Goal: Task Accomplishment & Management: Manage account settings

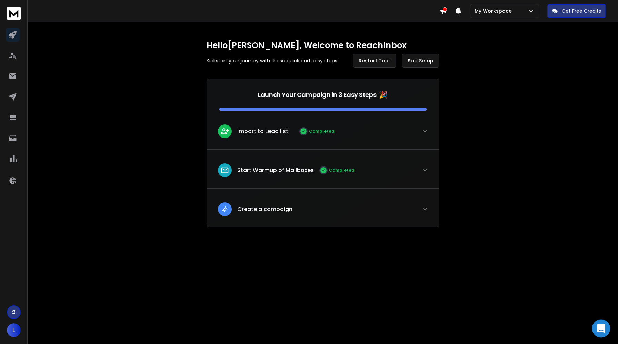
click at [599, 329] on icon "Open Intercom Messenger" at bounding box center [601, 328] width 8 height 9
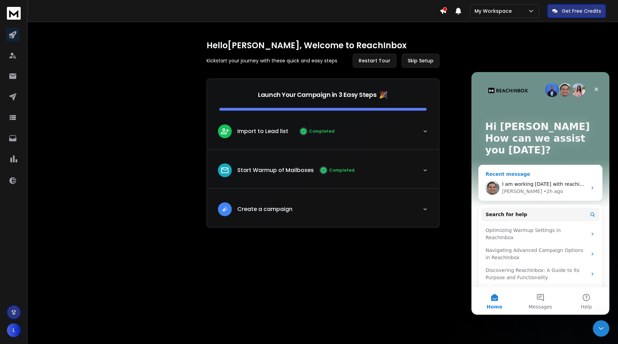
click at [540, 190] on div "Raj • 2h ago" at bounding box center [544, 191] width 85 height 7
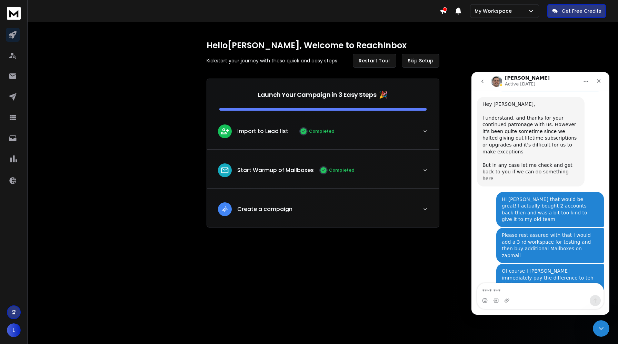
scroll to position [1887, 0]
click at [597, 327] on icon "Close Intercom Messenger" at bounding box center [600, 327] width 8 height 8
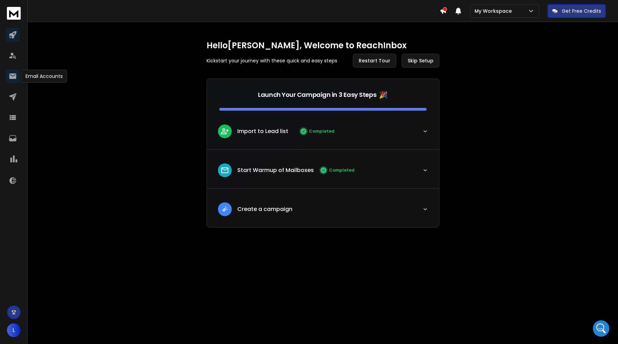
click at [11, 81] on link at bounding box center [13, 76] width 14 height 14
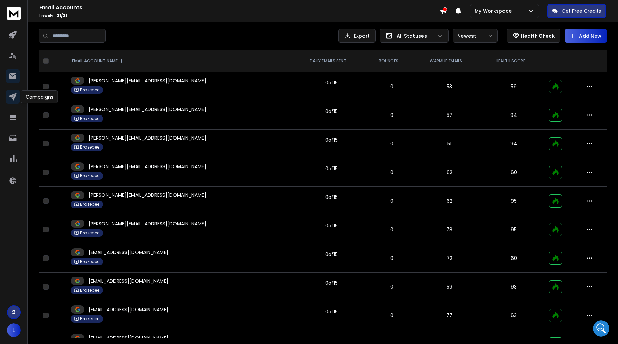
click at [14, 96] on icon at bounding box center [12, 96] width 7 height 7
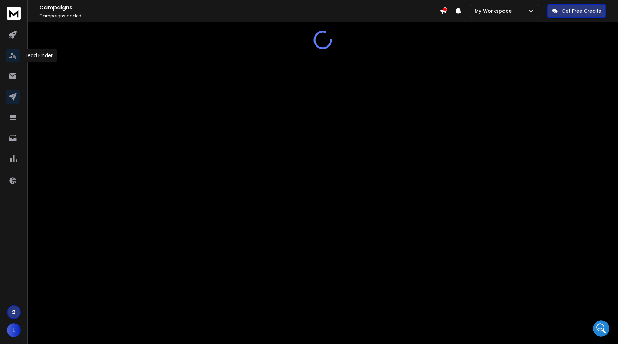
click at [11, 60] on link at bounding box center [13, 56] width 14 height 14
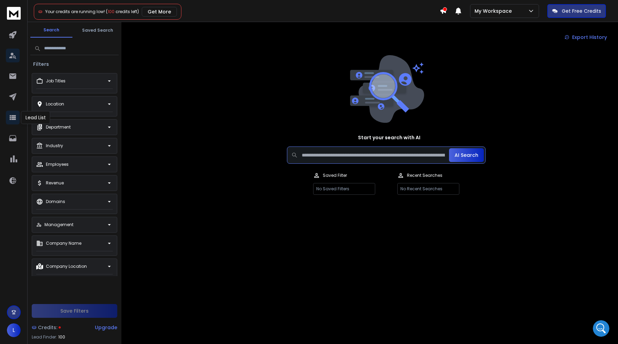
click at [13, 119] on icon at bounding box center [13, 117] width 6 height 5
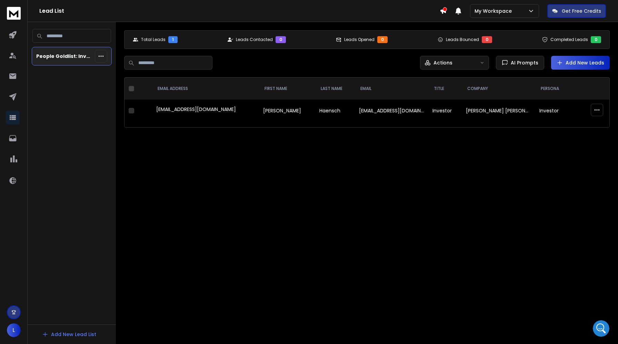
click at [100, 57] on icon "button" at bounding box center [101, 56] width 6 height 6
click at [202, 108] on div "haensch.lukas@gmail.com" at bounding box center [205, 111] width 99 height 10
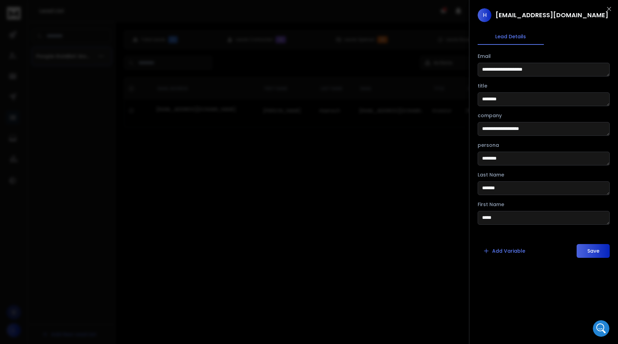
click at [193, 109] on div at bounding box center [309, 172] width 618 height 344
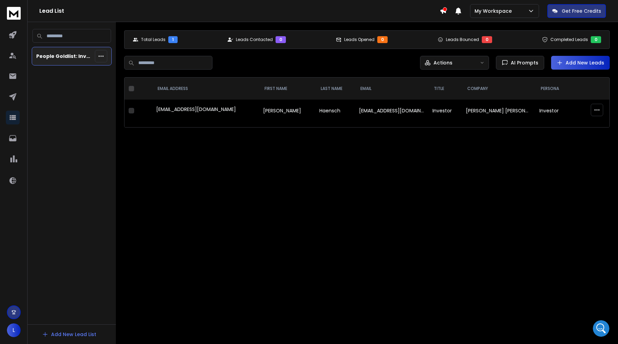
click at [193, 109] on div "haensch.lukas@gmail.com" at bounding box center [205, 111] width 99 height 10
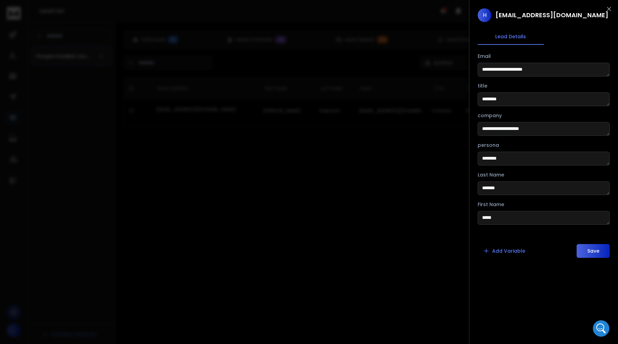
click at [511, 252] on button "Add Variable" at bounding box center [504, 251] width 53 height 14
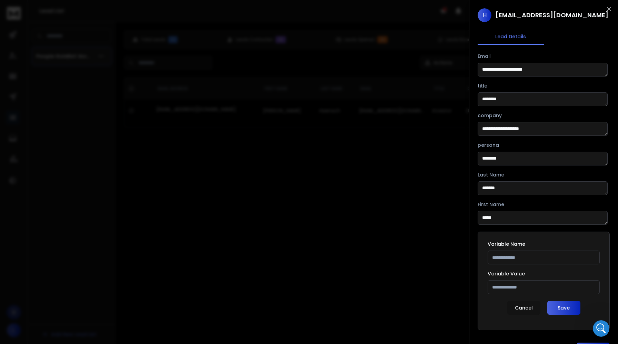
click at [522, 308] on button "Cancel" at bounding box center [523, 308] width 33 height 14
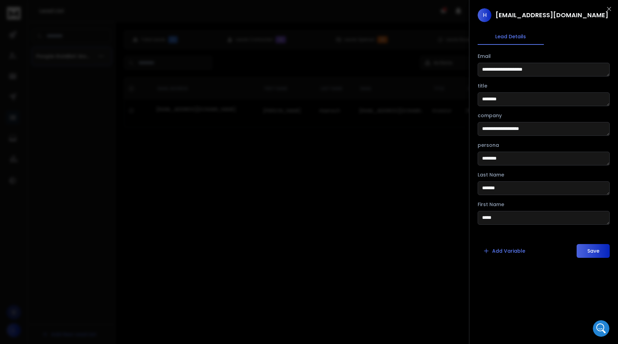
click at [608, 13] on div "H haensch.lukas@gmail.com" at bounding box center [544, 15] width 132 height 14
click at [608, 8] on icon "button" at bounding box center [608, 8] width 3 height 3
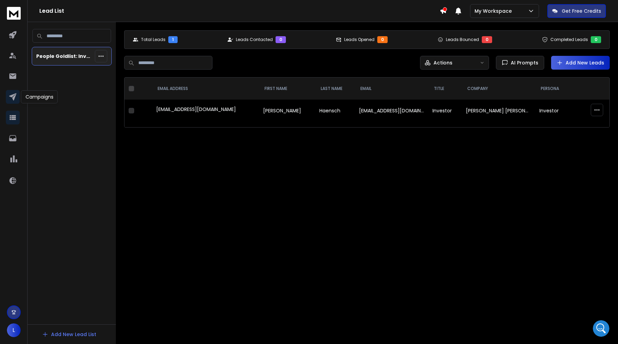
click at [10, 98] on icon at bounding box center [13, 97] width 8 height 8
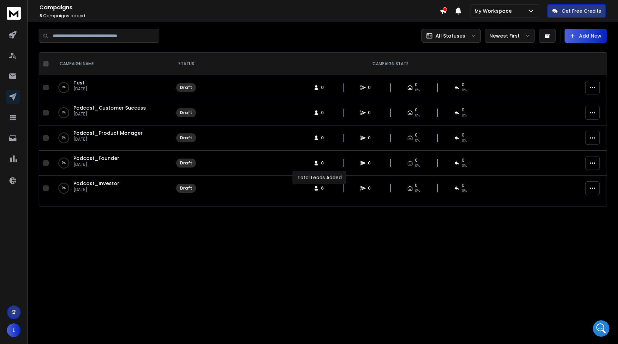
click at [315, 189] on icon at bounding box center [316, 190] width 3 height 2
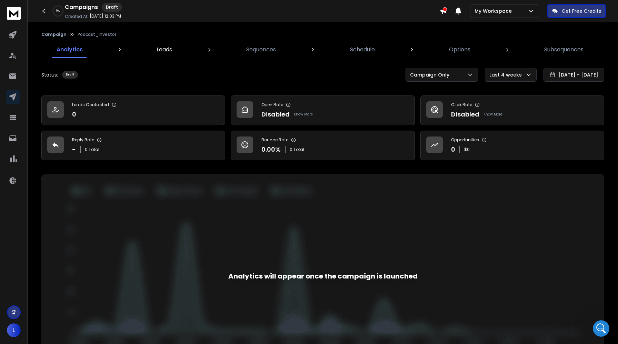
click at [165, 52] on p "Leads" at bounding box center [165, 50] width 16 height 8
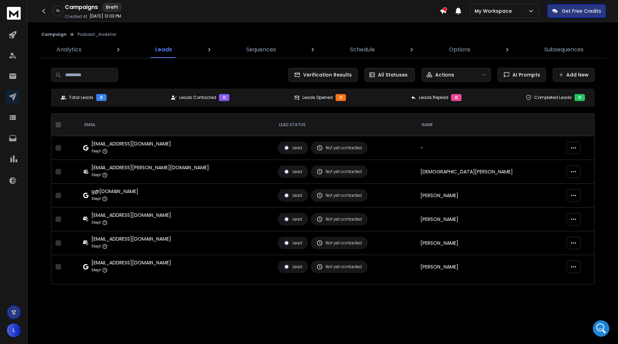
click at [122, 216] on div "[EMAIL_ADDRESS][DOMAIN_NAME]" at bounding box center [131, 215] width 80 height 7
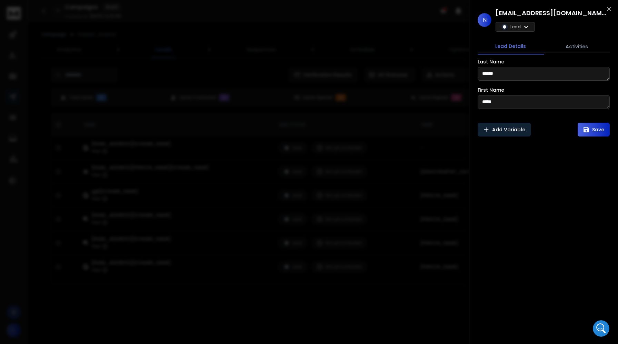
click at [498, 131] on button "Add Variable" at bounding box center [504, 130] width 53 height 14
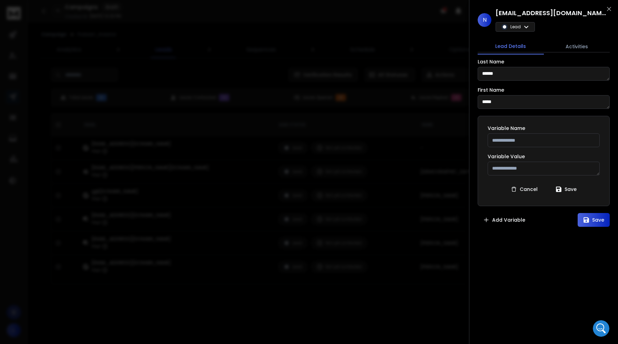
click at [509, 145] on input at bounding box center [544, 140] width 112 height 14
type input "*****"
click at [516, 170] on textarea at bounding box center [544, 169] width 112 height 14
type textarea "*****"
click at [519, 142] on input "*****" at bounding box center [544, 140] width 112 height 14
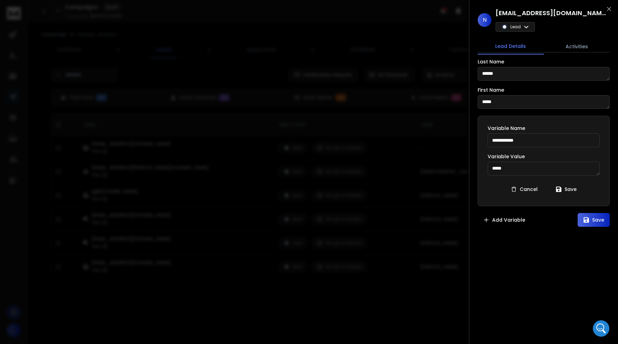
drag, startPoint x: 546, startPoint y: 141, endPoint x: 467, endPoint y: 134, distance: 79.3
click at [467, 134] on body "**********" at bounding box center [309, 172] width 618 height 344
type input "**********"
drag, startPoint x: 513, startPoint y: 167, endPoint x: 476, endPoint y: 166, distance: 36.6
click at [476, 166] on div "**********" at bounding box center [543, 172] width 149 height 344
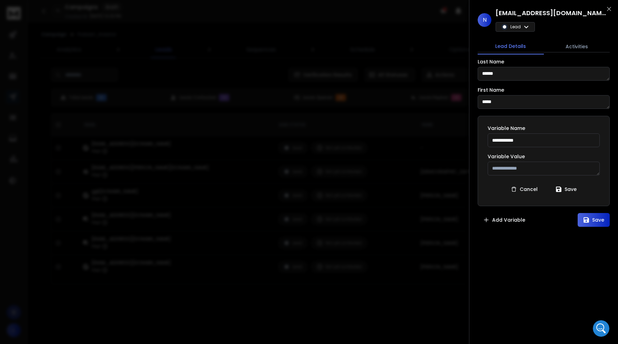
paste textarea "**********"
type textarea "**********"
click at [570, 188] on button "Save" at bounding box center [566, 189] width 32 height 14
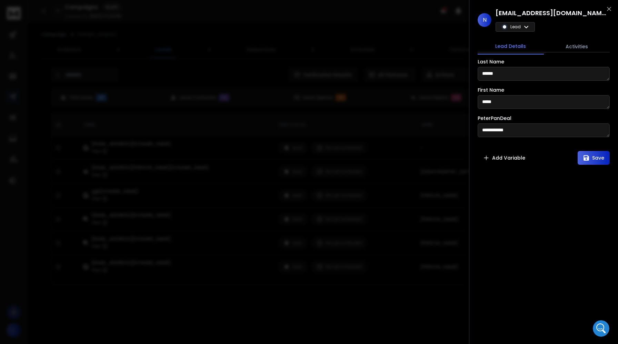
click at [596, 163] on button "Save" at bounding box center [594, 158] width 32 height 14
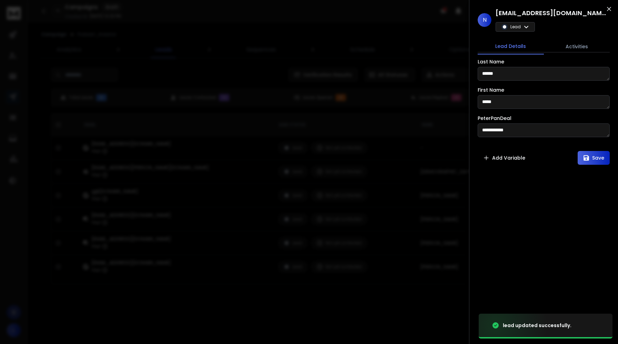
click at [609, 7] on icon "button" at bounding box center [609, 9] width 7 height 7
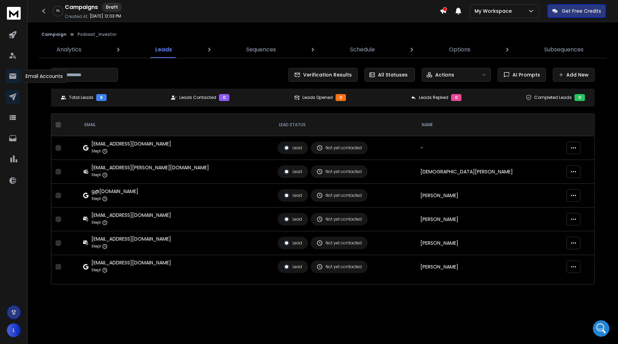
click at [14, 72] on icon at bounding box center [13, 76] width 8 height 8
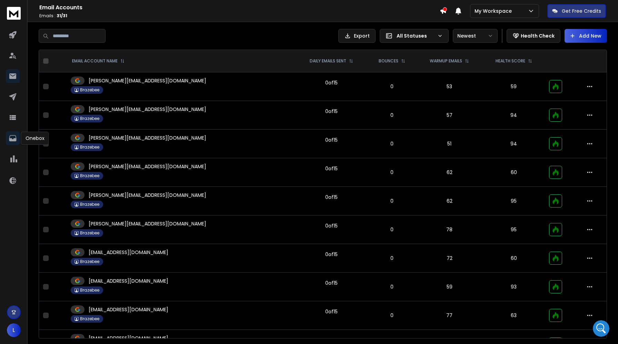
click at [13, 137] on icon at bounding box center [13, 138] width 8 height 8
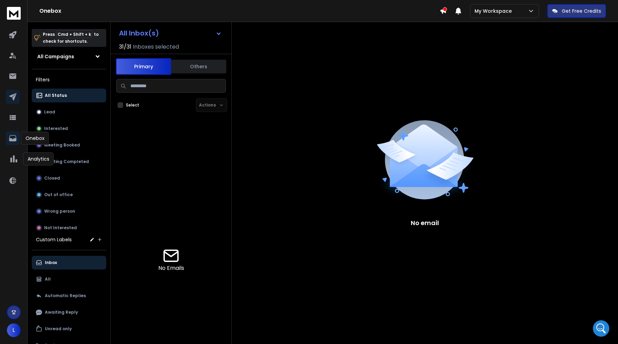
click at [14, 99] on icon at bounding box center [12, 96] width 7 height 7
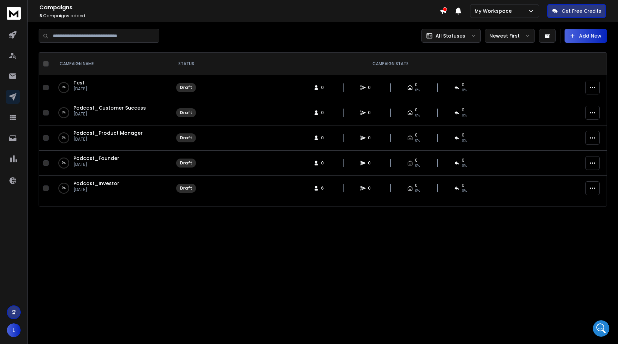
click at [77, 81] on span "Test" at bounding box center [78, 82] width 11 height 7
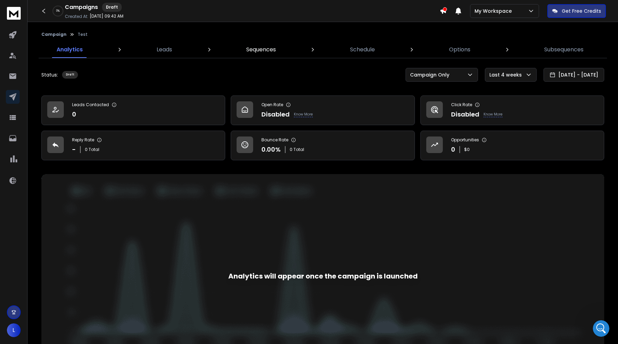
click at [260, 53] on p "Sequences" at bounding box center [261, 50] width 30 height 8
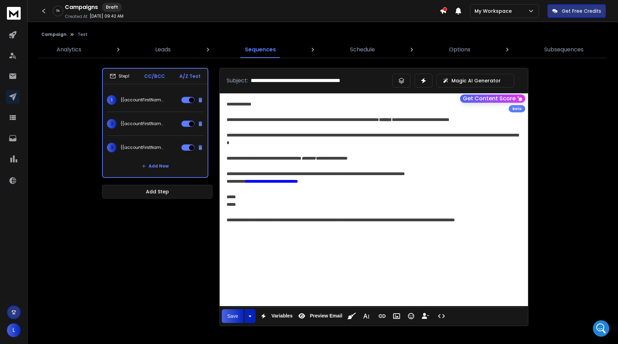
click at [518, 222] on div "**********" at bounding box center [374, 220] width 295 height 8
click at [423, 81] on icon "button" at bounding box center [423, 80] width 4 height 5
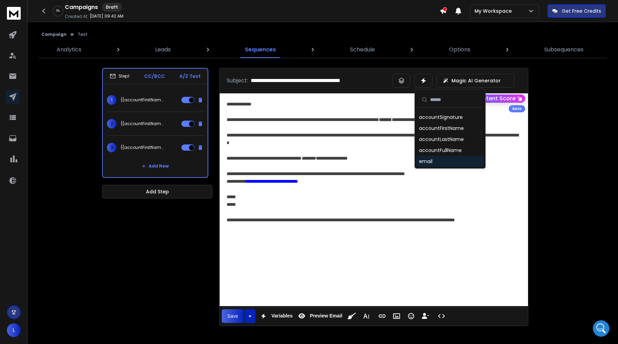
click at [187, 259] on div "Step 1 CC/BCC A/Z Test 1 {{accountFirstName}} - Interview invitation 2 {{accoun…" at bounding box center [157, 197] width 110 height 258
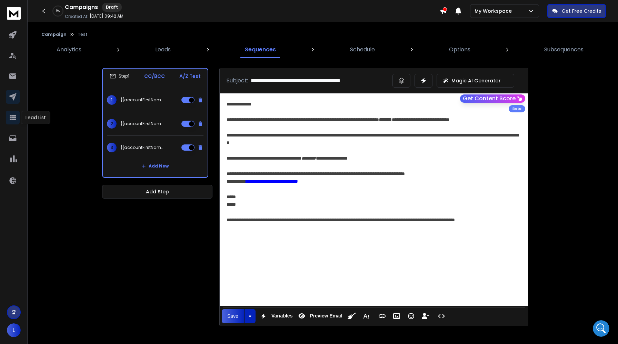
click at [12, 118] on icon at bounding box center [13, 117] width 6 height 5
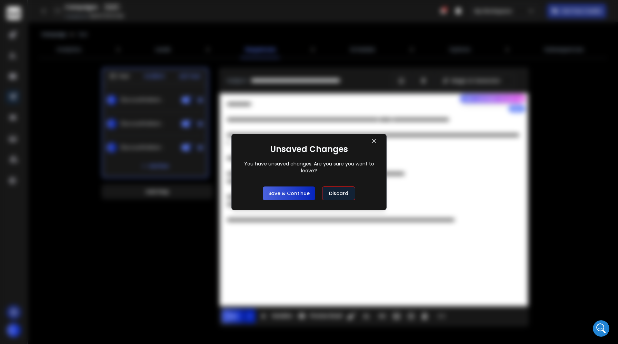
click at [338, 196] on button "Discard" at bounding box center [338, 194] width 33 height 14
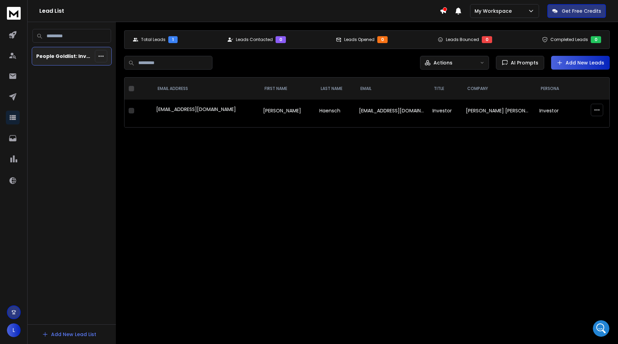
click at [591, 110] on button "button" at bounding box center [597, 110] width 12 height 12
click at [576, 125] on p "Edit Lead Details" at bounding box center [577, 124] width 39 height 7
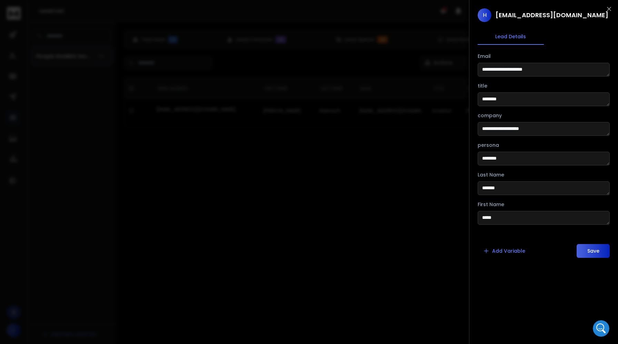
click at [510, 250] on button "Add Variable" at bounding box center [504, 251] width 53 height 14
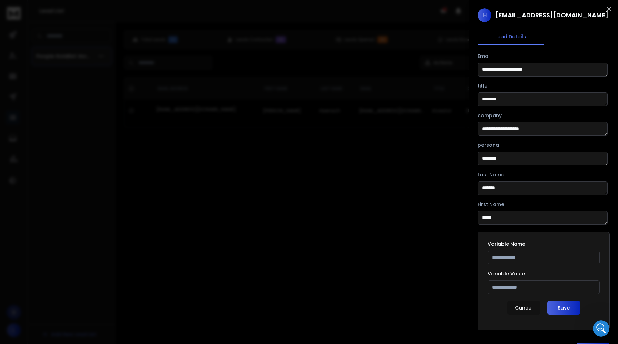
click at [512, 258] on input at bounding box center [544, 258] width 112 height 14
drag, startPoint x: 532, startPoint y: 256, endPoint x: 511, endPoint y: 255, distance: 21.1
click at [511, 255] on input "*******" at bounding box center [544, 258] width 112 height 14
drag, startPoint x: 515, startPoint y: 256, endPoint x: 468, endPoint y: 256, distance: 46.9
click at [468, 256] on body "**********" at bounding box center [309, 172] width 618 height 344
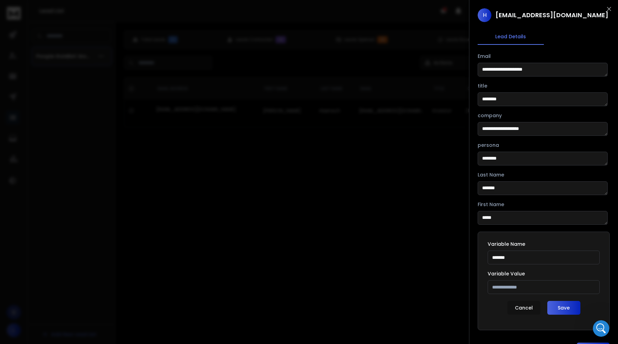
type input "*******"
click at [509, 289] on input at bounding box center [544, 287] width 112 height 14
paste input "*******"
type input "*******"
click at [566, 314] on button "Save" at bounding box center [563, 308] width 33 height 14
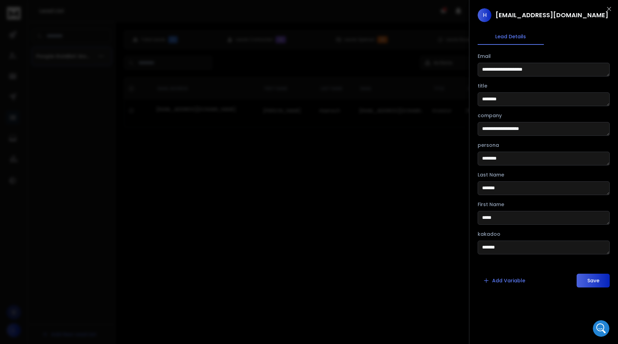
click at [594, 286] on button "Save" at bounding box center [593, 281] width 33 height 14
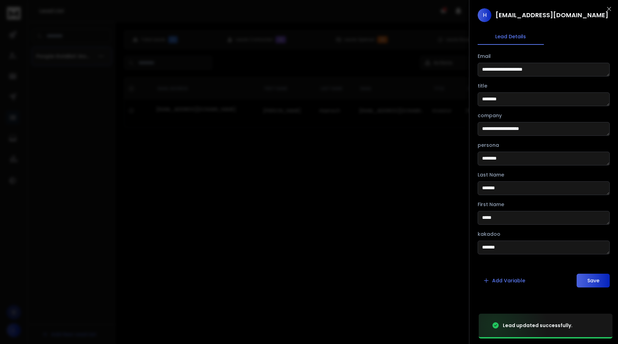
click at [613, 8] on div "**********" at bounding box center [543, 172] width 149 height 344
click at [606, 11] on icon "button" at bounding box center [609, 9] width 7 height 7
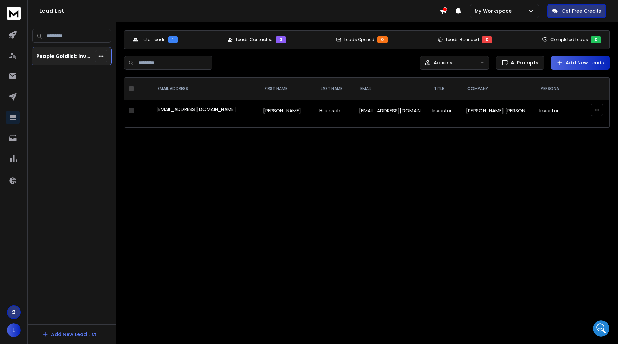
click at [580, 61] on link "Add New Leads" at bounding box center [581, 62] width 48 height 7
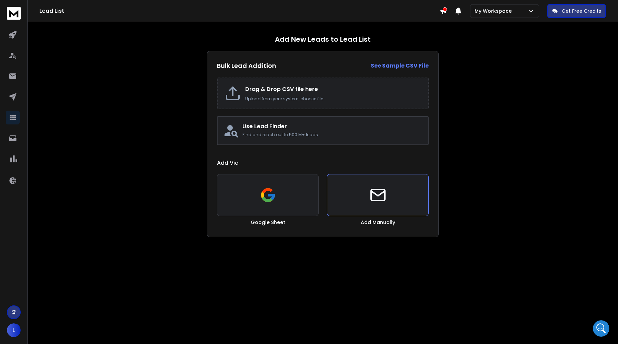
click at [362, 202] on div at bounding box center [378, 195] width 102 height 42
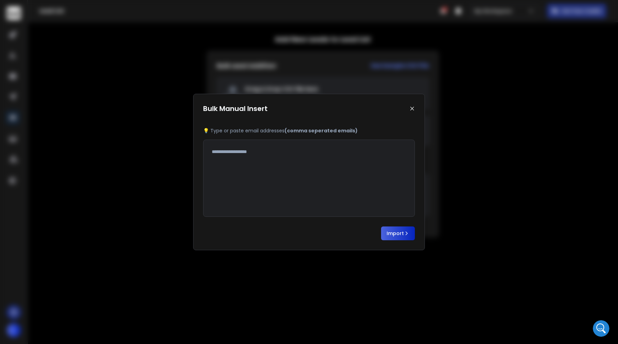
click at [258, 169] on textarea at bounding box center [309, 178] width 212 height 77
type textarea "**********"
click at [403, 231] on button "Import" at bounding box center [398, 234] width 34 height 14
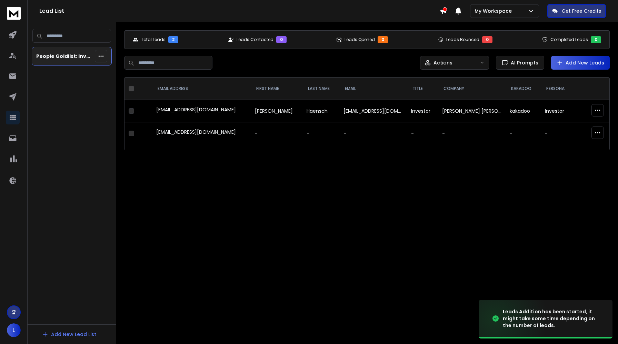
click at [178, 134] on div "testjoe@test.com" at bounding box center [201, 134] width 90 height 10
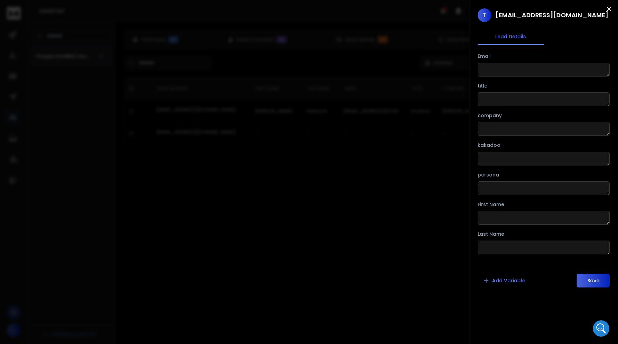
click at [609, 9] on icon "button" at bounding box center [608, 8] width 3 height 3
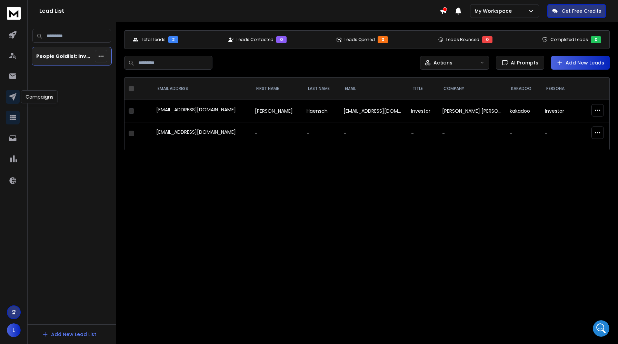
click at [15, 99] on icon at bounding box center [13, 97] width 8 height 8
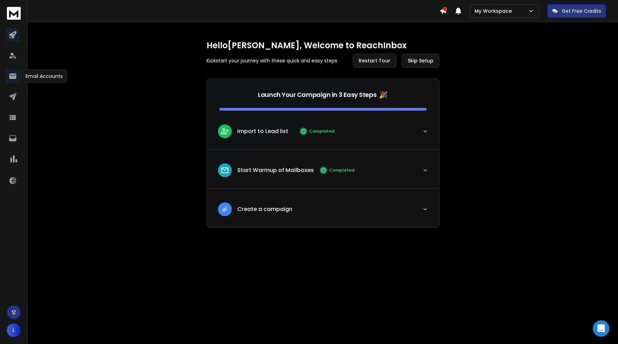
click at [12, 81] on link at bounding box center [13, 76] width 14 height 14
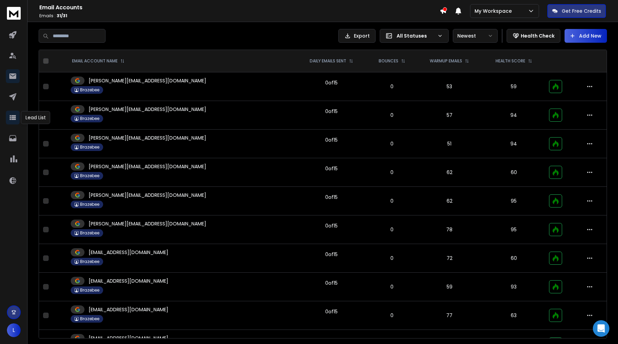
click at [12, 120] on icon at bounding box center [13, 117] width 6 height 5
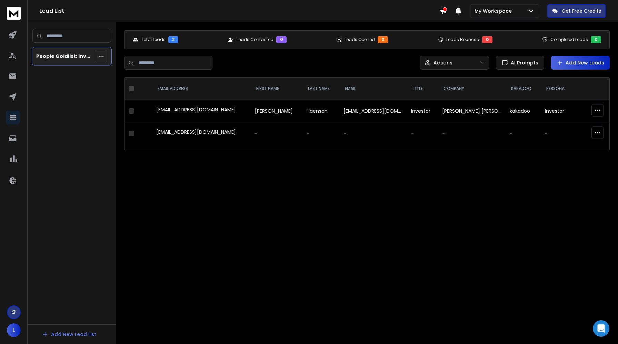
click at [103, 59] on button "button" at bounding box center [101, 56] width 12 height 12
click at [87, 112] on div "People Goldlist: Investor" at bounding box center [72, 182] width 88 height 270
click at [100, 56] on icon "button" at bounding box center [101, 56] width 6 height 6
click at [92, 83] on p "Delete Lead List" at bounding box center [85, 82] width 38 height 7
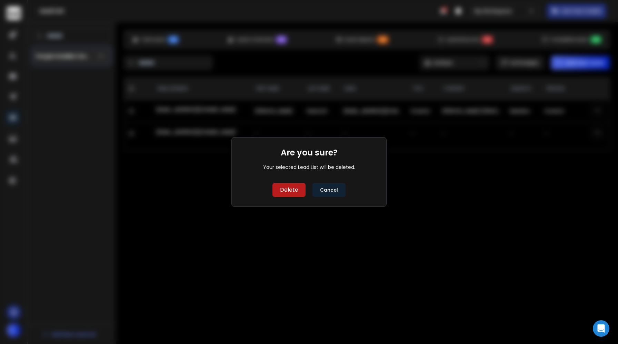
click at [287, 194] on button "Delete" at bounding box center [288, 190] width 33 height 14
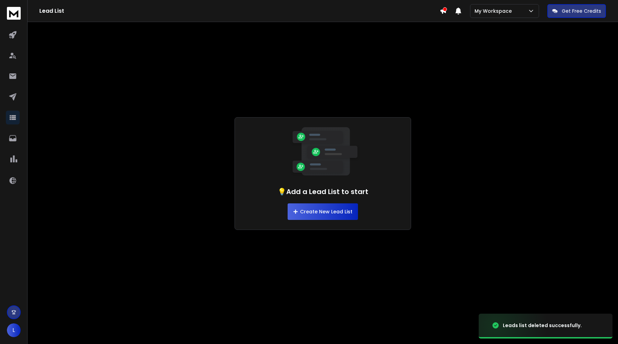
click at [320, 212] on button "Create New Lead List" at bounding box center [323, 211] width 70 height 17
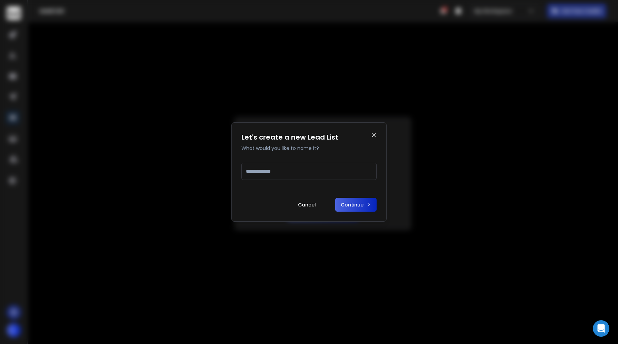
click at [300, 173] on input at bounding box center [308, 171] width 135 height 17
type input "****"
click at [350, 202] on button "Continue" at bounding box center [355, 205] width 41 height 14
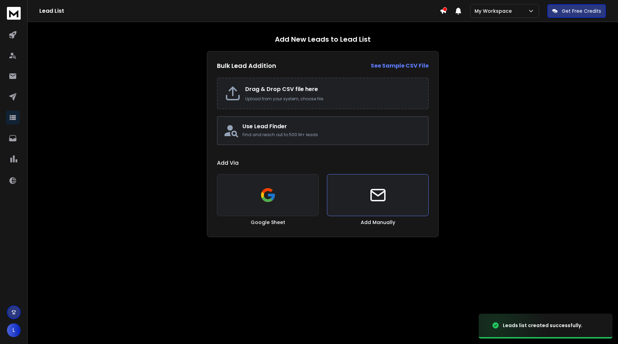
click at [350, 183] on div at bounding box center [378, 195] width 102 height 42
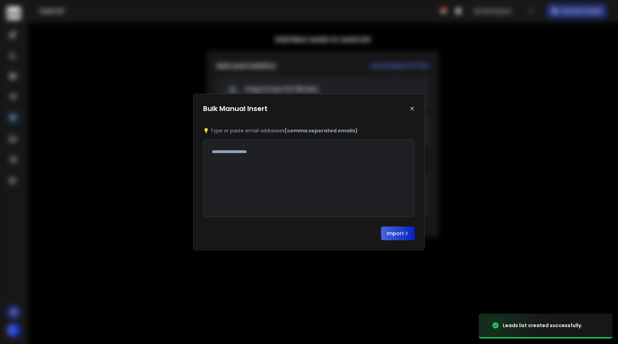
click at [291, 184] on textarea at bounding box center [309, 178] width 212 height 77
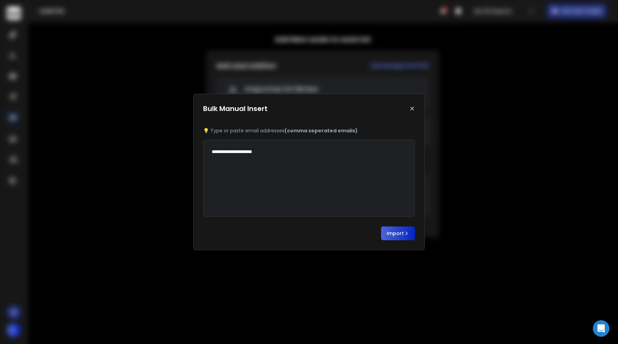
type textarea "**********"
click at [405, 231] on icon "submit" at bounding box center [407, 234] width 6 height 6
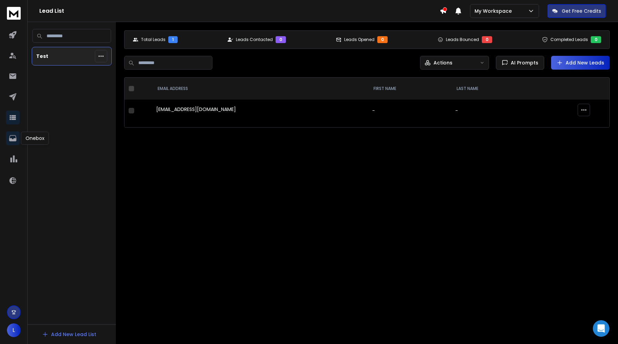
click at [17, 140] on icon at bounding box center [13, 138] width 8 height 8
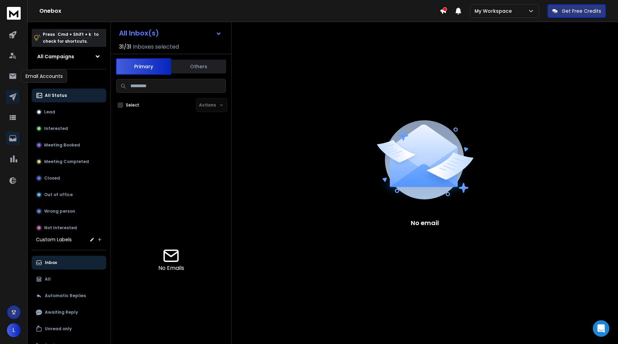
click at [11, 90] on link at bounding box center [13, 97] width 14 height 14
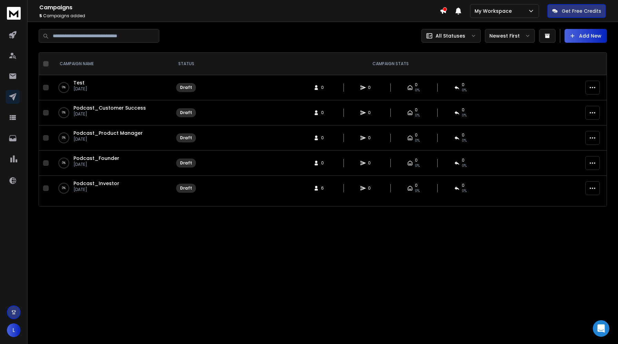
click at [589, 189] on icon "button" at bounding box center [592, 188] width 7 height 7
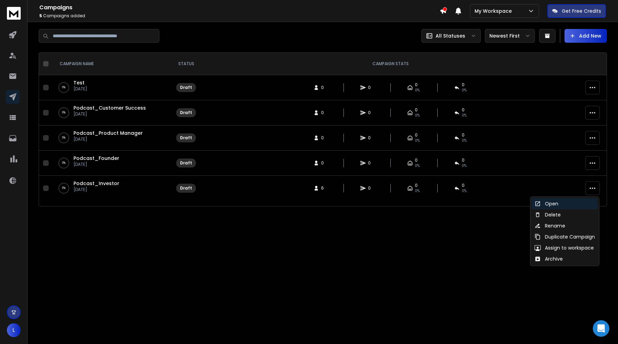
click at [104, 184] on span "Podcast_Investor" at bounding box center [96, 183] width 46 height 7
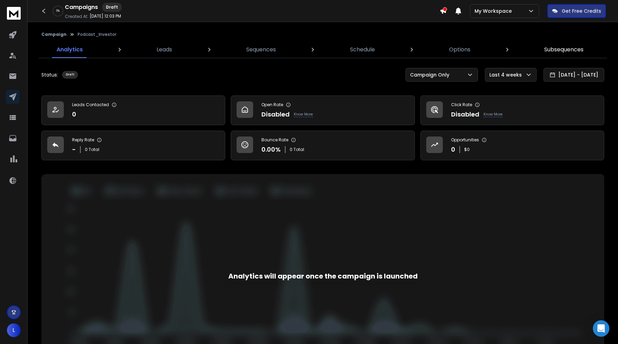
click at [554, 51] on p "Subsequences" at bounding box center [563, 50] width 39 height 8
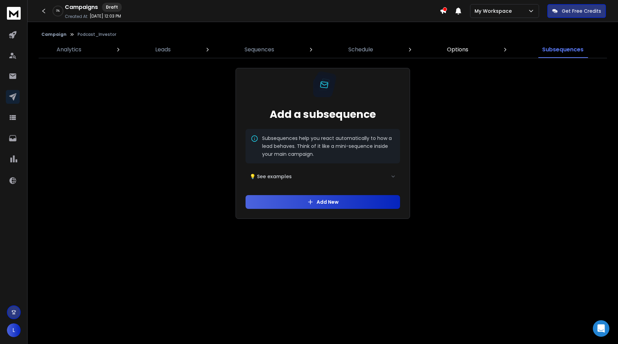
click at [457, 49] on p "Options" at bounding box center [457, 50] width 21 height 8
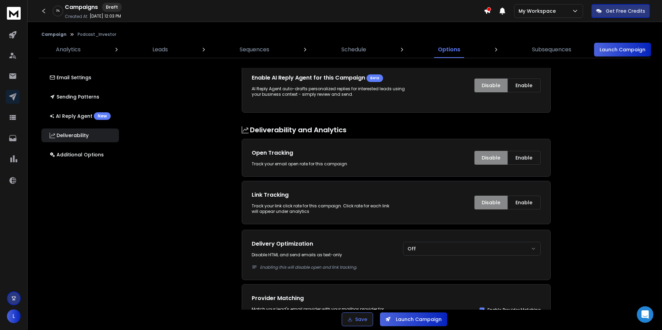
scroll to position [617, 0]
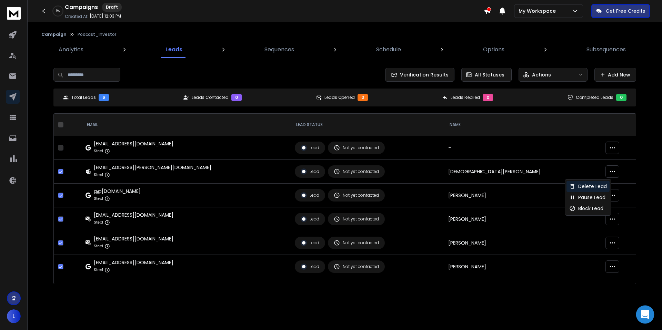
click at [645, 315] on icon "Open Intercom Messenger" at bounding box center [645, 314] width 8 height 9
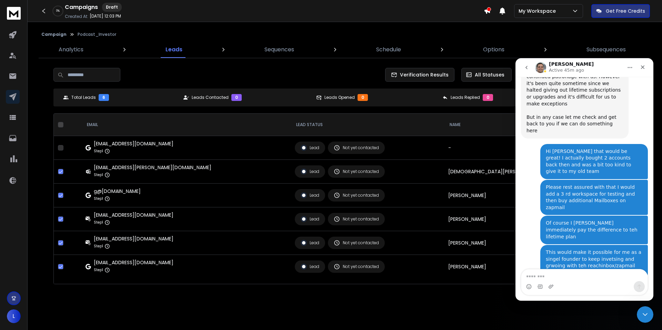
scroll to position [1921, 0]
click at [640, 315] on div "Close Intercom Messenger" at bounding box center [645, 315] width 17 height 17
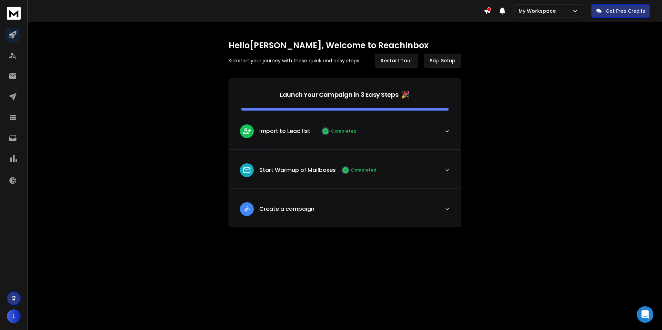
click at [5, 95] on div "L" at bounding box center [14, 165] width 28 height 330
click at [14, 99] on icon at bounding box center [12, 96] width 7 height 7
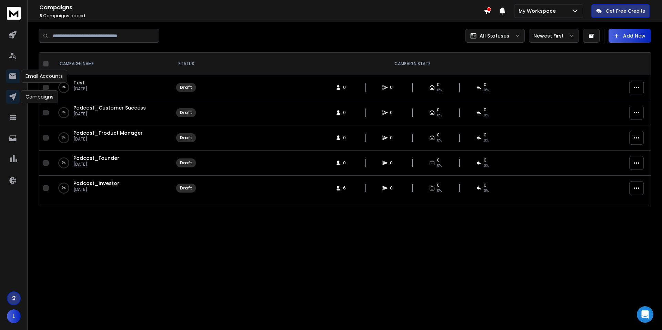
click at [11, 74] on icon at bounding box center [12, 76] width 7 height 6
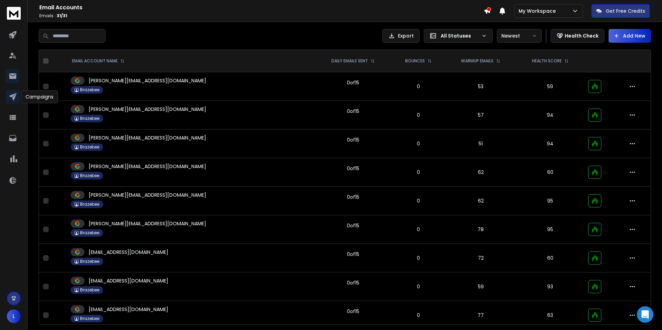
click at [16, 101] on link at bounding box center [13, 97] width 14 height 14
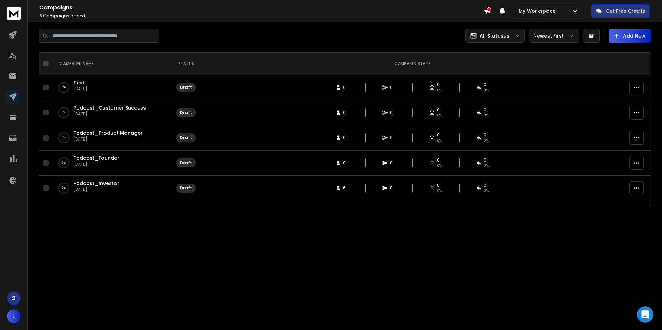
click at [97, 184] on span "Podcast_Investor" at bounding box center [96, 183] width 46 height 7
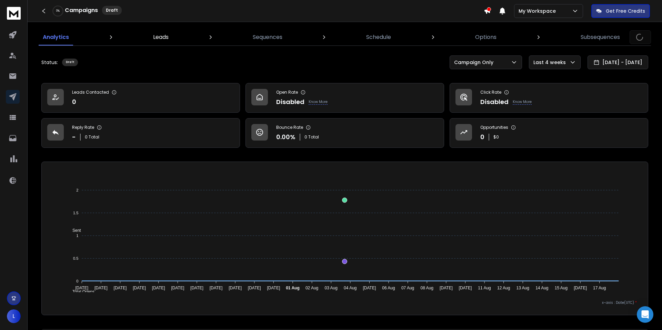
click at [158, 38] on p "Leads" at bounding box center [161, 37] width 16 height 8
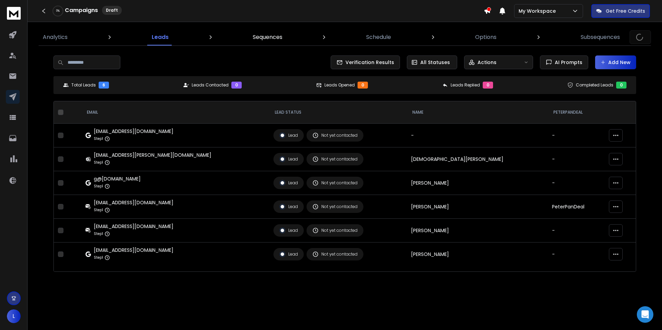
click at [268, 38] on p "Sequences" at bounding box center [268, 37] width 30 height 8
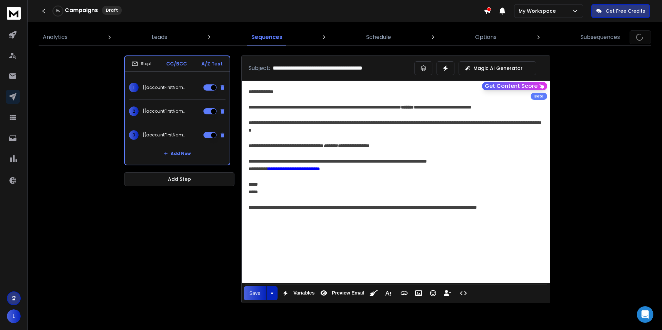
click at [277, 92] on div "**********" at bounding box center [396, 92] width 295 height 8
click at [449, 66] on button "button" at bounding box center [446, 68] width 18 height 14
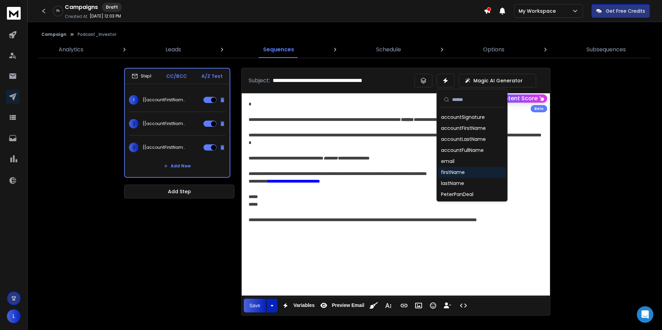
click at [451, 172] on div "firstName" at bounding box center [453, 172] width 24 height 7
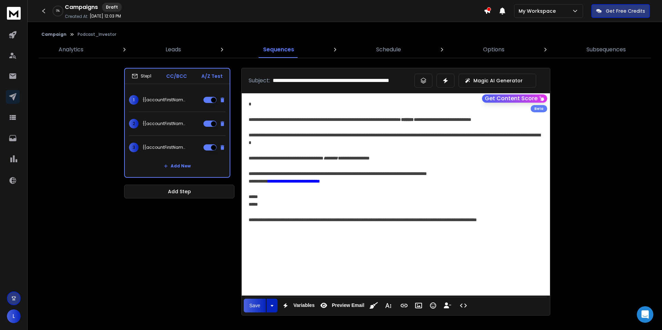
drag, startPoint x: 408, startPoint y: 81, endPoint x: 378, endPoint y: 81, distance: 30.0
click at [378, 81] on div "**********" at bounding box center [396, 80] width 308 height 25
drag, startPoint x: 392, startPoint y: 80, endPoint x: 419, endPoint y: 80, distance: 26.6
click at [419, 80] on div "**********" at bounding box center [396, 80] width 308 height 25
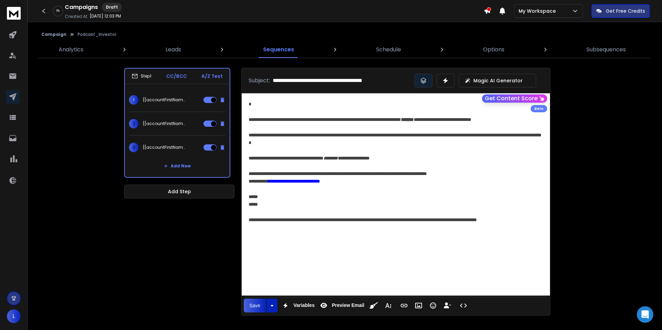
scroll to position [0, 0]
type input "**********"
click at [643, 320] on div "Open Intercom Messenger" at bounding box center [645, 315] width 18 height 18
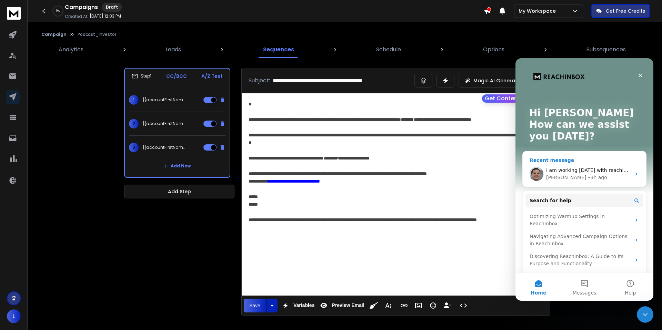
click at [590, 168] on span "I am working today with reachinbox so will be reachable here regularly" at bounding box center [633, 171] width 174 height 6
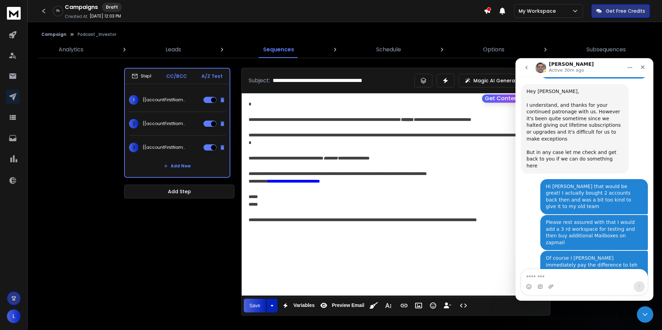
scroll to position [1887, 0]
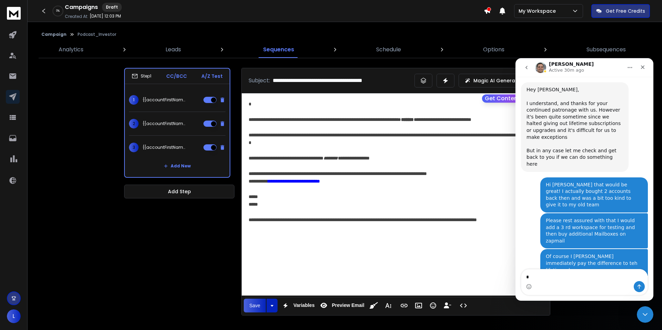
type textarea "*"
click at [525, 66] on icon "go back" at bounding box center [527, 68] width 6 height 6
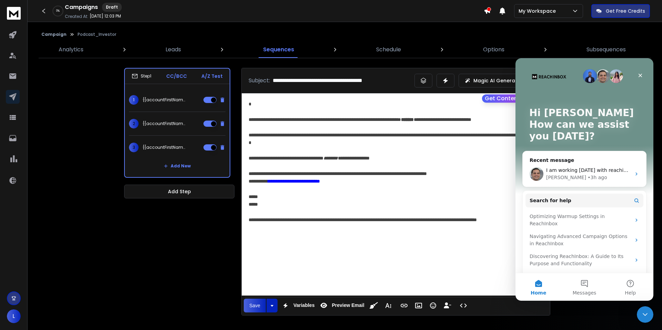
scroll to position [0, 0]
click at [588, 284] on button "Messages" at bounding box center [584, 287] width 46 height 28
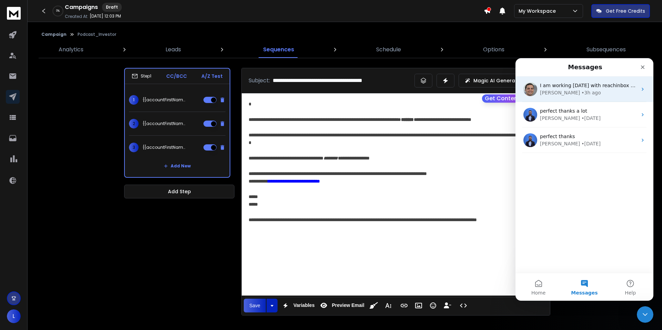
click at [581, 91] on div "Raj • 3h ago" at bounding box center [588, 92] width 97 height 7
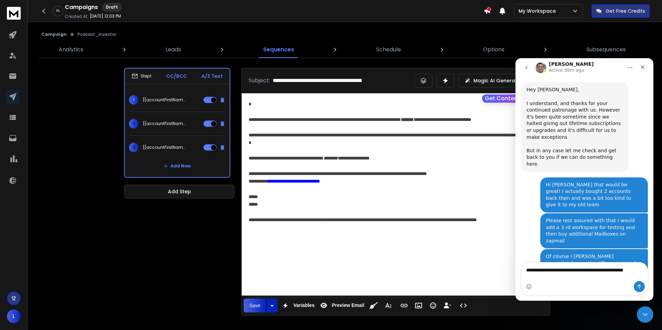
scroll to position [1894, 0]
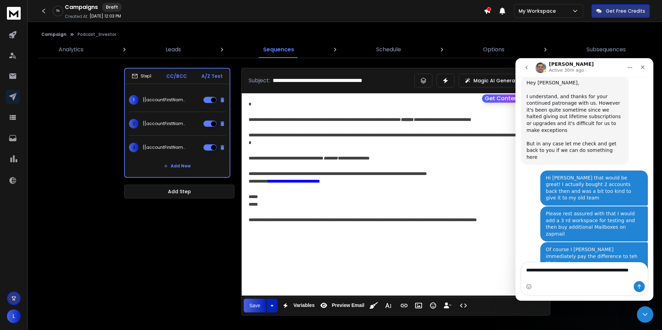
click at [539, 271] on textarea "**********" at bounding box center [584, 272] width 126 height 19
click at [546, 280] on textarea "**********" at bounding box center [584, 272] width 126 height 19
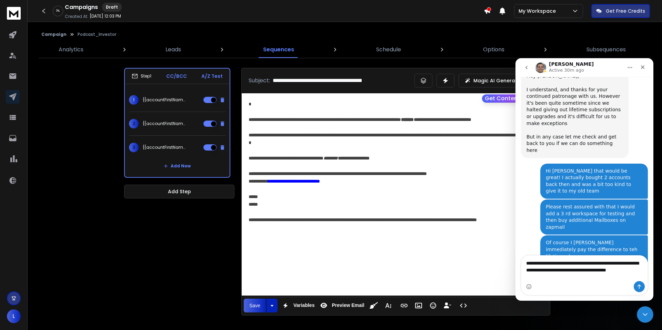
type textarea "**********"
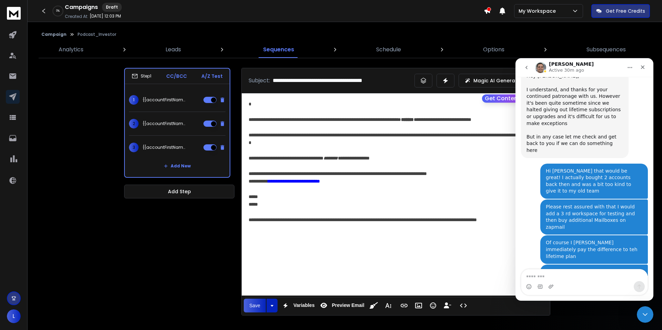
scroll to position [1922, 0]
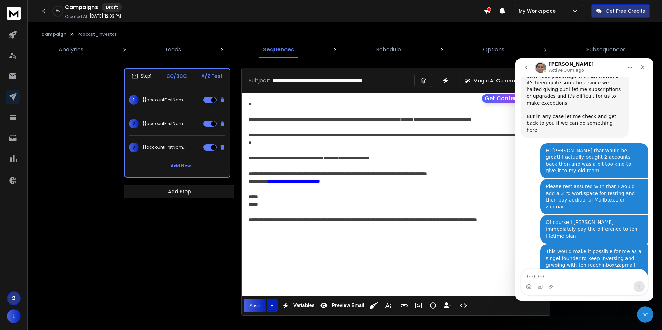
click at [11, 149] on div at bounding box center [14, 109] width 16 height 162
click at [11, 114] on icon at bounding box center [13, 117] width 8 height 8
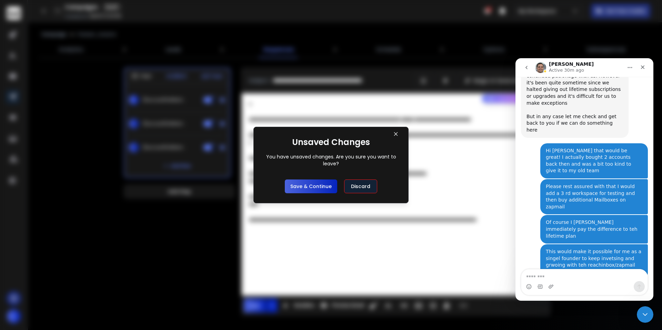
click at [396, 133] on icon at bounding box center [396, 134] width 6 height 6
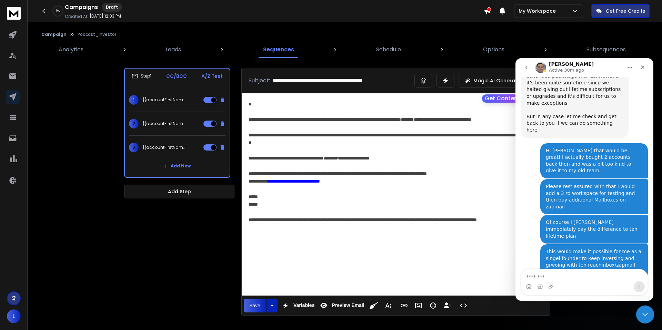
click at [645, 319] on div "Close Intercom Messenger" at bounding box center [644, 314] width 17 height 17
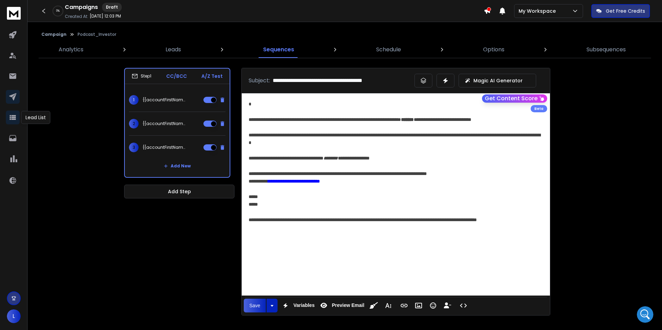
click at [9, 118] on icon at bounding box center [13, 117] width 8 height 8
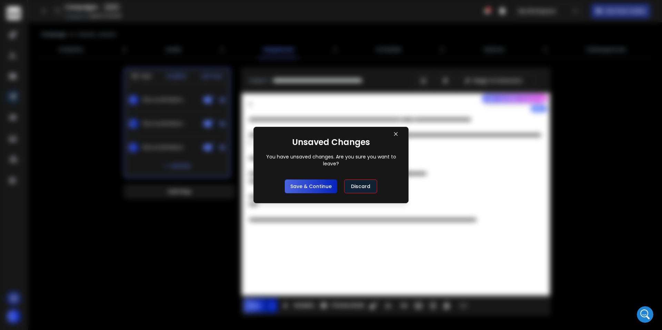
click at [355, 188] on button "Discard" at bounding box center [360, 187] width 33 height 14
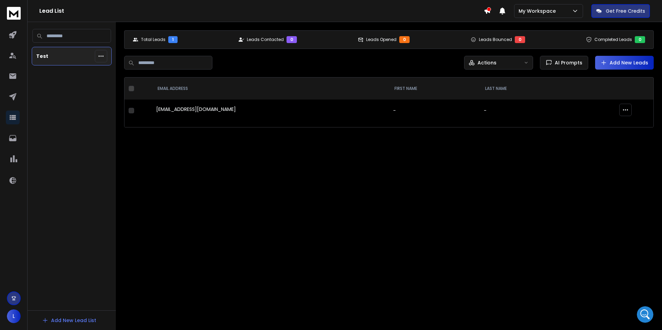
click at [100, 57] on icon "button" at bounding box center [101, 56] width 6 height 6
click at [87, 84] on p "Delete Lead List" at bounding box center [85, 82] width 38 height 7
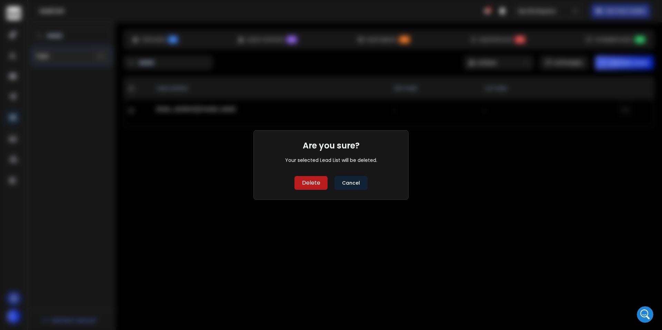
click at [311, 180] on button "Delete" at bounding box center [311, 183] width 33 height 14
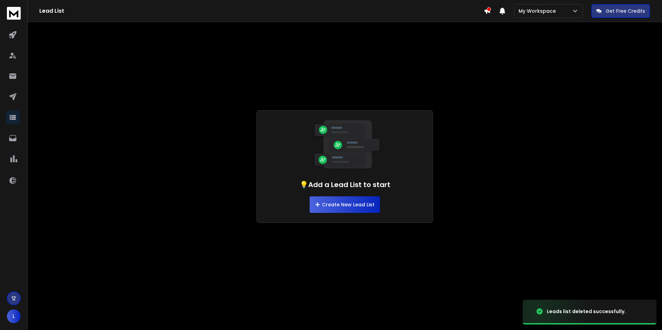
click at [328, 199] on button "Create New Lead List" at bounding box center [345, 205] width 70 height 17
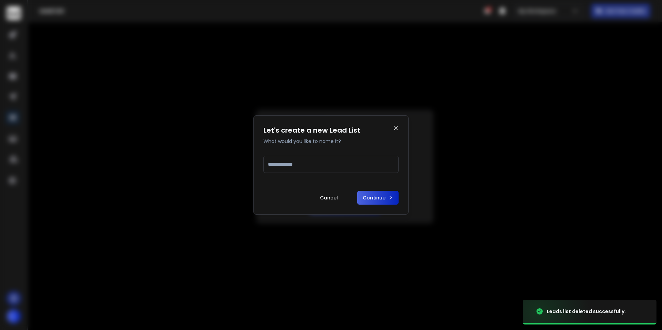
click at [288, 168] on input at bounding box center [330, 164] width 135 height 17
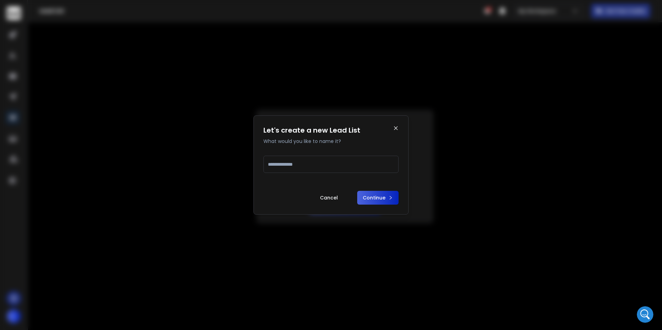
click at [283, 167] on input at bounding box center [330, 164] width 135 height 17
click at [310, 167] on input at bounding box center [330, 164] width 135 height 17
paste input "*"
type input "**********"
click at [378, 199] on button "Continue" at bounding box center [377, 198] width 41 height 14
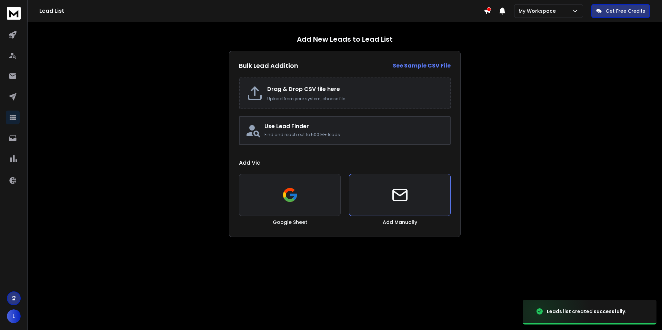
click at [382, 207] on div at bounding box center [400, 195] width 102 height 42
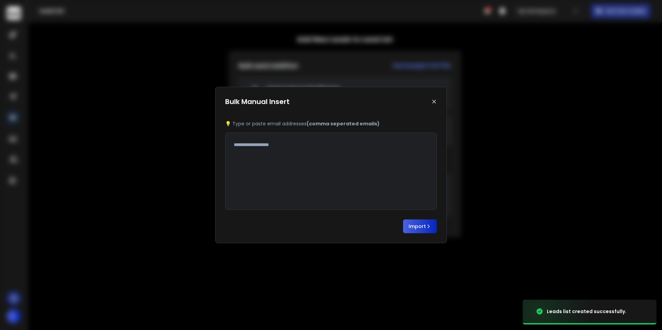
click at [265, 158] on textarea at bounding box center [331, 171] width 212 height 77
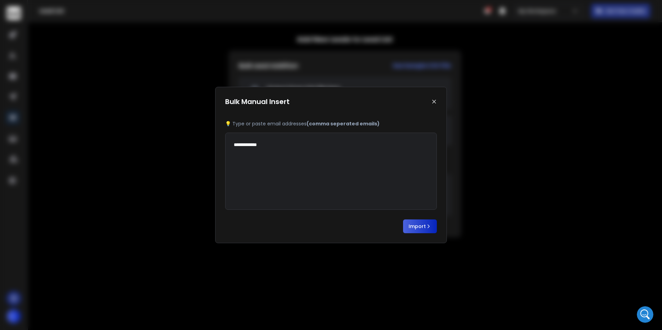
type textarea "**********"
click at [419, 229] on button "Import" at bounding box center [420, 227] width 34 height 14
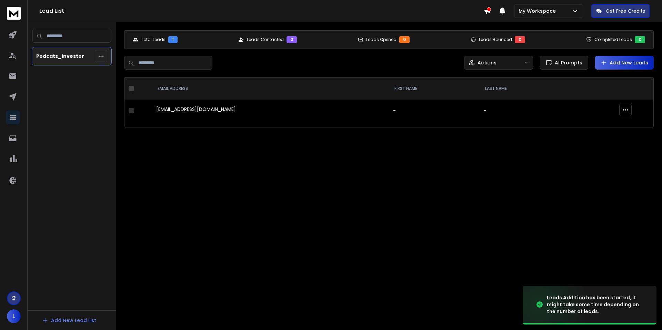
click at [104, 52] on button "button" at bounding box center [101, 56] width 12 height 12
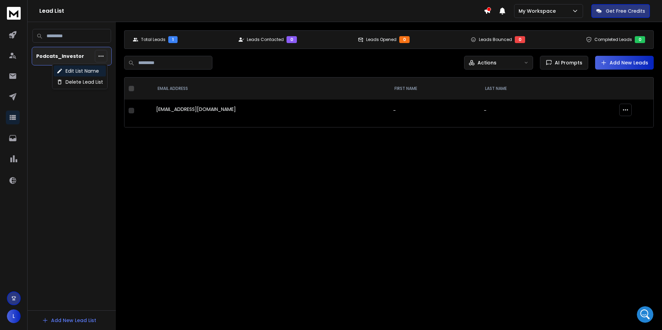
click at [85, 68] on p "Edit List Name" at bounding box center [82, 71] width 33 height 7
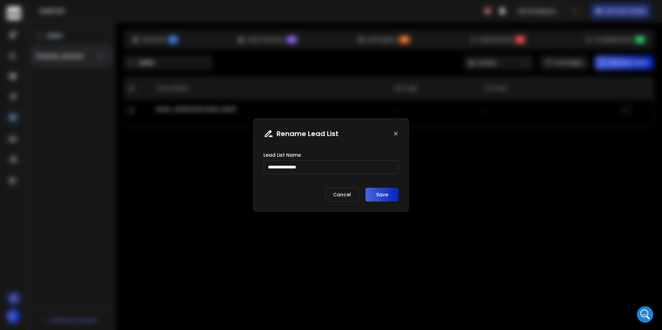
click at [284, 168] on input "**********" at bounding box center [330, 167] width 135 height 14
type input "**********"
click at [385, 199] on button "Save" at bounding box center [382, 195] width 33 height 14
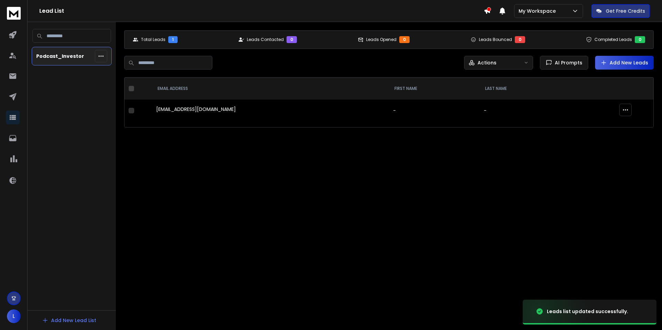
click at [62, 315] on button "Add New Lead List" at bounding box center [69, 321] width 65 height 14
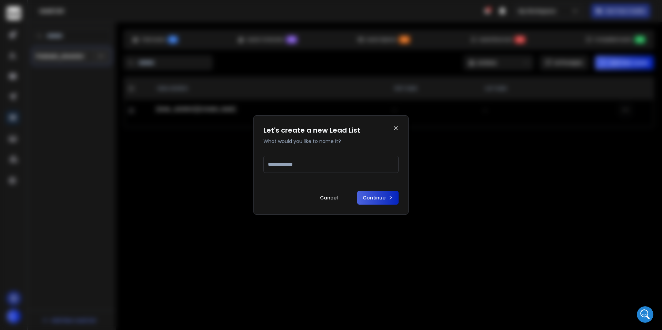
click at [301, 162] on input at bounding box center [330, 164] width 135 height 17
type input "**********"
click at [377, 198] on button "Continue" at bounding box center [377, 198] width 41 height 14
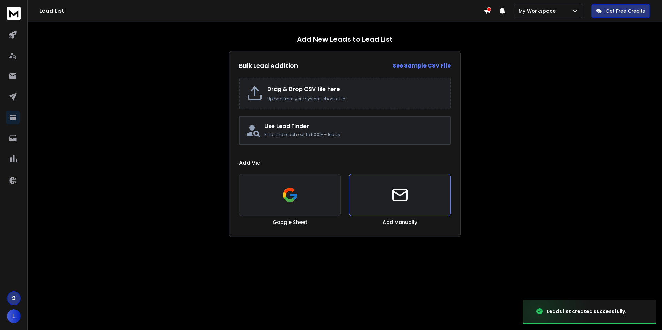
click at [403, 194] on icon at bounding box center [400, 195] width 17 height 17
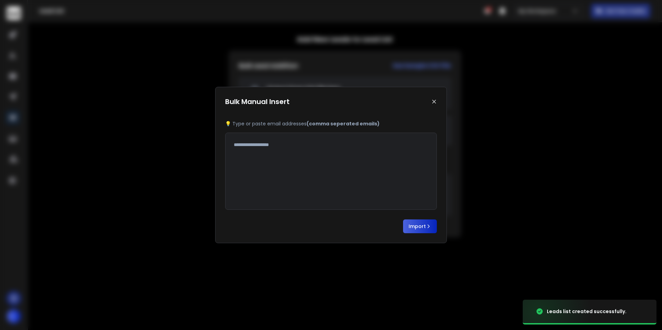
click at [264, 168] on textarea at bounding box center [331, 171] width 212 height 77
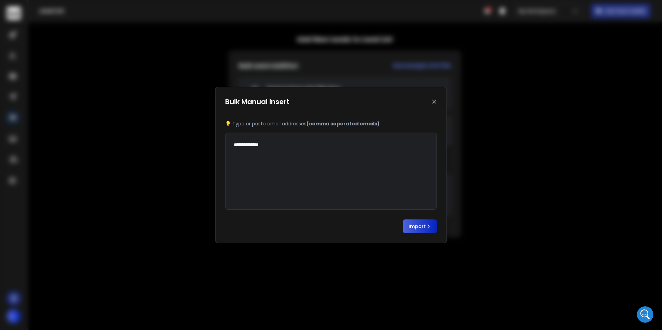
type textarea "**********"
click at [419, 224] on button "Import" at bounding box center [420, 227] width 34 height 14
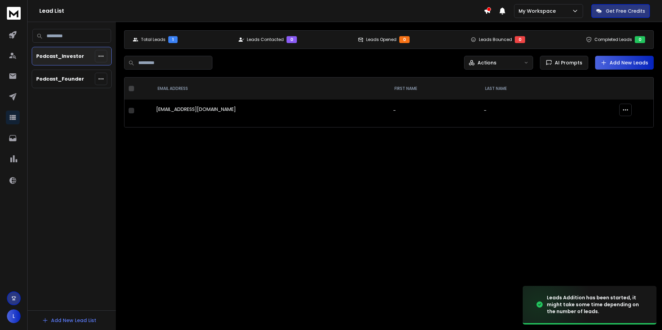
click at [71, 323] on button "Add New Lead List" at bounding box center [69, 321] width 65 height 14
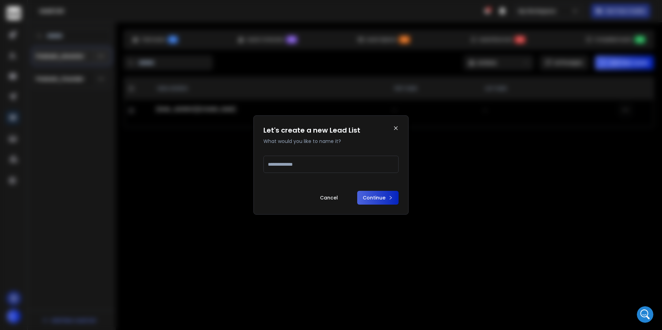
click at [292, 165] on input at bounding box center [330, 164] width 135 height 17
click at [308, 167] on input "**********" at bounding box center [330, 164] width 135 height 17
type input "**********"
click at [368, 198] on button "Continue" at bounding box center [377, 198] width 41 height 14
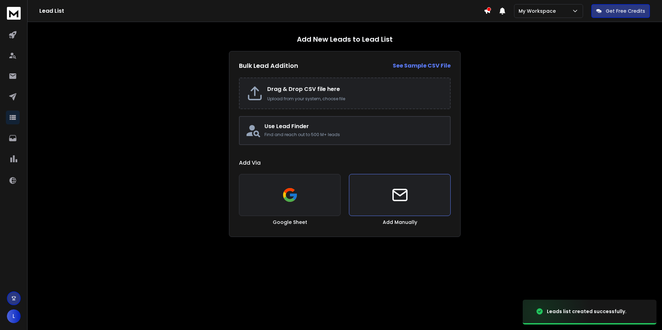
click at [386, 198] on div at bounding box center [400, 195] width 102 height 42
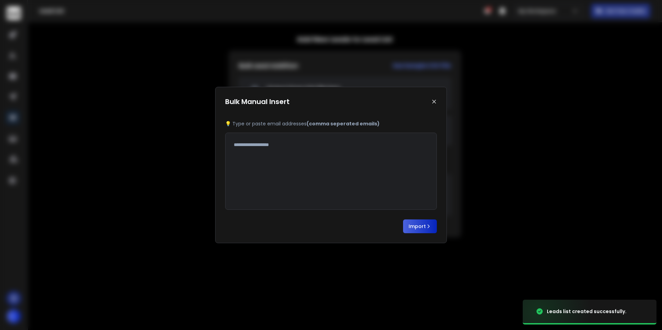
click at [295, 172] on textarea at bounding box center [331, 171] width 212 height 77
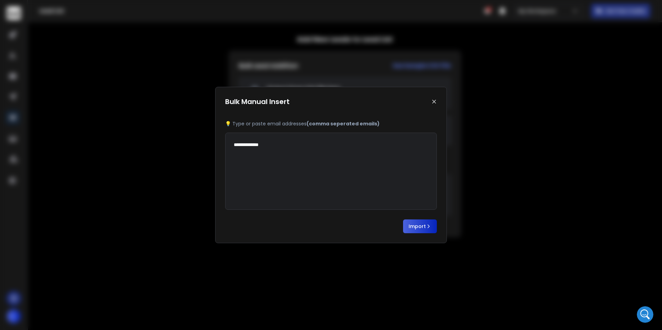
type textarea "**********"
click at [404, 223] on button "Import" at bounding box center [420, 227] width 34 height 14
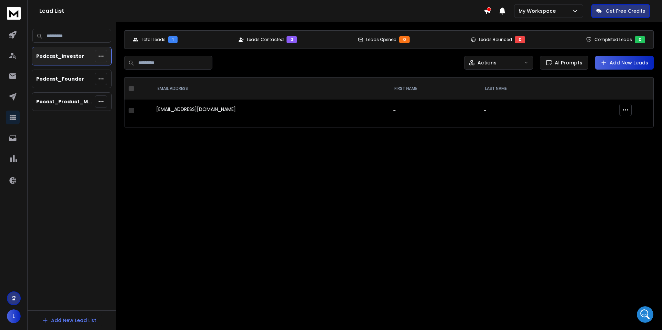
click at [71, 325] on button "Add New Lead List" at bounding box center [69, 321] width 65 height 14
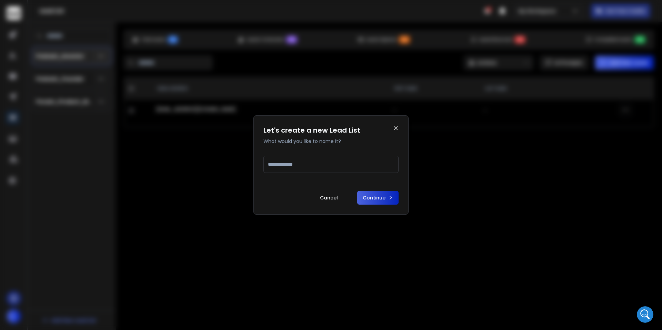
click at [300, 172] on input at bounding box center [330, 164] width 135 height 17
type input "**********"
click at [382, 200] on button "Continue" at bounding box center [377, 198] width 41 height 14
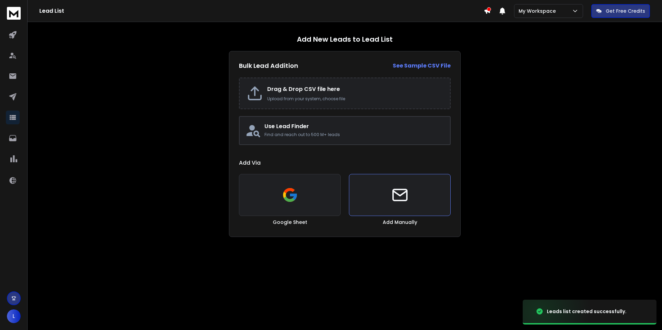
click at [401, 193] on icon at bounding box center [400, 195] width 17 height 17
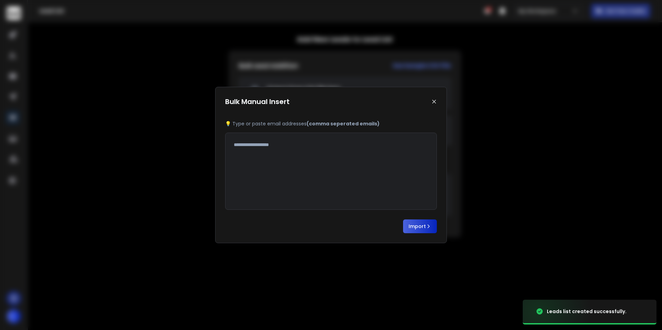
click at [266, 177] on textarea at bounding box center [331, 171] width 212 height 77
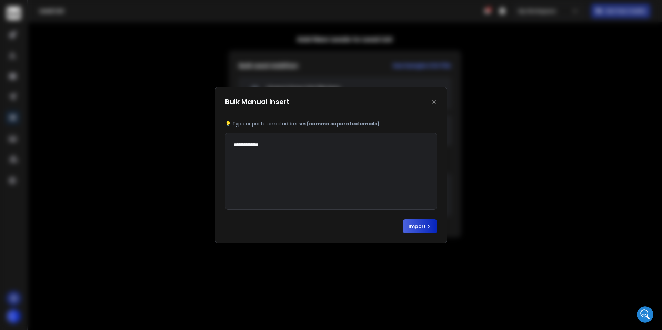
type textarea "**********"
click at [412, 237] on div "**********" at bounding box center [331, 165] width 232 height 157
click at [413, 218] on form "**********" at bounding box center [331, 176] width 212 height 113
click at [413, 226] on button "Import" at bounding box center [420, 227] width 34 height 14
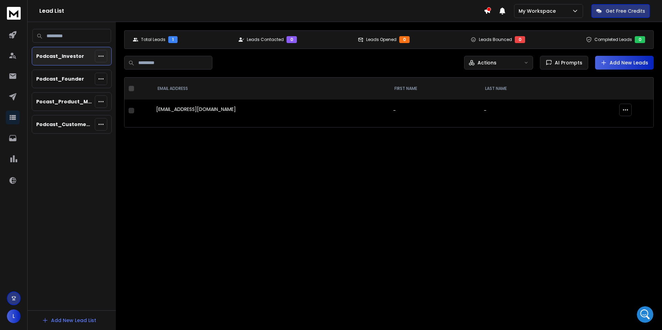
scroll to position [2774, 0]
click at [635, 56] on button "Add New Leads" at bounding box center [624, 63] width 59 height 14
click at [627, 64] on link "Add New Leads" at bounding box center [625, 62] width 48 height 7
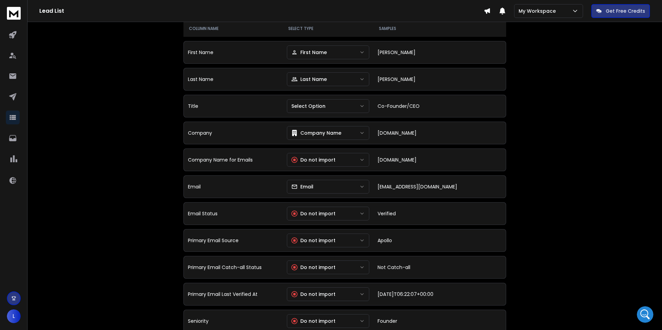
scroll to position [149, 0]
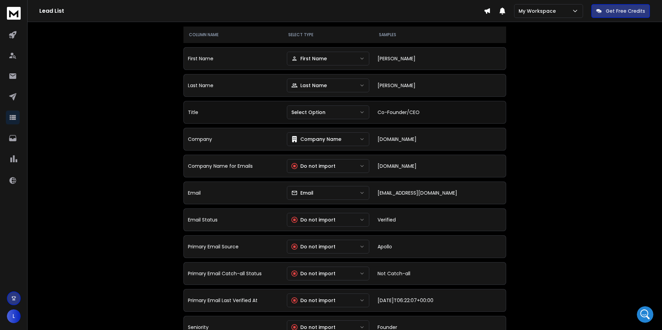
click at [352, 112] on button "Select Option" at bounding box center [328, 113] width 82 height 14
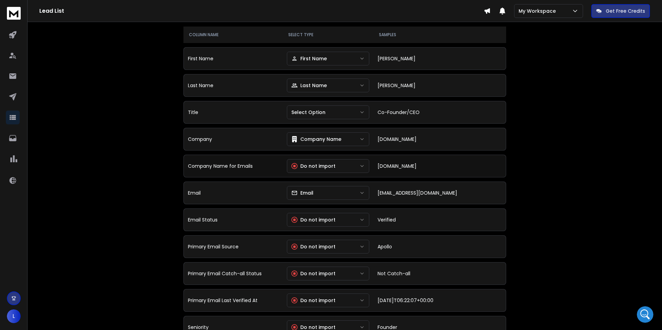
click at [349, 169] on button "Do not import" at bounding box center [328, 166] width 82 height 14
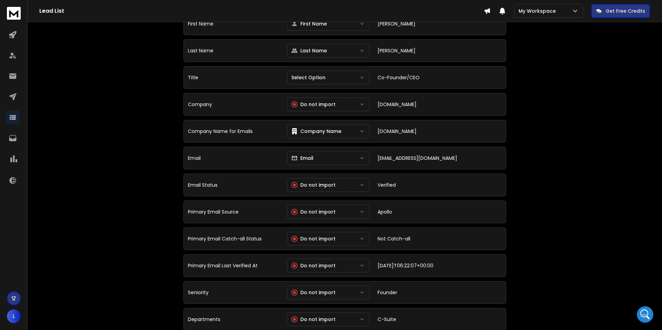
scroll to position [184, 0]
click at [358, 183] on button "Do not import" at bounding box center [328, 185] width 82 height 14
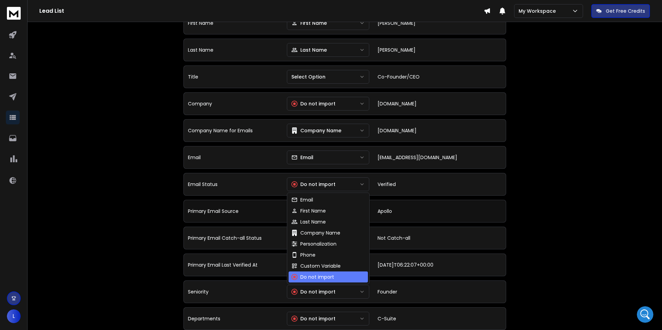
scroll to position [2900, 0]
click at [642, 318] on div "Open Intercom Messenger" at bounding box center [644, 313] width 23 height 23
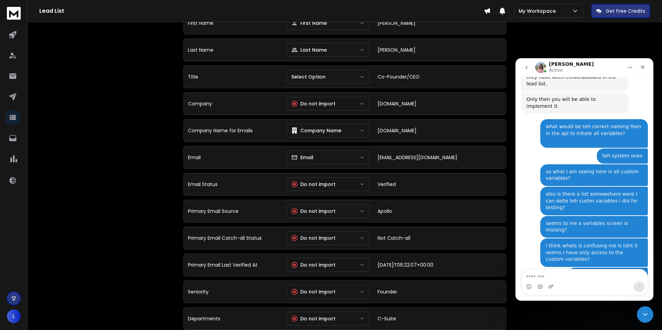
click at [535, 277] on textarea "Message…" at bounding box center [584, 276] width 126 height 12
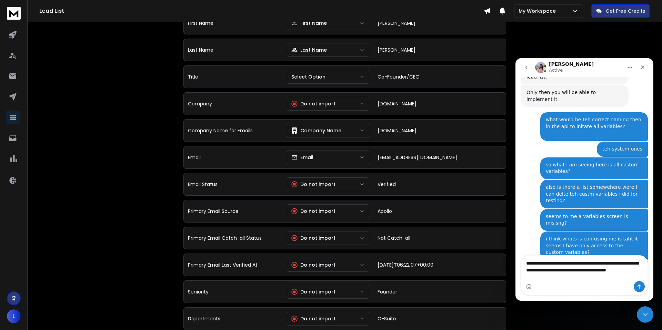
scroll to position [2914, 0]
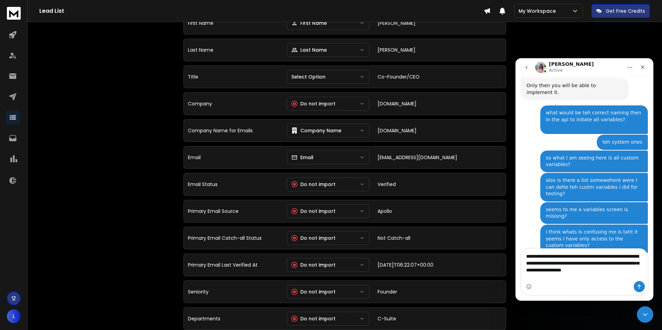
type textarea "**********"
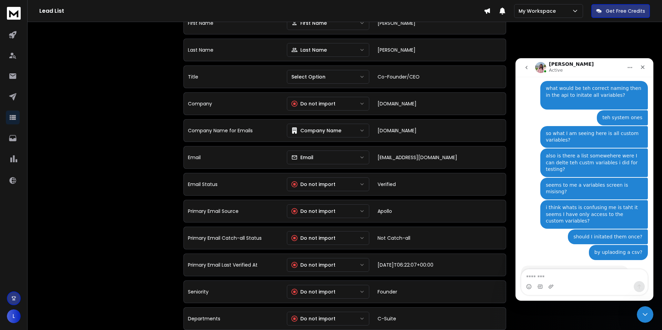
scroll to position [2941, 0]
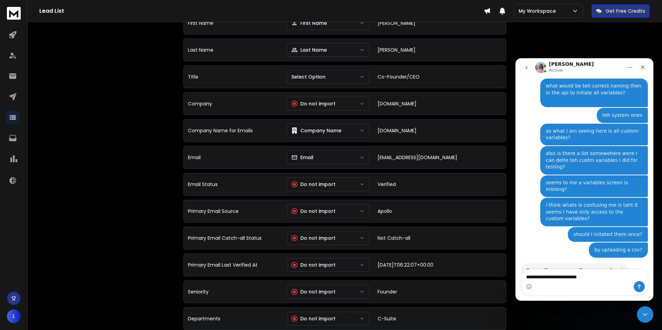
type textarea "**********"
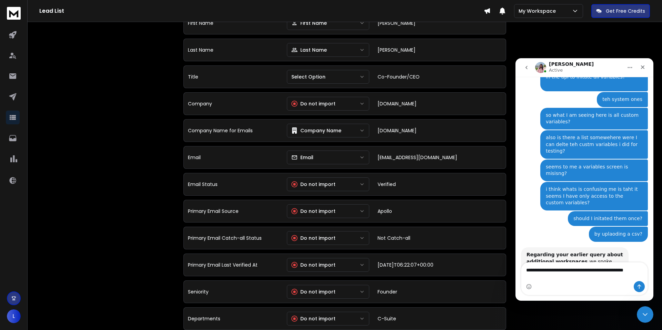
scroll to position [2963, 0]
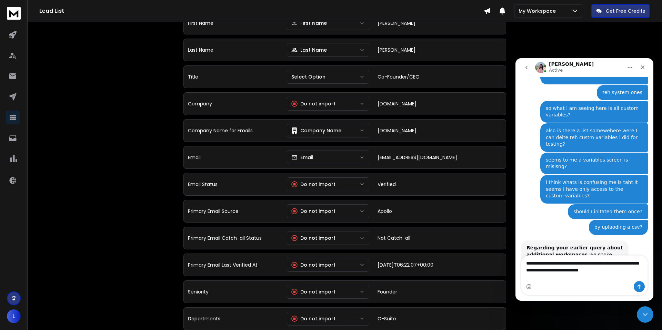
type textarea "**********"
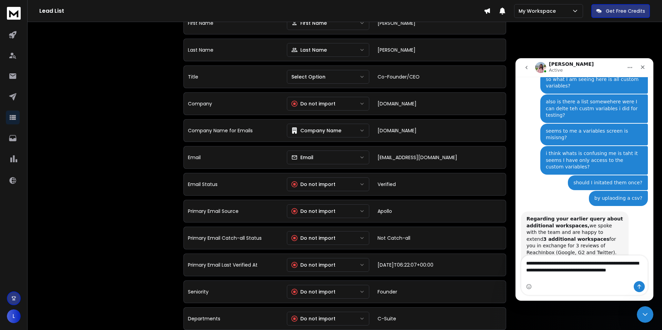
scroll to position [2999, 0]
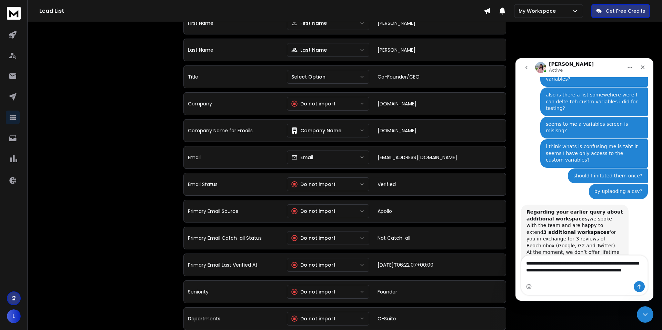
type textarea "**********"
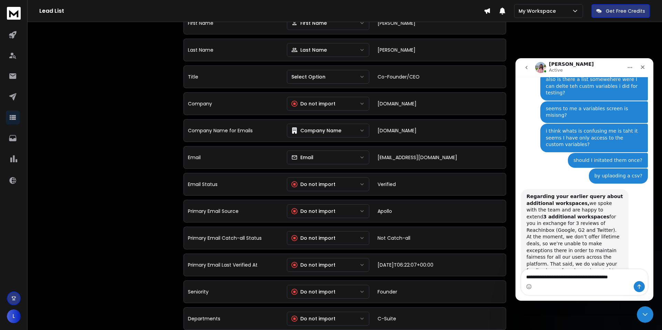
type textarea "**********"
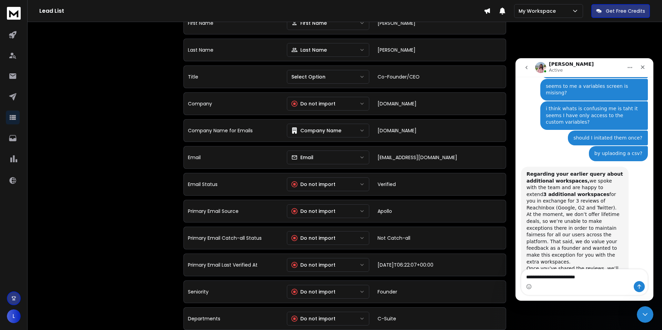
scroll to position [3064, 0]
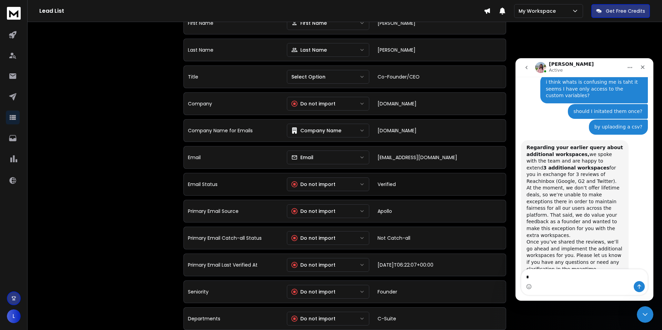
type textarea "*"
click at [343, 185] on button "Do not import" at bounding box center [328, 185] width 82 height 14
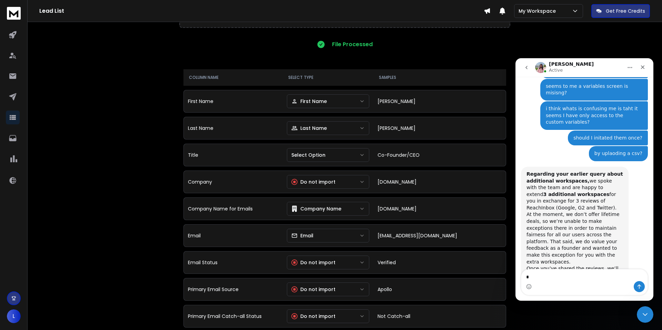
scroll to position [101, 0]
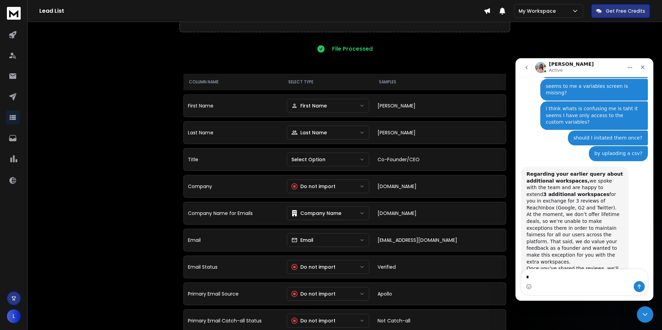
click at [535, 281] on div "Intercom messenger" at bounding box center [584, 286] width 126 height 11
click at [532, 279] on textarea "*" at bounding box center [584, 276] width 126 height 12
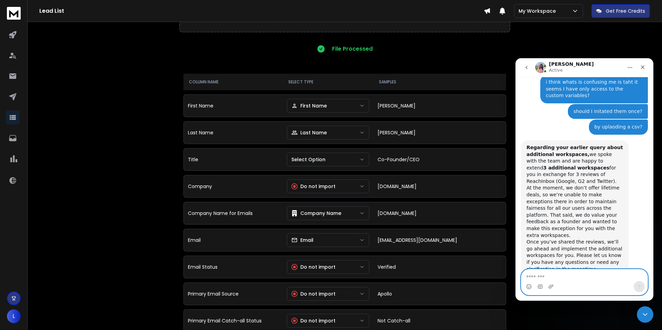
scroll to position [3037, 0]
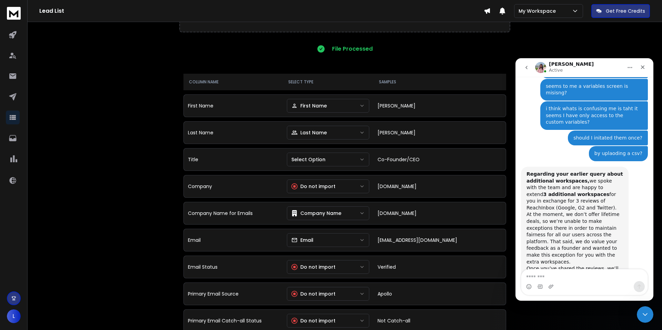
click at [623, 12] on p "Get Free Credits" at bounding box center [625, 11] width 39 height 7
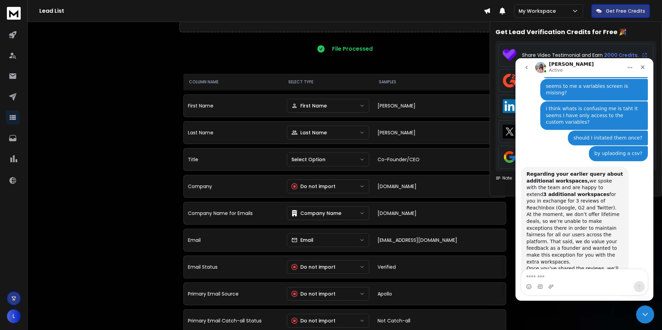
click at [648, 315] on icon "Close Intercom Messenger" at bounding box center [644, 314] width 8 height 8
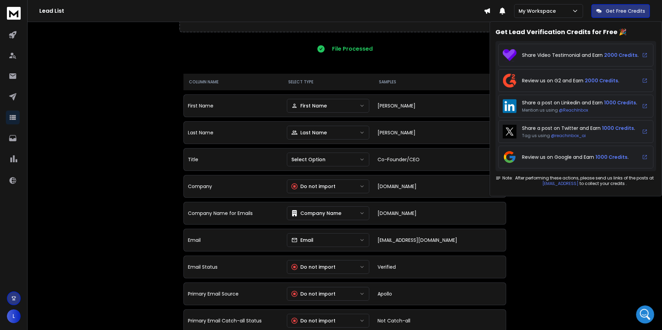
click at [640, 310] on div "Open Intercom Messenger" at bounding box center [644, 313] width 23 height 23
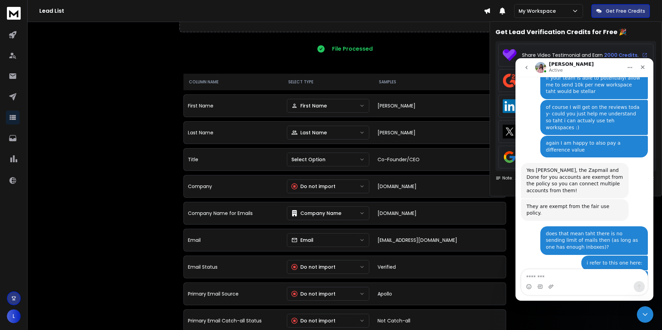
scroll to position [3391, 0]
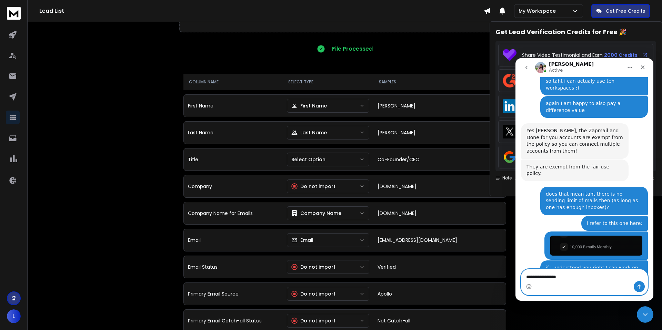
type textarea "**********"
paste textarea "Message…"
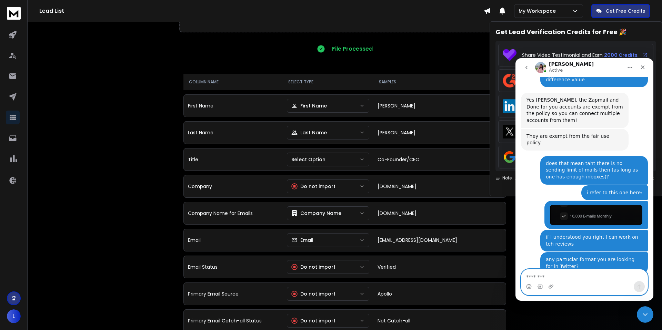
scroll to position [3437, 0]
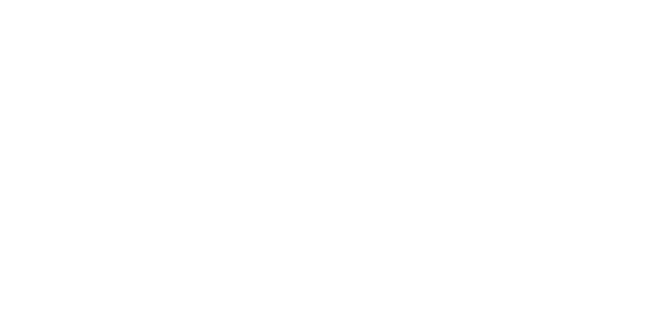
scroll to position [0, 0]
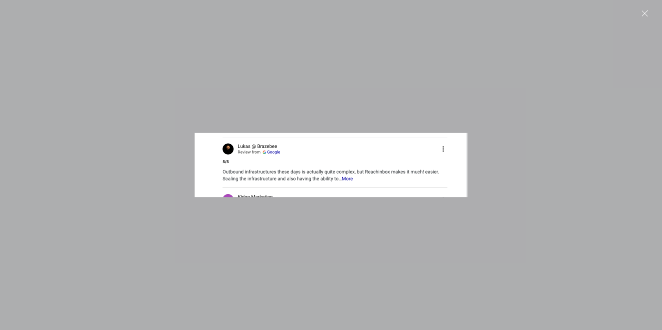
click at [129, 201] on div "Intercom messenger" at bounding box center [331, 165] width 662 height 330
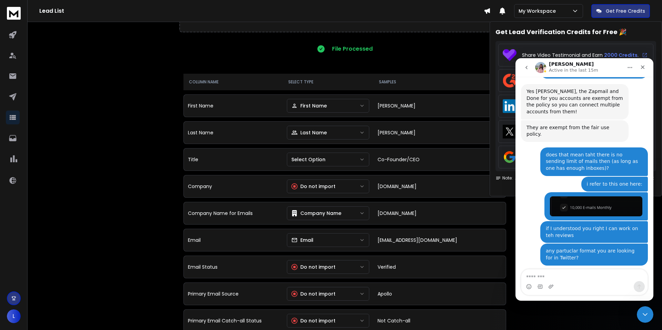
scroll to position [3437, 0]
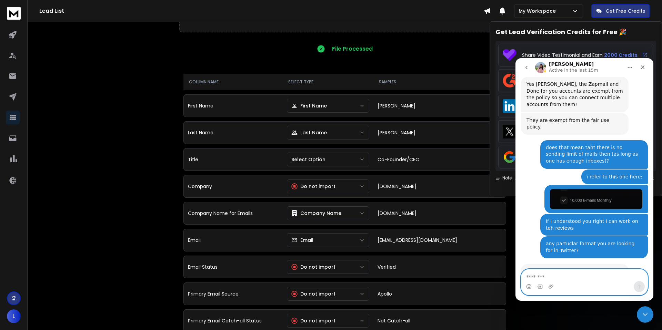
click at [549, 274] on textarea "Message…" at bounding box center [584, 276] width 126 height 12
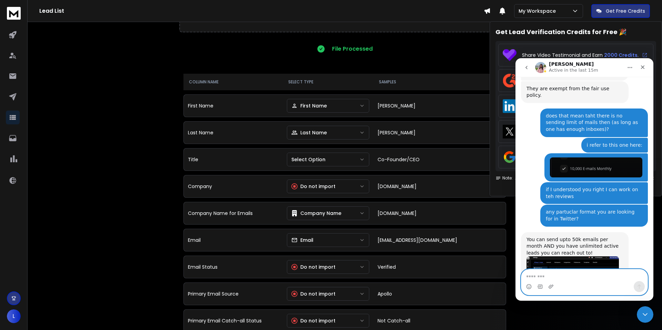
scroll to position [3486, 0]
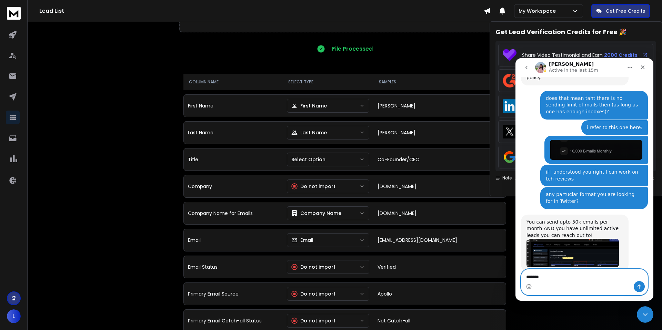
type textarea "********"
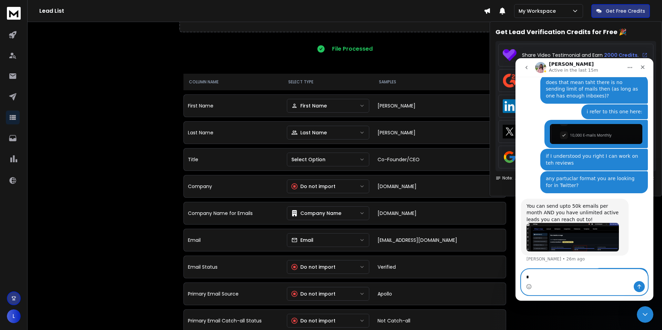
type textarea "*"
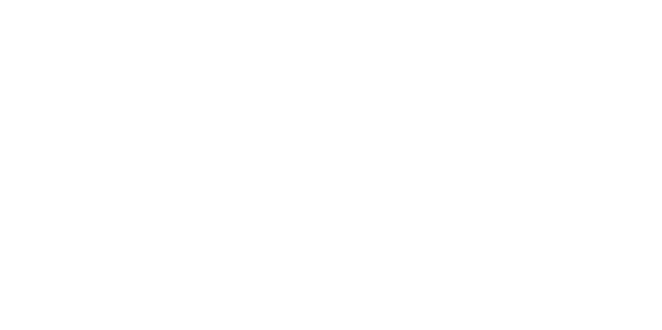
scroll to position [0, 0]
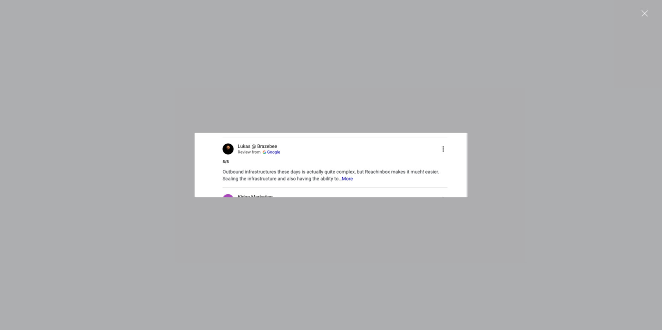
click at [600, 222] on div "Intercom messenger" at bounding box center [331, 165] width 662 height 330
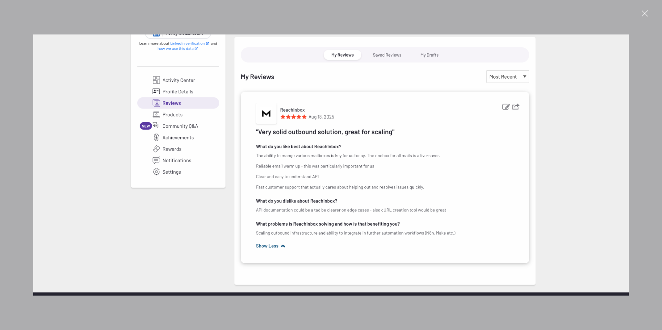
click at [650, 40] on div "Intercom messenger" at bounding box center [331, 165] width 662 height 330
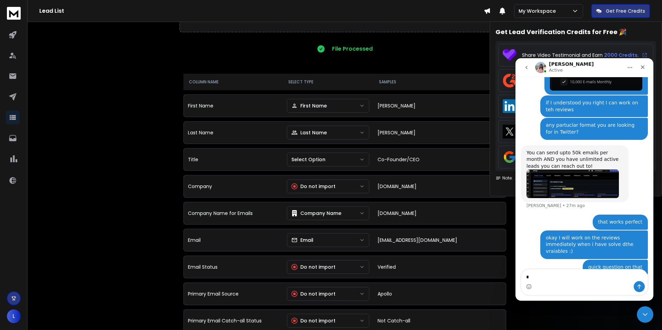
scroll to position [3577, 0]
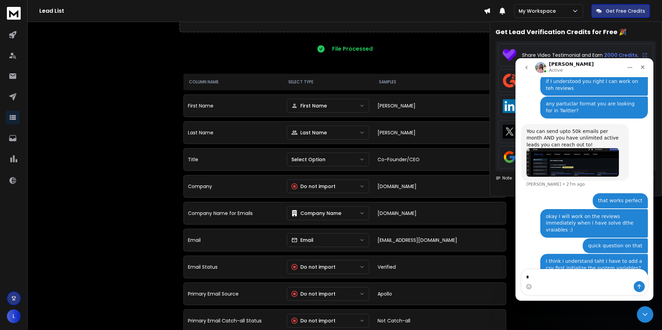
click at [621, 3] on div "Lead List My Workspace Get Free Credits" at bounding box center [331, 11] width 662 height 22
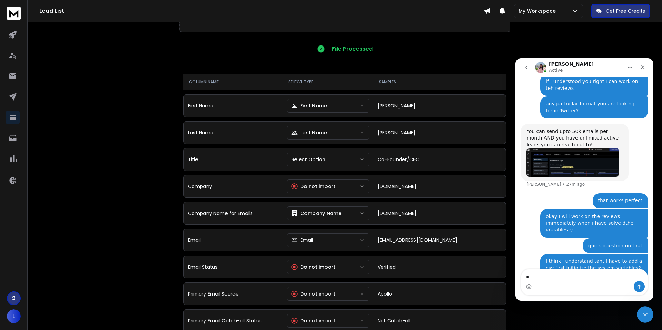
click at [621, 13] on p "Get Free Credits" at bounding box center [625, 11] width 39 height 7
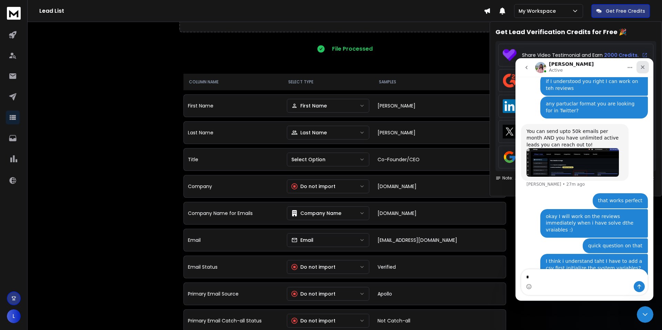
click at [643, 64] on icon "Close" at bounding box center [643, 67] width 6 height 6
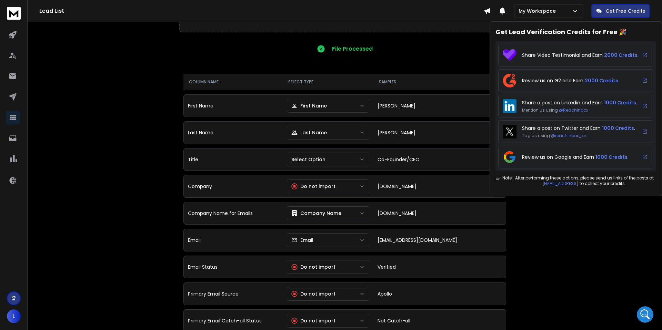
click at [608, 110] on p "Mention us using @ReachInbox" at bounding box center [579, 111] width 115 height 6
click at [643, 316] on icon "Open Intercom Messenger" at bounding box center [644, 313] width 11 height 11
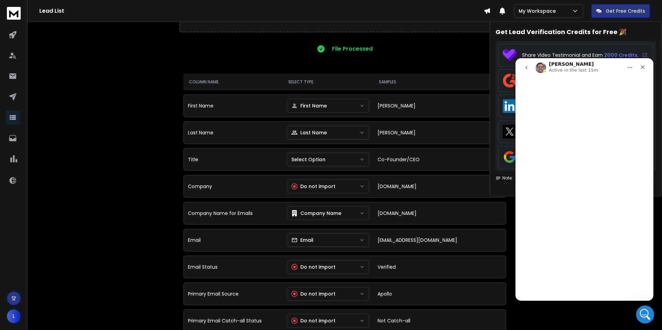
click at [643, 316] on icon "Open Intercom Messenger" at bounding box center [644, 313] width 11 height 11
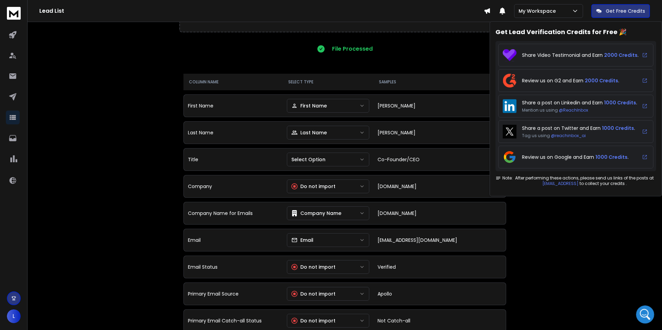
click at [643, 316] on icon "Open Intercom Messenger" at bounding box center [644, 313] width 11 height 11
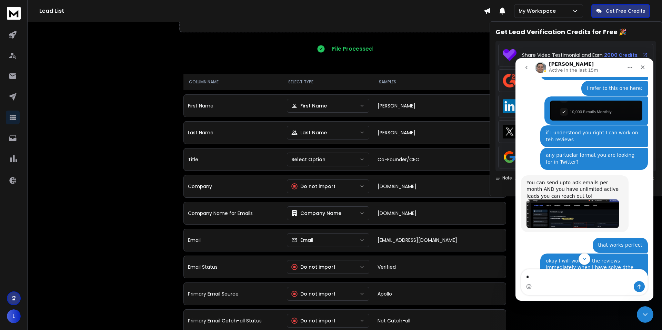
scroll to position [3525, 0]
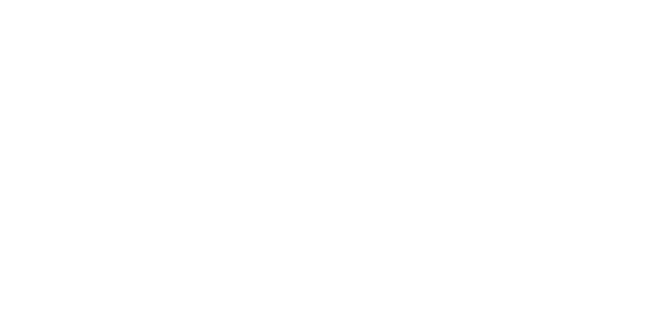
scroll to position [0, 0]
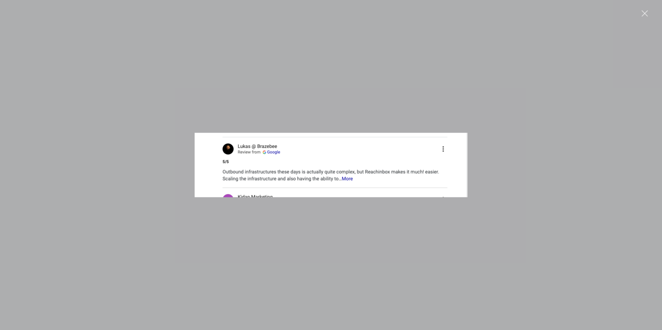
click at [624, 65] on div "Intercom messenger" at bounding box center [331, 165] width 662 height 330
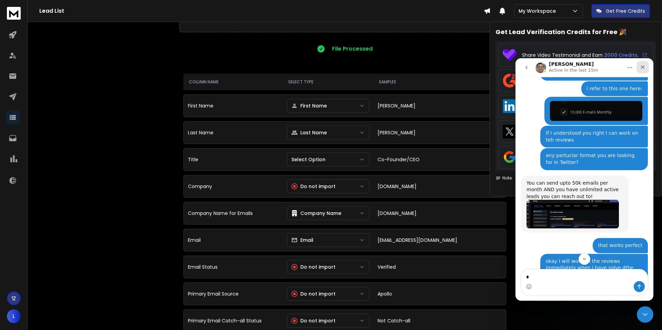
click at [642, 68] on icon "Close" at bounding box center [643, 68] width 4 height 4
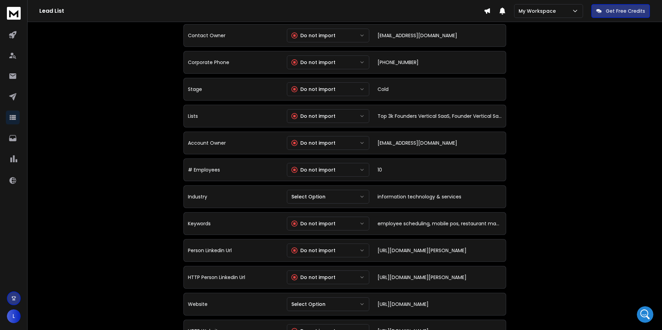
scroll to position [549, 0]
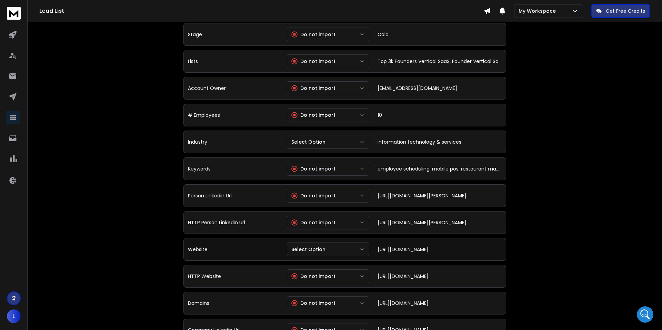
click at [329, 247] on button "Select Option" at bounding box center [328, 250] width 82 height 14
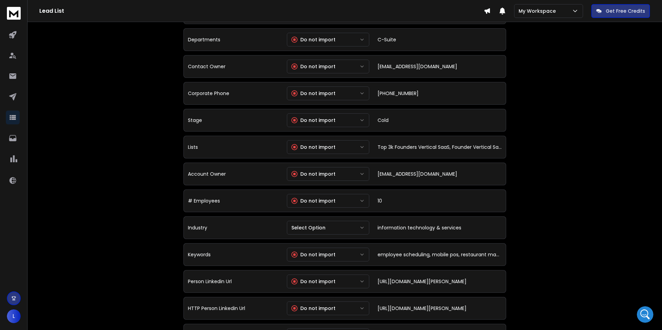
scroll to position [283, 0]
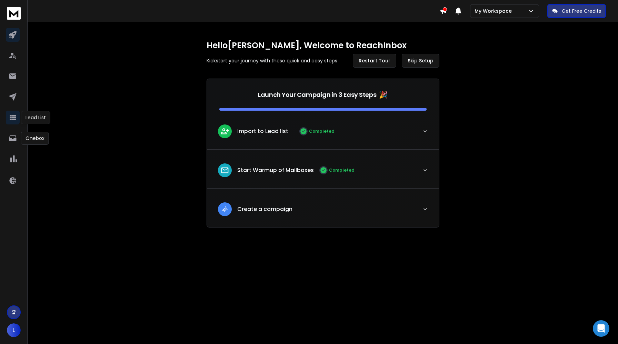
click at [14, 122] on link at bounding box center [13, 118] width 14 height 14
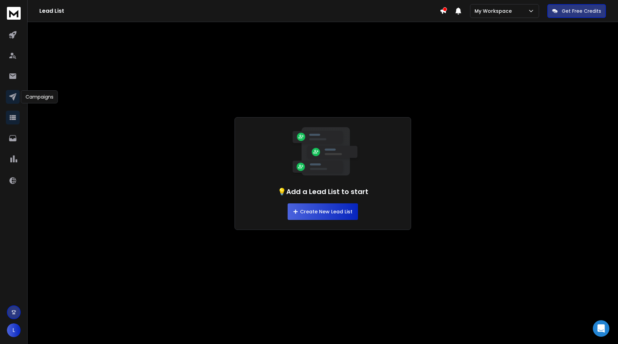
click at [13, 98] on icon at bounding box center [12, 96] width 7 height 7
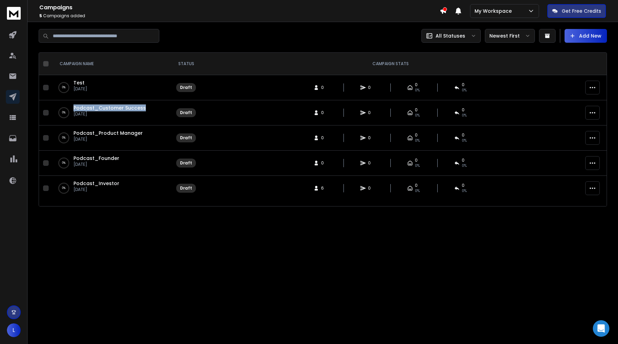
drag, startPoint x: 149, startPoint y: 111, endPoint x: 74, endPoint y: 108, distance: 74.6
click at [74, 108] on div "0 % Podcast_Customer Success [DATE]" at bounding box center [111, 112] width 107 height 17
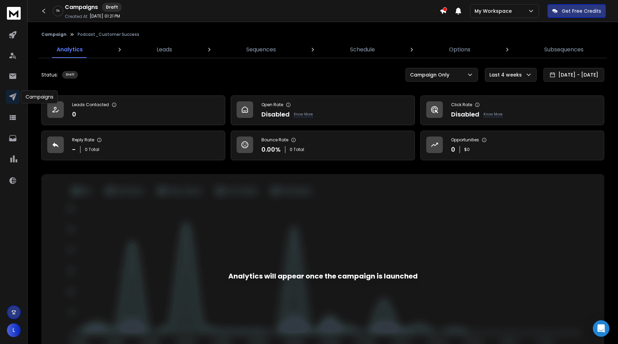
click at [12, 100] on icon at bounding box center [13, 97] width 8 height 8
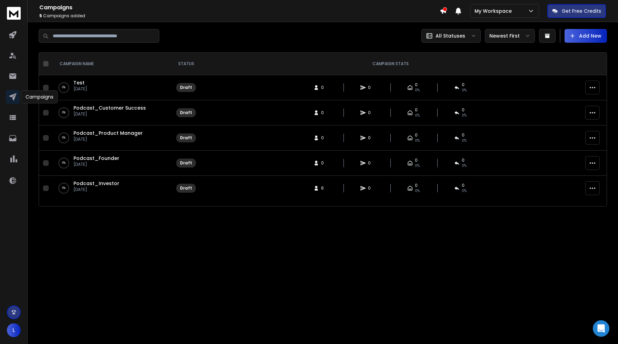
click at [593, 118] on button "button" at bounding box center [592, 113] width 14 height 14
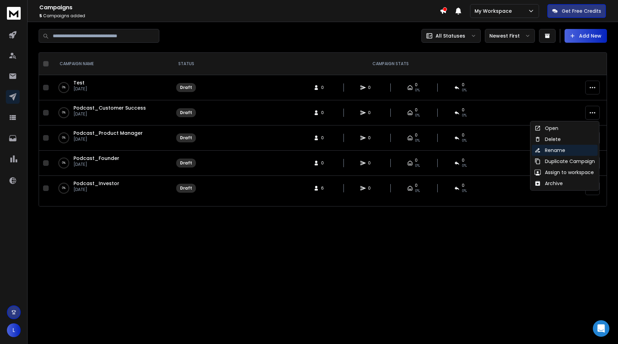
click at [559, 148] on div "Rename" at bounding box center [550, 150] width 31 height 7
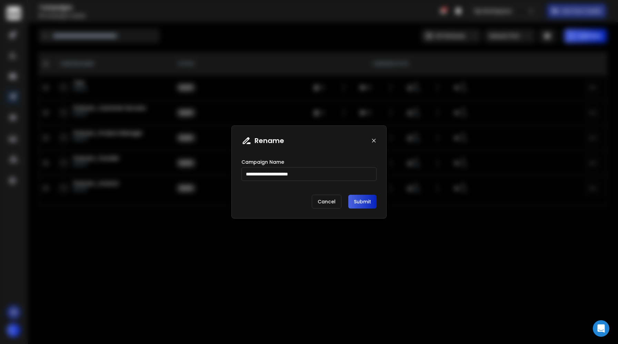
click at [295, 175] on input "**********" at bounding box center [308, 174] width 135 height 14
type input "**********"
click at [365, 196] on button "Submit" at bounding box center [362, 202] width 28 height 14
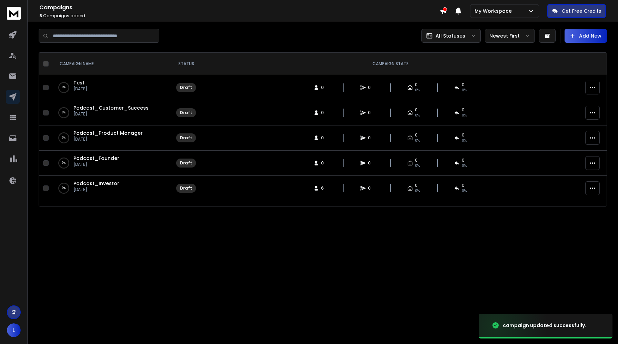
click at [591, 139] on icon "button" at bounding box center [592, 137] width 7 height 7
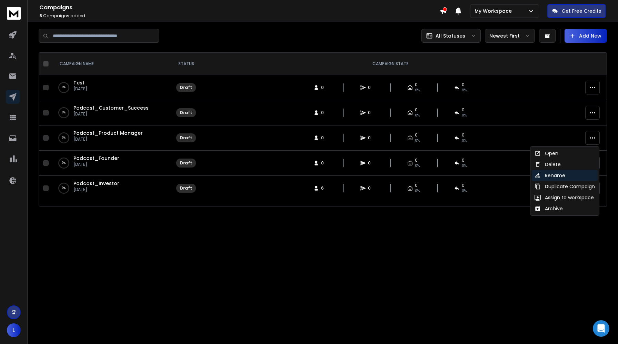
click at [550, 174] on div "Rename" at bounding box center [550, 175] width 31 height 7
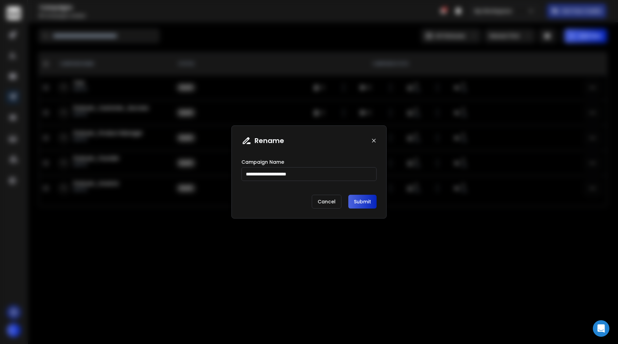
click at [290, 176] on input "**********" at bounding box center [308, 174] width 135 height 14
type input "**********"
click at [360, 203] on button "Submit" at bounding box center [362, 202] width 28 height 14
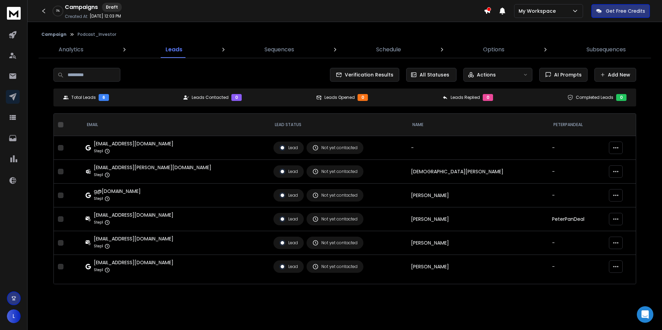
click at [61, 148] on button "button" at bounding box center [61, 148] width 6 height 6
click at [615, 148] on button "button" at bounding box center [616, 148] width 14 height 12
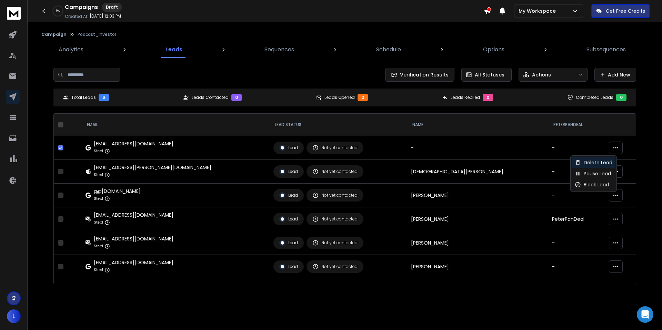
click at [598, 163] on p "Delete Lead" at bounding box center [598, 162] width 29 height 7
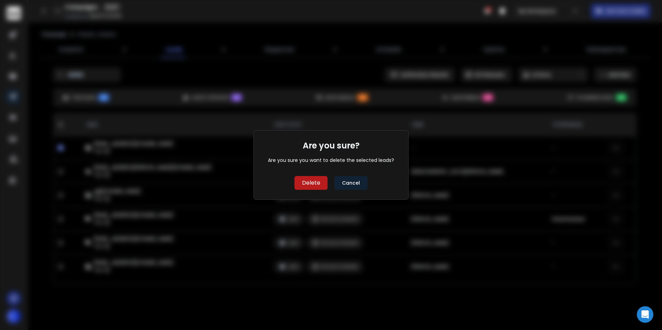
click at [308, 181] on button "Delete" at bounding box center [311, 183] width 33 height 14
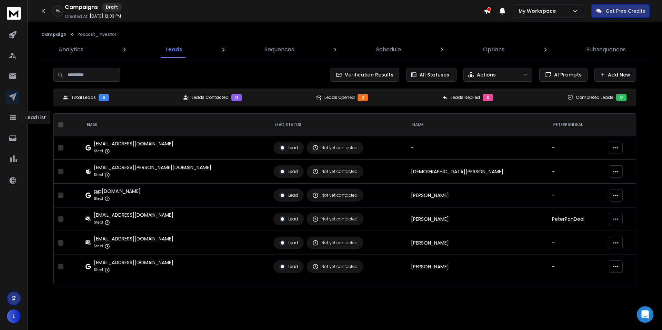
click at [3, 120] on div "L" at bounding box center [14, 165] width 28 height 330
click at [12, 118] on icon at bounding box center [13, 117] width 8 height 8
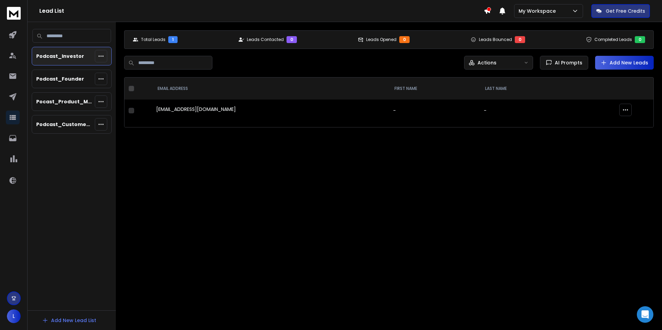
click at [99, 56] on icon "button" at bounding box center [101, 56] width 5 height 1
click at [66, 56] on p "Podcast_Investor" at bounding box center [60, 56] width 48 height 7
click at [88, 57] on div "Podcast_Investor" at bounding box center [72, 56] width 80 height 19
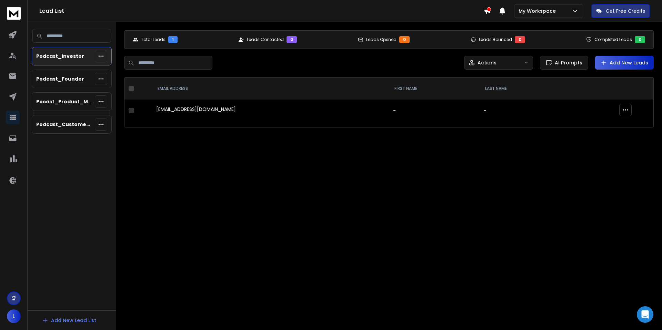
click at [69, 81] on p "Podcast_Founder" at bounding box center [60, 79] width 48 height 7
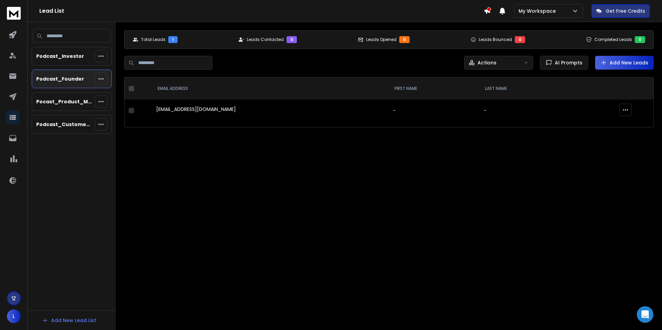
click at [71, 51] on div "Podcast_Investor" at bounding box center [72, 56] width 80 height 19
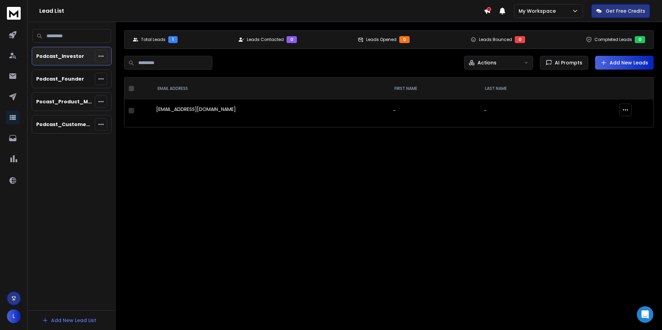
click at [101, 54] on icon "button" at bounding box center [101, 56] width 6 height 6
click at [283, 194] on div "Your warmest leads are on your site – Turn visits into conversations Reach Out …" at bounding box center [331, 165] width 662 height 330
click at [524, 60] on button "Actions" at bounding box center [498, 63] width 69 height 14
click at [499, 92] on p "Add to Campaign" at bounding box center [501, 89] width 43 height 7
click at [131, 109] on button "button" at bounding box center [132, 111] width 6 height 6
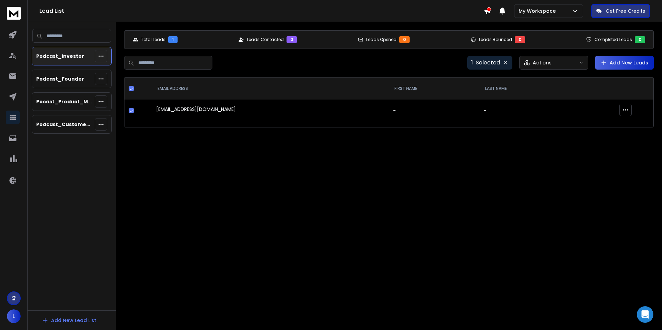
click at [578, 70] on div "Total Leads 1 Leads Contacted 0 Leads Opened 0 Leads Bounced 0 Completed Leads …" at bounding box center [389, 48] width 546 height 53
click at [564, 62] on div "Actions" at bounding box center [550, 62] width 52 height 7
click at [551, 92] on p "Add to Campaign" at bounding box center [555, 89] width 43 height 7
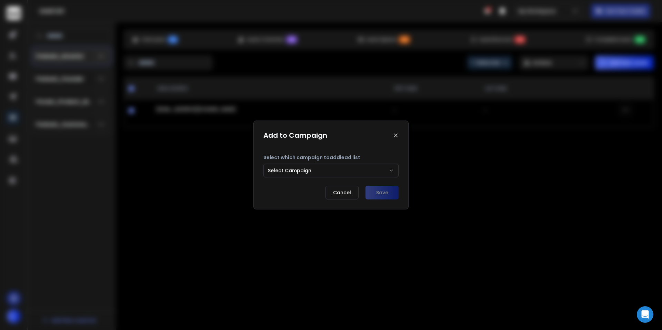
click at [396, 135] on icon at bounding box center [396, 136] width 6 height 6
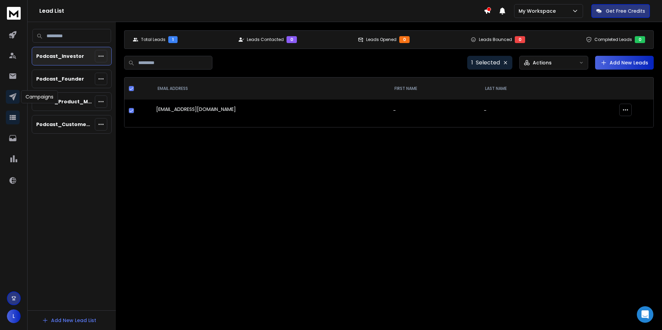
click at [13, 97] on icon at bounding box center [12, 96] width 7 height 7
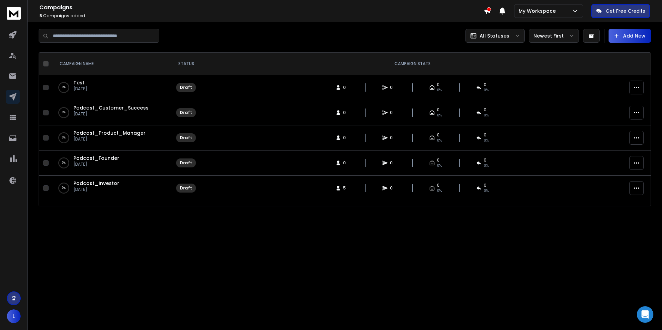
click at [96, 185] on span "Podcast_Investor" at bounding box center [96, 183] width 46 height 7
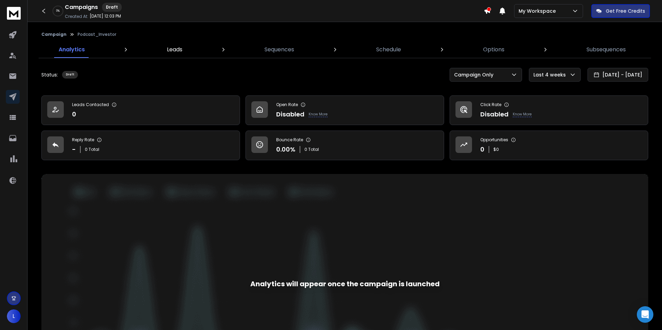
click at [174, 42] on link "Leads" at bounding box center [175, 49] width 24 height 17
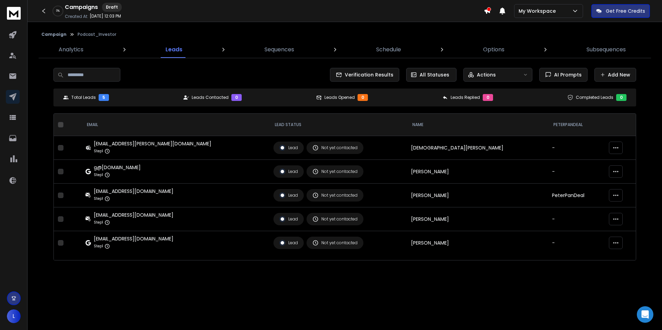
click at [61, 147] on button "button" at bounding box center [61, 148] width 6 height 6
click at [60, 167] on td at bounding box center [68, 172] width 28 height 24
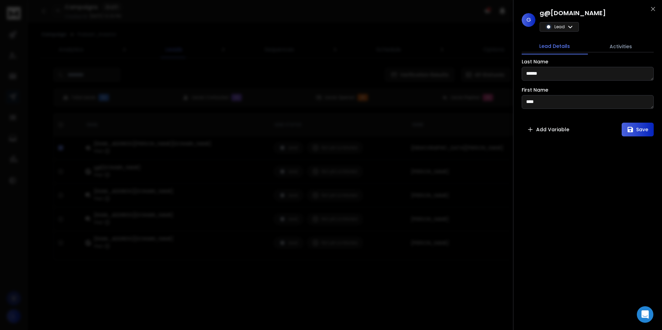
click at [144, 136] on div at bounding box center [331, 165] width 662 height 330
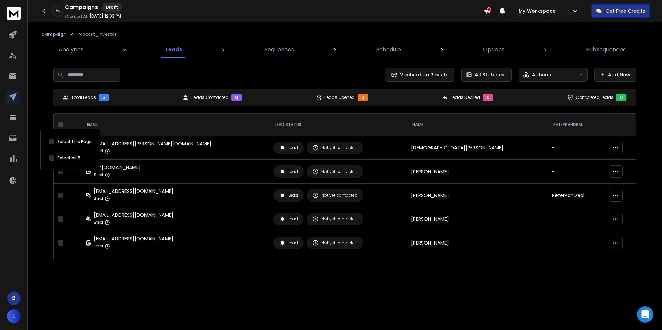
click at [61, 123] on button "Select this Page" at bounding box center [61, 125] width 6 height 6
click at [59, 157] on label "Select all 5" at bounding box center [68, 159] width 23 height 6
click at [53, 159] on button "Select this Page" at bounding box center [52, 159] width 6 height 6
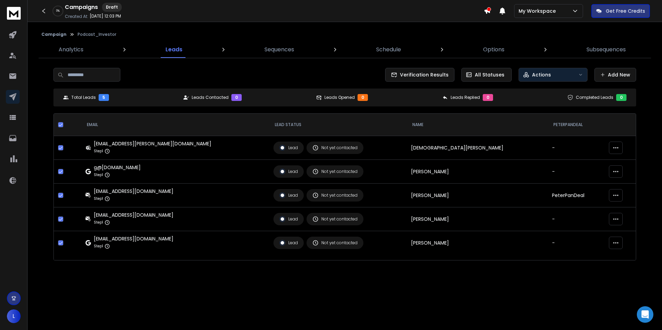
click at [575, 72] on div "Actions" at bounding box center [549, 74] width 52 height 7
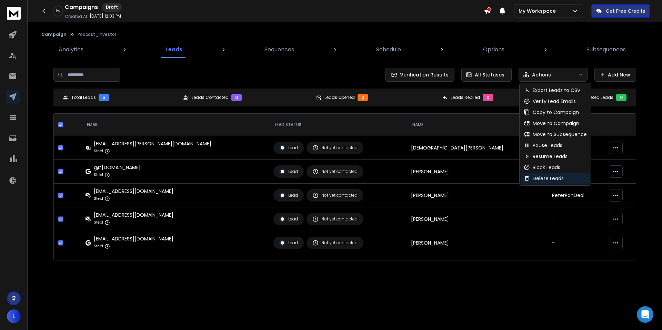
click at [555, 179] on p "Delete Leads" at bounding box center [548, 178] width 31 height 7
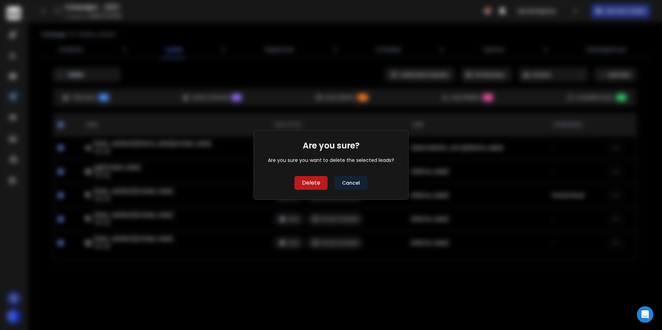
click at [303, 187] on button "Delete" at bounding box center [311, 183] width 33 height 14
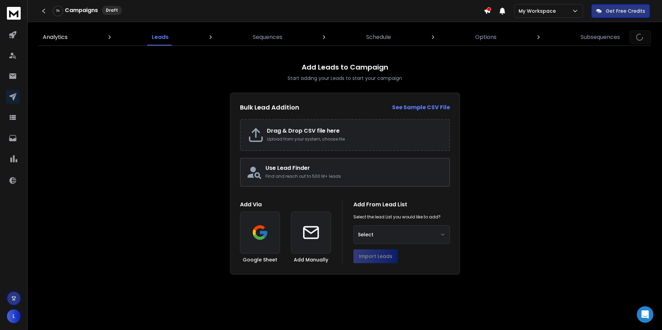
click at [57, 34] on p "Analytics" at bounding box center [55, 37] width 25 height 8
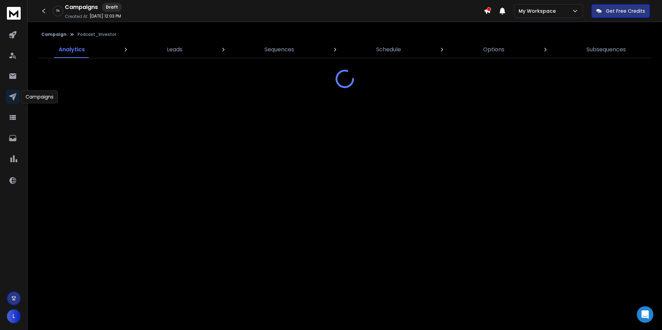
click at [13, 95] on icon at bounding box center [12, 96] width 7 height 7
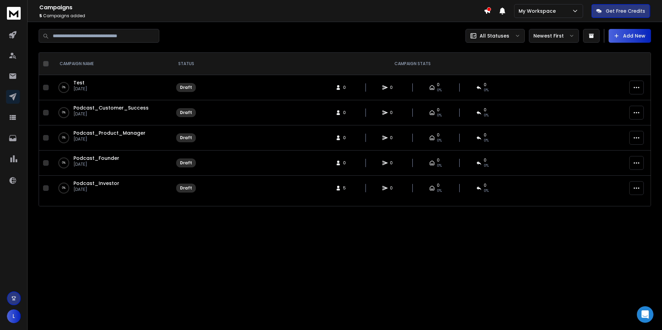
click at [99, 182] on span "Podcast_Investor" at bounding box center [96, 183] width 46 height 7
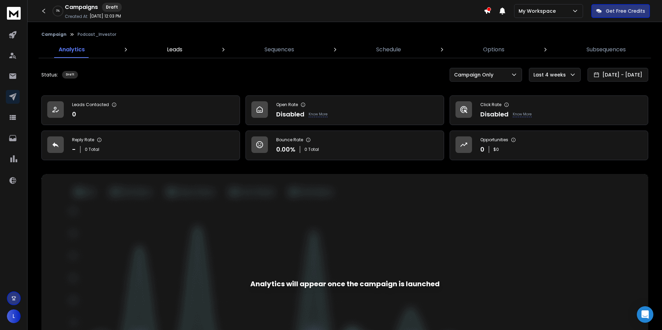
click at [171, 47] on p "Leads" at bounding box center [175, 50] width 16 height 8
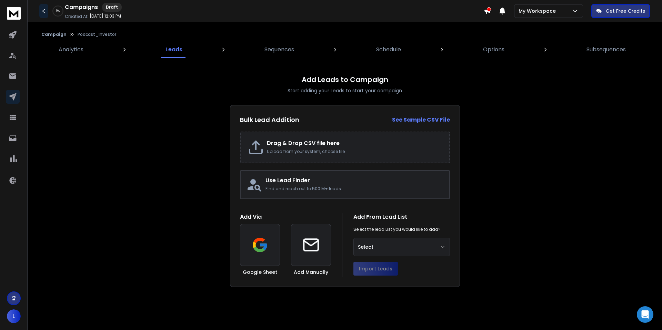
click at [42, 14] on button at bounding box center [43, 11] width 9 height 14
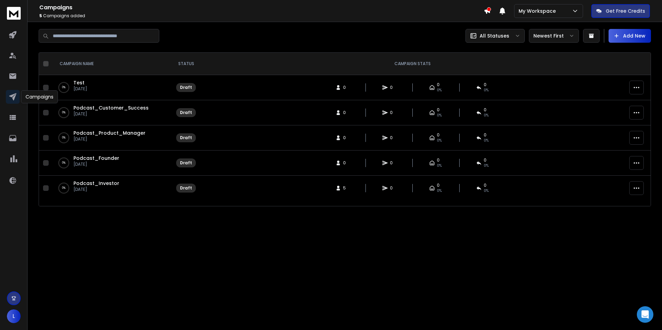
click at [13, 91] on link at bounding box center [13, 97] width 14 height 14
click at [118, 181] on div "0 % Podcast_Investor 11 days ago" at bounding box center [111, 188] width 107 height 17
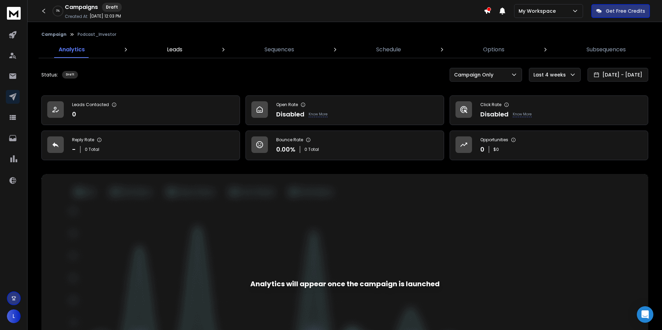
click at [172, 51] on p "Leads" at bounding box center [175, 50] width 16 height 8
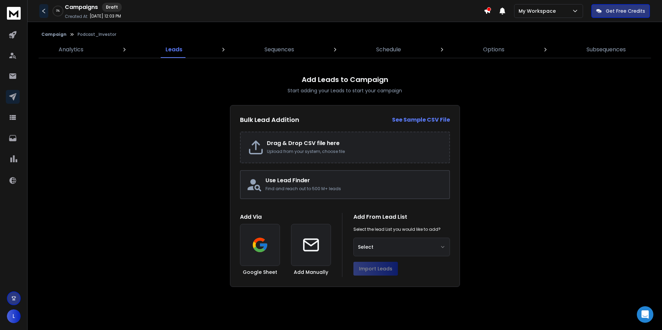
click at [41, 11] on icon at bounding box center [44, 11] width 6 height 6
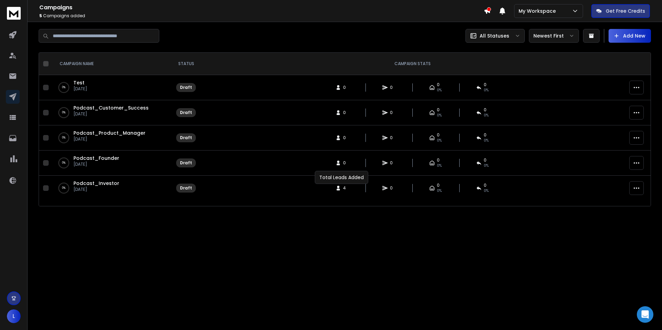
click at [343, 189] on span "4" at bounding box center [346, 189] width 7 height 6
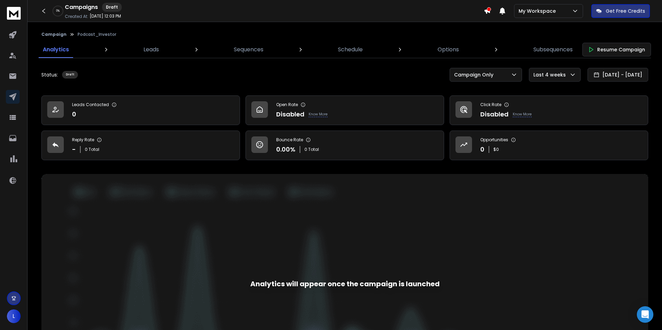
click at [152, 39] on div "Campaign Podcast_Investor" at bounding box center [345, 34] width 612 height 11
click at [152, 52] on p "Leads" at bounding box center [151, 50] width 16 height 8
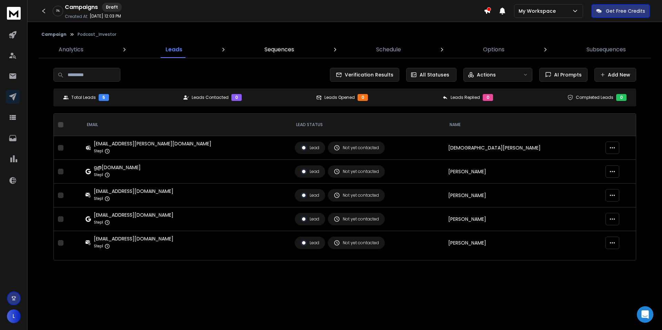
click at [285, 54] on link "Sequences" at bounding box center [279, 49] width 38 height 17
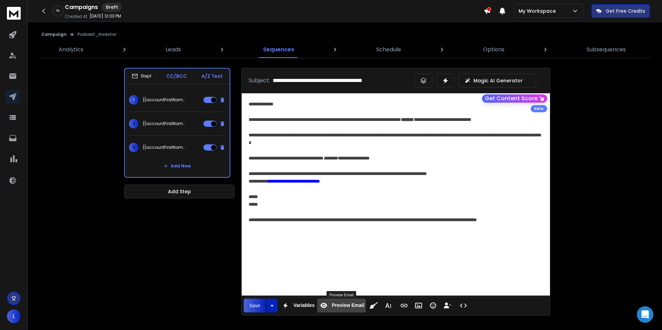
click at [344, 304] on span "Preview Email" at bounding box center [347, 306] width 35 height 6
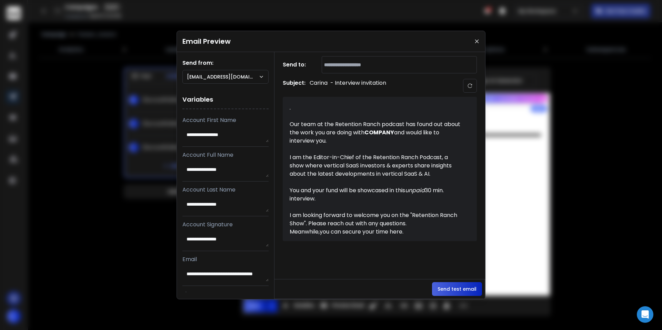
click at [477, 40] on icon at bounding box center [477, 42] width 6 height 6
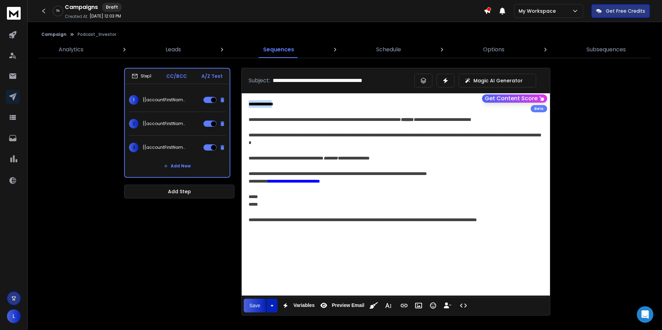
drag, startPoint x: 278, startPoint y: 104, endPoint x: 237, endPoint y: 104, distance: 40.7
click at [237, 104] on div "**********" at bounding box center [344, 192] width 441 height 248
click at [447, 82] on icon "button" at bounding box center [445, 81] width 6 height 6
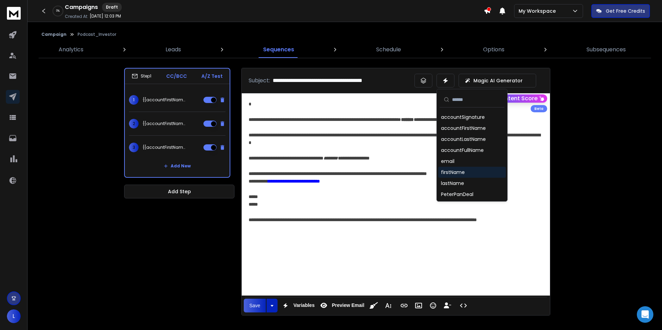
click at [455, 171] on div "firstName" at bounding box center [453, 172] width 24 height 7
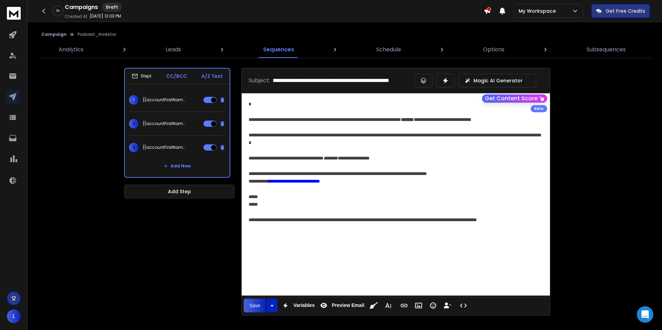
drag, startPoint x: 407, startPoint y: 81, endPoint x: 371, endPoint y: 80, distance: 36.6
click at [371, 80] on input "**********" at bounding box center [340, 81] width 134 height 8
type input "**********"
click at [254, 105] on div "*" at bounding box center [396, 104] width 295 height 8
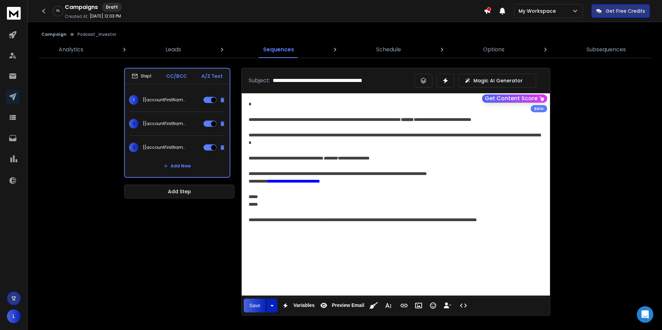
paste div
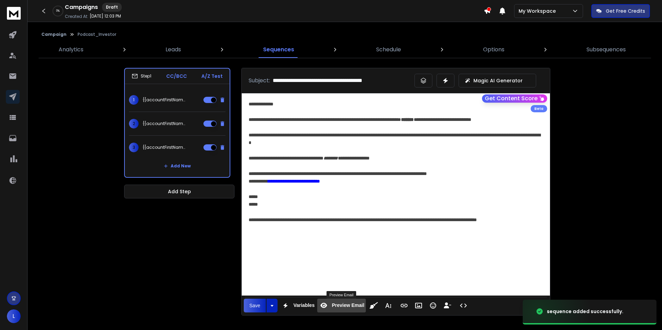
click at [352, 310] on div "Preview Email" at bounding box center [341, 305] width 48 height 11
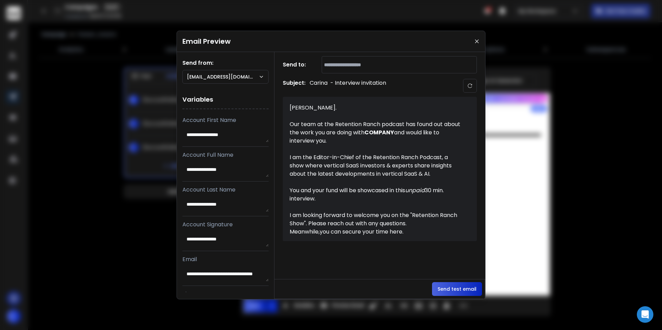
click at [476, 39] on icon at bounding box center [477, 42] width 6 height 6
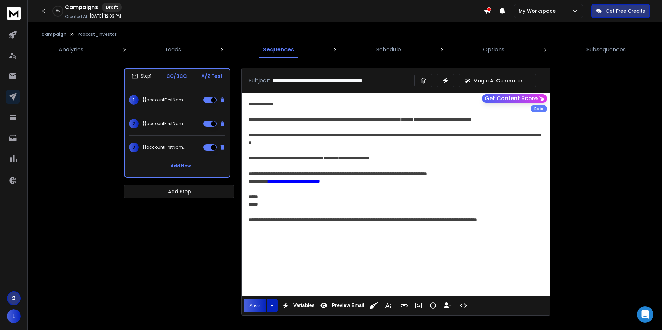
click at [469, 119] on div "**********" at bounding box center [396, 120] width 295 height 8
click at [447, 80] on icon "button" at bounding box center [445, 80] width 4 height 5
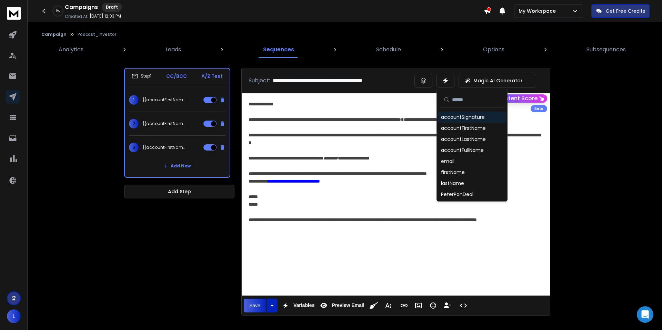
click at [458, 119] on div "accountSignature" at bounding box center [463, 117] width 44 height 7
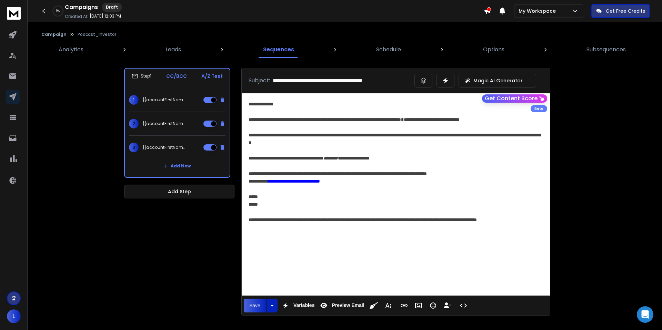
drag, startPoint x: 407, startPoint y: 80, endPoint x: 349, endPoint y: 80, distance: 58.6
click at [349, 80] on input "**********" at bounding box center [340, 81] width 134 height 8
type input "**********"
click at [415, 143] on div "**********" at bounding box center [396, 139] width 295 height 16
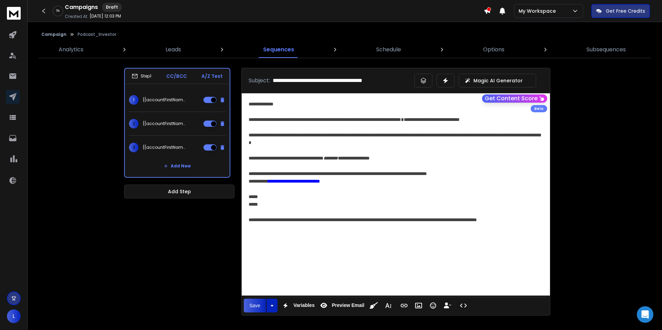
click at [440, 119] on div "**********" at bounding box center [396, 120] width 295 height 8
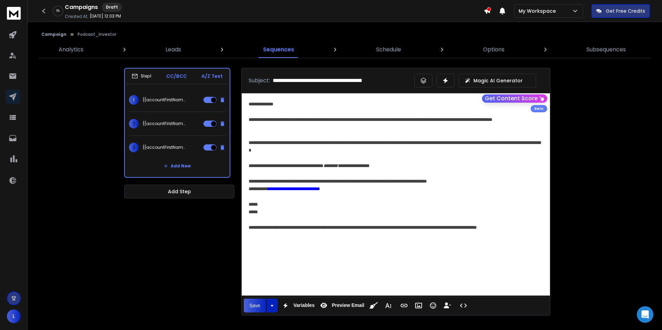
click at [249, 313] on div "Save Save as Template Variables Insert Variable Preview Email Preview Email Cle…" at bounding box center [319, 306] width 152 height 17
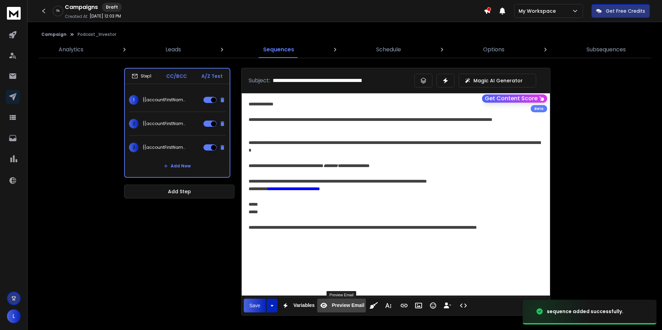
click at [358, 306] on span "Preview Email" at bounding box center [347, 306] width 35 height 6
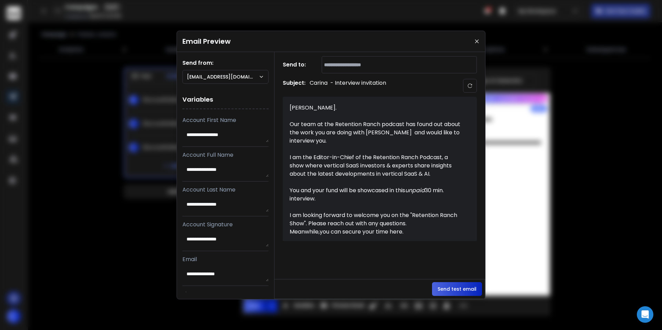
click at [478, 42] on icon at bounding box center [477, 42] width 6 height 6
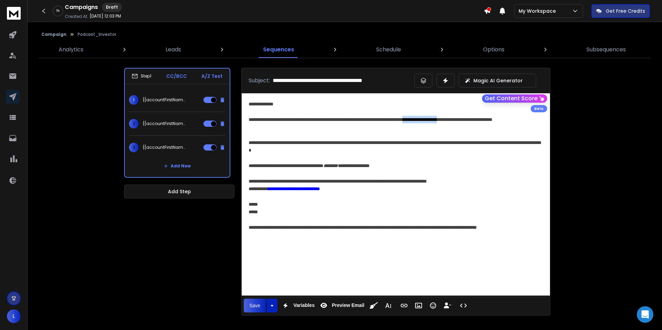
drag, startPoint x: 488, startPoint y: 120, endPoint x: 444, endPoint y: 119, distance: 44.2
click at [444, 119] on div "**********" at bounding box center [396, 124] width 295 height 16
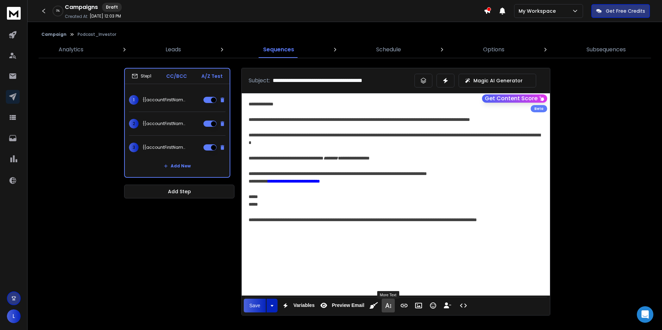
click at [386, 307] on icon "button" at bounding box center [388, 305] width 6 height 5
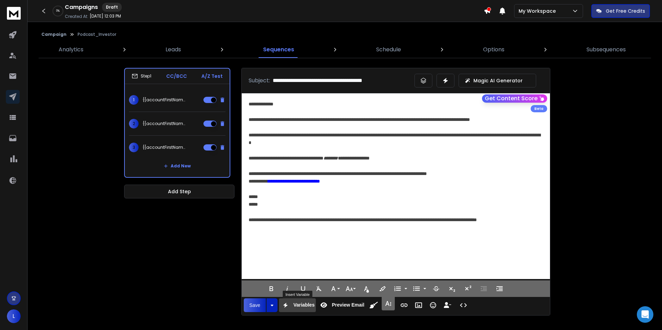
click at [301, 306] on span "Variables" at bounding box center [304, 305] width 24 height 6
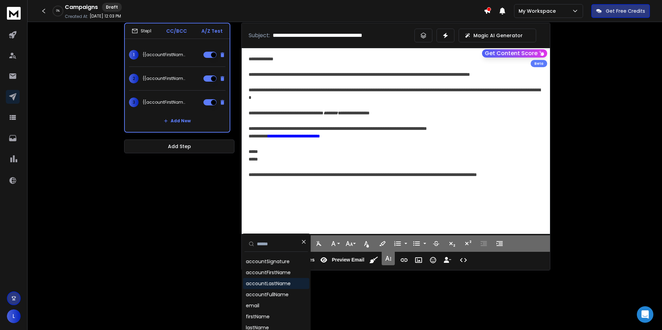
scroll to position [61, 0]
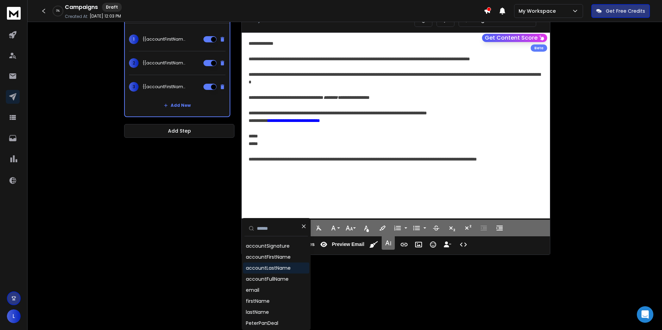
click at [297, 173] on div "**********" at bounding box center [396, 126] width 308 height 186
click at [273, 144] on div "*****" at bounding box center [396, 144] width 295 height 8
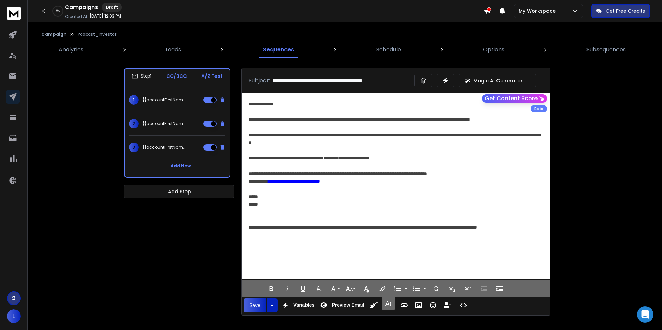
scroll to position [0, 0]
click at [272, 310] on div "button" at bounding box center [272, 306] width 11 height 14
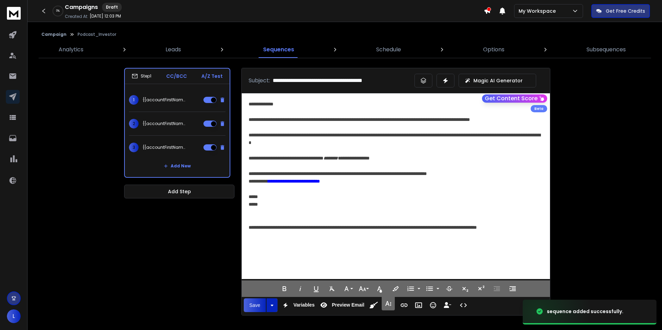
click at [275, 309] on div "button" at bounding box center [272, 306] width 11 height 14
click at [303, 307] on span "Variables" at bounding box center [304, 305] width 24 height 6
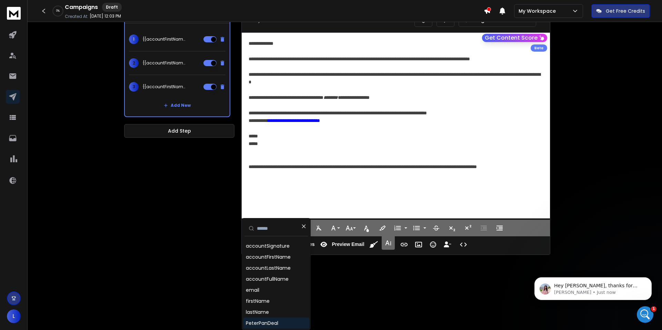
click at [272, 324] on div "PeterPanDeal" at bounding box center [262, 323] width 32 height 7
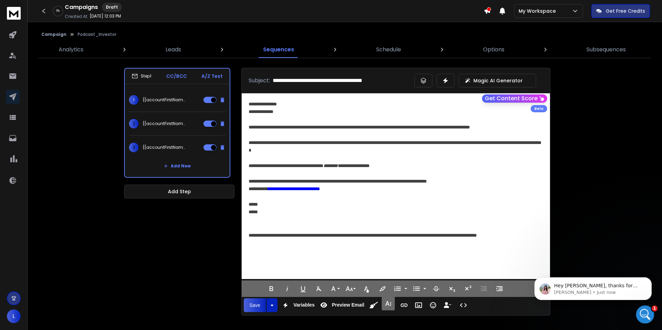
click at [640, 316] on icon "Open Intercom Messenger" at bounding box center [644, 313] width 11 height 11
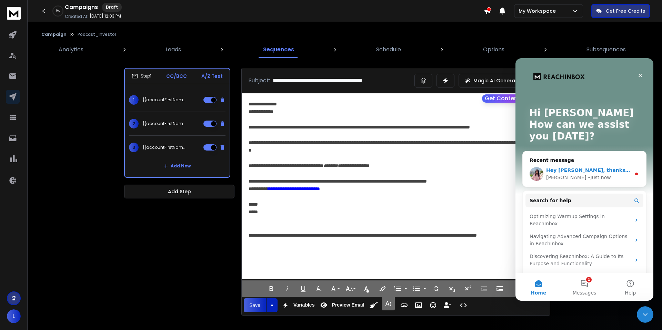
click at [592, 174] on div "Lakshita • Just now" at bounding box center [588, 177] width 85 height 7
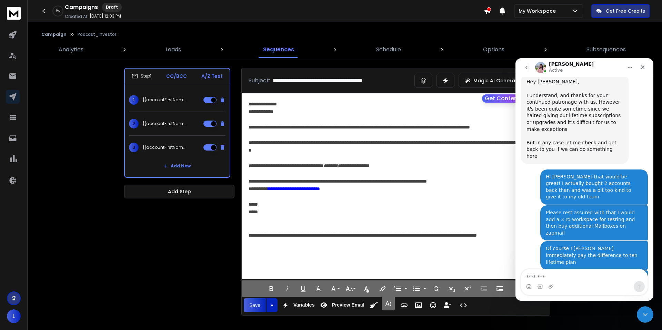
scroll to position [2040, 0]
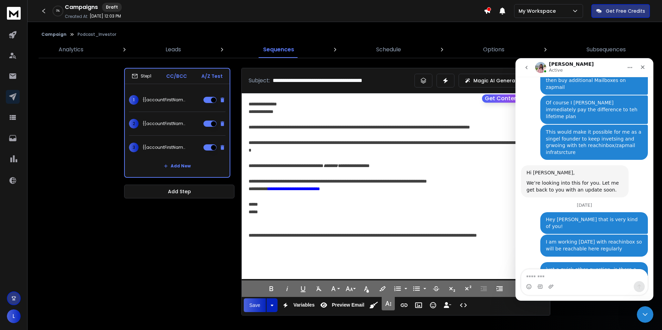
click at [540, 276] on textarea "Message…" at bounding box center [584, 276] width 126 height 12
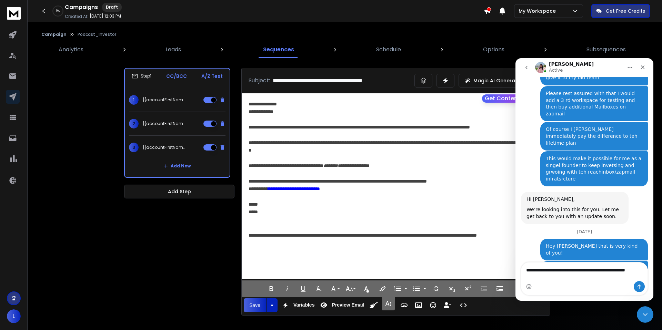
scroll to position [2020, 0]
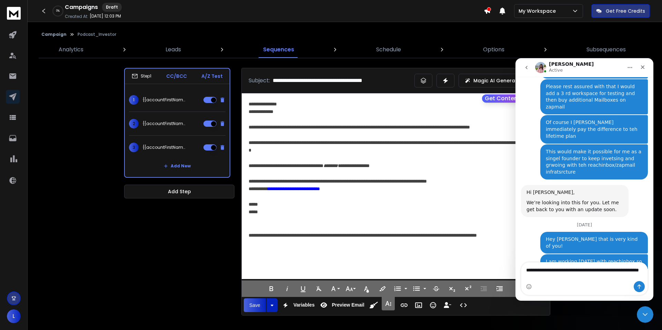
type textarea "**********"
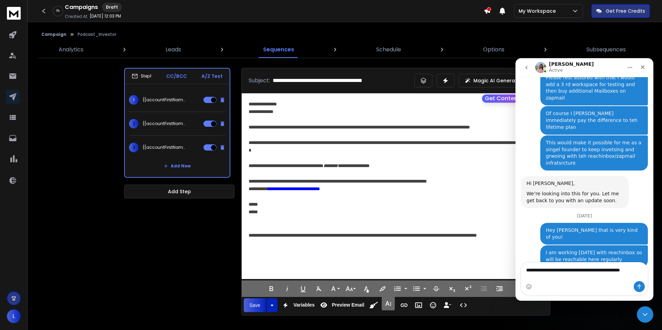
scroll to position [2036, 0]
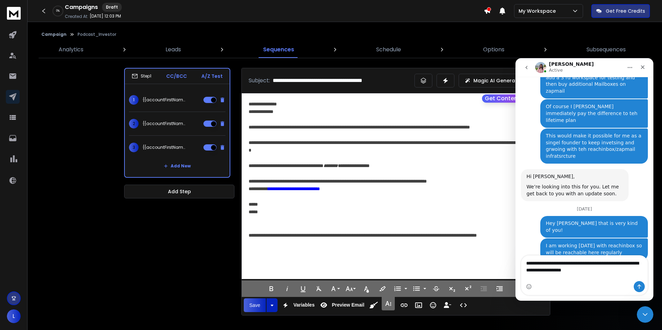
type textarea "**********"
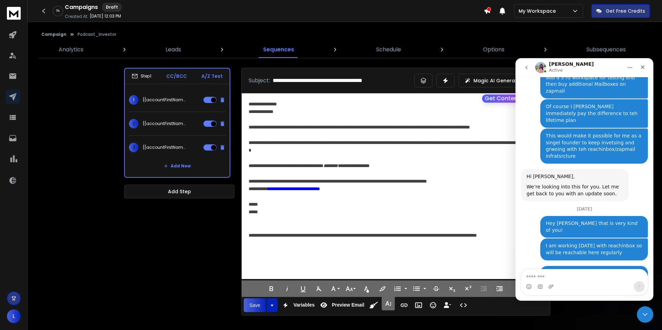
scroll to position [2059, 0]
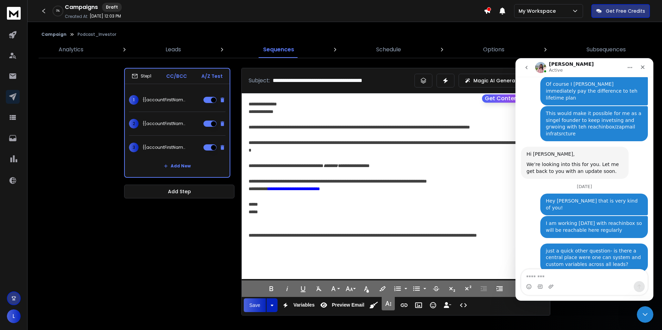
click at [530, 280] on textarea "Message…" at bounding box center [584, 276] width 126 height 12
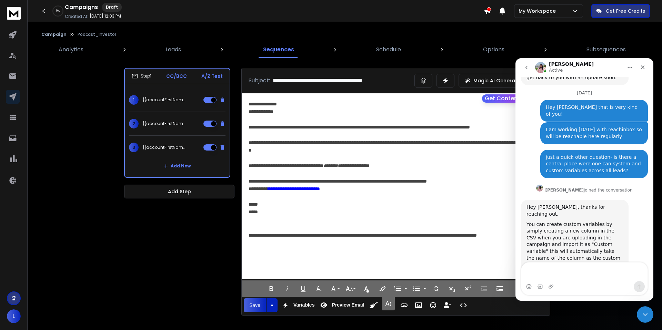
scroll to position [2159, 0]
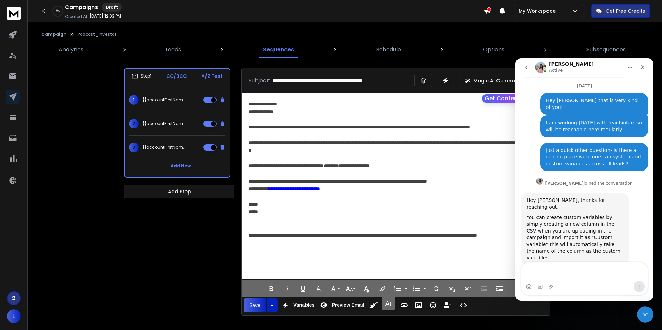
click at [545, 274] on textarea "Message…" at bounding box center [584, 272] width 126 height 19
type textarea "**********"
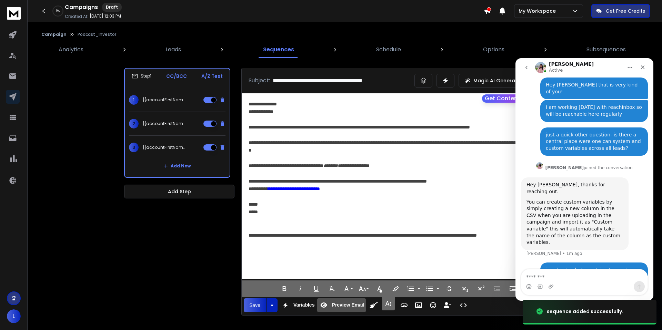
click at [352, 307] on span "Preview Email" at bounding box center [347, 305] width 35 height 6
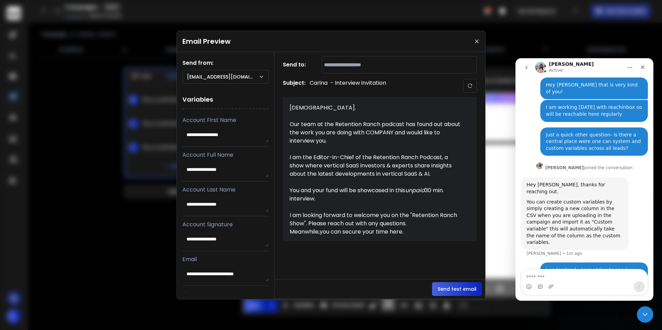
click at [477, 42] on icon at bounding box center [477, 42] width 6 height 6
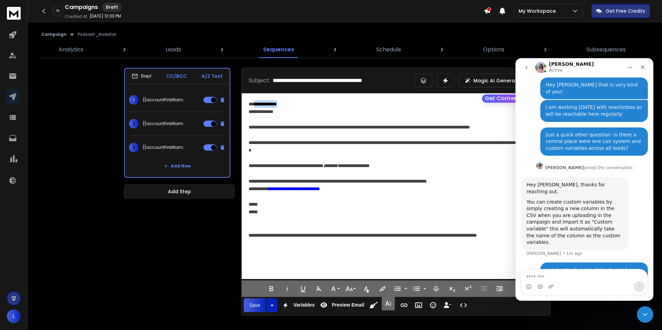
drag, startPoint x: 288, startPoint y: 106, endPoint x: 246, endPoint y: 106, distance: 42.4
click at [246, 106] on div "**********" at bounding box center [396, 186] width 308 height 186
click at [247, 114] on div "**********" at bounding box center [396, 186] width 308 height 186
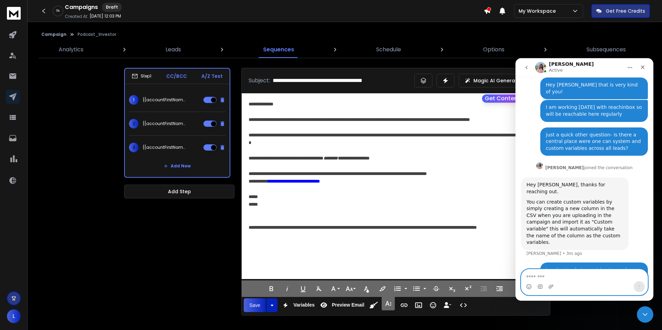
click at [542, 278] on textarea "Message…" at bounding box center [584, 276] width 126 height 12
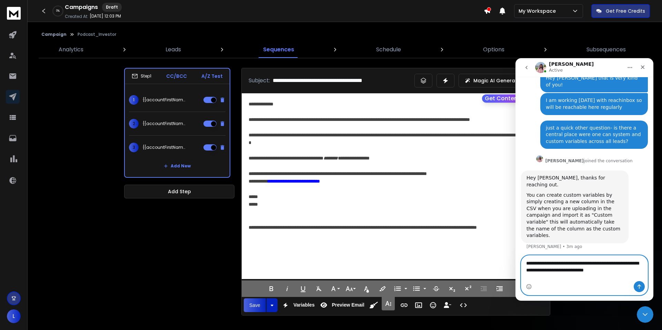
type textarea "**********"
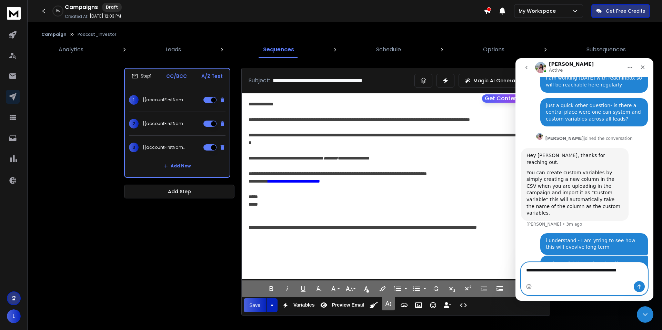
scroll to position [2211, 0]
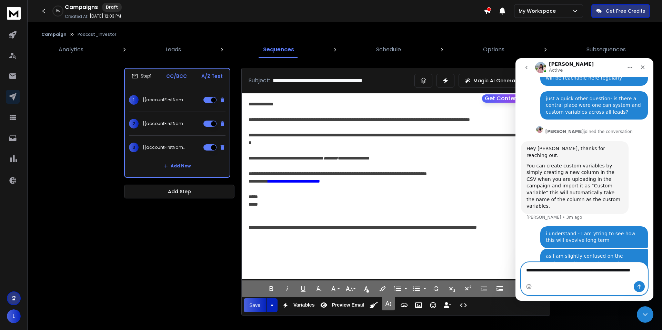
type textarea "**********"
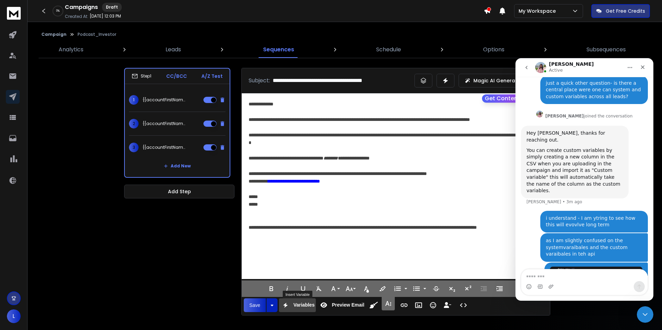
click at [301, 307] on span "Variables" at bounding box center [304, 305] width 24 height 6
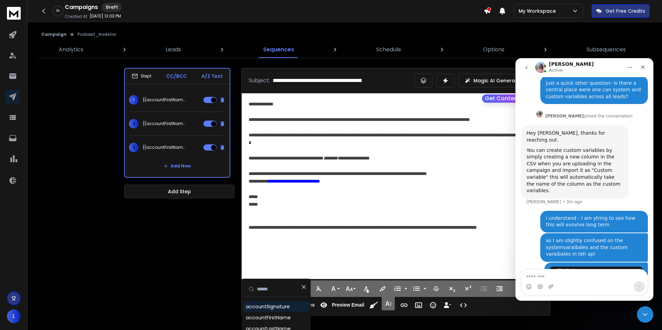
scroll to position [61, 0]
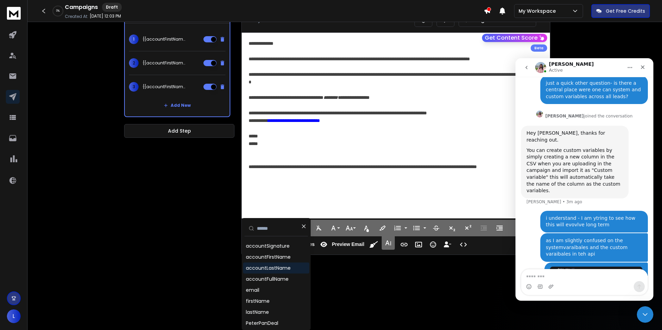
click at [198, 238] on div "Step 1 CC/BCC A/Z Test 1 {{accountFirstName}} - Interview invitation 2 {{accoun…" at bounding box center [179, 131] width 110 height 248
click at [14, 313] on span "L" at bounding box center [14, 317] width 14 height 14
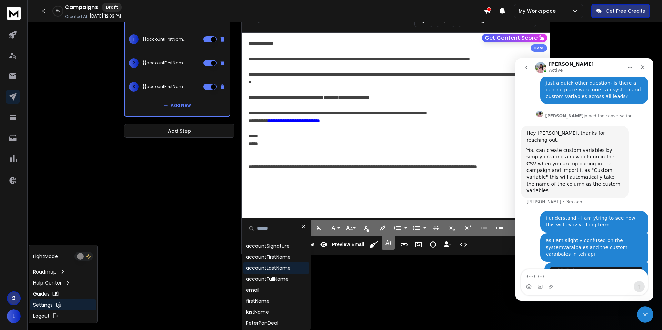
click at [52, 306] on p "Settings" at bounding box center [43, 305] width 20 height 7
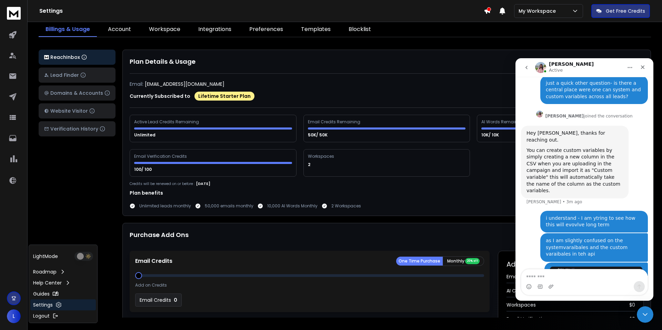
scroll to position [7, 0]
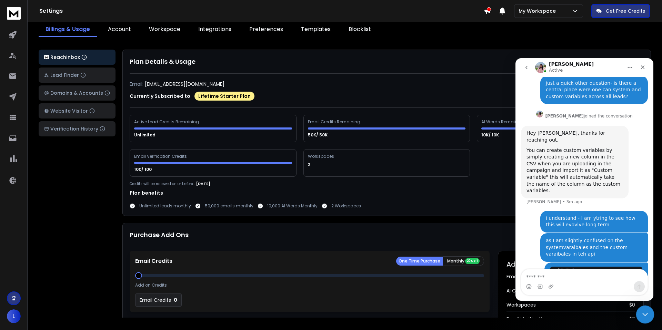
click at [645, 312] on icon "Close Intercom Messenger" at bounding box center [644, 314] width 8 height 8
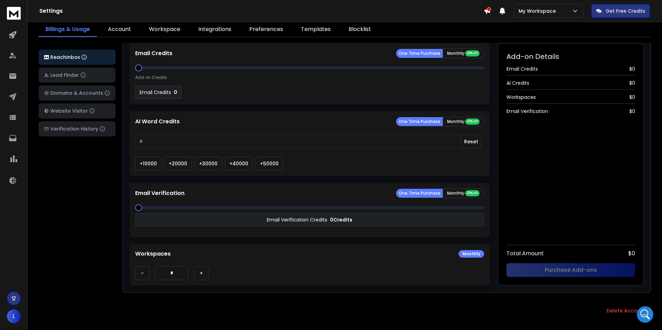
scroll to position [95, 0]
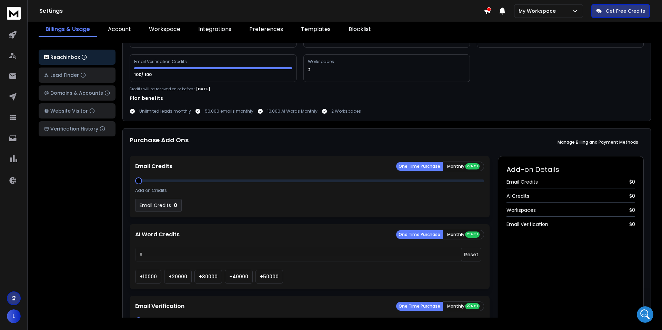
click at [319, 27] on link "Templates" at bounding box center [315, 29] width 43 height 14
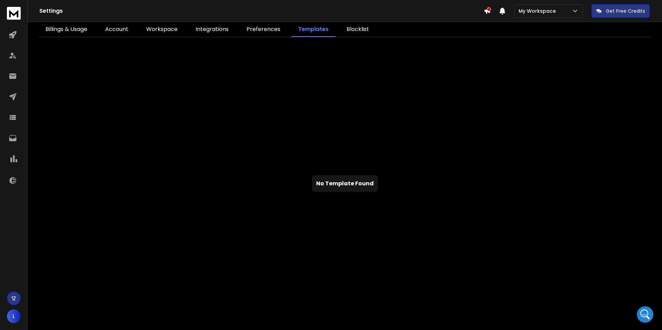
click at [343, 188] on h2 "No Template Found" at bounding box center [345, 184] width 66 height 17
click at [266, 30] on link "Preferences" at bounding box center [264, 29] width 48 height 14
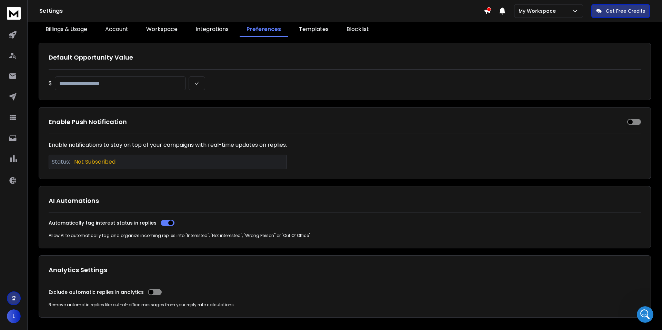
click at [207, 28] on link "Integrations" at bounding box center [212, 29] width 47 height 14
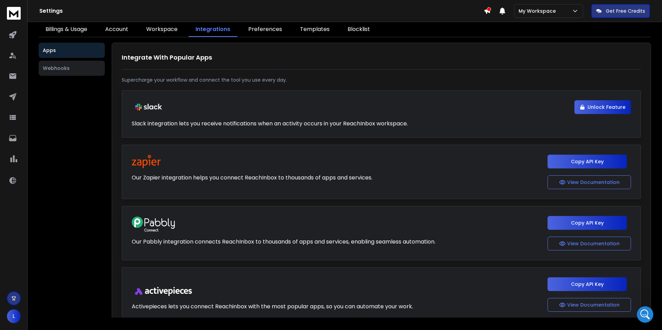
scroll to position [79, 0]
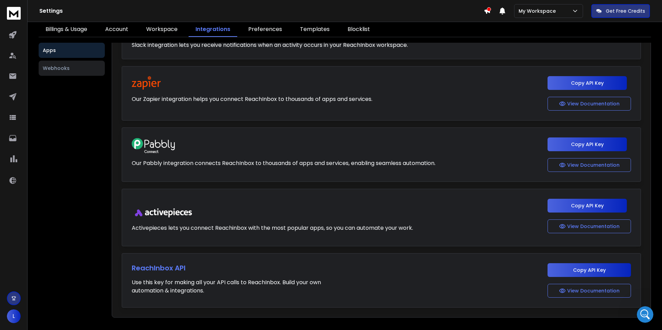
click at [80, 68] on button "Webhooks" at bounding box center [72, 68] width 66 height 15
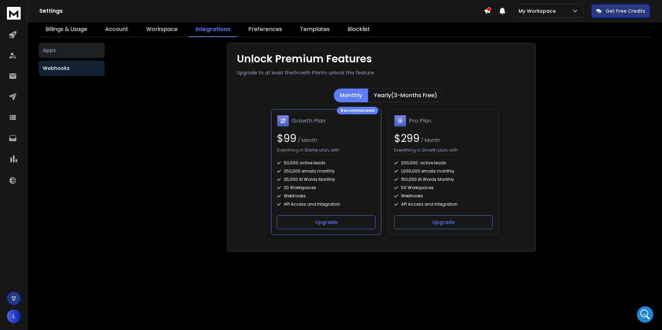
click at [68, 51] on button "Apps" at bounding box center [72, 50] width 66 height 15
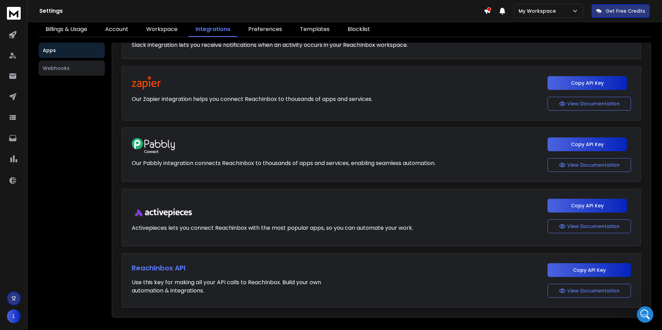
click at [161, 26] on link "Workspace" at bounding box center [161, 29] width 45 height 14
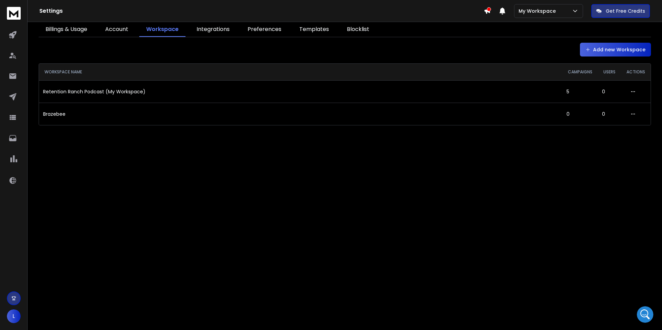
click at [108, 29] on link "Account" at bounding box center [116, 29] width 37 height 14
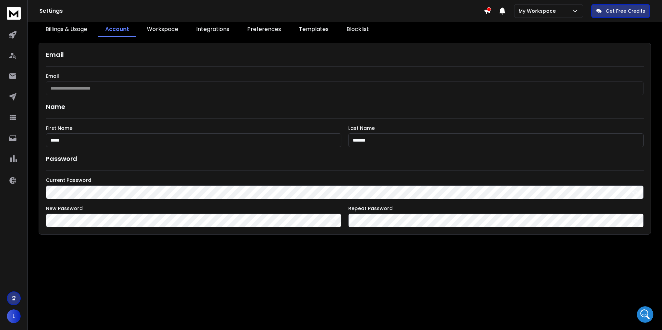
click at [72, 30] on link "Billings & Usage" at bounding box center [67, 29] width 56 height 14
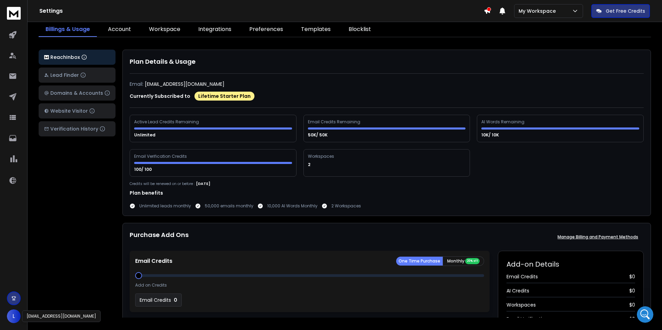
click at [13, 318] on span "L" at bounding box center [14, 317] width 14 height 14
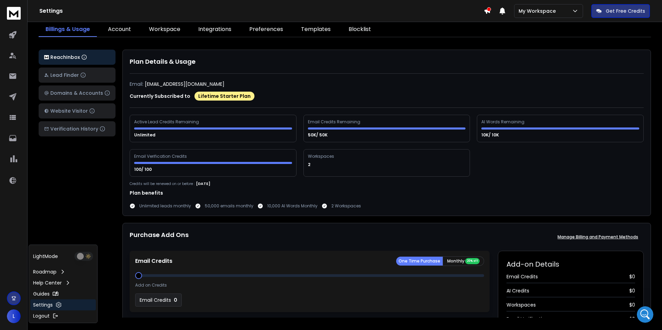
click at [42, 305] on p "Settings" at bounding box center [43, 305] width 20 height 7
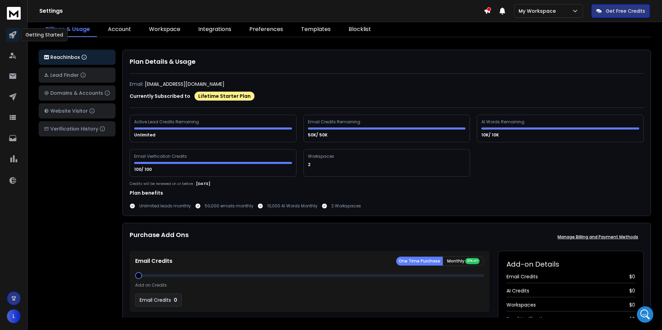
click at [14, 34] on icon at bounding box center [13, 35] width 8 height 8
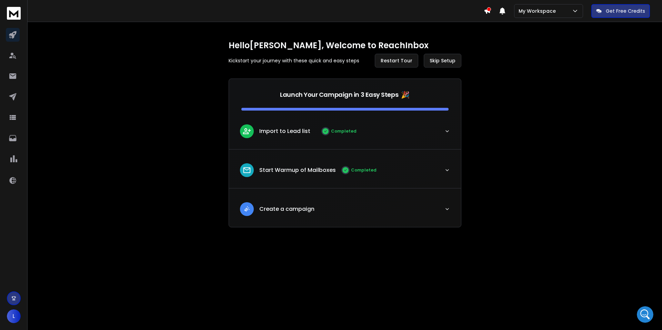
click at [447, 131] on icon "button" at bounding box center [448, 132] width 6 height 6
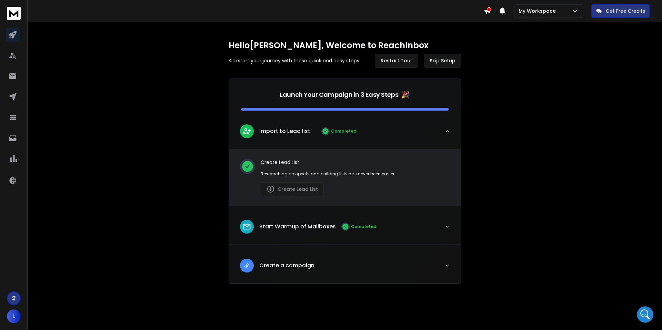
click at [447, 226] on icon "button" at bounding box center [448, 227] width 6 height 6
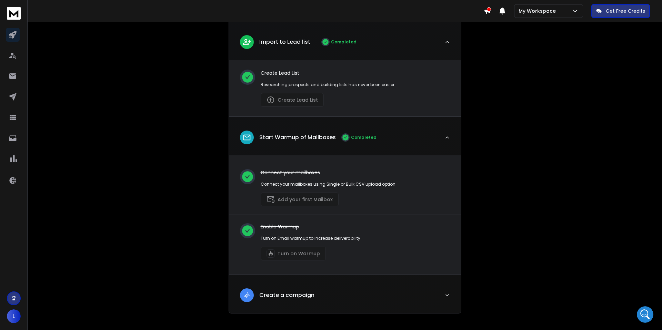
scroll to position [91, 0]
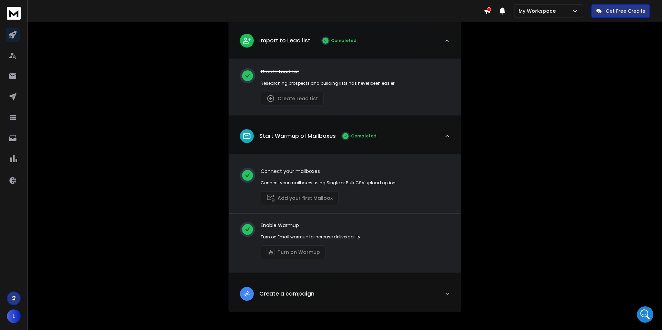
click at [445, 292] on icon "button" at bounding box center [448, 294] width 6 height 6
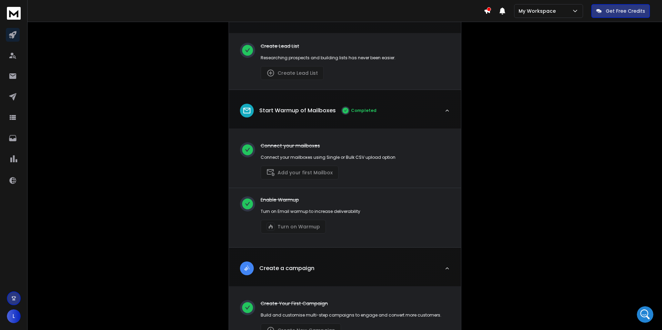
scroll to position [0, 0]
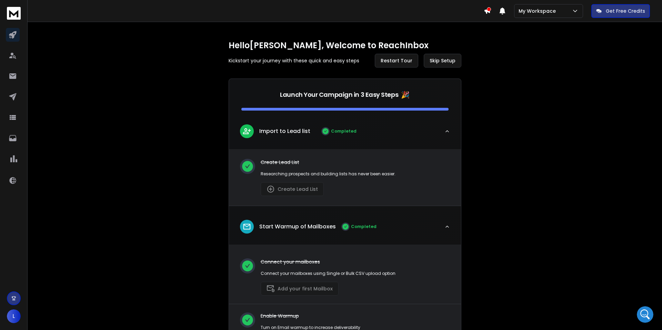
click at [179, 113] on div "Hello Lukas , Welcome to ReachInbox Kickstart your journey with these quick and…" at bounding box center [345, 335] width 612 height 612
click at [570, 10] on div "My Workspace" at bounding box center [549, 11] width 60 height 7
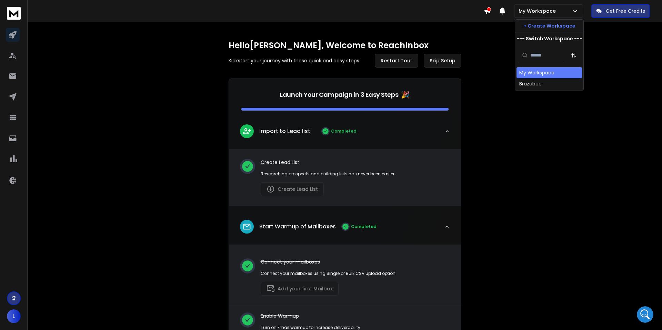
click at [543, 190] on div "Hello Lukas , Welcome to ReachInbox Kickstart your journey with these quick and…" at bounding box center [345, 335] width 612 height 612
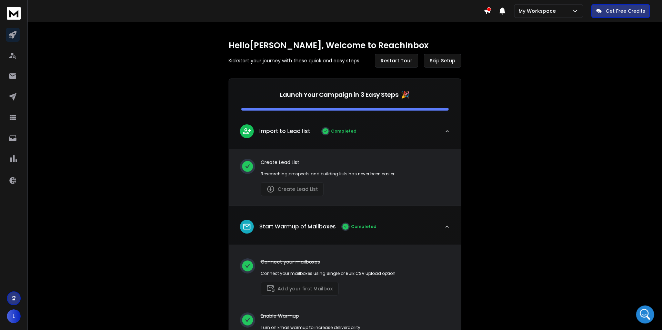
click at [651, 316] on div "Open Intercom Messenger" at bounding box center [644, 313] width 23 height 23
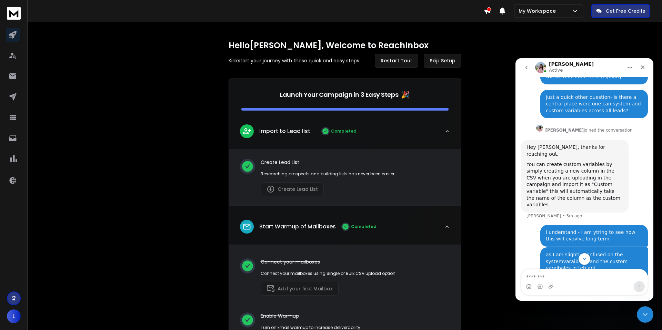
scroll to position [2227, 0]
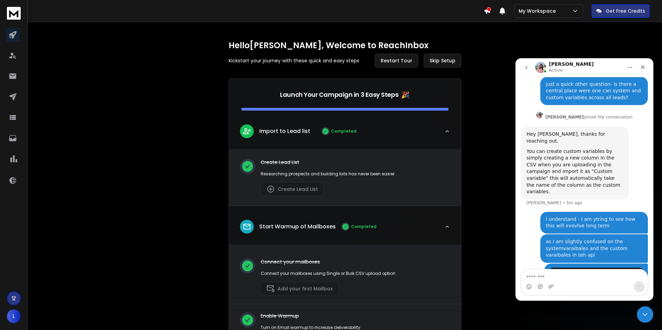
click at [589, 268] on img "Lukas says…" at bounding box center [596, 310] width 92 height 85
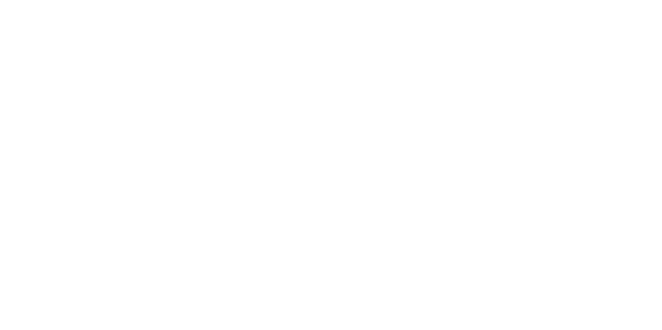
scroll to position [0, 0]
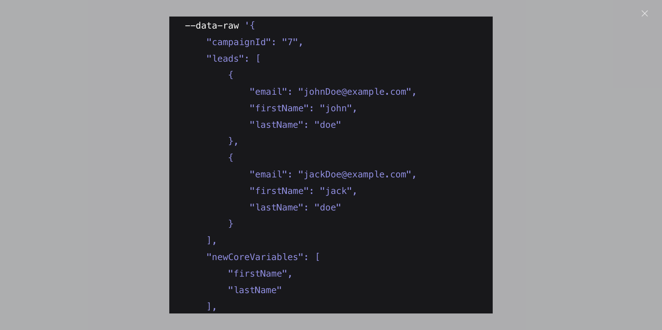
click at [144, 106] on div "Intercom messenger" at bounding box center [331, 165] width 662 height 330
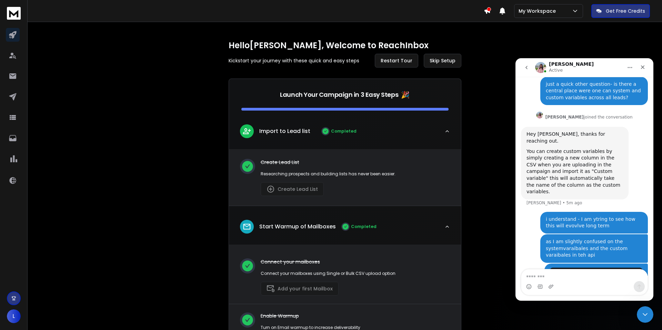
drag, startPoint x: 530, startPoint y: 233, endPoint x: 507, endPoint y: 233, distance: 22.4
click html "Lakshita Active Hi there 👋 How can we help? August 14 hi there - do you have a …"
click at [11, 97] on icon at bounding box center [12, 96] width 7 height 7
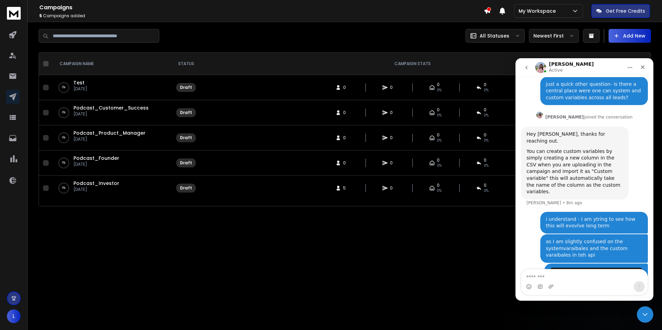
click at [83, 183] on span "Podcast_Investor" at bounding box center [96, 183] width 46 height 7
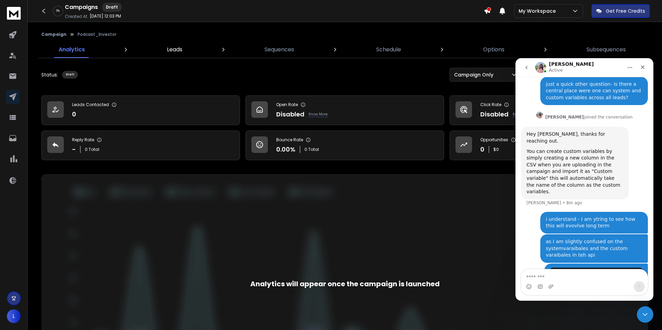
click at [174, 51] on p "Leads" at bounding box center [175, 50] width 16 height 8
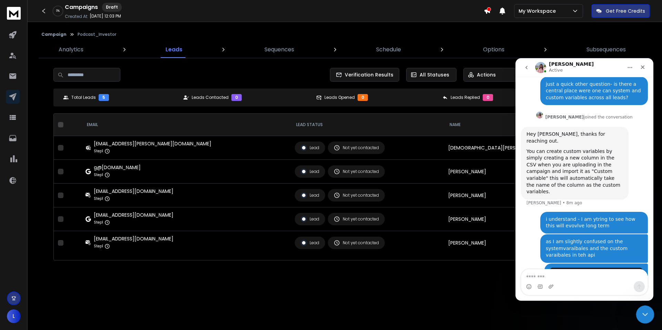
click at [638, 315] on div "Close Intercom Messenger" at bounding box center [644, 314] width 17 height 17
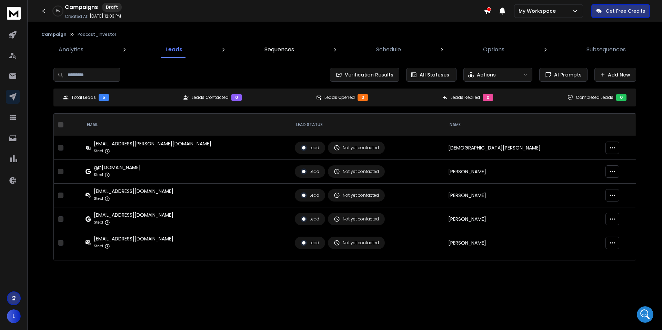
click at [278, 49] on p "Sequences" at bounding box center [280, 50] width 30 height 8
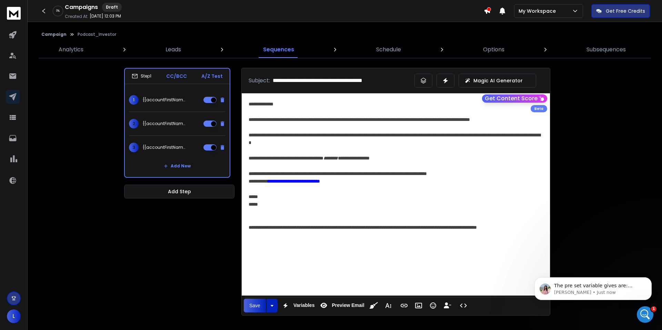
scroll to position [2405, 0]
click at [605, 291] on p "Lakshita • Just now" at bounding box center [598, 293] width 89 height 6
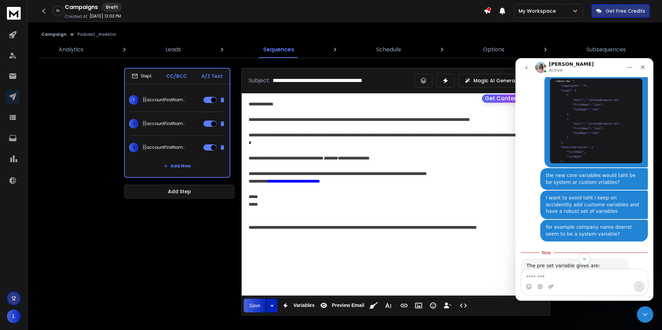
scroll to position [2408, 0]
click at [643, 70] on div "Close" at bounding box center [643, 67] width 12 height 12
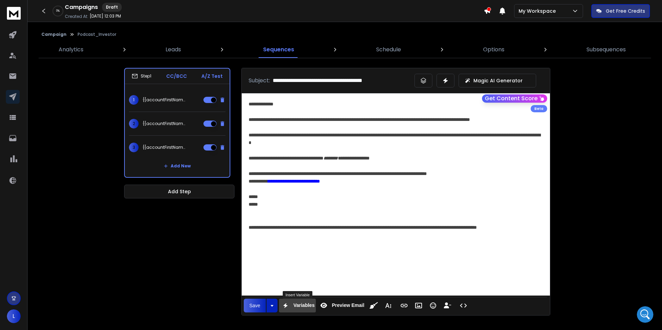
click at [298, 303] on span "Variables" at bounding box center [304, 306] width 24 height 6
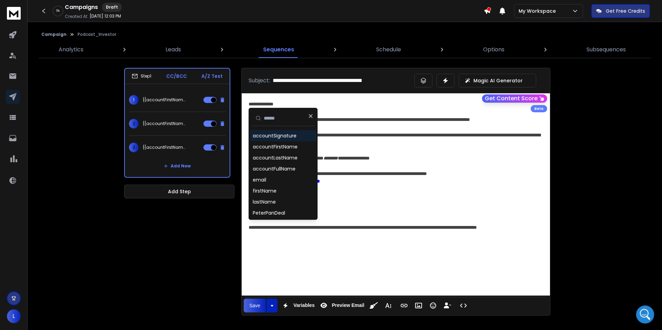
click at [648, 318] on div "Open Intercom Messenger" at bounding box center [644, 313] width 23 height 23
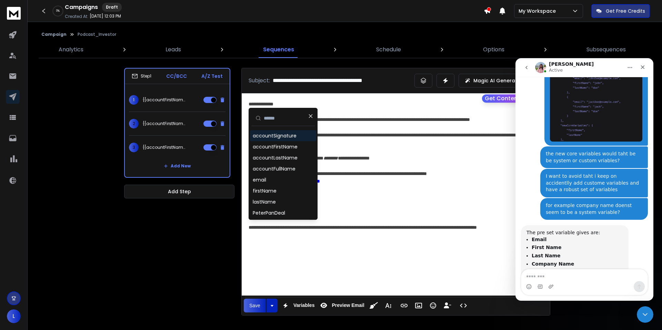
scroll to position [2431, 0]
click at [547, 277] on textarea "Message…" at bounding box center [584, 276] width 126 height 12
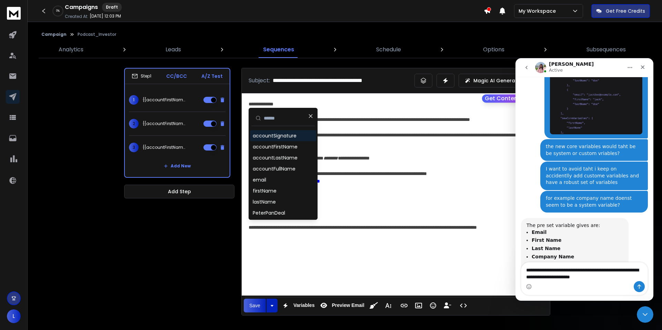
type textarea "**********"
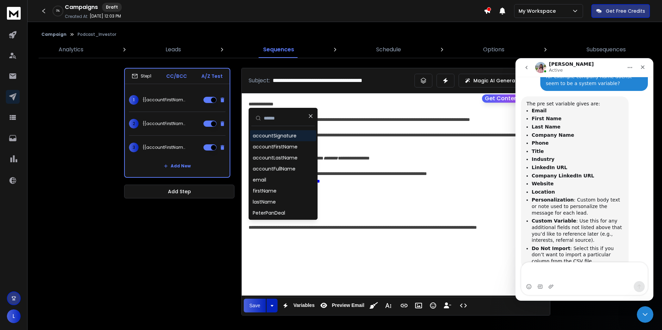
scroll to position [2567, 0]
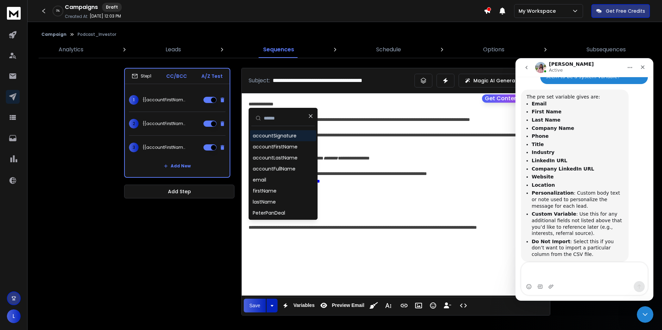
click at [543, 273] on textarea "Message…" at bounding box center [584, 272] width 126 height 19
click at [529, 270] on textarea "Message…" at bounding box center [584, 272] width 126 height 19
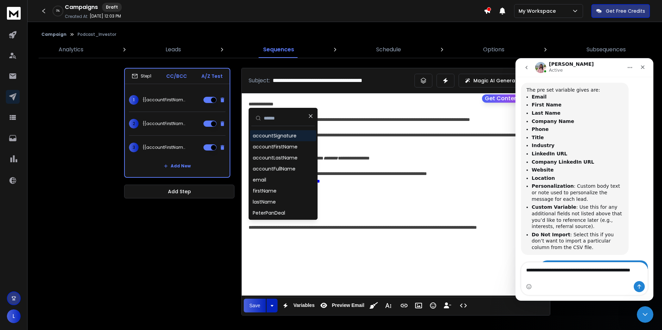
scroll to position [2601, 0]
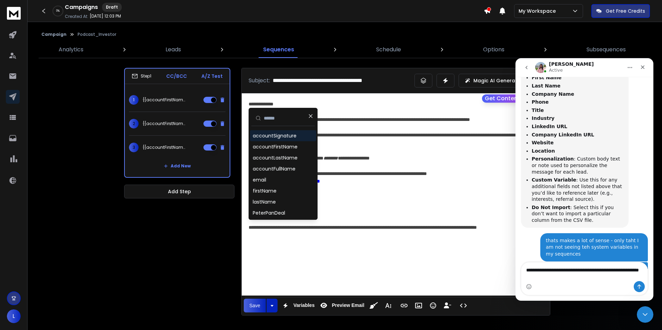
drag, startPoint x: 553, startPoint y: 270, endPoint x: 528, endPoint y: 265, distance: 25.8
click at [528, 265] on textarea "**********" at bounding box center [584, 276] width 126 height 26
type textarea "*"
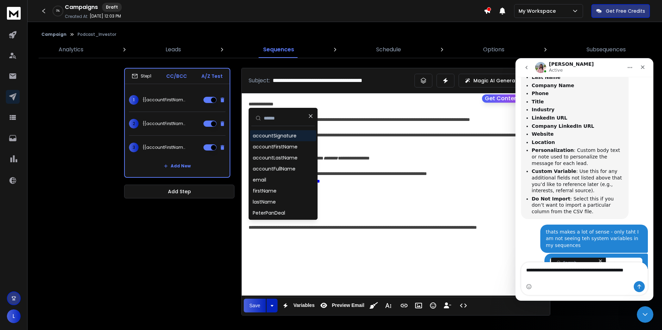
scroll to position [2616, 0]
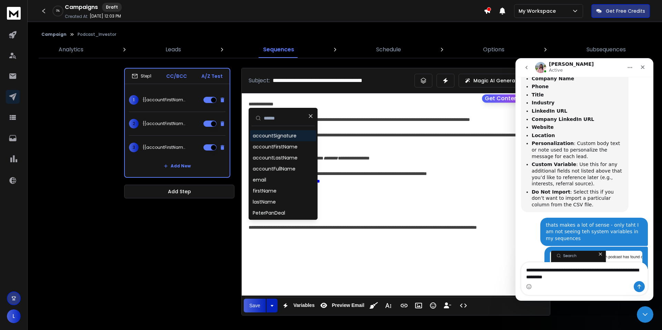
type textarea "**********"
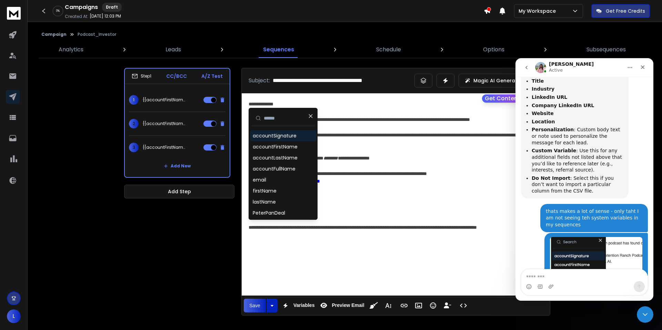
scroll to position [2637, 0]
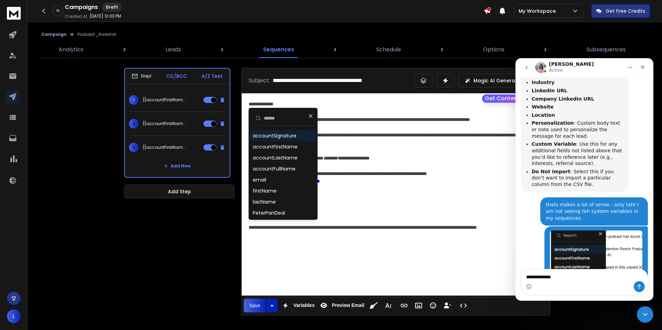
type textarea "**********"
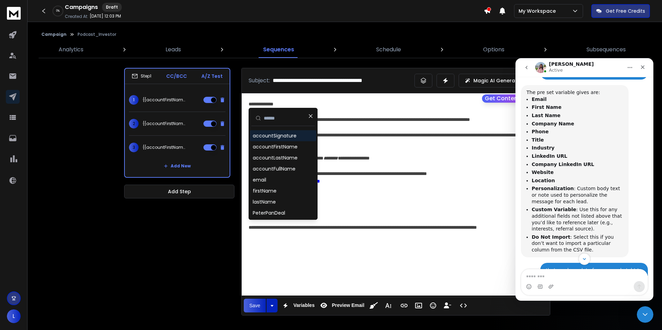
scroll to position [2577, 0]
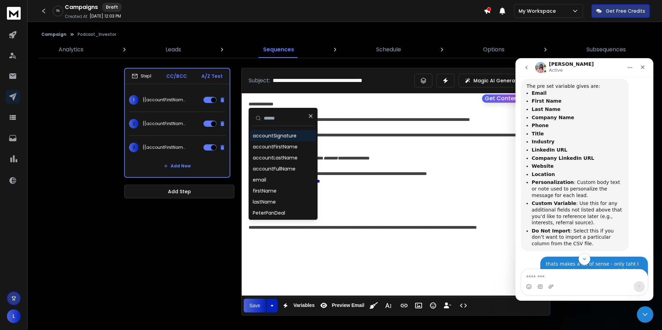
click at [543, 273] on textarea "Message…" at bounding box center [584, 276] width 126 height 12
type textarea "**********"
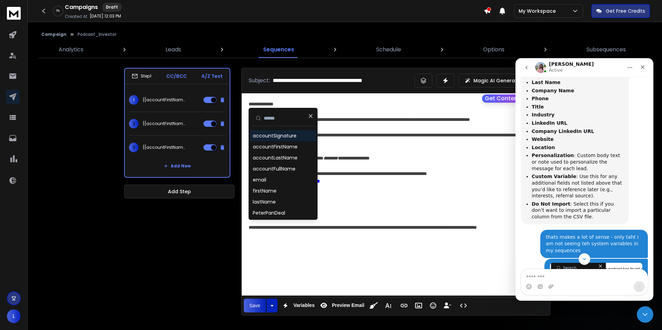
scroll to position [2648, 0]
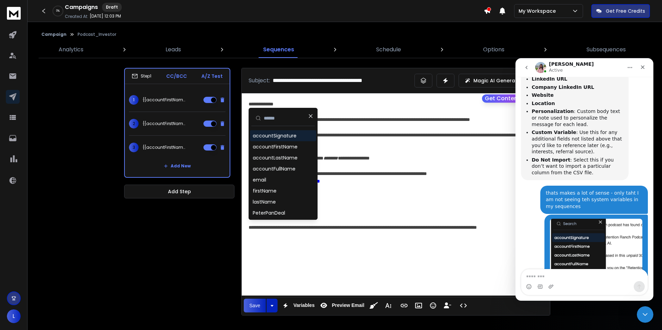
click at [310, 118] on icon at bounding box center [311, 116] width 6 height 6
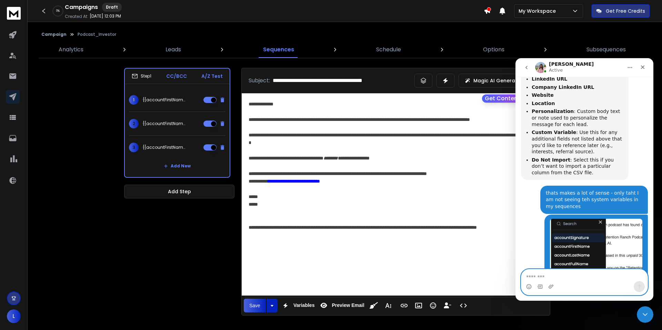
click at [533, 278] on textarea "Message…" at bounding box center [584, 276] width 126 height 12
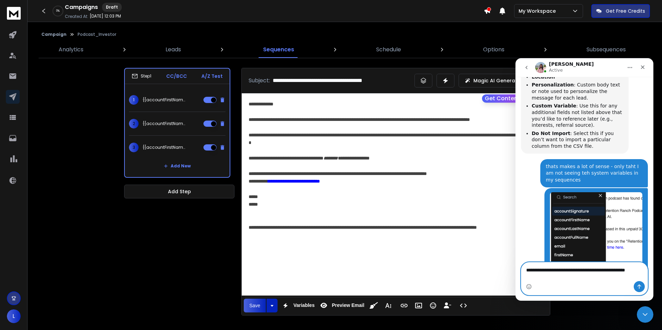
scroll to position [2682, 0]
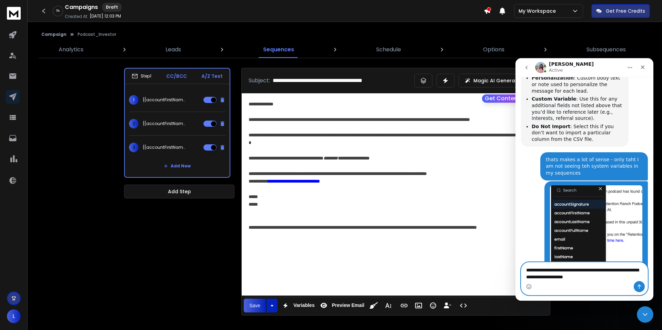
type textarea "**********"
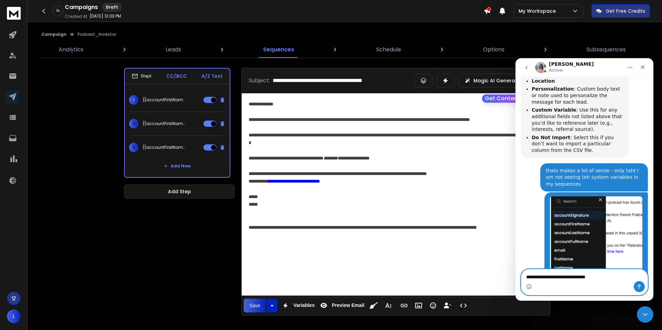
scroll to position [2697, 0]
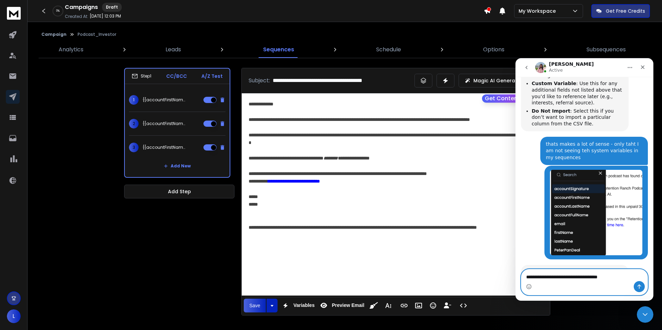
type textarea "**********"
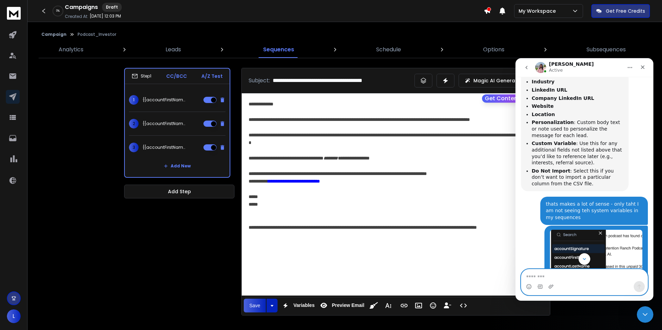
scroll to position [2687, 0]
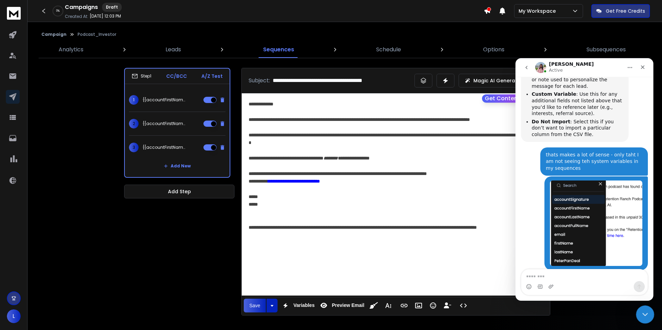
click at [646, 317] on icon "Close Intercom Messenger" at bounding box center [644, 314] width 8 height 8
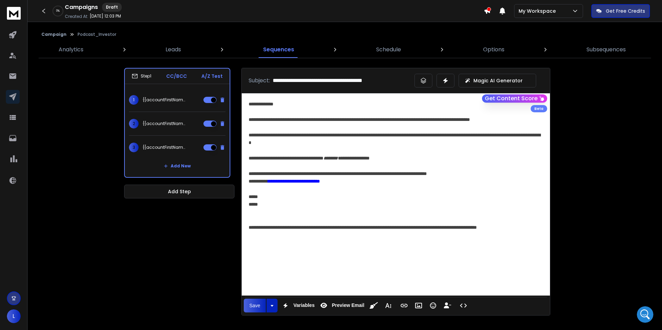
click at [516, 101] on button "Get Content Score" at bounding box center [514, 98] width 65 height 8
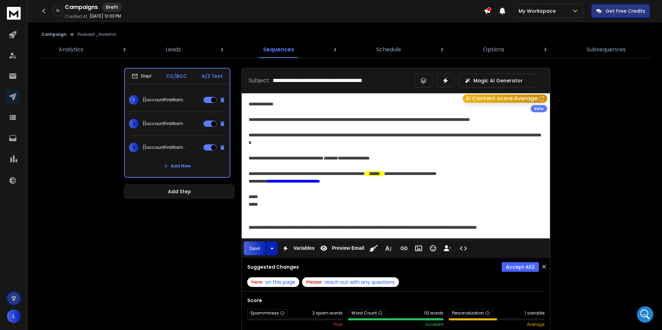
click at [423, 173] on div "**********" at bounding box center [396, 174] width 295 height 8
click at [545, 266] on icon at bounding box center [544, 266] width 3 height 3
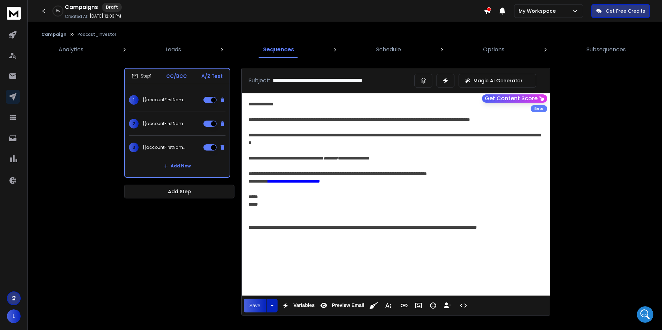
scroll to position [2687, 0]
click at [293, 306] on span "Variables" at bounding box center [304, 306] width 24 height 6
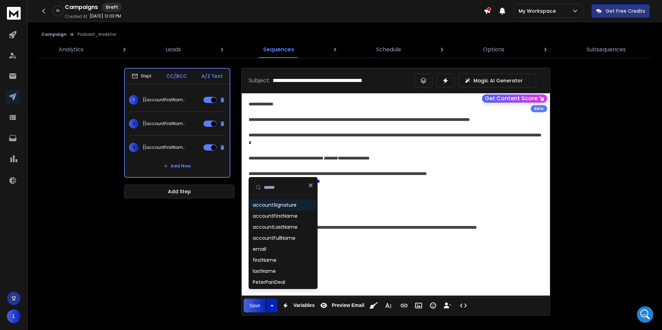
click at [273, 187] on input "text" at bounding box center [287, 187] width 47 height 15
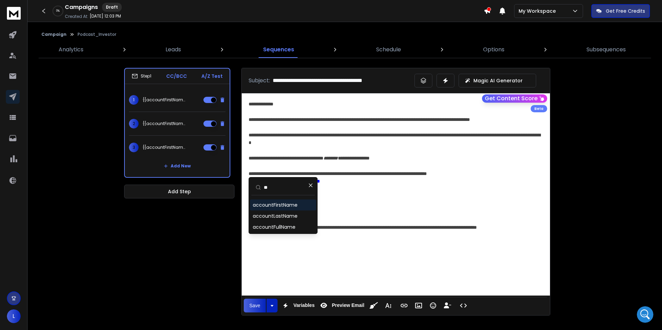
type input "*"
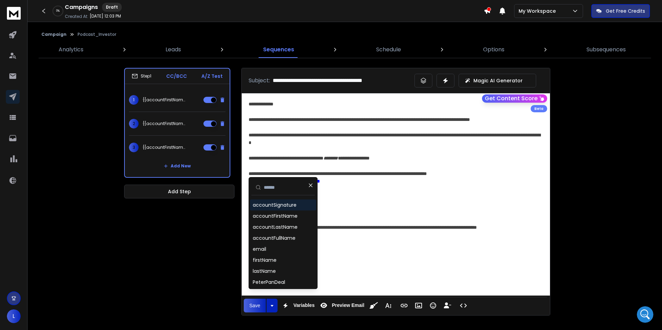
click at [312, 186] on icon at bounding box center [311, 186] width 6 height 6
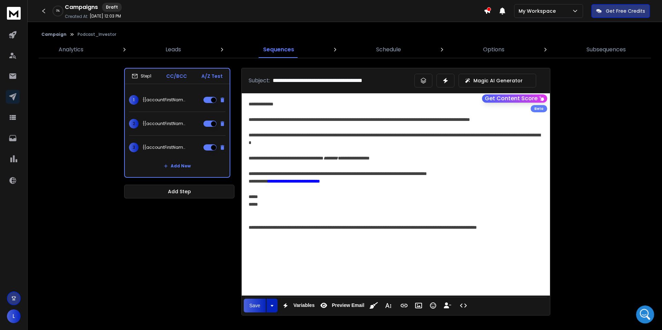
click at [644, 313] on icon "Open Intercom Messenger" at bounding box center [644, 313] width 11 height 11
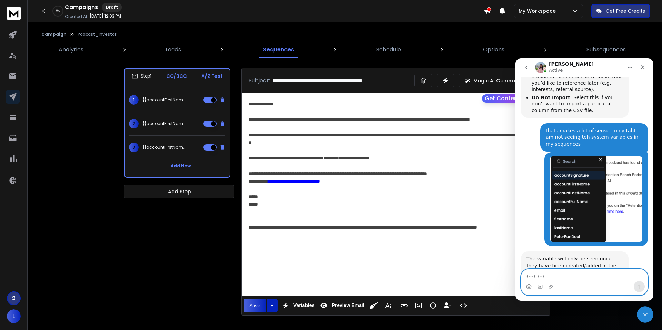
scroll to position [2713, 0]
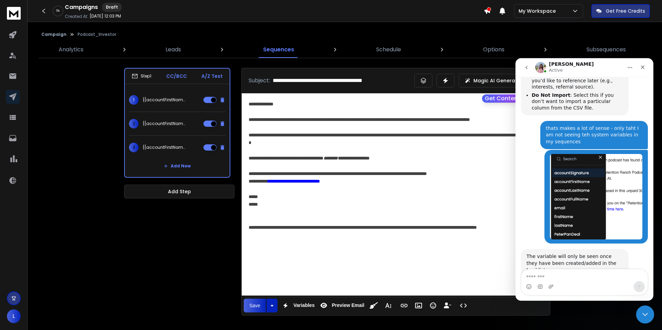
click at [645, 315] on icon "Close Intercom Messenger" at bounding box center [644, 314] width 8 height 8
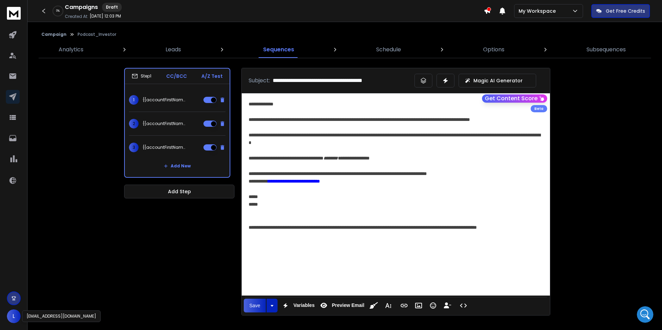
click at [14, 315] on span "L" at bounding box center [14, 317] width 14 height 14
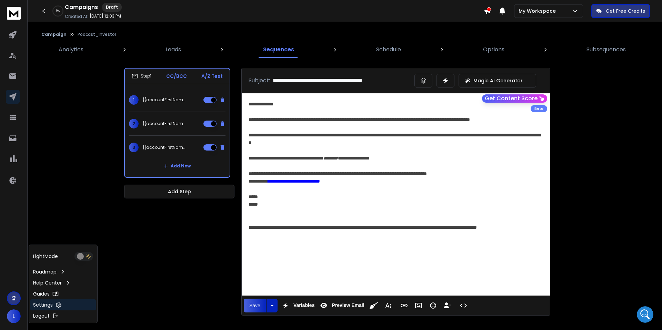
click at [53, 307] on div "Settings" at bounding box center [63, 305] width 66 height 11
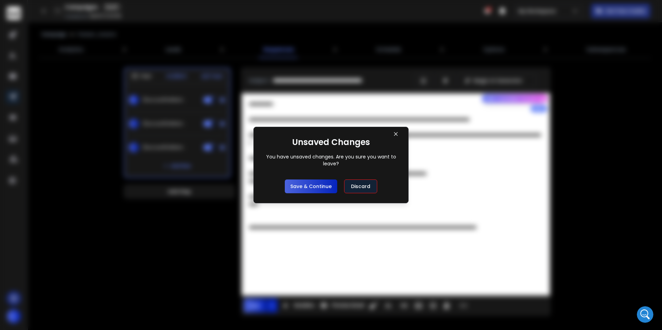
click at [395, 135] on icon at bounding box center [396, 134] width 6 height 6
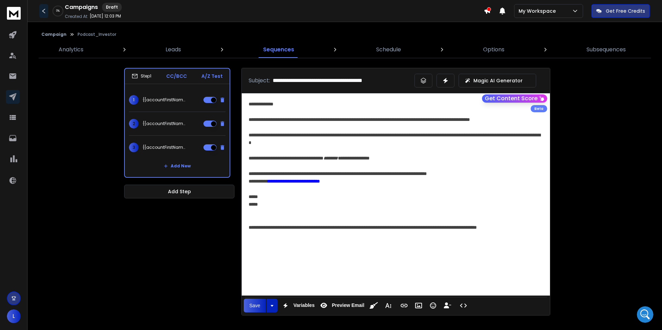
click at [42, 11] on icon at bounding box center [44, 11] width 6 height 6
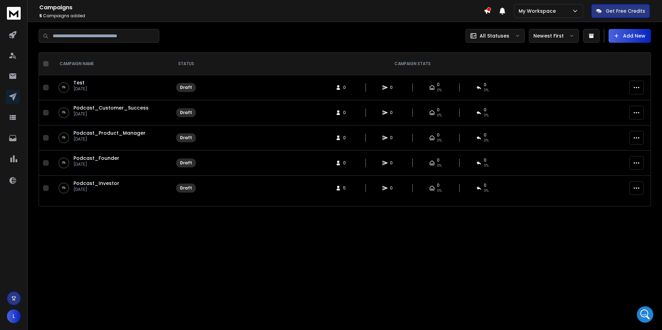
click at [45, 162] on button "button" at bounding box center [46, 163] width 6 height 6
click at [46, 139] on button "button" at bounding box center [46, 138] width 6 height 6
click at [43, 113] on button "button" at bounding box center [46, 113] width 6 height 6
click at [636, 112] on icon "button" at bounding box center [636, 112] width 7 height 7
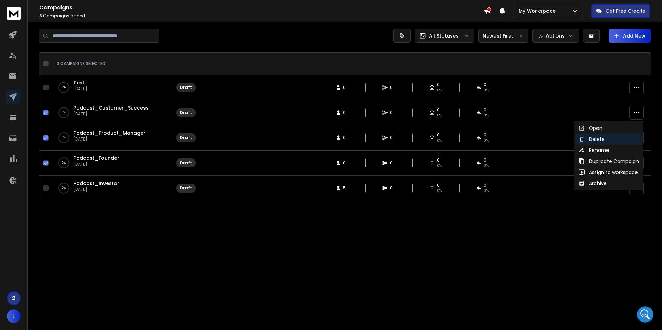
click at [599, 140] on div "Delete" at bounding box center [592, 139] width 26 height 7
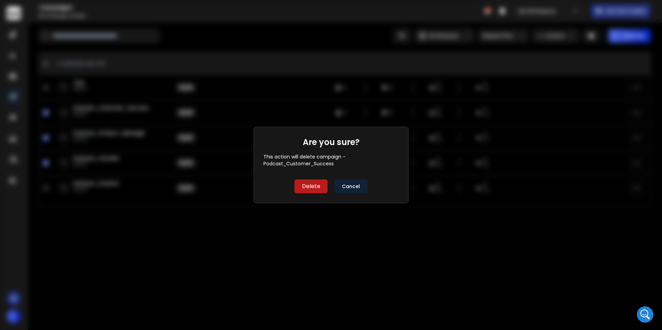
click at [309, 190] on button "Delete" at bounding box center [311, 187] width 33 height 14
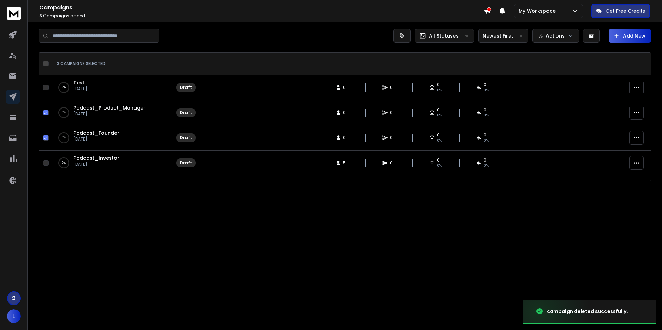
click at [635, 109] on button "button" at bounding box center [636, 113] width 14 height 14
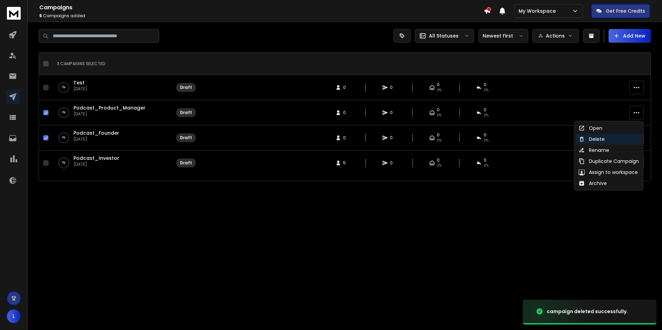
click at [594, 136] on div "Delete" at bounding box center [592, 139] width 26 height 7
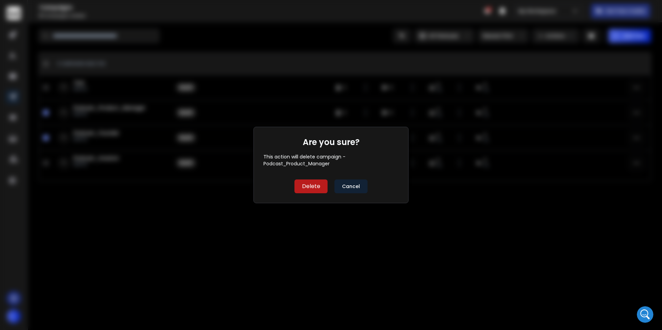
click at [304, 185] on button "Delete" at bounding box center [311, 187] width 33 height 14
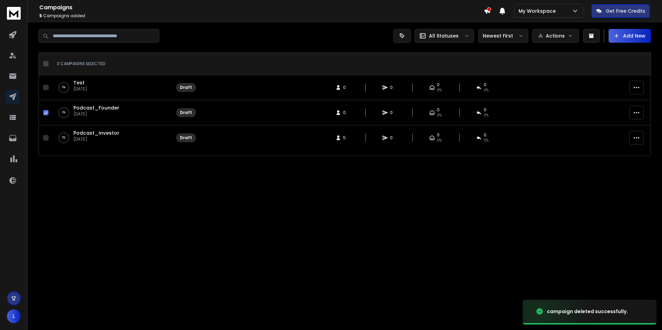
click at [638, 109] on button "button" at bounding box center [636, 113] width 14 height 14
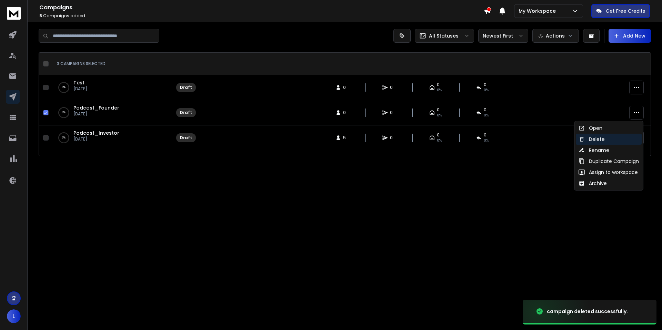
click at [592, 134] on div "Delete" at bounding box center [609, 139] width 66 height 11
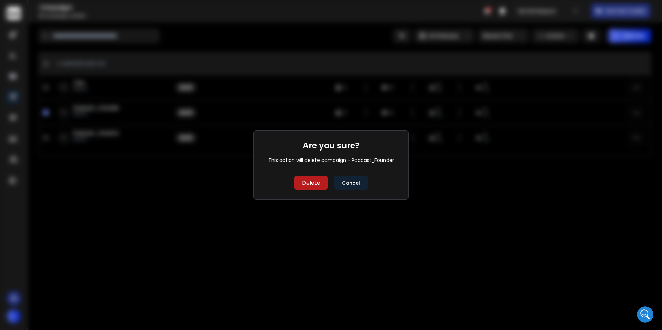
scroll to position [2687, 0]
click at [299, 186] on button "Delete" at bounding box center [311, 183] width 33 height 14
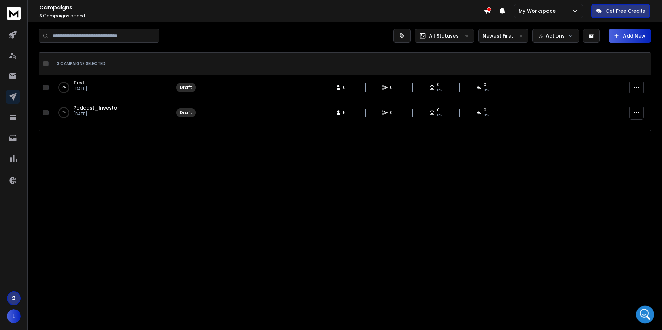
click at [643, 315] on icon "Open Intercom Messenger" at bounding box center [644, 314] width 5 height 6
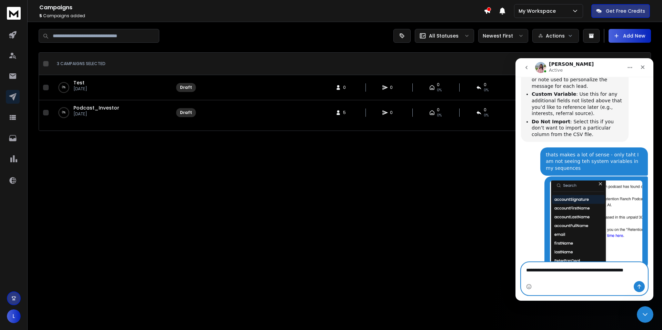
scroll to position [2694, 0]
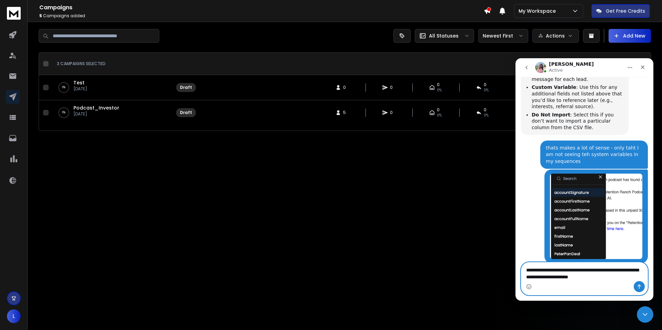
type textarea "**********"
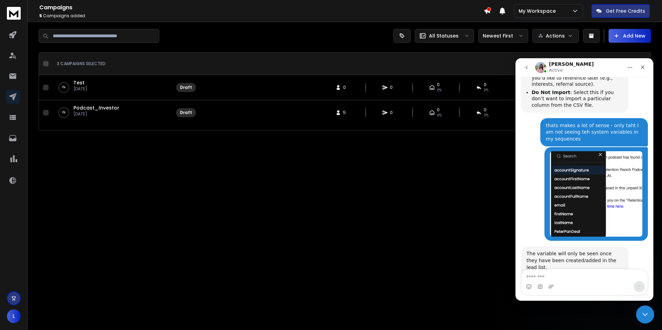
click at [643, 316] on icon "Close Intercom Messenger" at bounding box center [644, 314] width 8 height 8
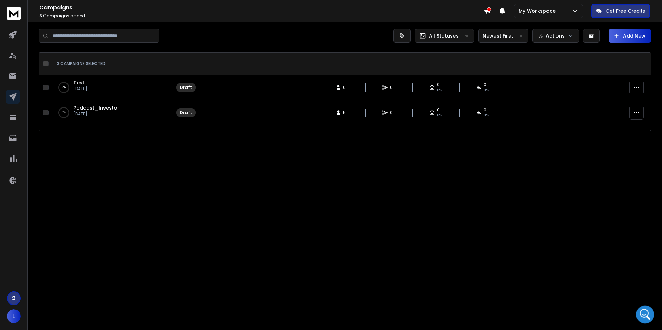
click at [642, 311] on icon "Open Intercom Messenger" at bounding box center [644, 313] width 11 height 11
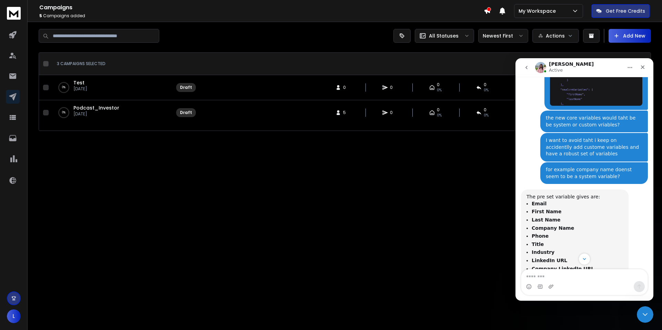
scroll to position [2404, 0]
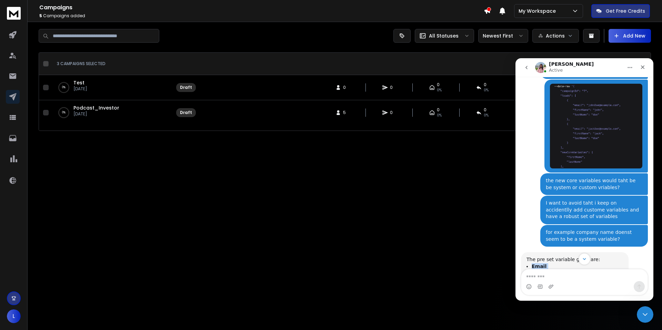
drag, startPoint x: 566, startPoint y: 248, endPoint x: 532, endPoint y: 98, distance: 153.8
copy ul "Email First Name Last Name Company Name Phone Title Industry LinkedIn URL Compa…"
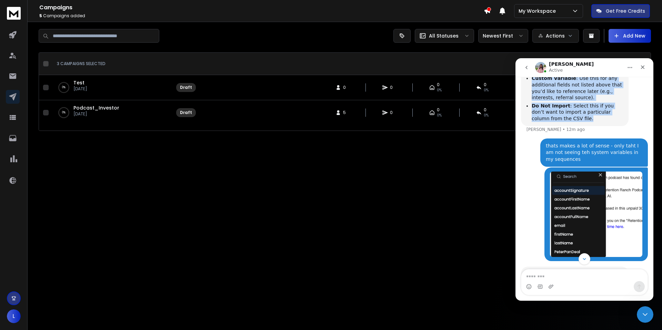
scroll to position [2723, 0]
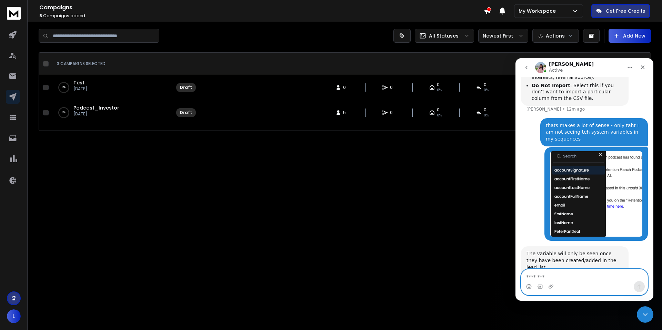
click at [532, 276] on textarea "Message…" at bounding box center [584, 276] width 126 height 12
type textarea "**********"
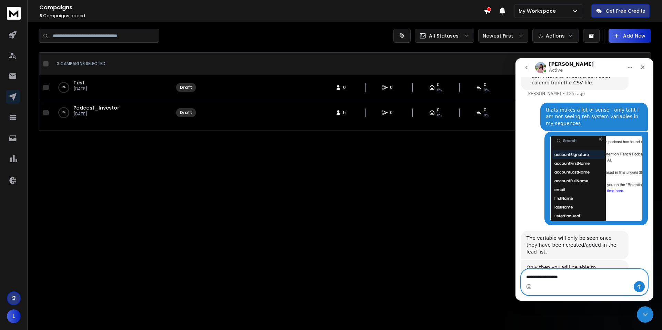
type textarea "**********"
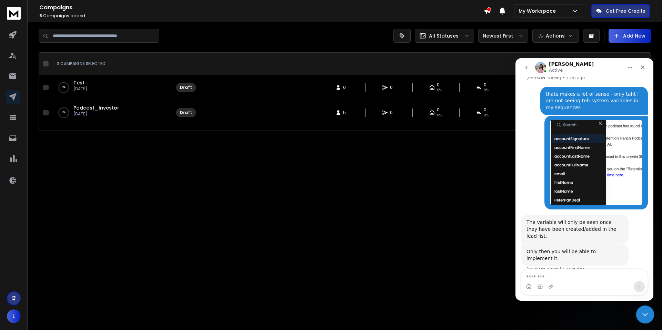
click at [649, 317] on div "Close Intercom Messenger" at bounding box center [644, 314] width 17 height 17
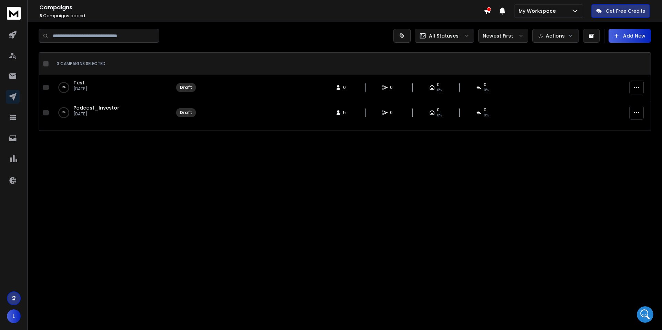
click at [636, 88] on icon "button" at bounding box center [637, 87] width 6 height 1
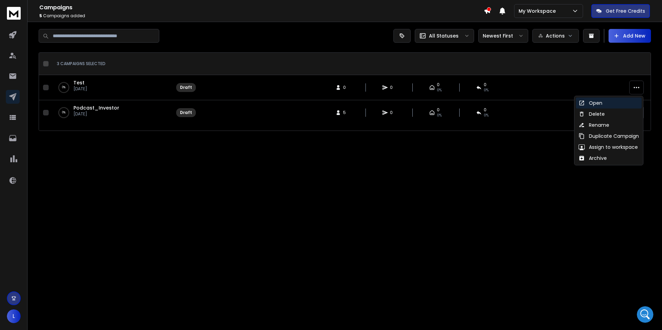
click at [636, 88] on icon "button" at bounding box center [637, 87] width 6 height 1
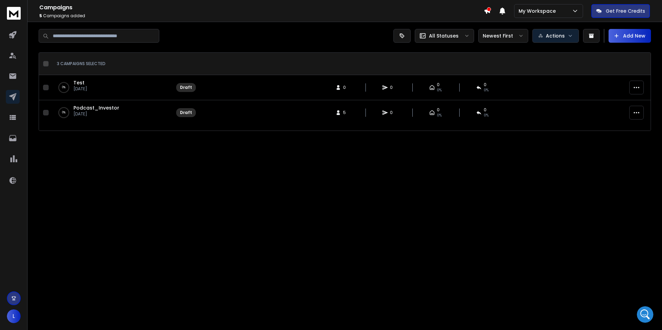
click at [568, 34] on icon "button" at bounding box center [571, 36] width 6 height 6
click at [505, 162] on div "Your warmest leads are on your site – Turn visits into conversations Reach Out …" at bounding box center [331, 165] width 662 height 330
click at [496, 11] on div "My Workspace Get Free Credits" at bounding box center [567, 11] width 166 height 14
click at [491, 11] on icon at bounding box center [487, 11] width 7 height 7
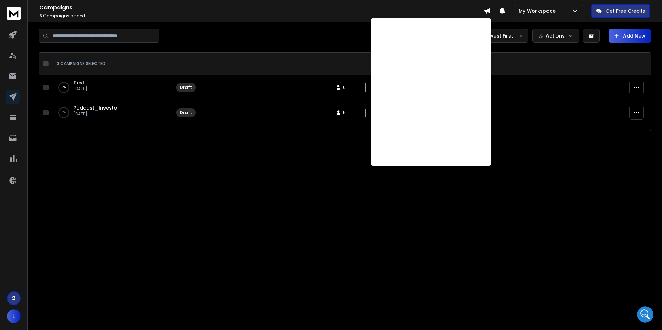
click at [441, 220] on div "Your warmest leads are on your site – Turn visits into conversations Reach Out …" at bounding box center [331, 165] width 662 height 330
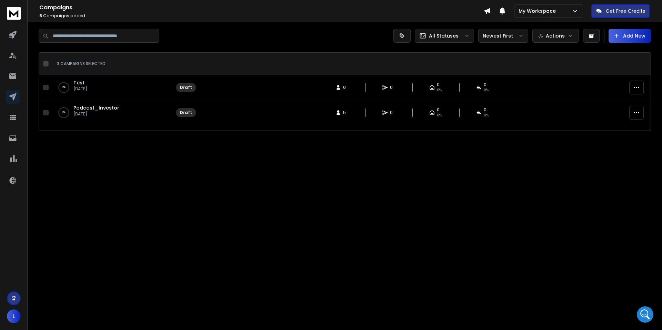
click at [660, 323] on div "Your warmest leads are on your site – Turn visits into conversations Reach Out …" at bounding box center [331, 165] width 662 height 330
click at [647, 317] on div "Open Intercom Messenger" at bounding box center [644, 313] width 23 height 23
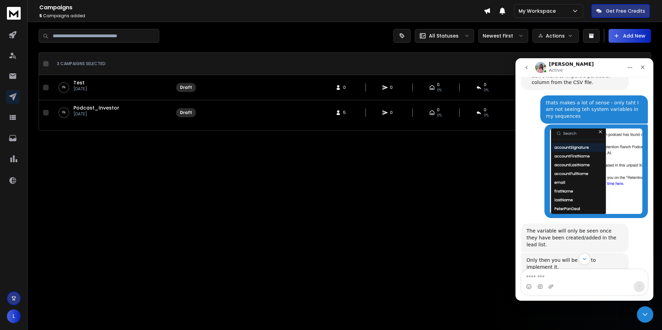
scroll to position [2747, 0]
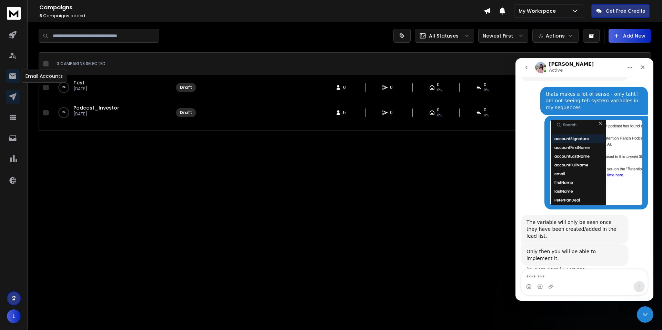
click at [14, 78] on icon at bounding box center [12, 76] width 7 height 6
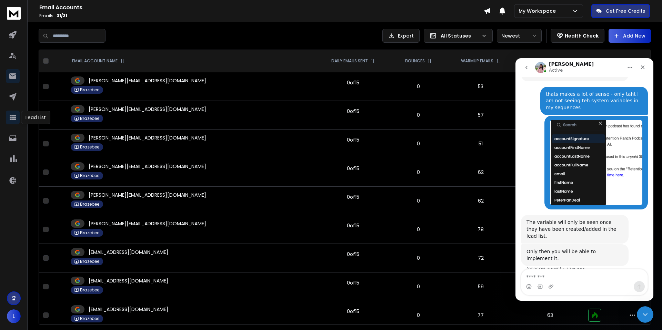
click at [13, 117] on icon at bounding box center [13, 117] width 8 height 8
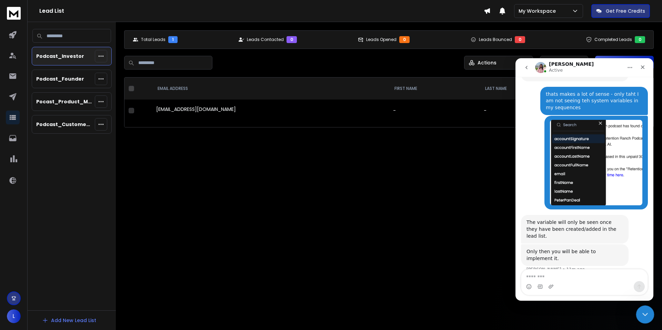
click at [645, 313] on icon "Close Intercom Messenger" at bounding box center [644, 314] width 8 height 8
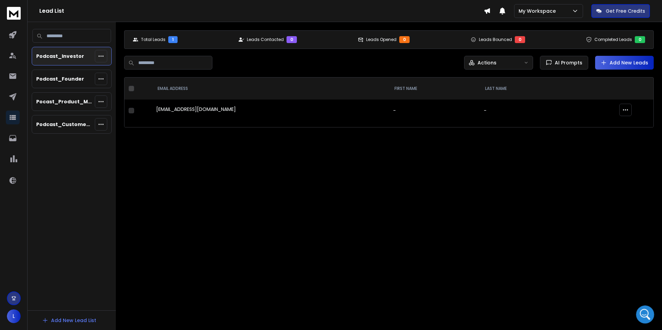
click at [646, 314] on icon "Open Intercom Messenger" at bounding box center [644, 313] width 11 height 11
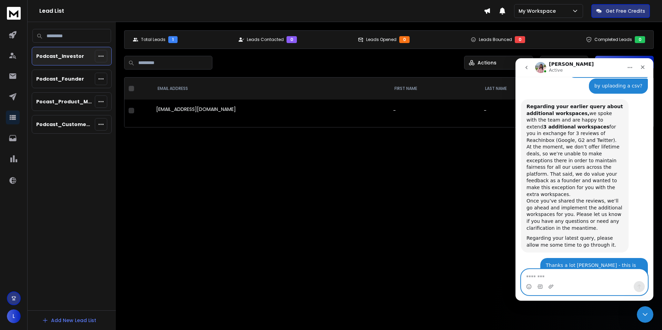
scroll to position [3102, 0]
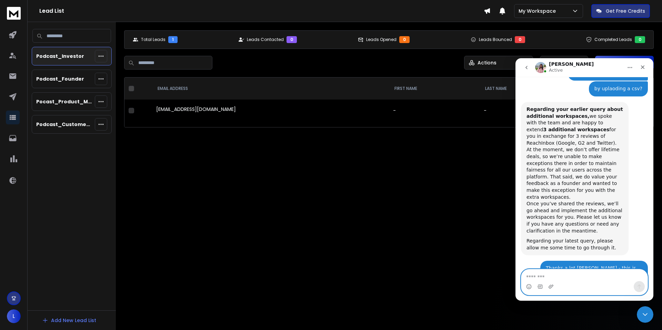
click at [537, 278] on textarea "Message…" at bounding box center [584, 276] width 126 height 12
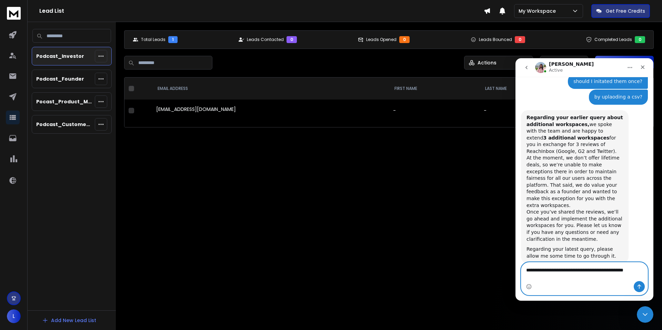
scroll to position [3101, 0]
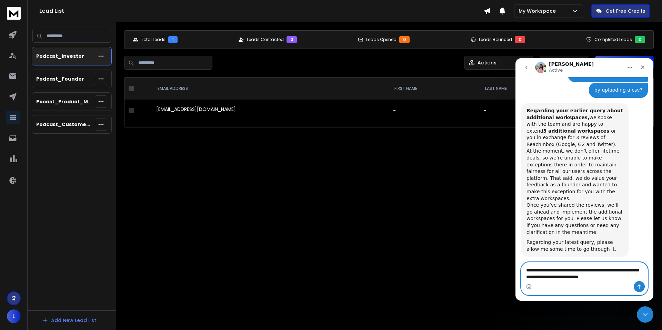
type textarea "**********"
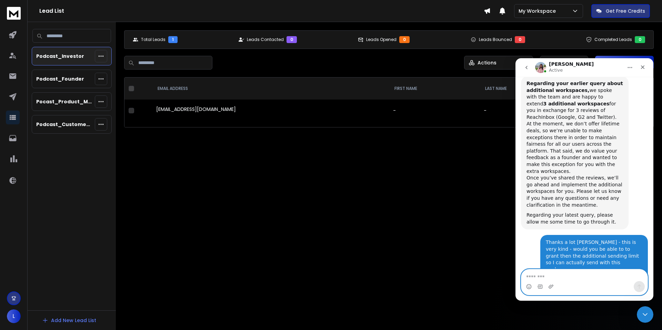
click at [544, 280] on textarea "Message…" at bounding box center [584, 276] width 126 height 12
type textarea "**********"
paste textarea "Message…"
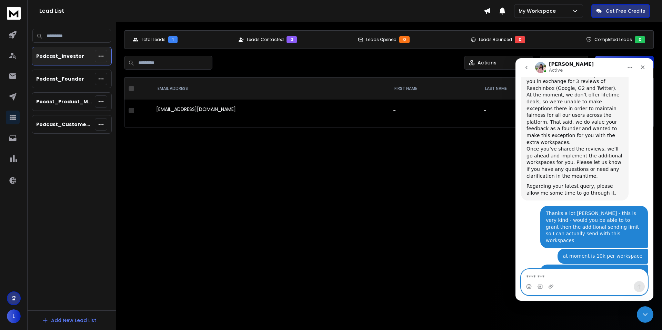
scroll to position [3173, 0]
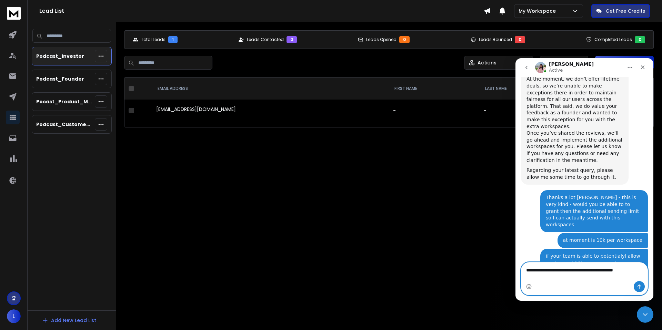
type textarea "**********"
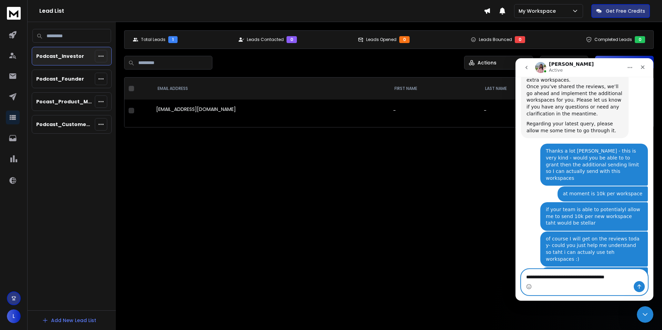
scroll to position [3222, 0]
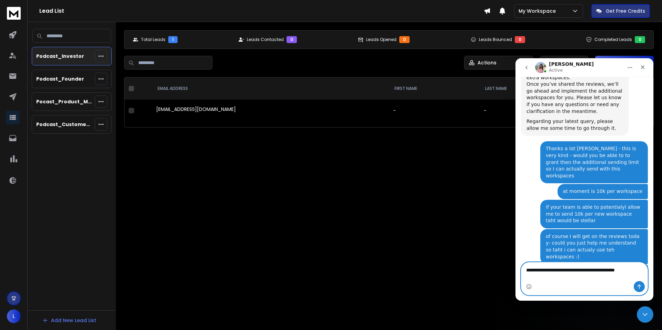
type textarea "**********"
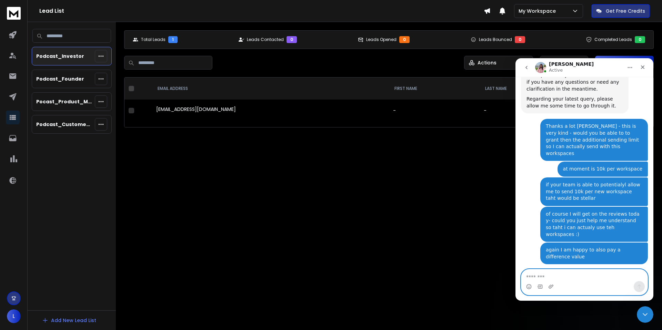
scroll to position [3280, 0]
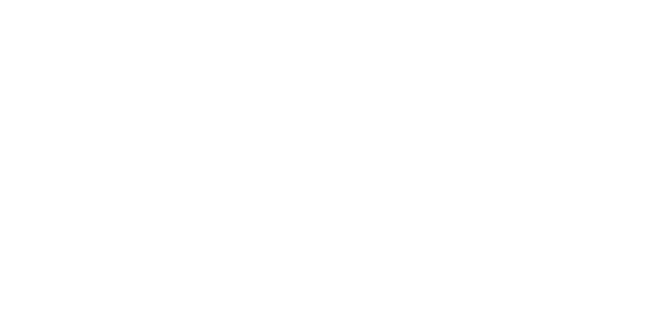
scroll to position [0, 0]
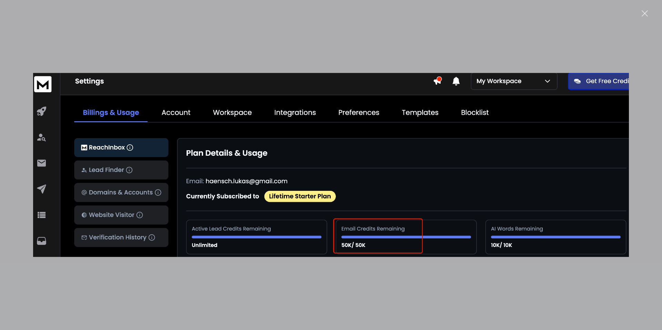
click at [447, 277] on div "Intercom messenger" at bounding box center [331, 165] width 662 height 330
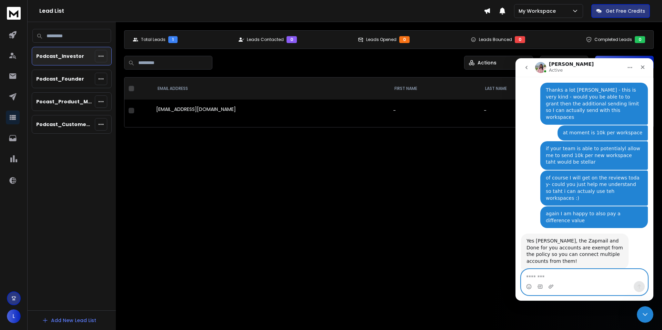
click at [531, 276] on textarea "Message…" at bounding box center [584, 276] width 126 height 12
type textarea "**********"
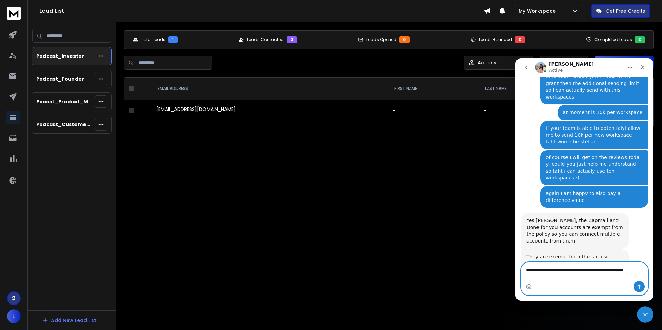
scroll to position [3307, 0]
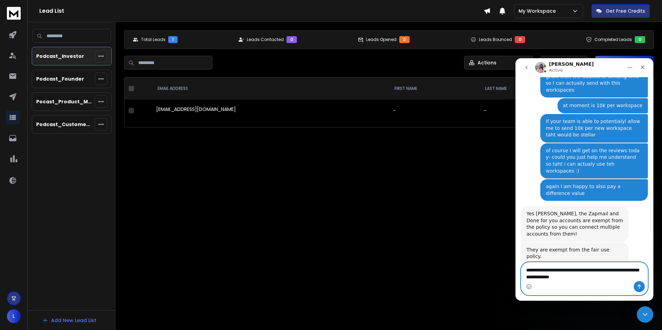
type textarea "**********"
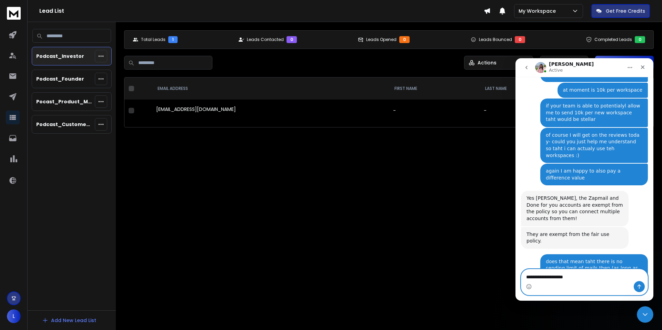
type textarea "**********"
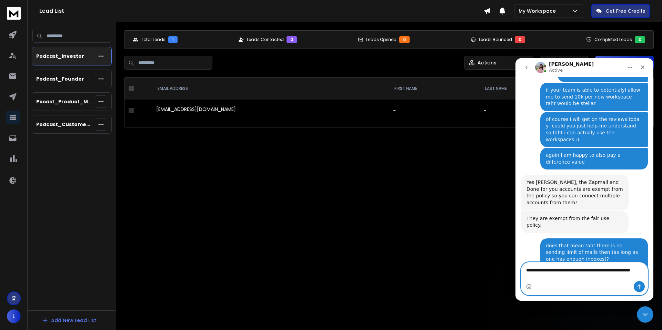
scroll to position [3346, 0]
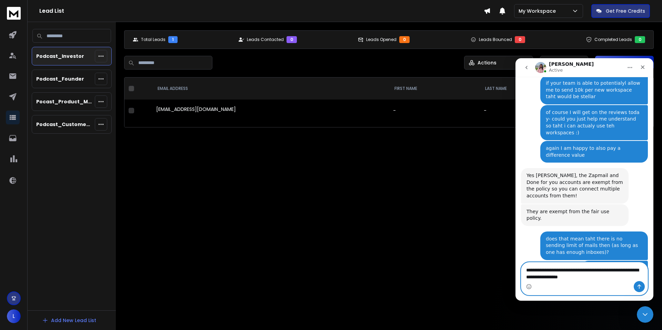
type textarea "**********"
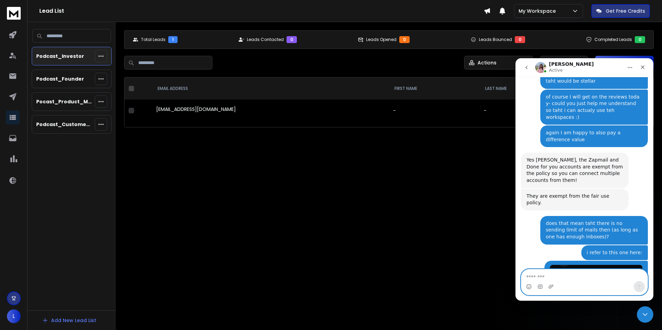
type textarea "*"
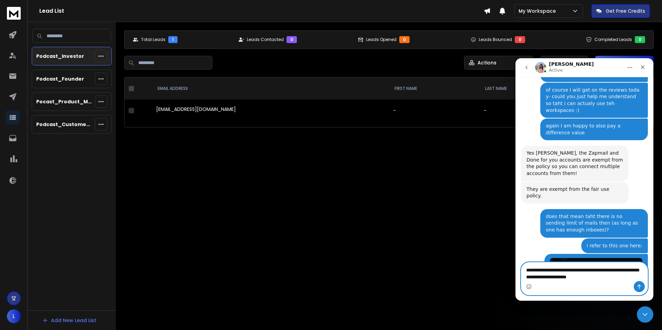
type textarea "**********"
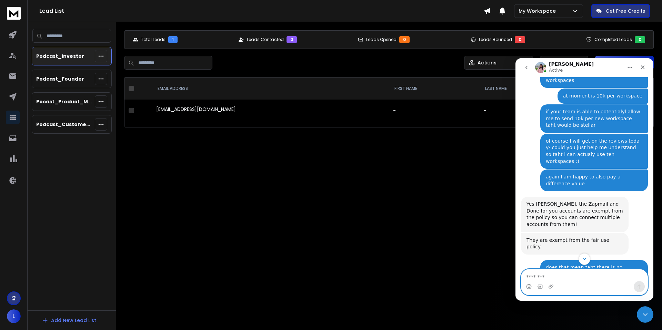
scroll to position [3325, 0]
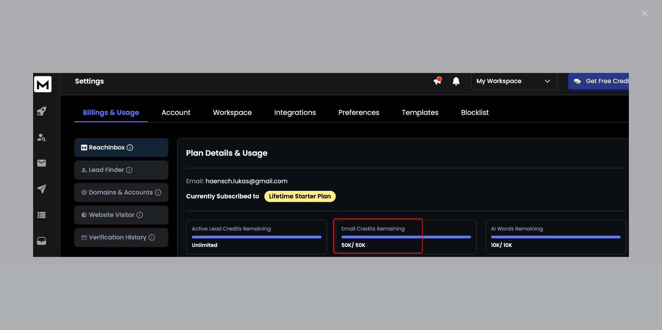
scroll to position [0, 0]
click at [388, 280] on div "Intercom messenger" at bounding box center [331, 165] width 662 height 330
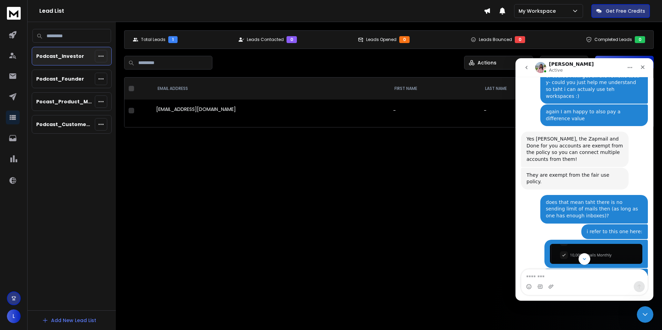
scroll to position [3391, 0]
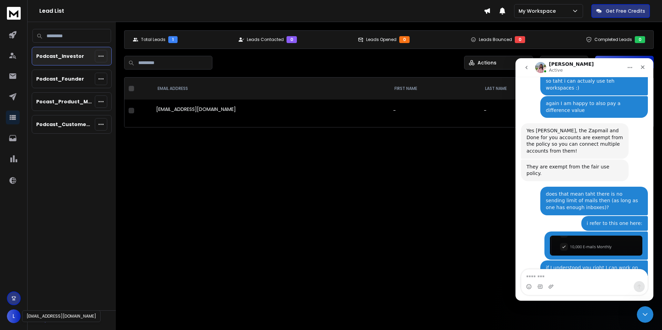
click at [11, 319] on span "L" at bounding box center [14, 317] width 14 height 14
click at [38, 307] on p "Settings" at bounding box center [43, 305] width 20 height 7
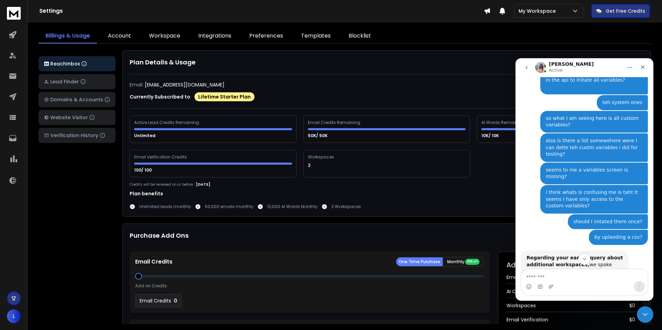
scroll to position [2907, 0]
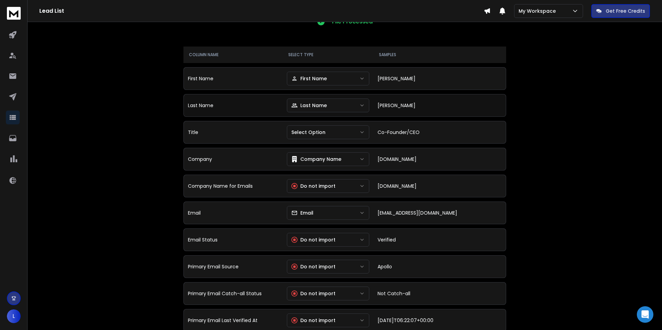
scroll to position [153, 0]
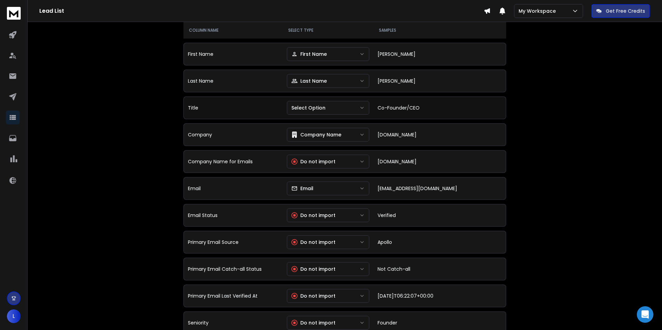
click at [357, 105] on button "Select Option" at bounding box center [328, 108] width 82 height 14
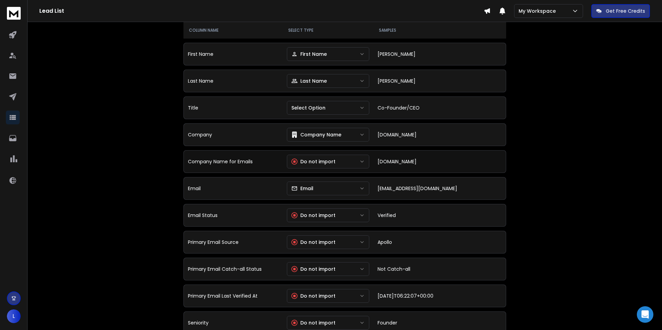
click at [339, 159] on button "Do not import" at bounding box center [328, 162] width 82 height 14
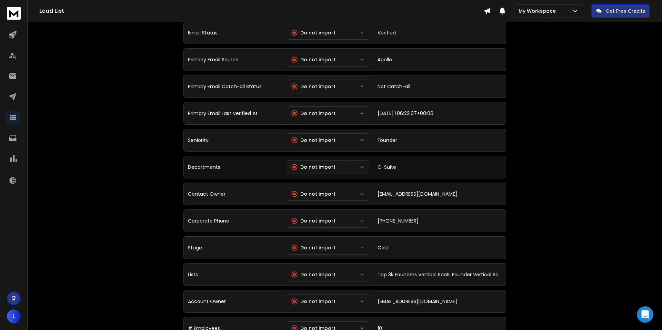
scroll to position [338, 0]
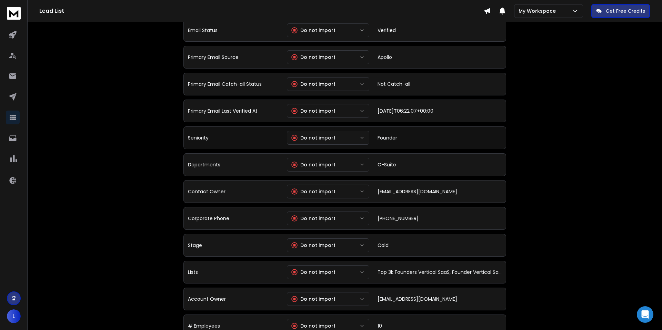
click at [356, 138] on button "Do not import" at bounding box center [328, 138] width 82 height 14
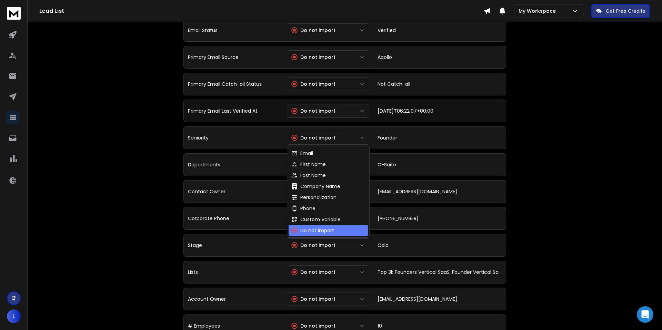
click at [450, 111] on td "2025-07-15T06:22:07+00:00" at bounding box center [439, 111] width 133 height 23
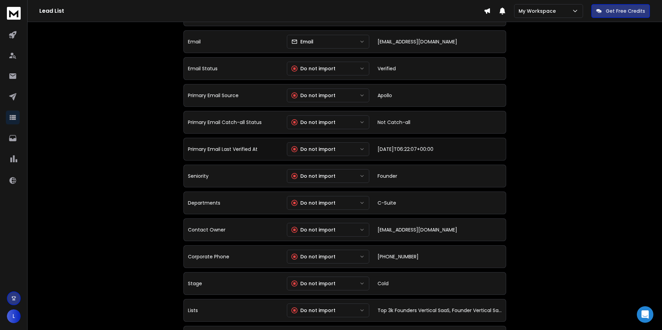
scroll to position [304, 0]
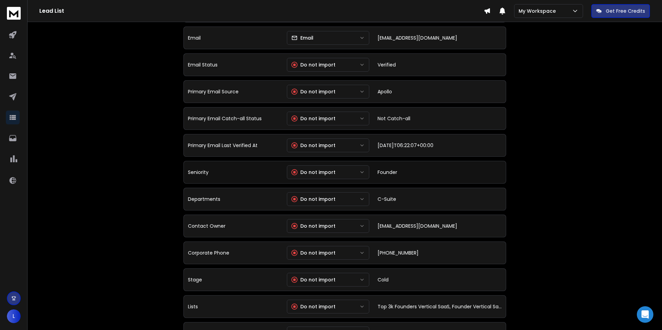
click at [359, 171] on icon "button" at bounding box center [362, 173] width 6 height 6
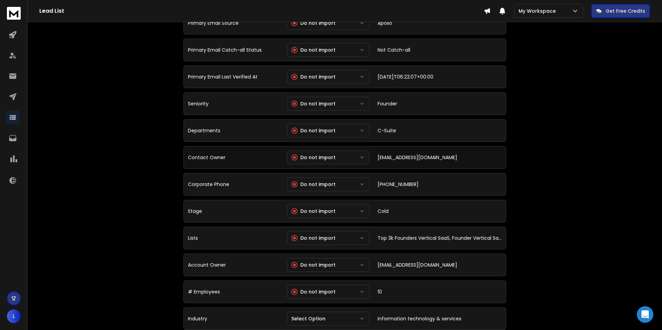
scroll to position [368, 0]
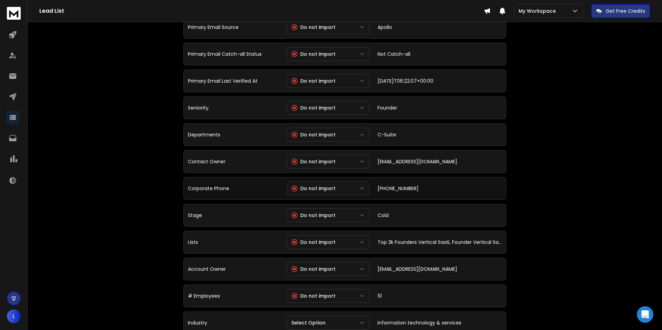
click at [351, 193] on button "Do not import" at bounding box center [328, 189] width 82 height 14
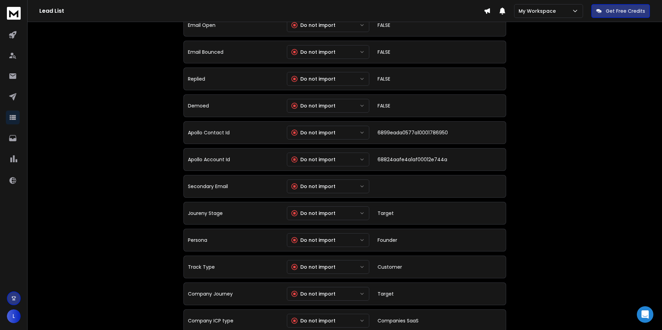
scroll to position [1535, 0]
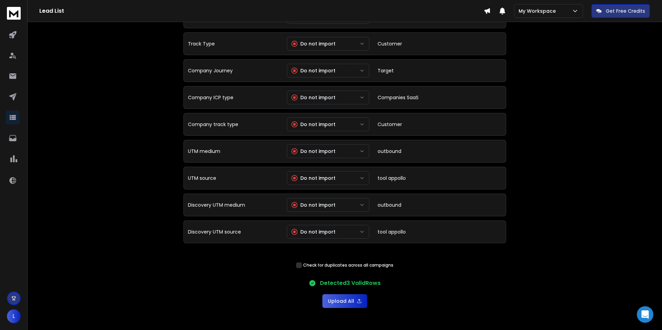
click at [333, 305] on button "Upload All" at bounding box center [344, 302] width 45 height 14
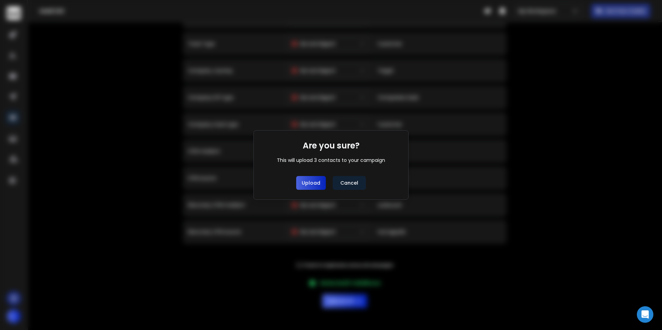
click at [309, 183] on button "Upload" at bounding box center [311, 183] width 30 height 14
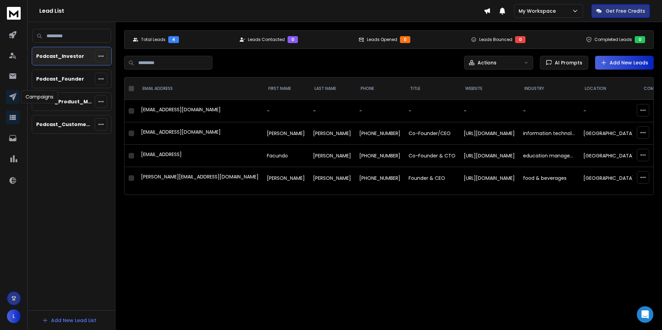
click at [13, 97] on icon at bounding box center [12, 96] width 7 height 7
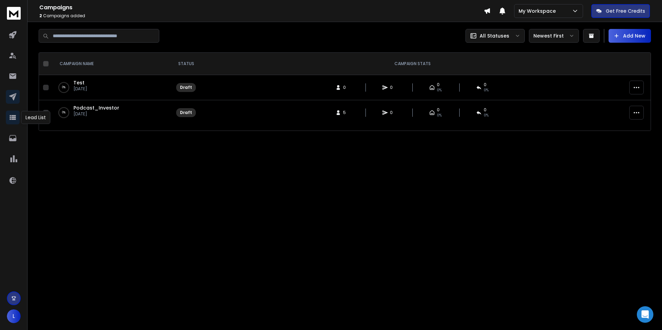
click at [11, 117] on icon at bounding box center [13, 117] width 8 height 8
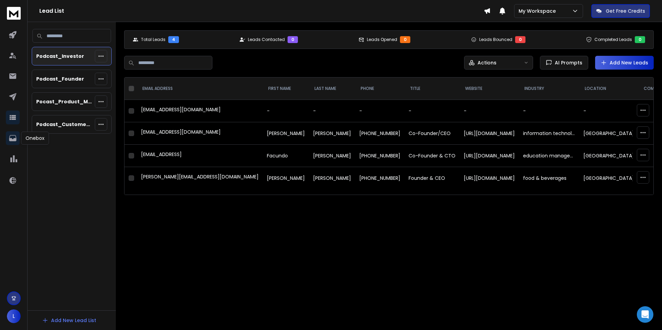
click at [11, 139] on icon at bounding box center [12, 138] width 7 height 6
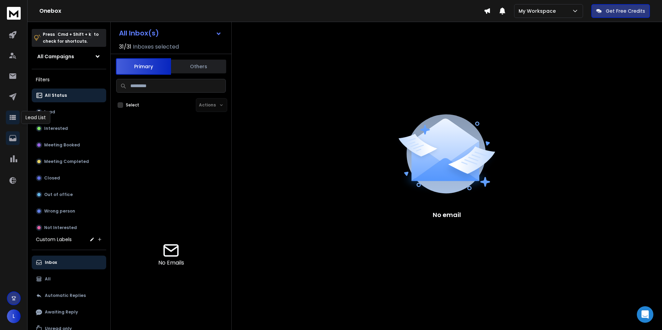
click at [13, 122] on link at bounding box center [13, 118] width 14 height 14
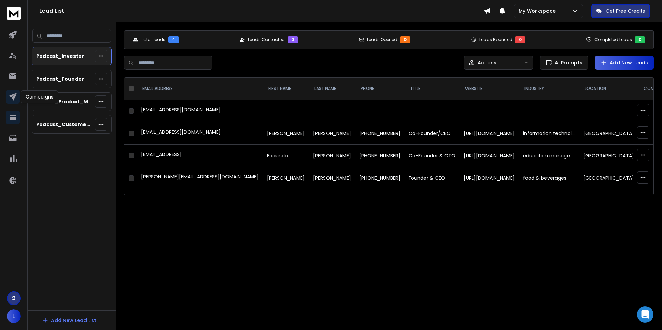
click at [15, 96] on icon at bounding box center [12, 96] width 7 height 7
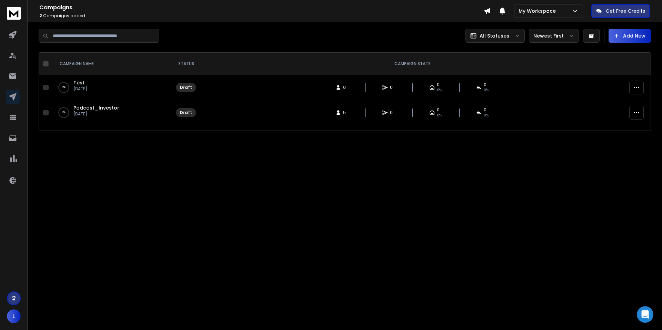
click at [79, 83] on span "Test" at bounding box center [78, 82] width 11 height 7
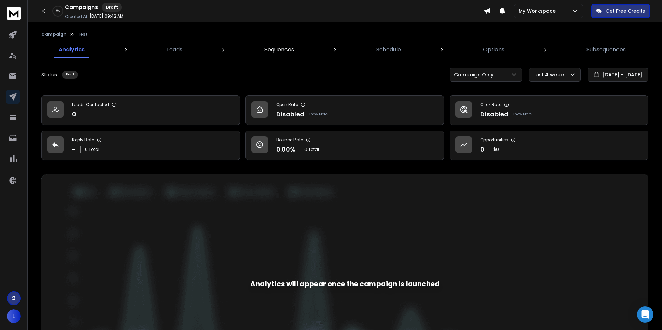
click at [279, 51] on p "Sequences" at bounding box center [280, 50] width 30 height 8
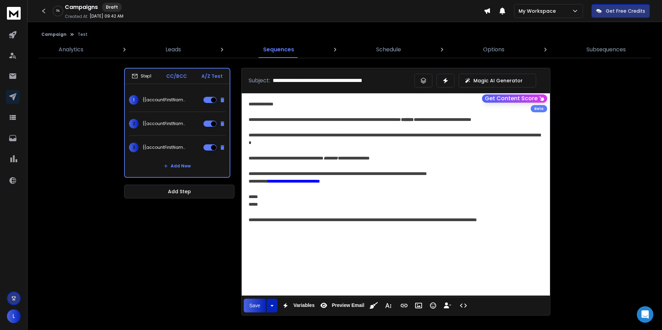
click at [308, 102] on div "**********" at bounding box center [396, 104] width 295 height 8
click at [307, 302] on div "Variables" at bounding box center [297, 305] width 37 height 11
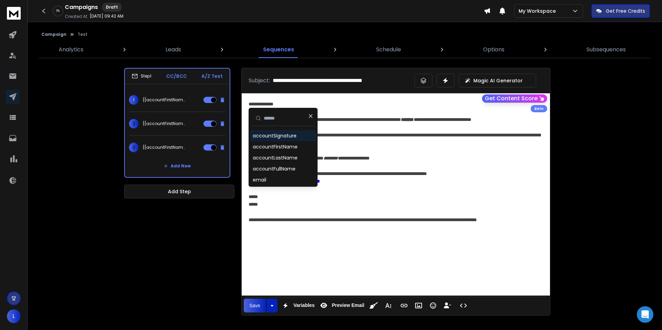
click at [311, 118] on icon at bounding box center [311, 116] width 6 height 6
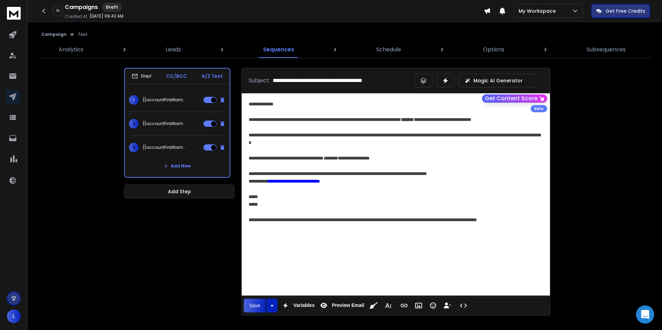
click at [645, 312] on icon "Open Intercom Messenger" at bounding box center [645, 314] width 8 height 9
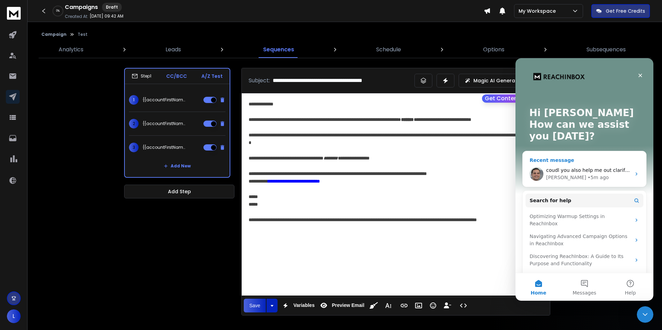
click at [591, 178] on div "Raj • 5m ago" at bounding box center [588, 177] width 85 height 7
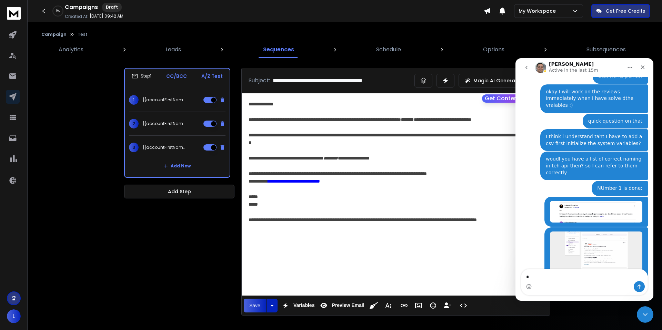
scroll to position [3729, 0]
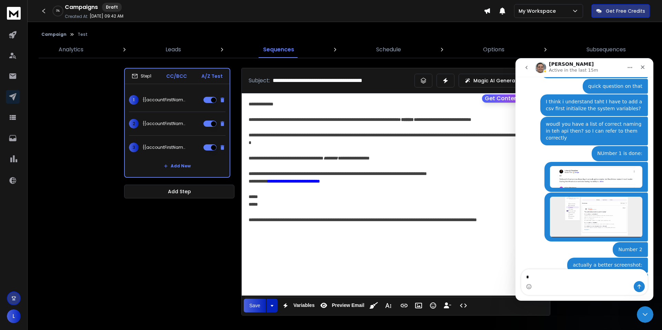
click at [537, 277] on textarea "*" at bounding box center [584, 276] width 126 height 12
click at [299, 300] on button "Variables Insert Variable" at bounding box center [297, 306] width 37 height 14
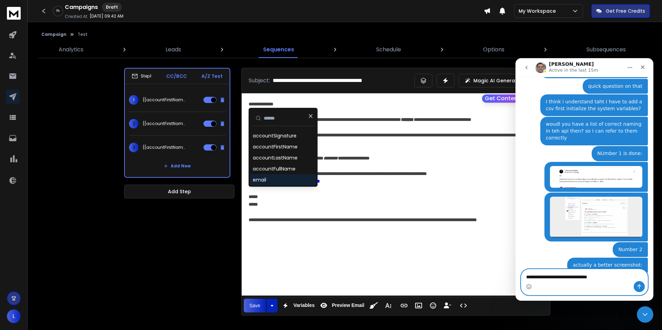
click at [623, 276] on textarea "**********" at bounding box center [584, 276] width 126 height 12
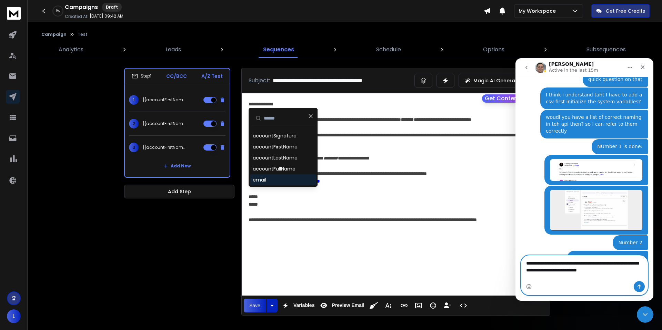
type textarea "**********"
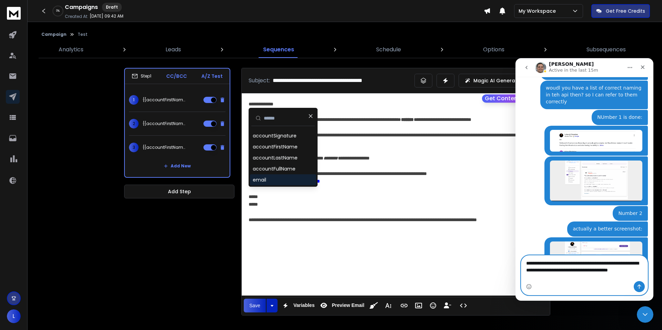
scroll to position [3772, 0]
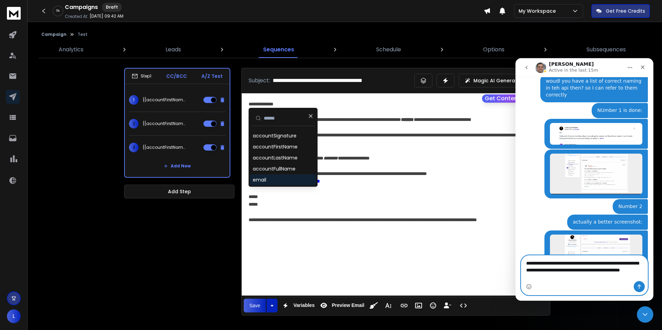
type textarea "**********"
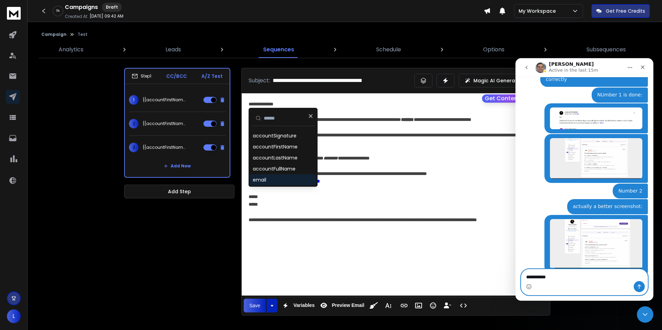
type textarea "**********"
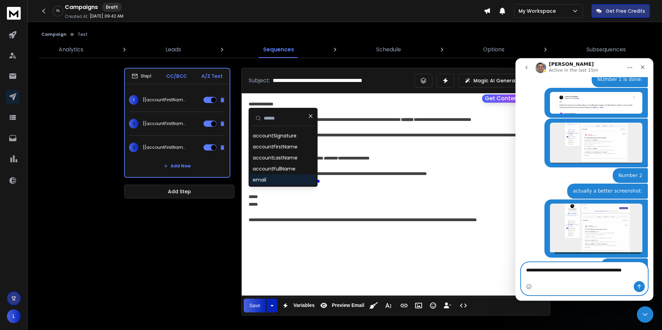
scroll to position [3810, 0]
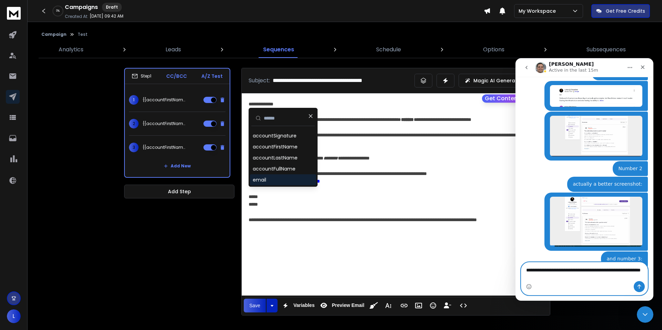
click at [631, 272] on textarea "**********" at bounding box center [584, 272] width 126 height 19
click at [583, 280] on textarea "**********" at bounding box center [584, 272] width 126 height 19
type textarea "**********"
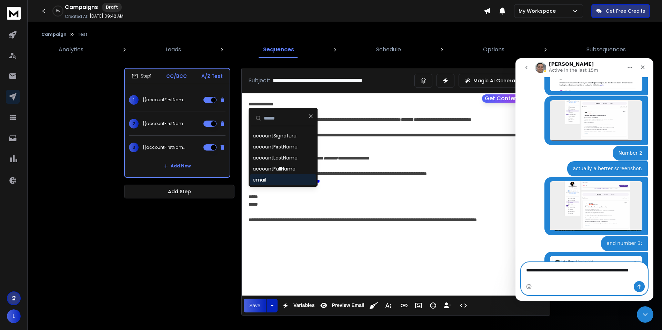
scroll to position [3832, 0]
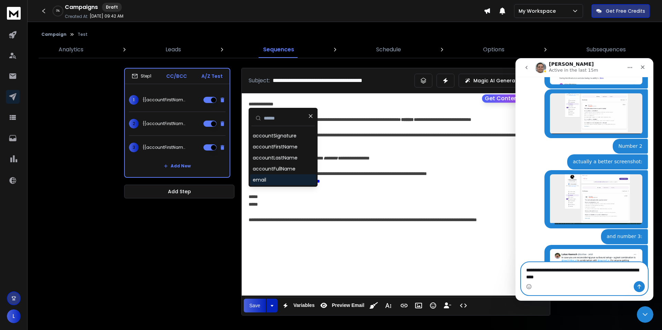
type textarea "**********"
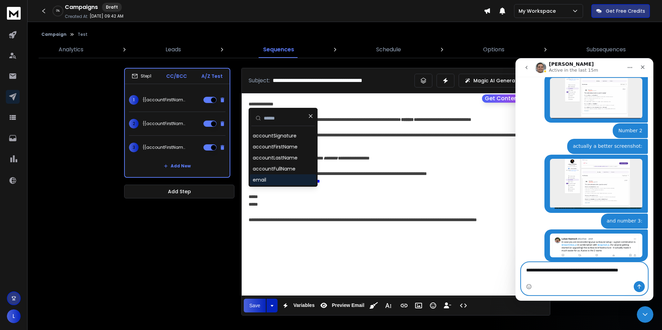
scroll to position [3855, 0]
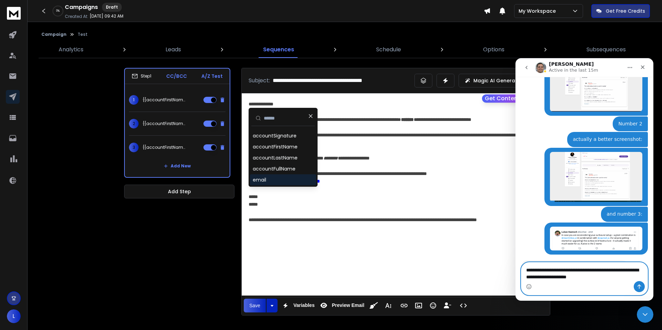
type textarea "**********"
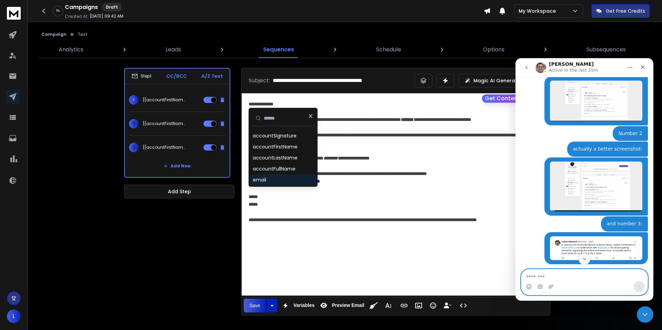
scroll to position [3877, 0]
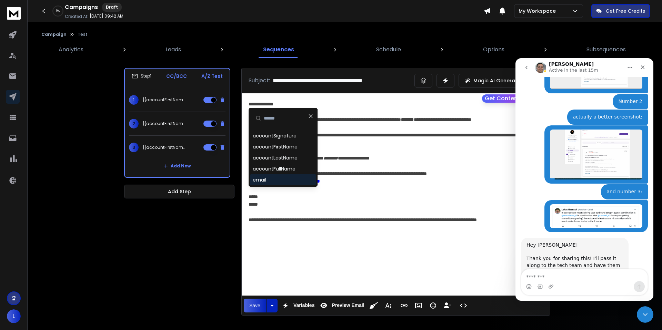
click at [278, 115] on input "text" at bounding box center [287, 118] width 47 height 15
type input "*"
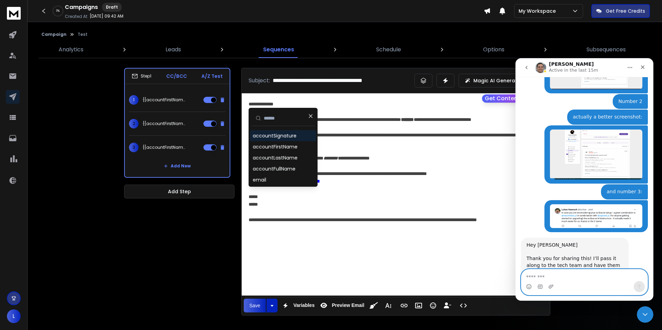
click at [536, 276] on textarea "Message…" at bounding box center [584, 276] width 126 height 12
type textarea "**********"
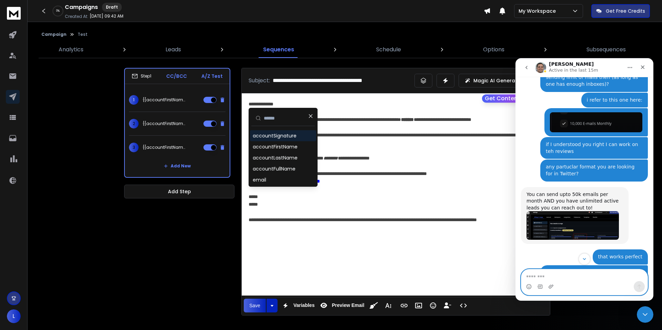
scroll to position [3576, 0]
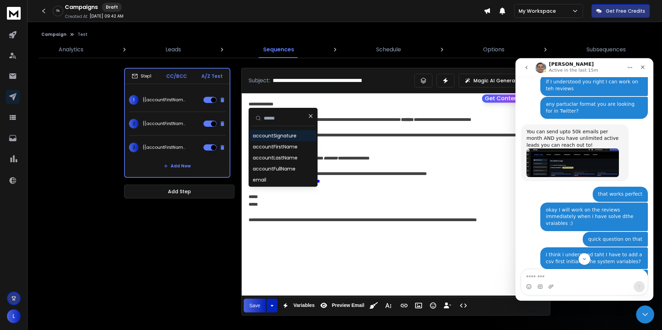
click at [647, 310] on icon "Close Intercom Messenger" at bounding box center [644, 314] width 8 height 8
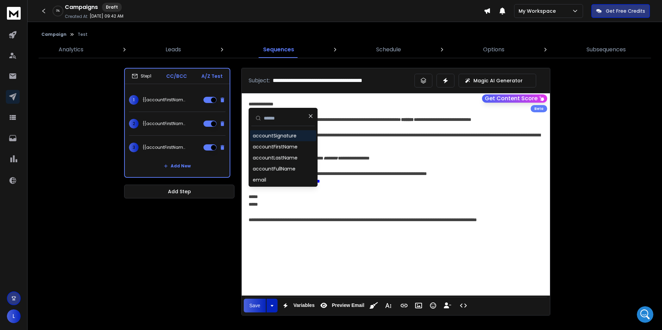
scroll to position [3949, 0]
click at [302, 280] on div "**********" at bounding box center [396, 192] width 308 height 198
click at [299, 266] on div "**********" at bounding box center [396, 192] width 308 height 198
click at [43, 10] on icon at bounding box center [43, 11] width 3 height 4
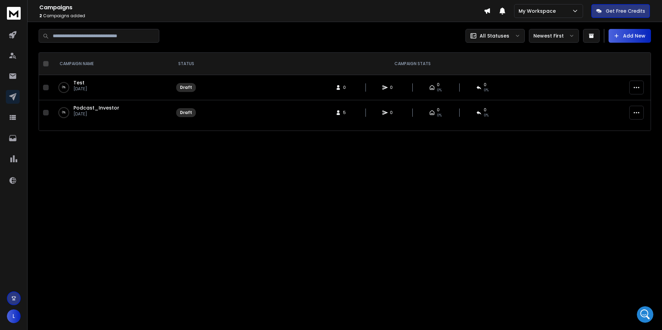
click at [641, 305] on div "Get only verified leads with our AI-powered Lead Finder, starting at $22/mo Try…" at bounding box center [331, 165] width 662 height 330
click at [643, 315] on icon "Open Intercom Messenger" at bounding box center [644, 314] width 5 height 6
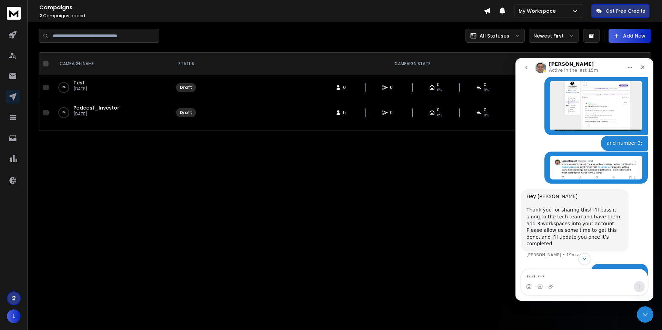
scroll to position [3925, 0]
click at [642, 310] on icon "Close Intercom Messenger" at bounding box center [644, 314] width 8 height 8
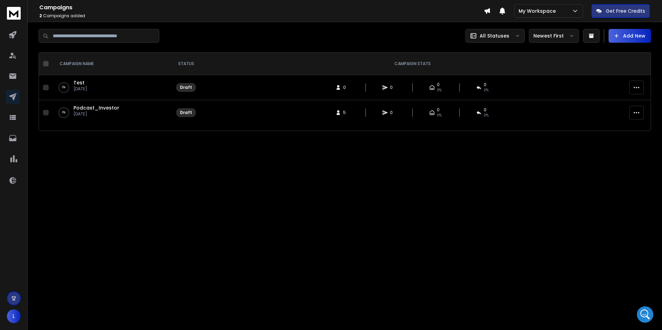
click at [104, 108] on span "Podcast_Investor" at bounding box center [96, 107] width 46 height 7
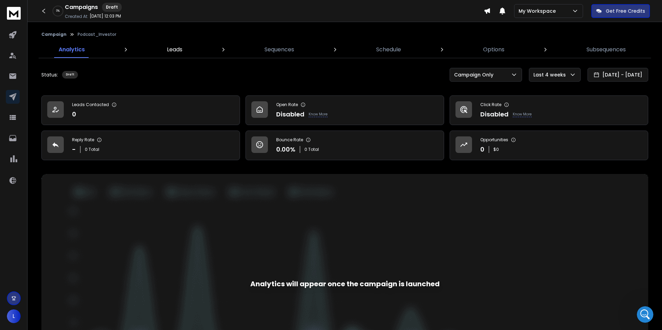
click at [178, 49] on p "Leads" at bounding box center [175, 50] width 16 height 8
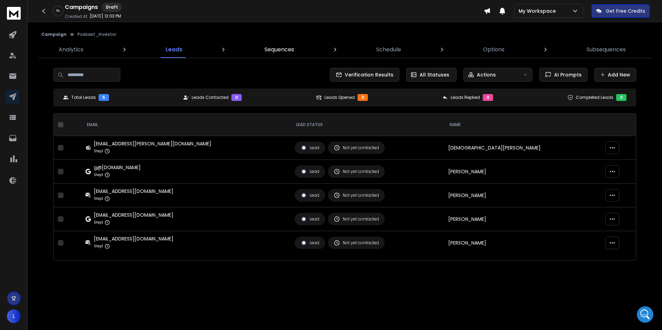
click at [287, 48] on p "Sequences" at bounding box center [280, 50] width 30 height 8
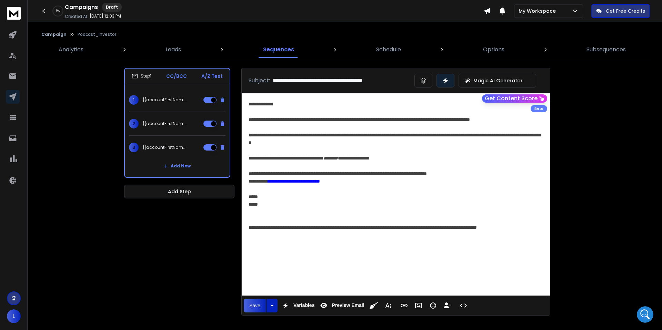
click at [442, 79] on button "button" at bounding box center [446, 81] width 18 height 14
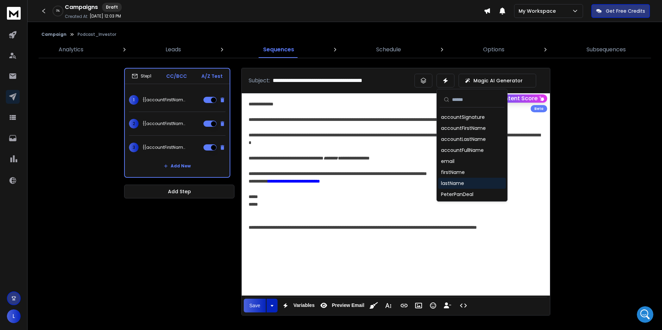
click at [389, 199] on div "*****" at bounding box center [396, 197] width 295 height 8
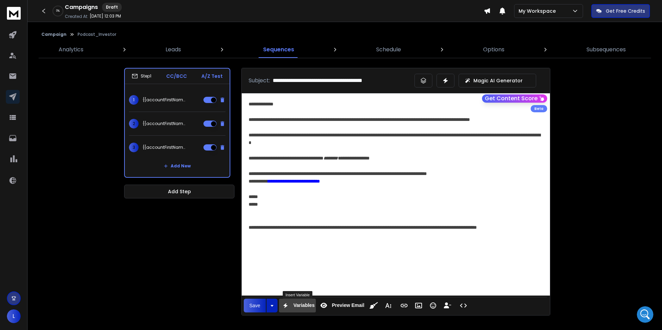
click at [297, 305] on span "Variables" at bounding box center [304, 306] width 24 height 6
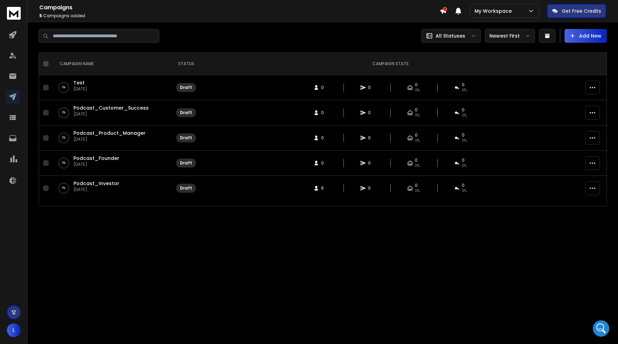
click at [224, 113] on div "0 0 0 0% 0 0%" at bounding box center [390, 112] width 373 height 11
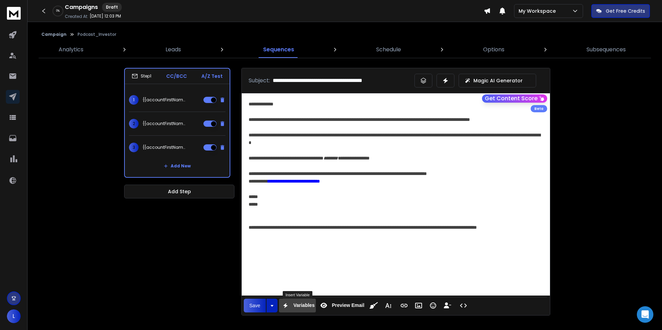
click at [301, 304] on span "Variables" at bounding box center [304, 306] width 24 height 6
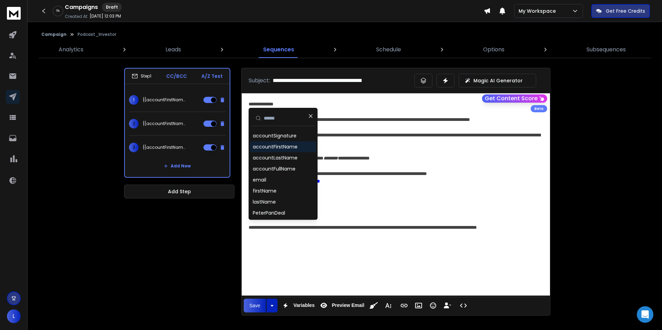
click at [277, 146] on div "accountFirstName" at bounding box center [275, 146] width 45 height 7
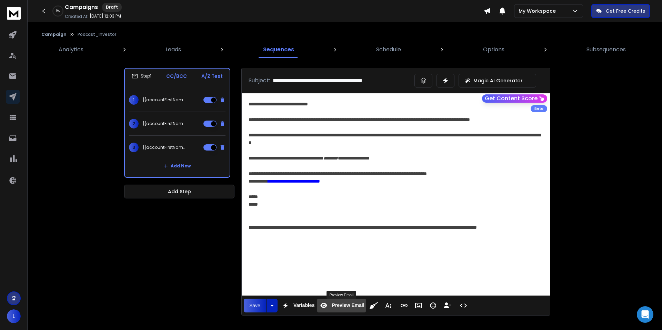
click at [324, 305] on icon "button" at bounding box center [324, 306] width 8 height 6
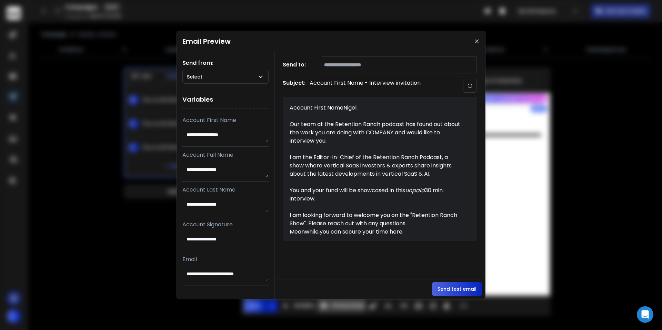
type textarea "******"
type textarea "**********"
type textarea "*******"
type textarea "******"
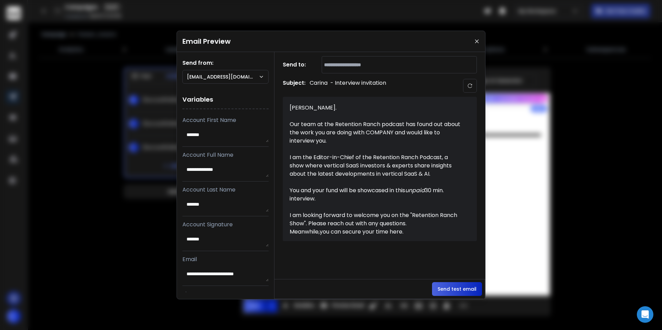
click at [479, 43] on icon at bounding box center [477, 42] width 6 height 6
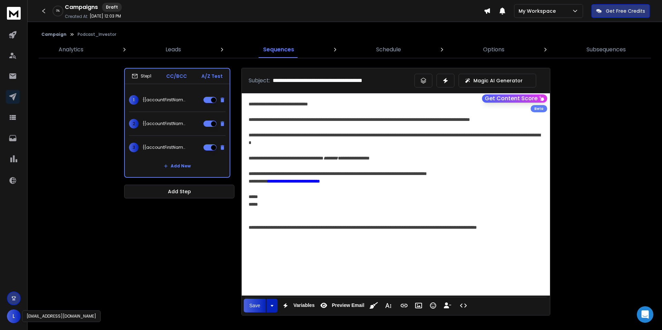
click at [18, 315] on span "L" at bounding box center [14, 317] width 14 height 14
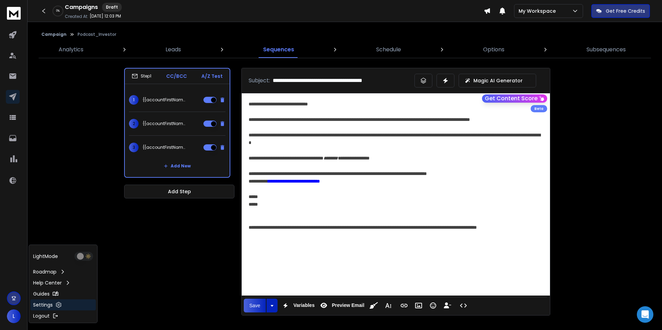
click at [55, 301] on div "Settings" at bounding box center [63, 305] width 66 height 11
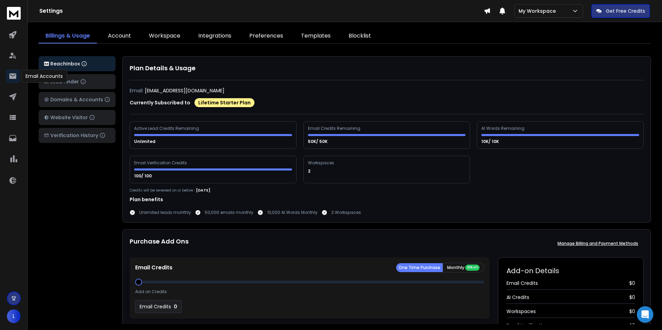
click at [11, 74] on icon at bounding box center [12, 76] width 7 height 6
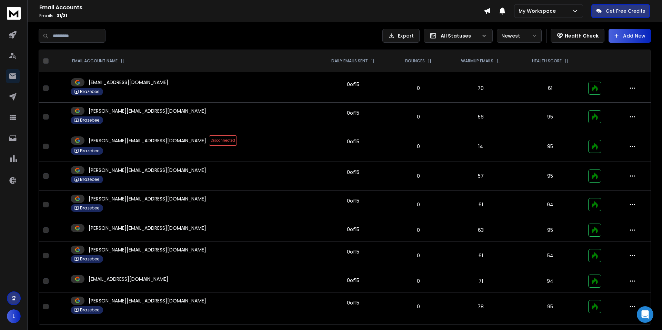
scroll to position [575, 0]
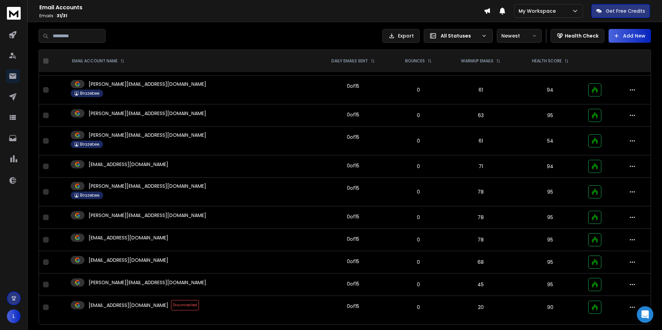
click at [629, 307] on icon at bounding box center [632, 308] width 6 height 6
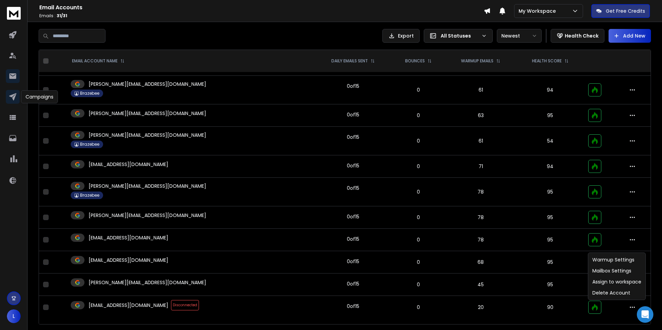
click at [13, 98] on icon at bounding box center [12, 96] width 7 height 7
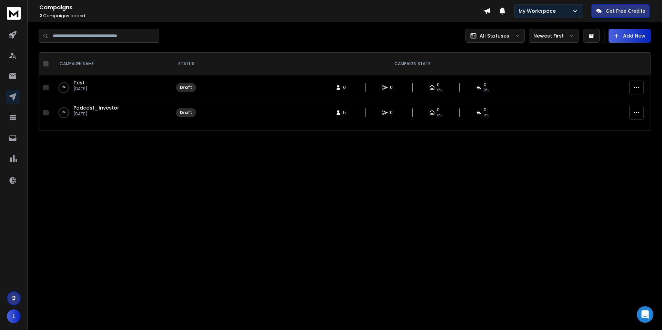
click at [561, 10] on div "My Workspace" at bounding box center [549, 11] width 60 height 7
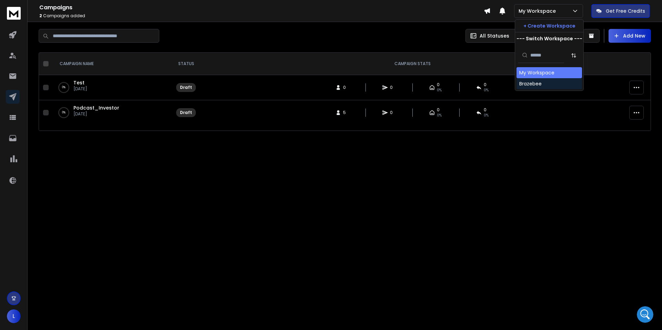
click at [91, 109] on span "Podcast_Investor" at bounding box center [96, 107] width 46 height 7
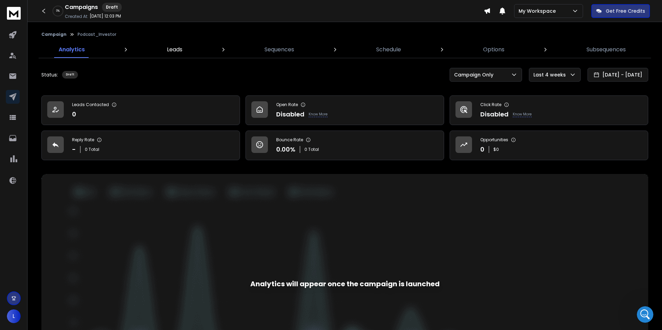
click at [175, 51] on p "Leads" at bounding box center [175, 50] width 16 height 8
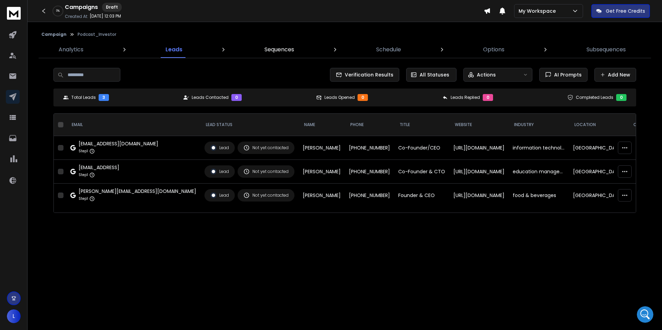
click at [278, 49] on p "Sequences" at bounding box center [280, 50] width 30 height 8
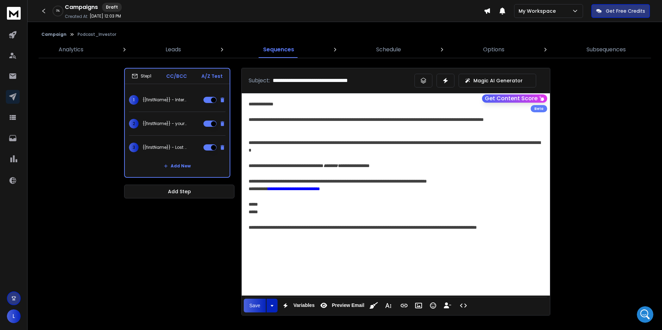
click at [161, 140] on div "3 {{firstName}} - Lost your interview invite" at bounding box center [177, 147] width 97 height 23
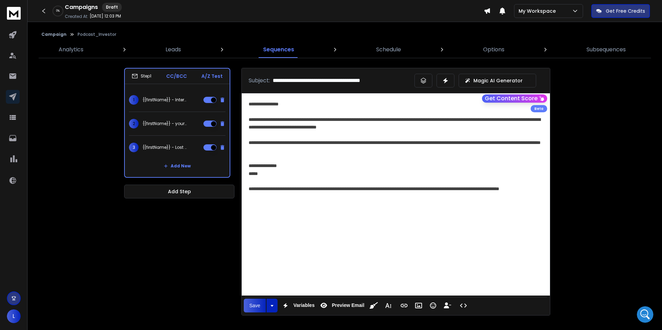
click at [169, 124] on p "{{firstName}} - your interview" at bounding box center [165, 124] width 44 height 6
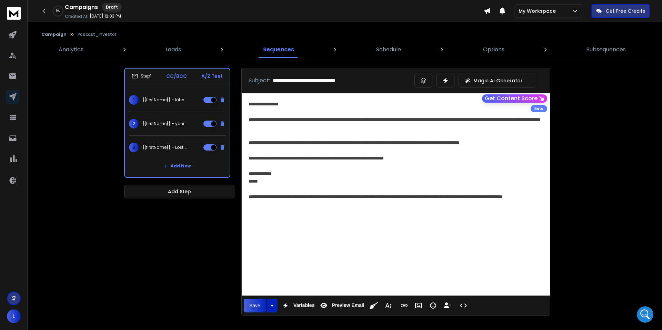
click at [163, 100] on p "{{firstName}} - Interview invitation" at bounding box center [165, 100] width 44 height 6
type input "**********"
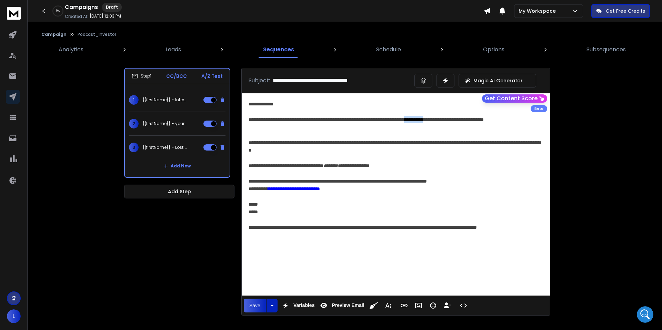
drag, startPoint x: 479, startPoint y: 120, endPoint x: 447, endPoint y: 120, distance: 31.7
click at [447, 120] on div "**********" at bounding box center [396, 124] width 295 height 16
copy div "**********"
click at [366, 208] on div "*****" at bounding box center [396, 205] width 295 height 8
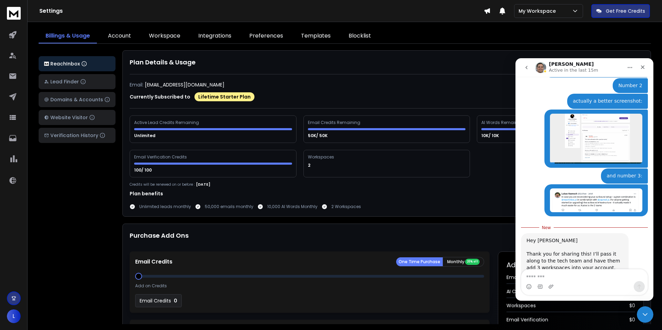
scroll to position [3968, 0]
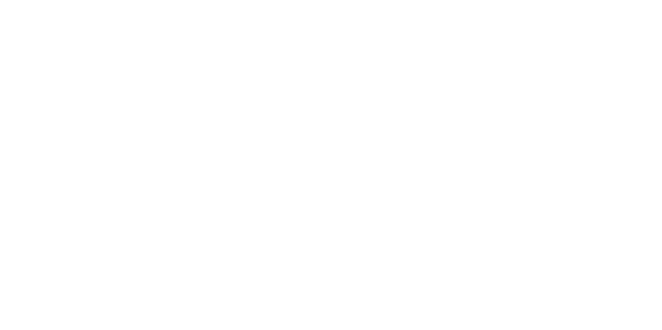
scroll to position [0, 0]
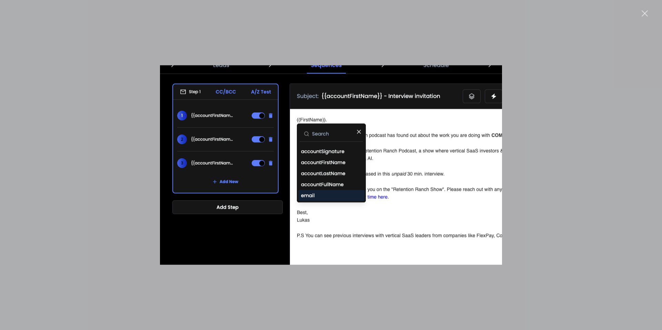
click at [50, 240] on div "Intercom messenger" at bounding box center [331, 165] width 662 height 330
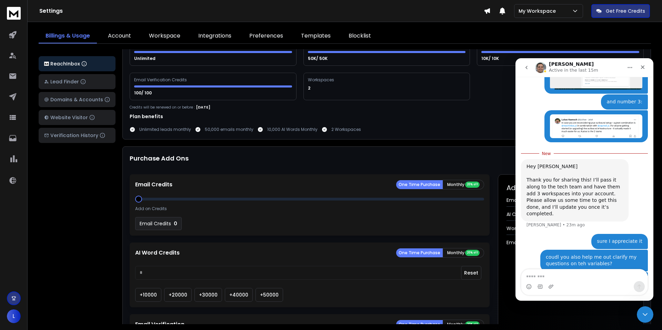
scroll to position [80, 0]
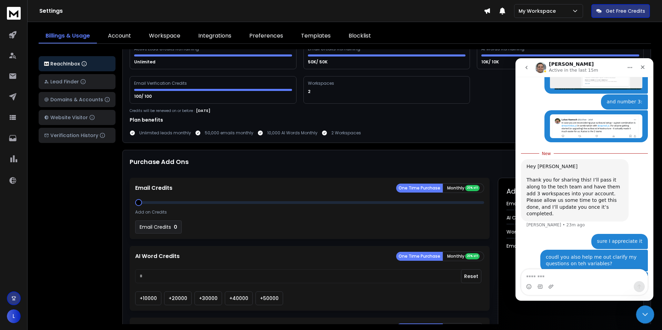
click at [646, 318] on div "Close Intercom Messenger" at bounding box center [644, 314] width 17 height 17
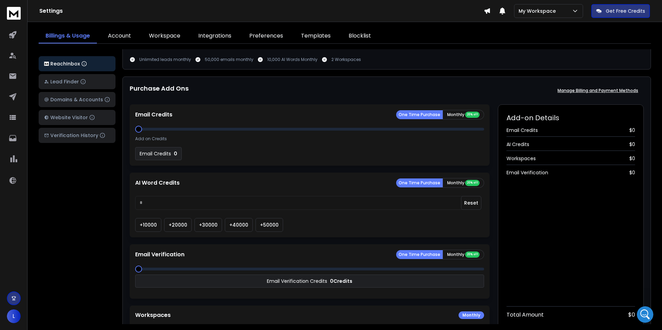
scroll to position [16, 0]
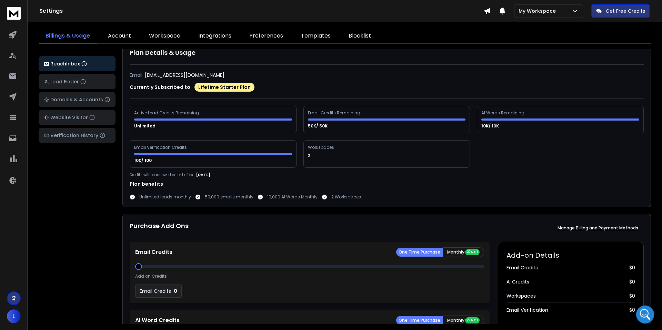
click at [642, 312] on icon "Open Intercom Messenger" at bounding box center [644, 313] width 11 height 11
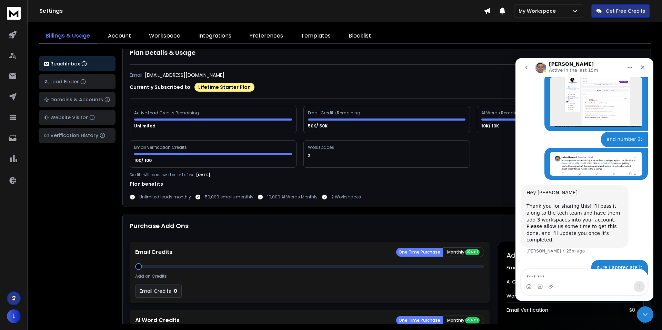
scroll to position [3957, 0]
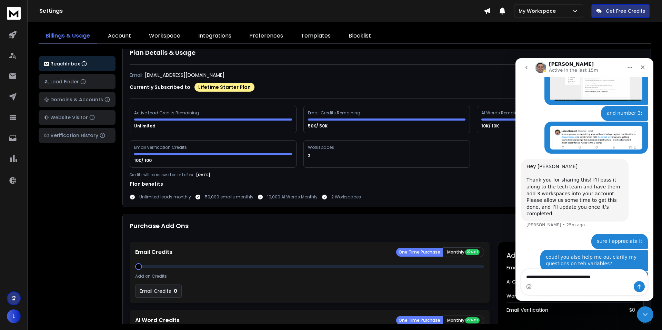
type textarea "**********"
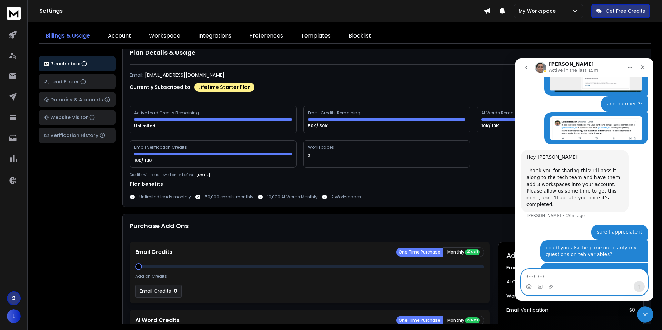
scroll to position [3944, 0]
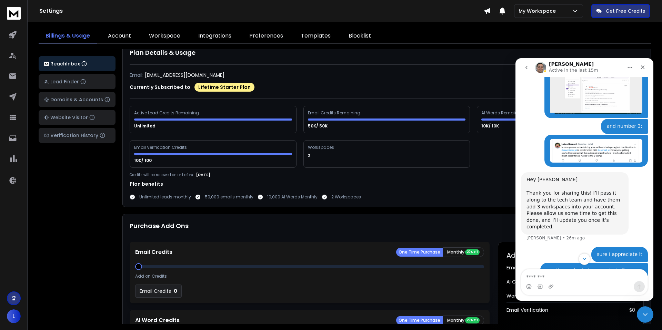
click at [526, 68] on icon "go back" at bounding box center [527, 68] width 6 height 6
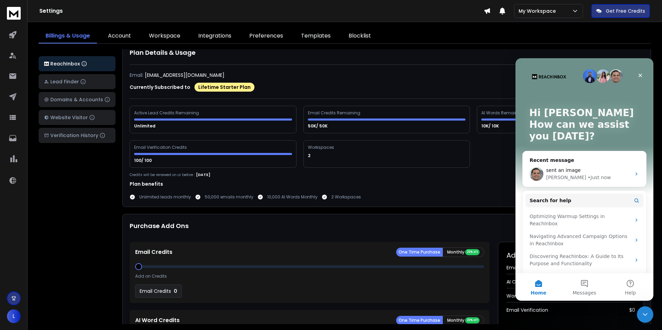
scroll to position [0, 0]
click at [640, 310] on icon "Close Intercom Messenger" at bounding box center [644, 314] width 8 height 8
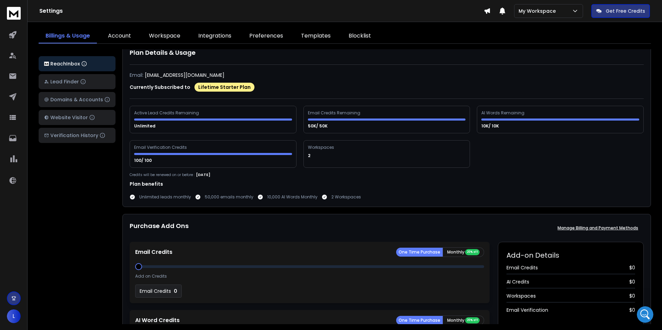
scroll to position [208, 0]
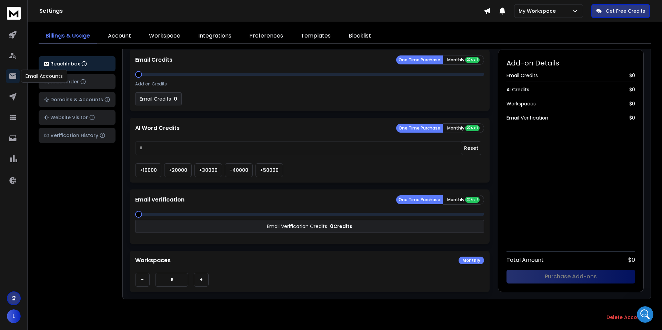
click at [10, 79] on icon at bounding box center [12, 76] width 7 height 6
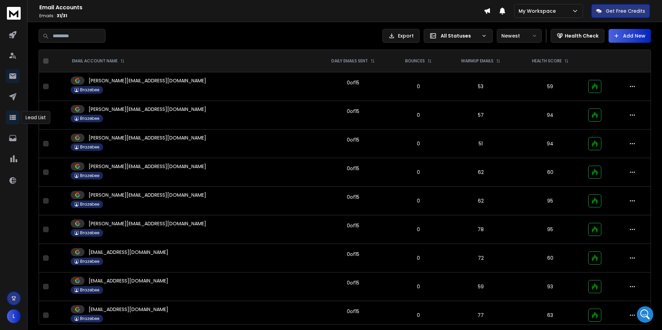
click at [10, 115] on icon at bounding box center [13, 117] width 8 height 8
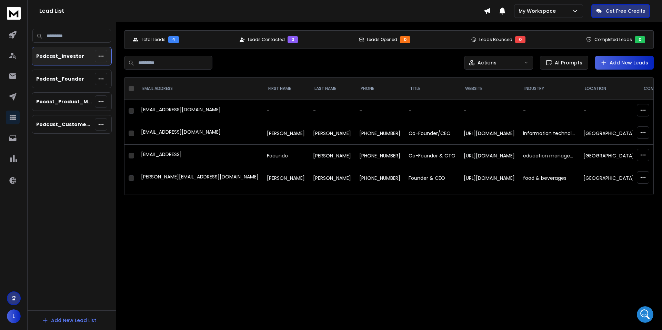
click at [96, 80] on button "button" at bounding box center [101, 79] width 12 height 12
click at [88, 106] on p "Delete Lead List" at bounding box center [85, 104] width 38 height 7
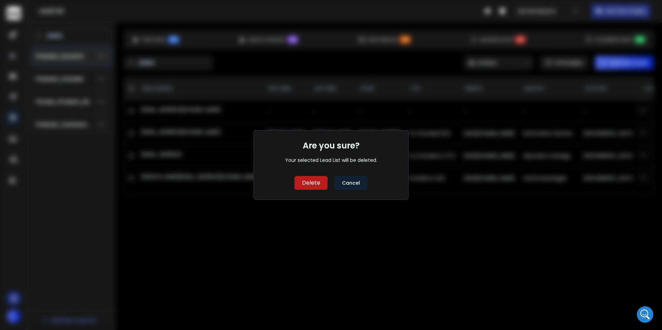
click at [303, 183] on button "Delete" at bounding box center [311, 183] width 33 height 14
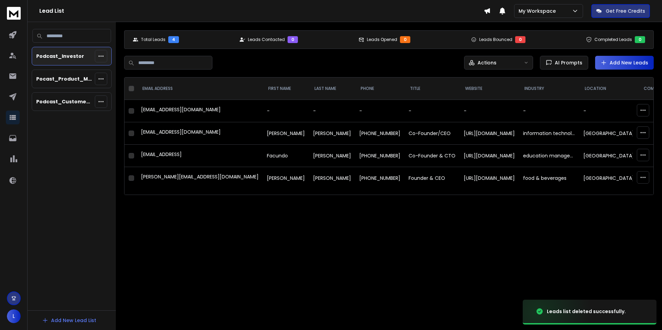
click at [101, 80] on icon "button" at bounding box center [101, 79] width 6 height 6
click at [89, 106] on p "Delete Lead List" at bounding box center [85, 104] width 38 height 7
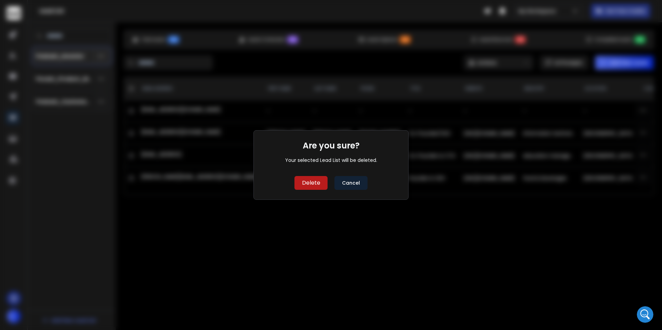
click at [307, 184] on button "Delete" at bounding box center [311, 183] width 33 height 14
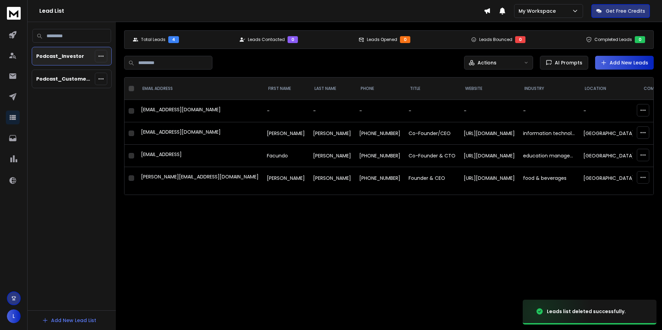
click at [102, 80] on icon "button" at bounding box center [101, 79] width 6 height 6
click at [82, 108] on p "Delete Lead List" at bounding box center [85, 104] width 38 height 7
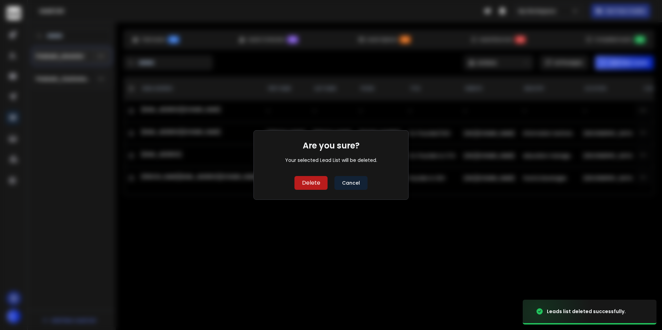
click at [309, 185] on button "Delete" at bounding box center [311, 183] width 33 height 14
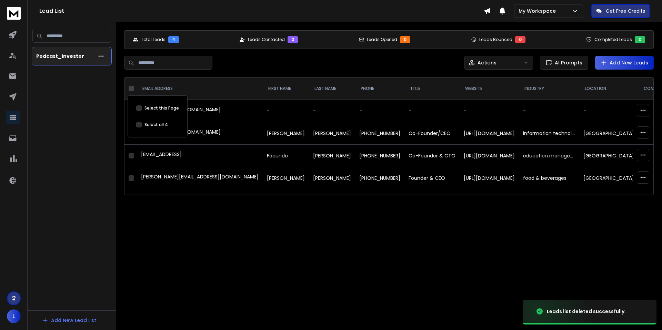
click at [133, 90] on button "Select this Page" at bounding box center [132, 89] width 6 height 6
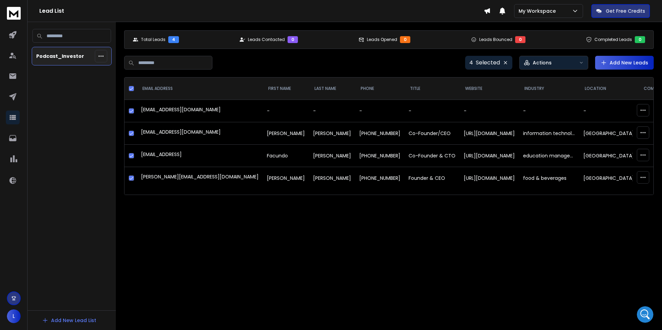
click at [586, 60] on button "Actions" at bounding box center [553, 63] width 69 height 14
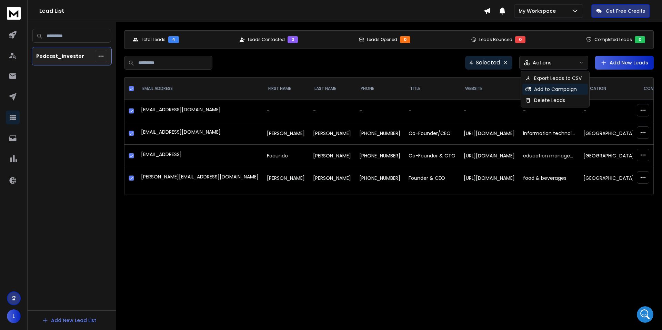
click at [559, 88] on p "Add to Campaign" at bounding box center [555, 89] width 43 height 7
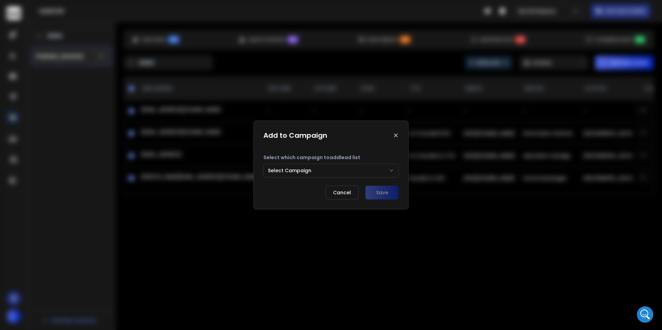
click at [372, 167] on button "Select Campaign" at bounding box center [330, 171] width 135 height 14
click at [383, 196] on button "Save" at bounding box center [382, 193] width 33 height 14
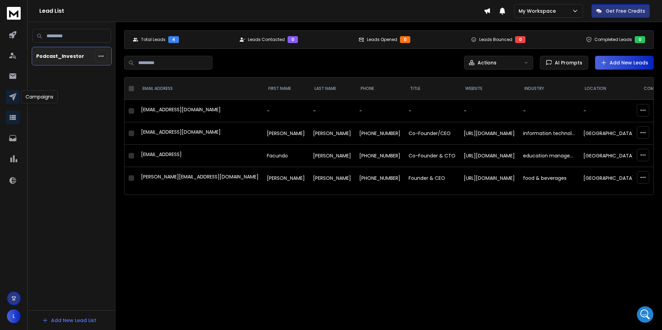
click at [11, 98] on icon at bounding box center [13, 97] width 8 height 8
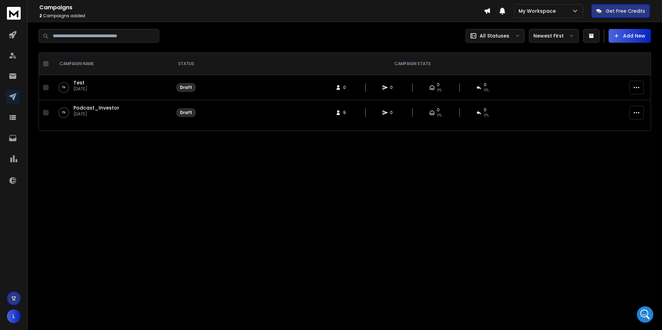
click at [91, 109] on span "Podcast_Investor" at bounding box center [96, 107] width 46 height 7
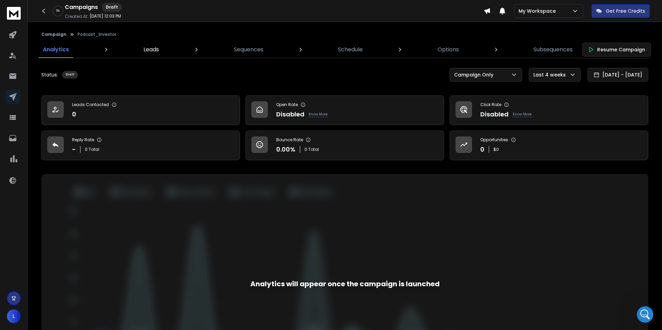
click at [156, 48] on p "Leads" at bounding box center [151, 50] width 16 height 8
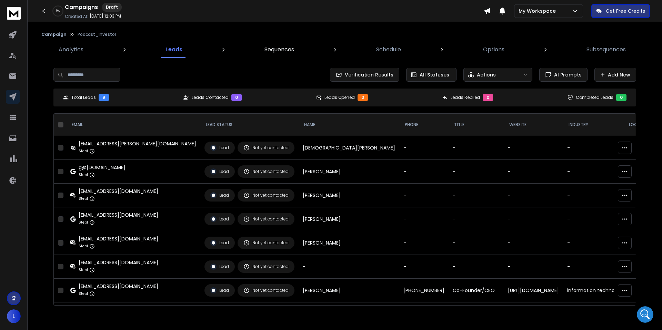
click at [243, 52] on div "Analytics Leads Sequences Schedule Options Subsequences" at bounding box center [342, 49] width 607 height 17
click at [280, 50] on p "Sequences" at bounding box center [280, 50] width 30 height 8
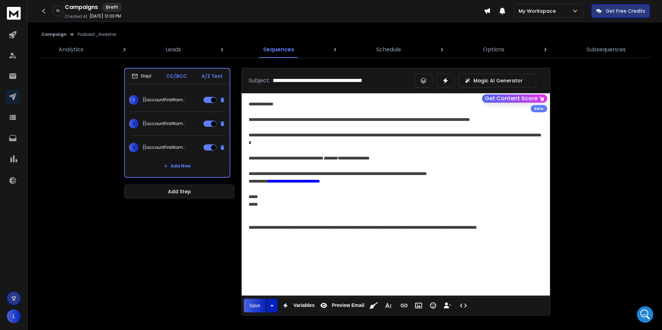
click at [297, 266] on div "**********" at bounding box center [396, 192] width 308 height 198
click at [301, 308] on span "Variables" at bounding box center [304, 306] width 24 height 6
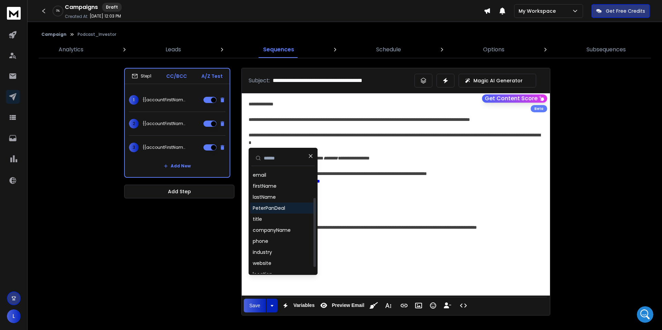
scroll to position [51, 0]
click at [278, 224] on div "companyName" at bounding box center [272, 224] width 38 height 7
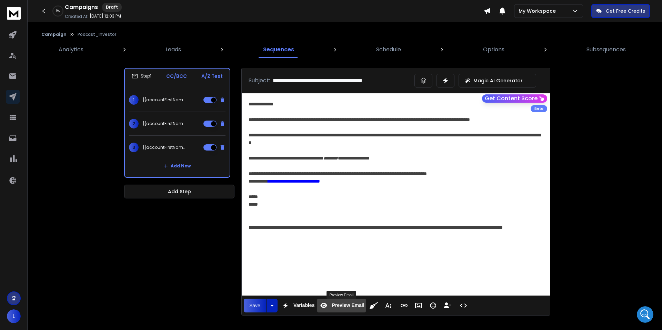
click at [338, 303] on span "Preview Email" at bounding box center [347, 306] width 35 height 6
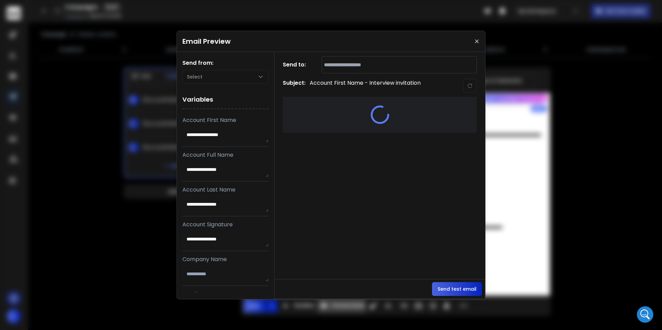
type textarea "**********"
type textarea "*****"
type textarea "******"
type textarea "**********"
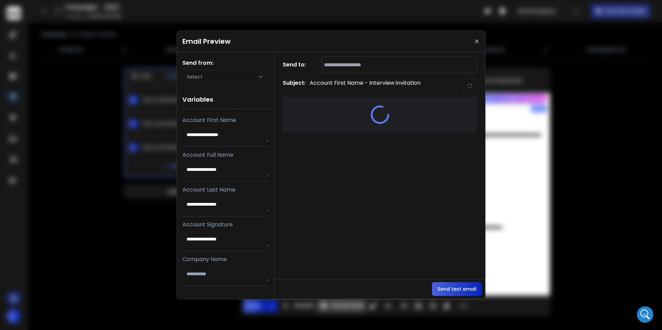
type textarea "*******"
type textarea "******"
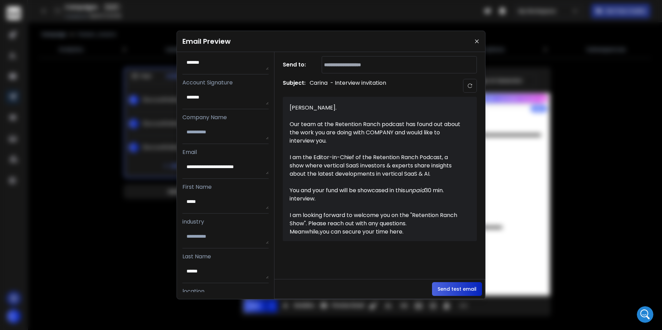
scroll to position [199, 0]
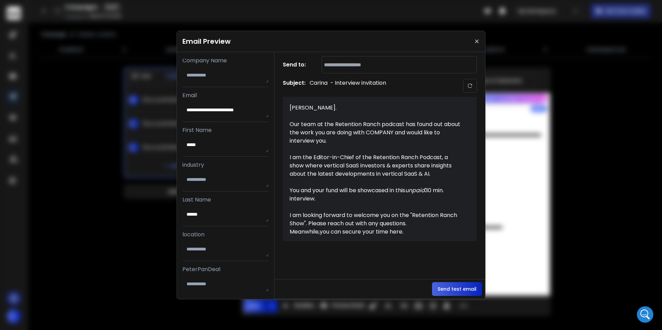
click at [476, 39] on icon at bounding box center [477, 42] width 6 height 6
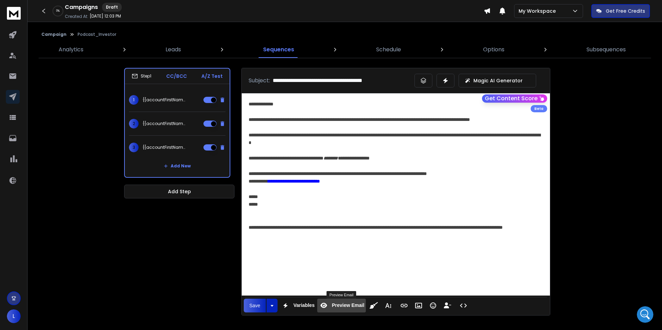
click at [342, 305] on span "Preview Email" at bounding box center [347, 306] width 35 height 6
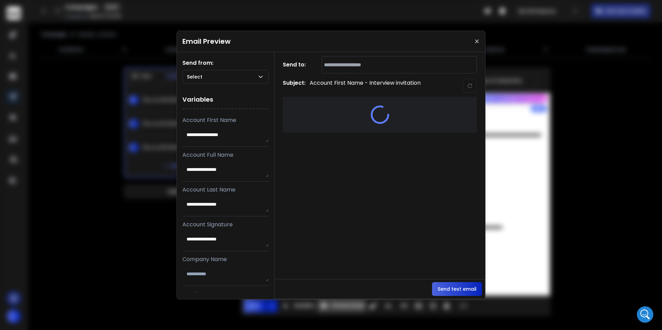
type textarea "**********"
type textarea "*********"
type textarea "*******"
type textarea "******"
type textarea "**********"
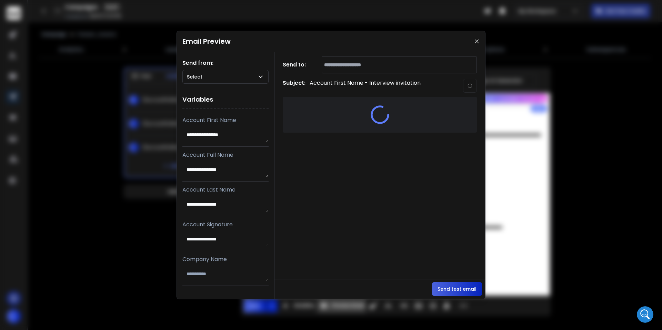
type textarea "*******"
type textarea "******"
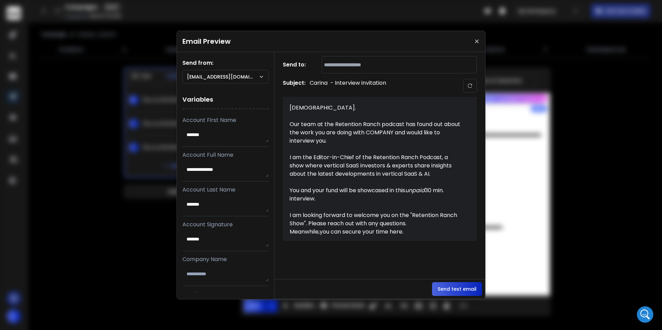
click at [477, 42] on icon at bounding box center [477, 42] width 6 height 6
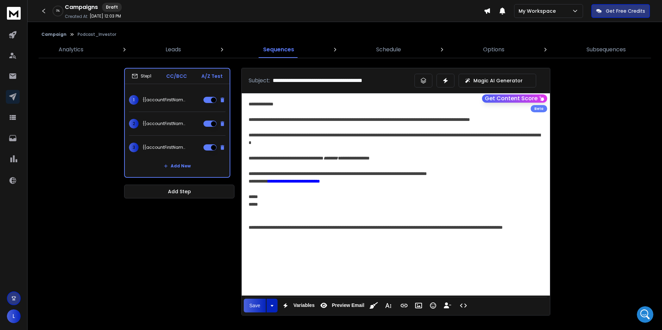
click at [334, 80] on input "**********" at bounding box center [340, 81] width 135 height 8
click at [447, 83] on icon "button" at bounding box center [445, 81] width 6 height 6
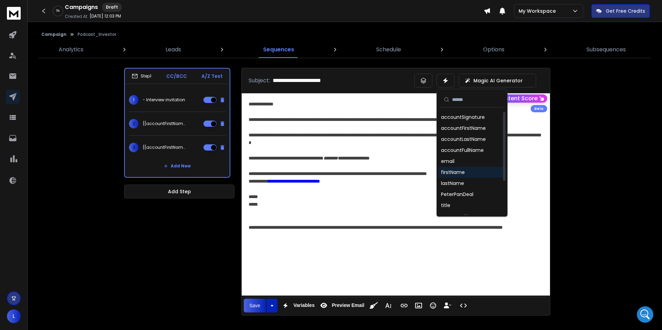
click at [452, 171] on div "firstName" at bounding box center [453, 172] width 24 height 7
type input "**********"
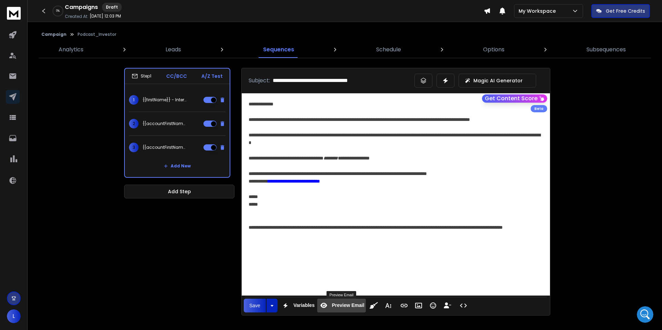
click at [349, 304] on span "Preview Email" at bounding box center [347, 306] width 35 height 6
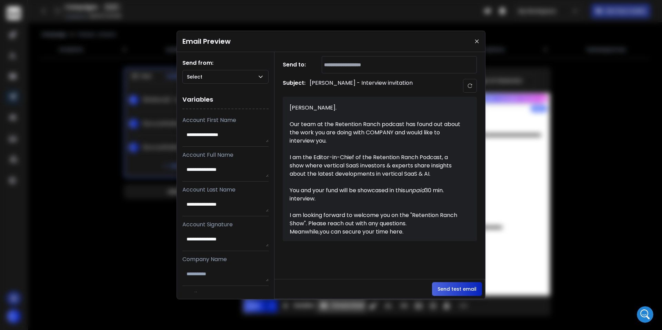
type textarea "******"
type textarea "**********"
type textarea "*******"
type textarea "******"
click at [475, 42] on icon at bounding box center [477, 42] width 6 height 6
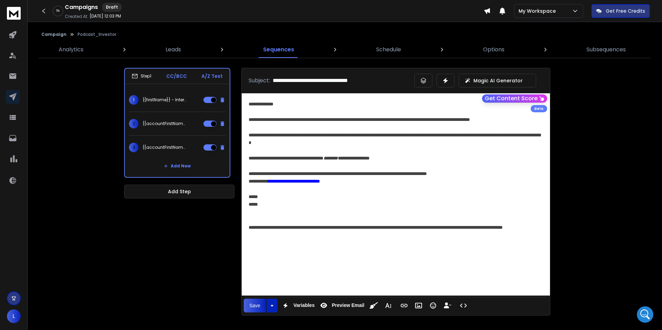
click at [467, 120] on div "**********" at bounding box center [396, 120] width 295 height 8
click at [445, 84] on button "button" at bounding box center [446, 81] width 18 height 14
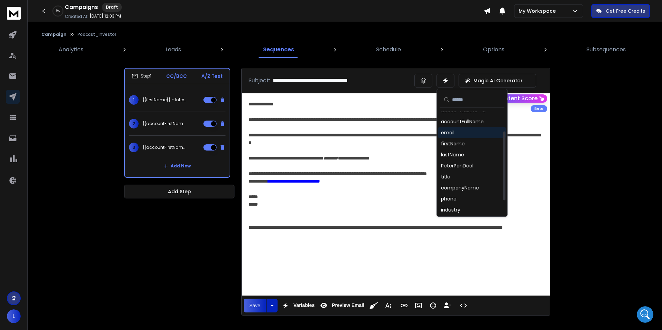
scroll to position [31, 0]
click at [469, 189] on div "companyName" at bounding box center [472, 185] width 68 height 11
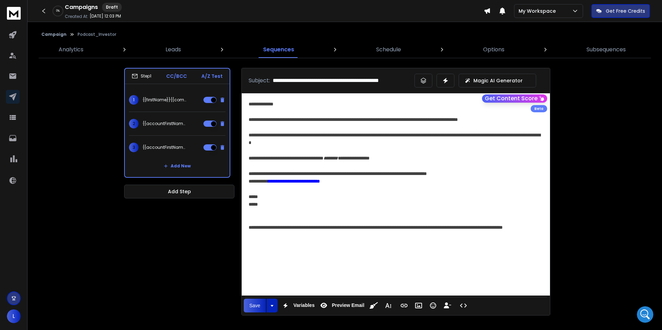
click at [445, 122] on div "**********" at bounding box center [396, 120] width 295 height 8
click at [352, 80] on input "**********" at bounding box center [340, 81] width 134 height 8
type input "**********"
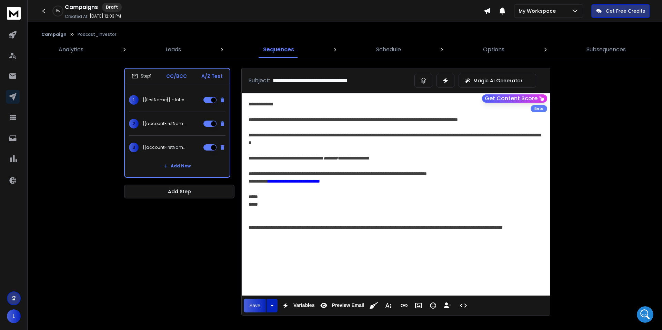
click at [441, 120] on div "**********" at bounding box center [396, 120] width 295 height 8
click at [446, 118] on div "**********" at bounding box center [396, 120] width 295 height 8
click at [304, 306] on span "Variables" at bounding box center [304, 306] width 24 height 6
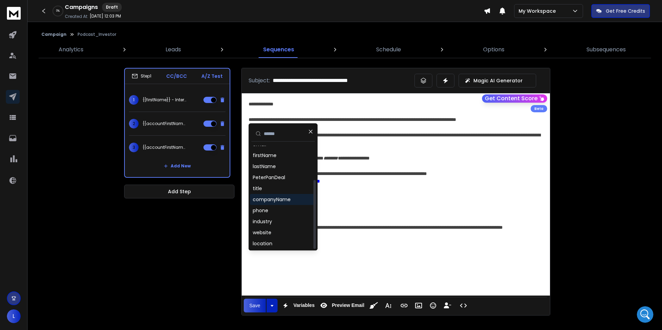
click at [277, 199] on div "companyName" at bounding box center [272, 199] width 38 height 7
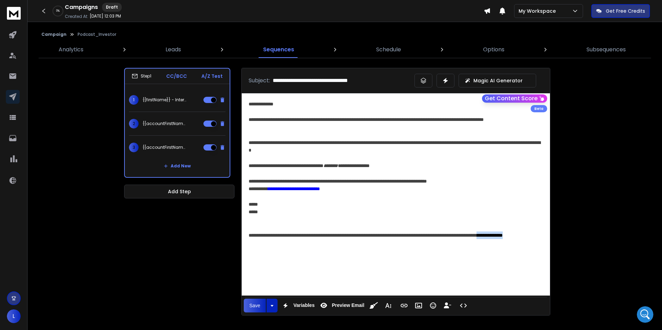
drag, startPoint x: 295, startPoint y: 244, endPoint x: 222, endPoint y: 244, distance: 73.1
click at [222, 244] on div "**********" at bounding box center [344, 192] width 441 height 248
click at [645, 305] on div "**********" at bounding box center [345, 191] width 612 height 253
click at [646, 318] on icon "Open Intercom Messenger" at bounding box center [644, 313] width 11 height 11
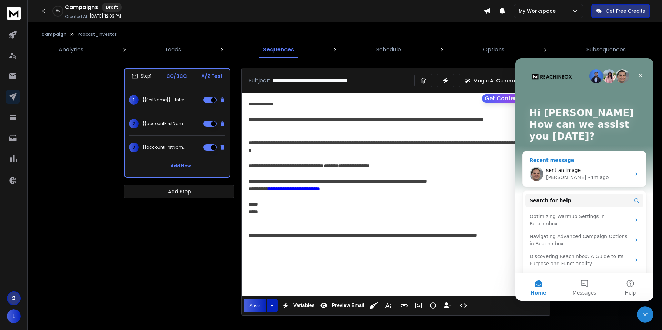
click at [579, 168] on div "sent an image" at bounding box center [588, 170] width 85 height 7
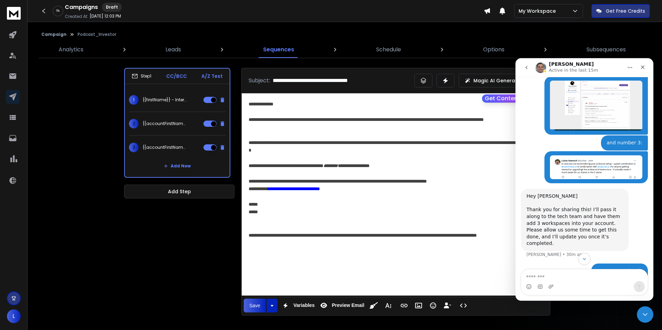
scroll to position [3926, 0]
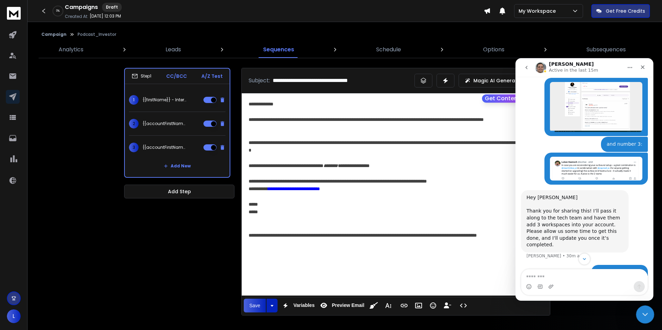
click at [641, 316] on icon "Close Intercom Messenger" at bounding box center [644, 314] width 8 height 8
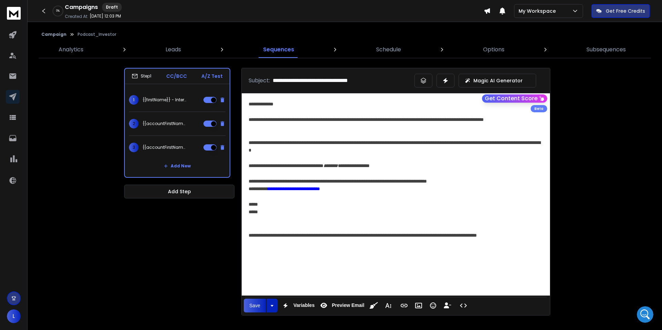
click at [262, 226] on div at bounding box center [396, 228] width 295 height 8
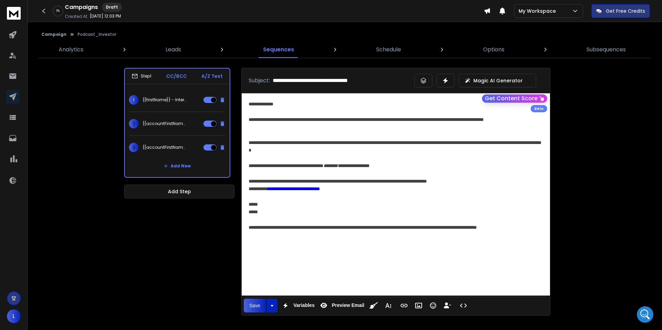
click at [167, 124] on p "{{accountFirstName}} - your interview" at bounding box center [165, 124] width 44 height 6
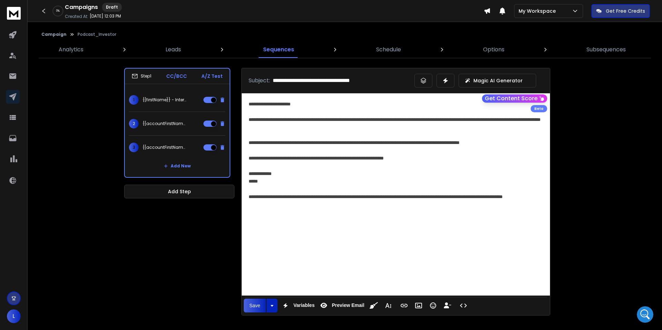
click at [335, 79] on input "**********" at bounding box center [340, 81] width 134 height 8
click at [442, 79] on icon "button" at bounding box center [445, 81] width 6 height 6
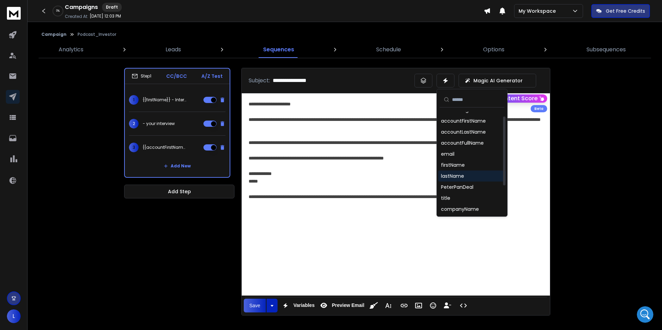
scroll to position [8, 0]
click at [455, 162] on div "firstName" at bounding box center [453, 164] width 24 height 7
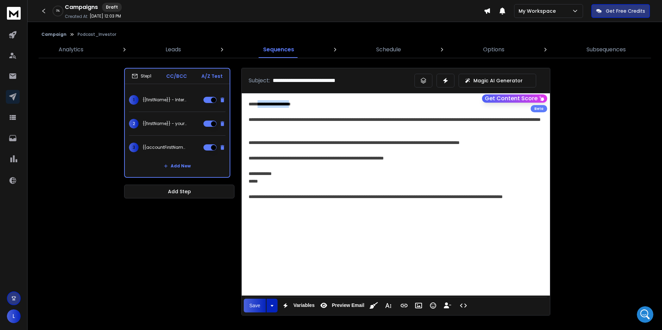
drag, startPoint x: 300, startPoint y: 103, endPoint x: 257, endPoint y: 103, distance: 43.1
click at [257, 103] on div "**********" at bounding box center [396, 104] width 295 height 8
click at [444, 81] on icon "button" at bounding box center [445, 80] width 4 height 5
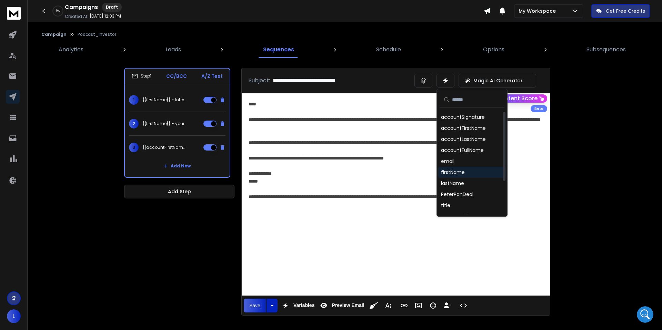
click at [452, 171] on div "firstName" at bounding box center [453, 172] width 24 height 7
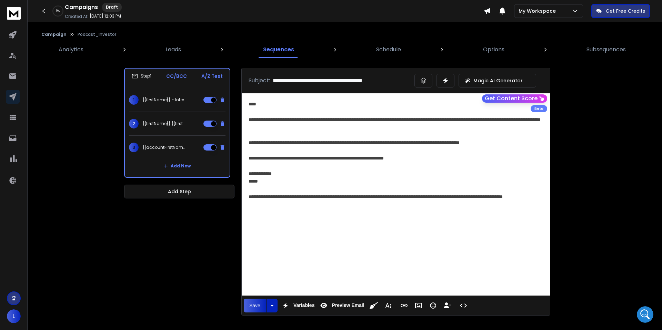
click at [255, 104] on div "****" at bounding box center [396, 104] width 295 height 8
click at [350, 79] on input "**********" at bounding box center [340, 81] width 134 height 8
click at [254, 105] on div "****" at bounding box center [396, 104] width 295 height 8
click at [442, 78] on button "button" at bounding box center [446, 81] width 18 height 14
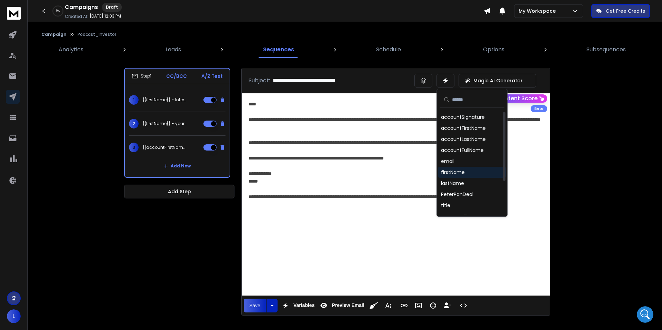
click at [459, 172] on div "firstName" at bounding box center [453, 172] width 24 height 7
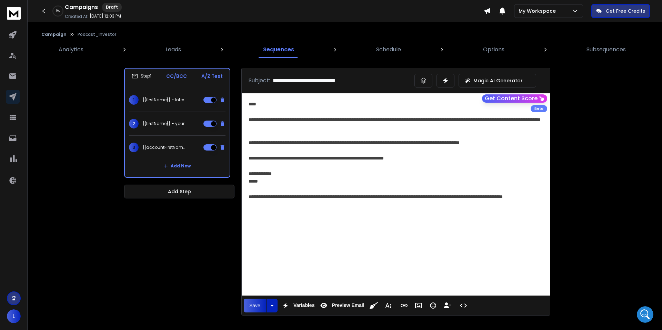
click at [255, 105] on div "****" at bounding box center [396, 104] width 295 height 8
click at [301, 305] on span "Variables" at bounding box center [304, 306] width 24 height 6
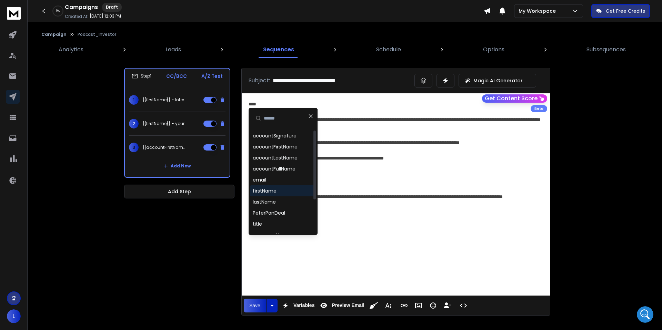
click at [276, 188] on div "firstName" at bounding box center [283, 191] width 66 height 11
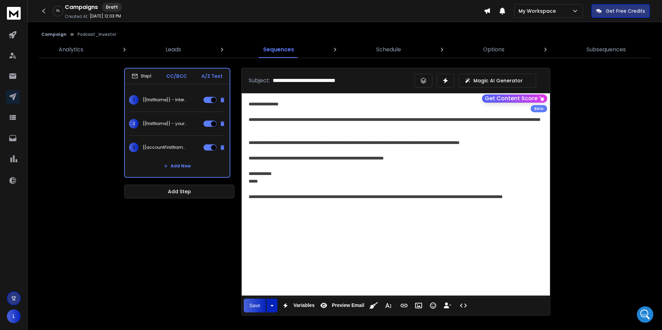
click at [167, 147] on p "{{accountFirstName}} - Lost your interview invite" at bounding box center [165, 148] width 44 height 6
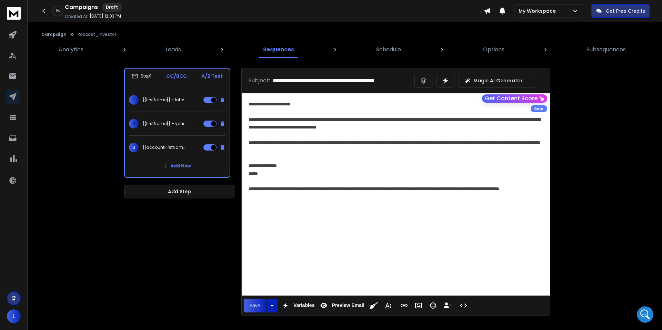
click at [335, 80] on input "**********" at bounding box center [340, 81] width 134 height 8
drag, startPoint x: 333, startPoint y: 80, endPoint x: 259, endPoint y: 80, distance: 74.1
click at [259, 80] on div "**********" at bounding box center [328, 81] width 159 height 8
click at [445, 81] on icon "button" at bounding box center [445, 80] width 4 height 5
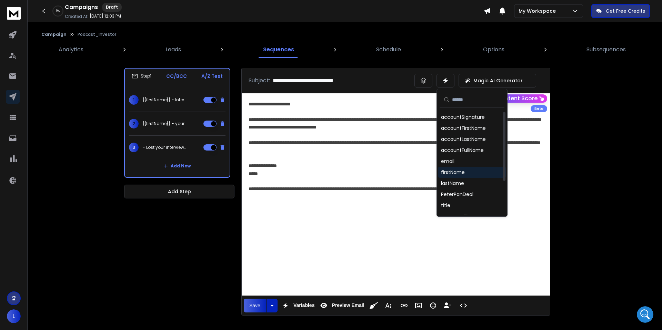
click at [451, 173] on div "firstName" at bounding box center [453, 172] width 24 height 7
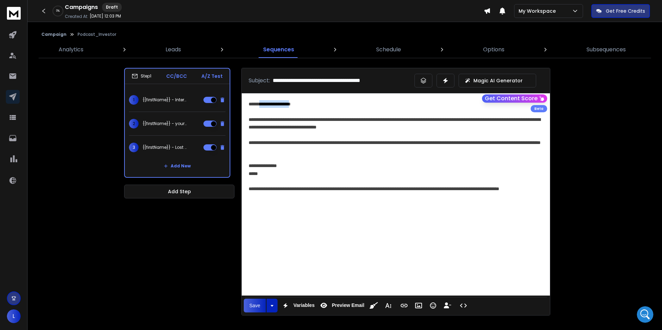
drag, startPoint x: 300, startPoint y: 105, endPoint x: 259, endPoint y: 103, distance: 41.1
click at [259, 103] on div "**********" at bounding box center [396, 104] width 295 height 8
click at [295, 306] on span "Variables" at bounding box center [304, 306] width 24 height 6
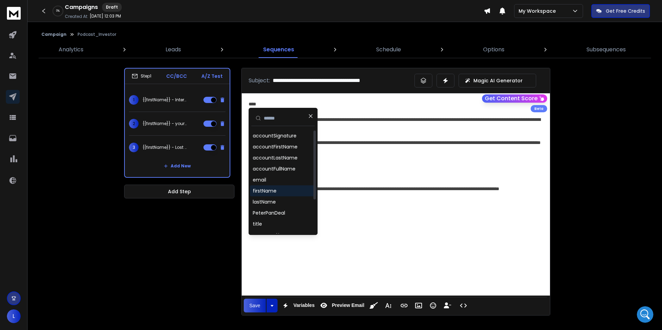
click at [261, 188] on div "firstName" at bounding box center [265, 191] width 24 height 7
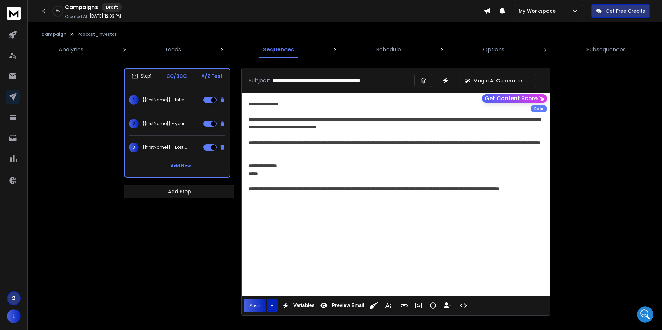
click at [163, 99] on p "{{firstName}} - Interview invitation" at bounding box center [165, 100] width 44 height 6
type input "**********"
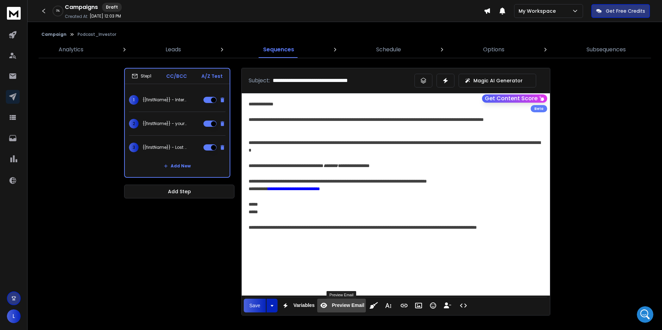
click at [338, 301] on div "Preview Email" at bounding box center [341, 305] width 48 height 11
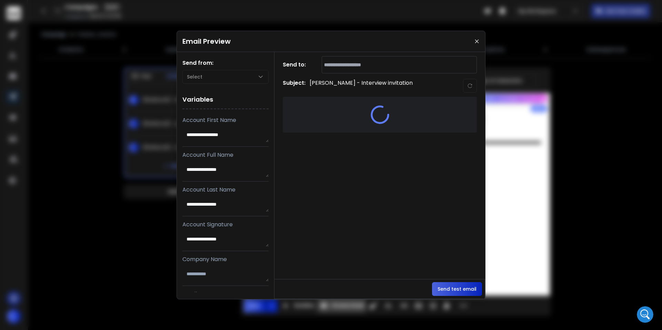
type textarea "**********"
type textarea "******"
type textarea "**********"
type textarea "*******"
type textarea "******"
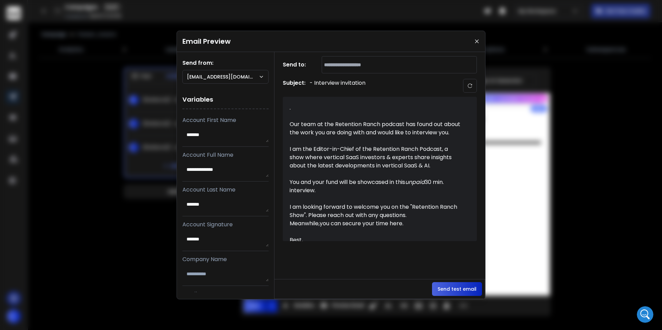
click at [475, 39] on icon at bounding box center [477, 42] width 6 height 6
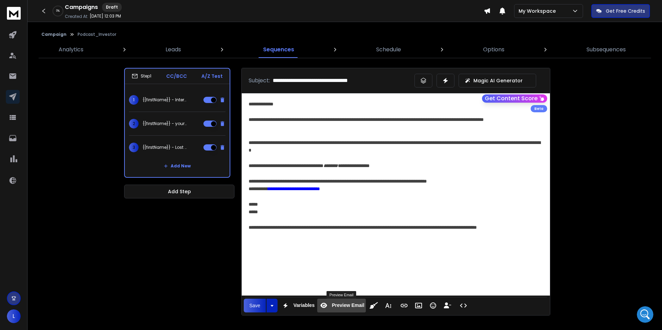
click at [342, 303] on span "Preview Email" at bounding box center [347, 306] width 35 height 6
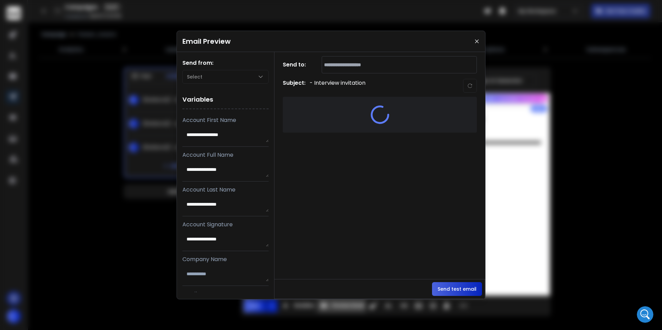
type textarea "**********"
type textarea "****"
type textarea "******"
type textarea "**********"
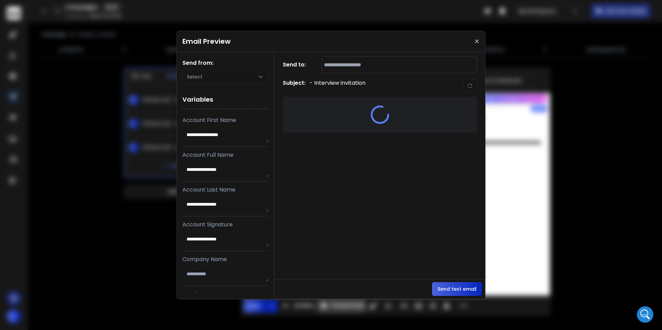
type textarea "*******"
type textarea "******"
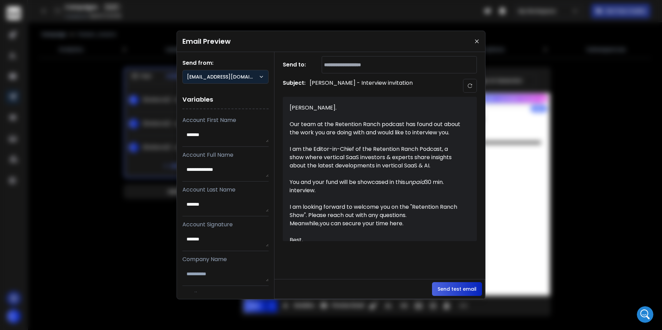
click at [253, 74] on p "carina@retailmediaacademy.de" at bounding box center [223, 76] width 72 height 7
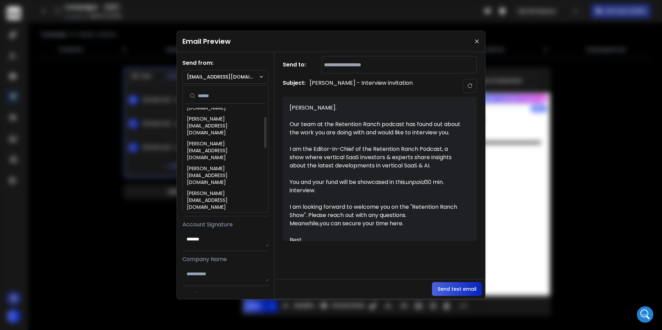
scroll to position [40, 0]
click at [217, 255] on div "lukas@realretentionranchshow.com" at bounding box center [225, 262] width 77 height 14
type textarea "*****"
type textarea "**********"
type textarea "*******"
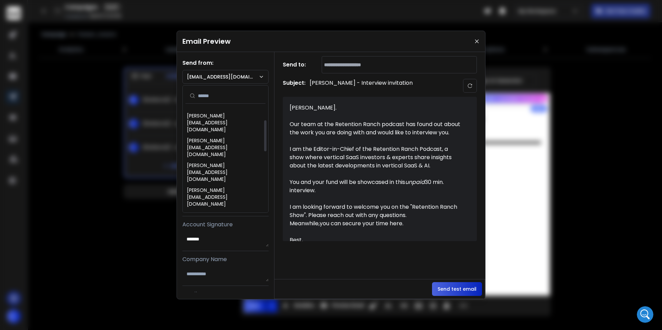
type textarea "*****"
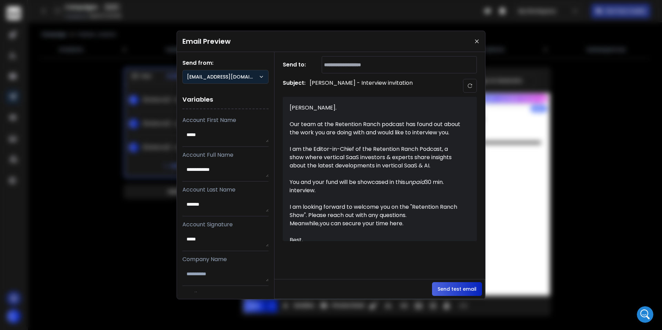
click at [244, 76] on p "lukas@realretentionranchshow.com" at bounding box center [223, 76] width 72 height 7
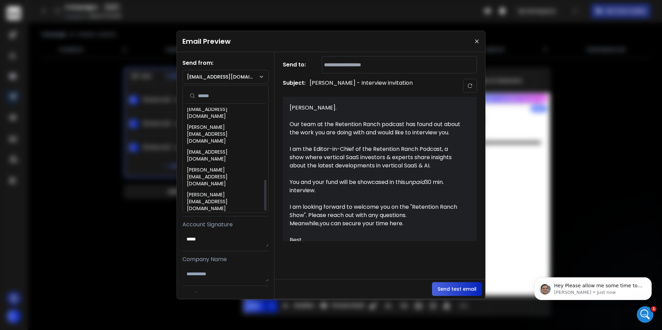
scroll to position [0, 0]
click at [638, 308] on div "Open Intercom Messenger" at bounding box center [644, 313] width 23 height 23
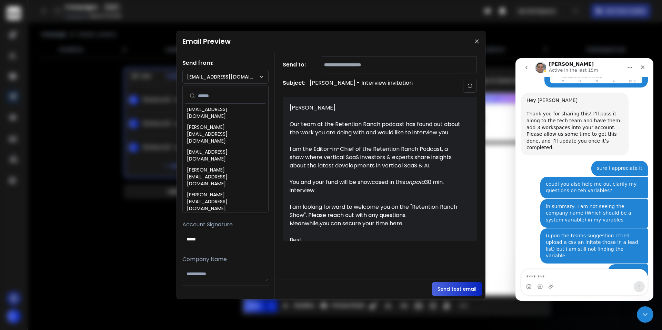
scroll to position [4040, 0]
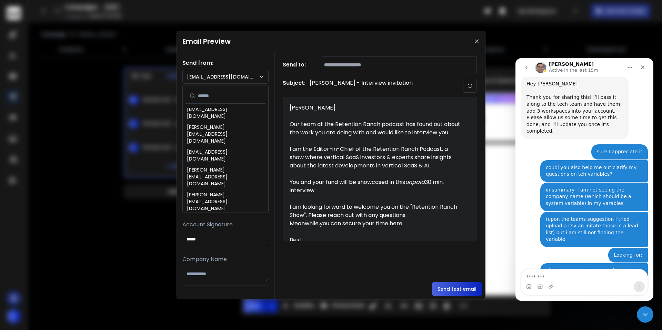
click at [550, 279] on textarea "Message…" at bounding box center [584, 276] width 126 height 12
type textarea "**********"
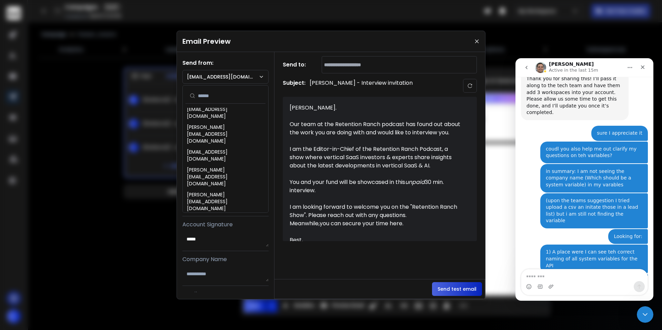
scroll to position [4060, 0]
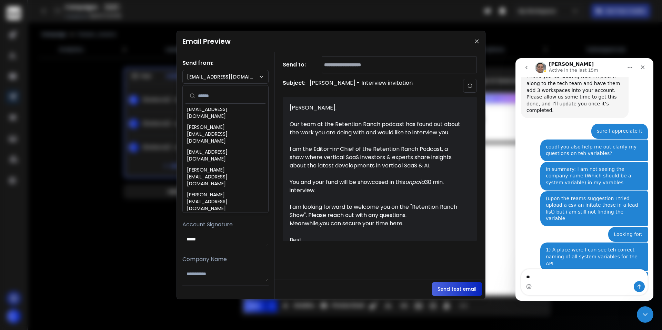
type textarea "*"
click at [478, 40] on icon at bounding box center [477, 41] width 4 height 4
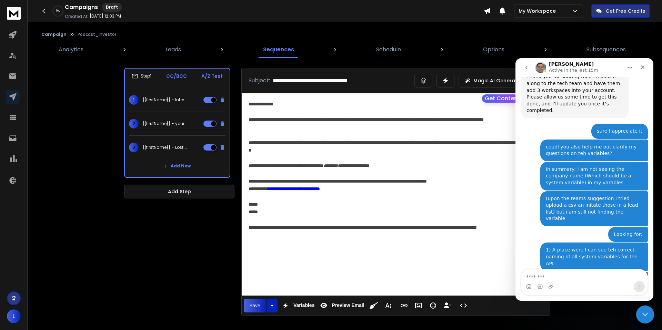
click at [650, 312] on div "Close Intercom Messenger" at bounding box center [644, 314] width 17 height 17
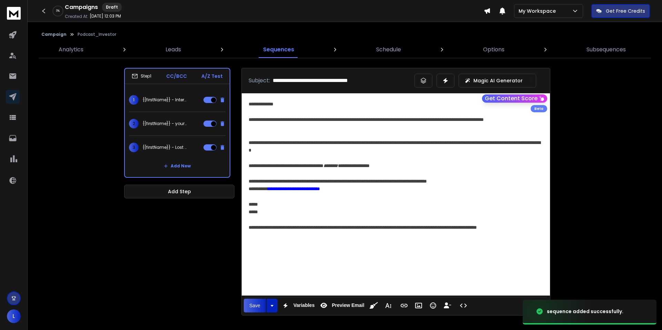
click at [163, 99] on p "{{firstName}} - Interview invitation" at bounding box center [165, 100] width 44 height 6
click at [161, 126] on p "{{firstName}} - your interview" at bounding box center [165, 124] width 44 height 6
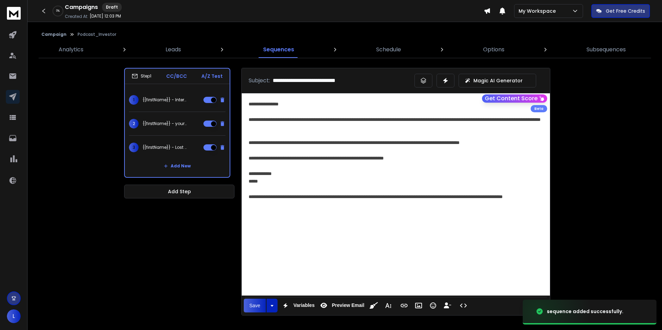
click at [157, 147] on p "{{firstName}} - Lost your interview invite" at bounding box center [165, 148] width 44 height 6
type input "**********"
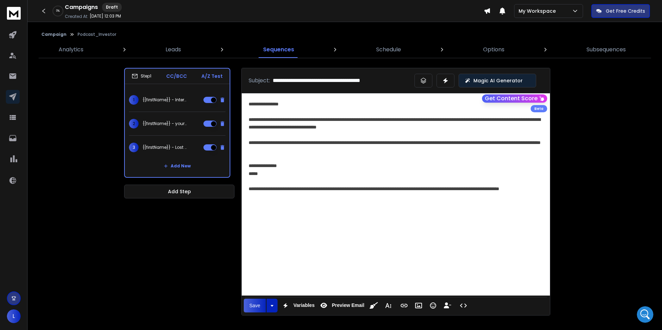
click at [530, 79] on icon "button" at bounding box center [530, 80] width 1 height 6
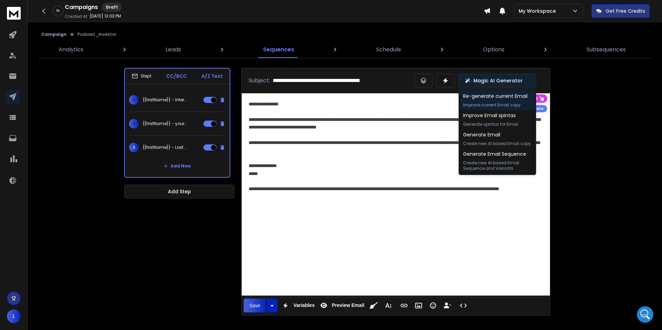
click at [530, 79] on icon "button" at bounding box center [530, 80] width 1 height 6
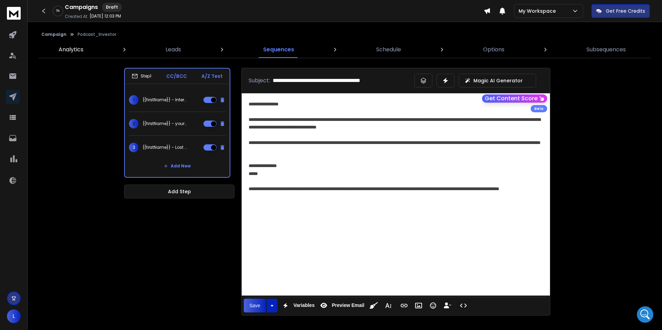
click at [58, 50] on link "Analytics" at bounding box center [70, 49] width 33 height 17
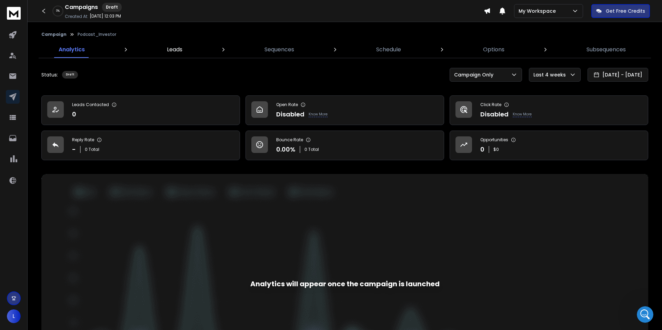
click at [172, 47] on p "Leads" at bounding box center [175, 50] width 16 height 8
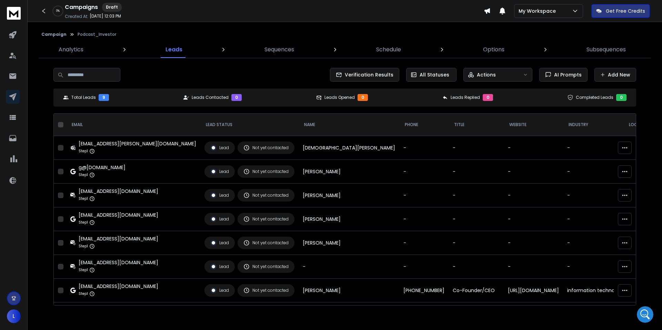
scroll to position [50, 0]
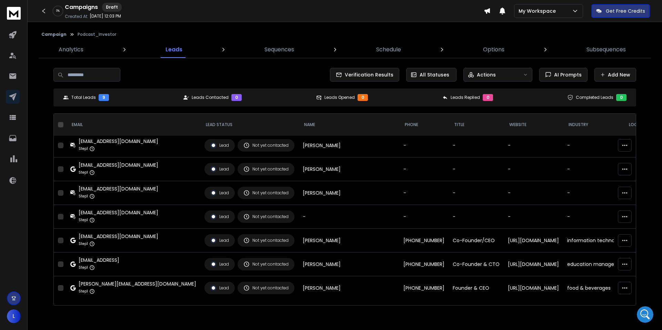
click at [106, 238] on div "liu@selflane.com" at bounding box center [119, 236] width 80 height 7
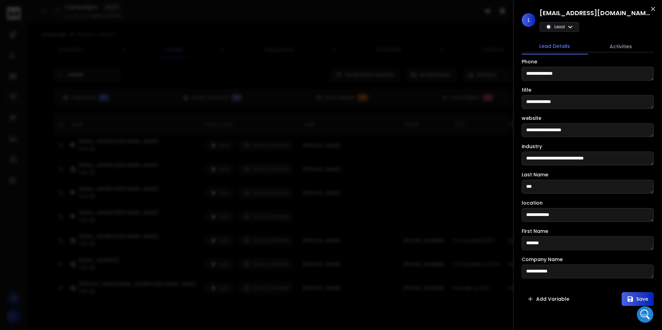
click at [651, 6] on icon "button" at bounding box center [653, 9] width 7 height 7
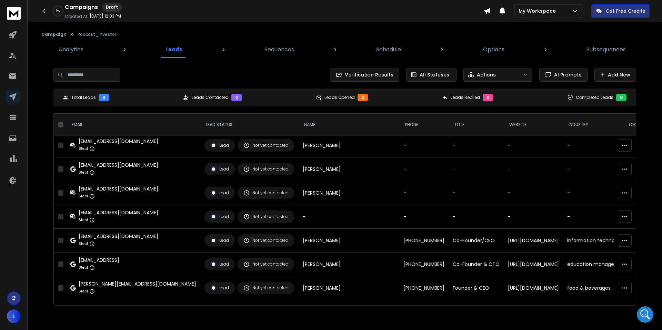
click at [102, 213] on div "test@test.com" at bounding box center [119, 212] width 80 height 7
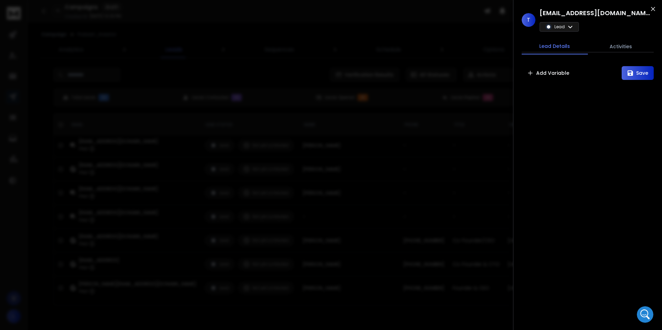
click at [652, 7] on icon "button" at bounding box center [653, 9] width 7 height 7
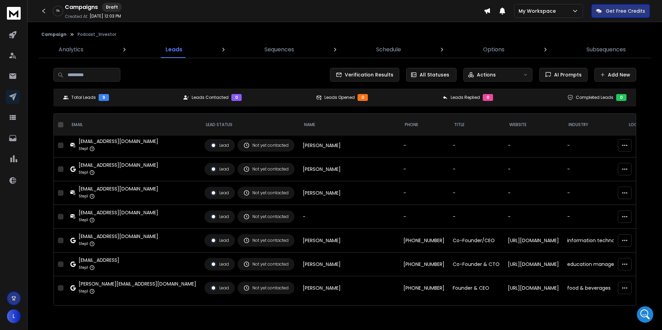
click at [103, 164] on div "mkorver@a16z.com" at bounding box center [119, 165] width 80 height 7
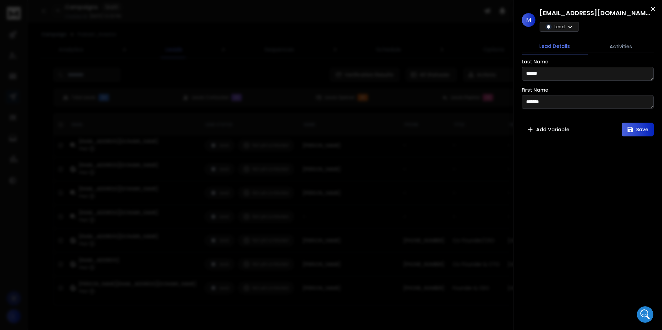
click at [653, 8] on icon "button" at bounding box center [653, 9] width 7 height 7
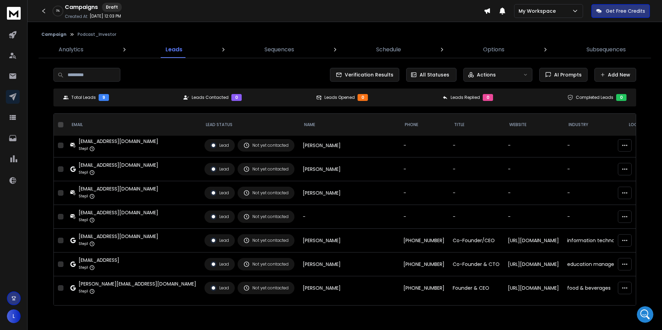
click at [60, 215] on button "button" at bounding box center [61, 217] width 6 height 6
click at [59, 192] on button "button" at bounding box center [61, 193] width 6 height 6
click at [59, 166] on td at bounding box center [60, 170] width 12 height 24
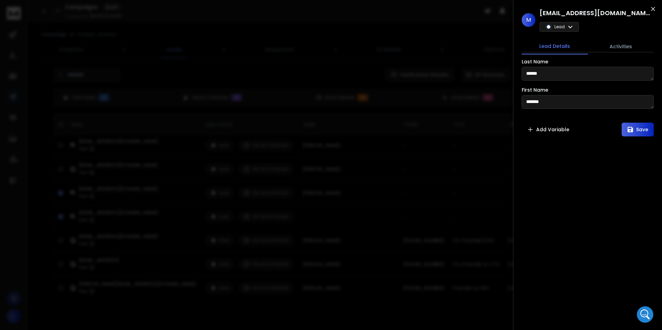
click at [652, 6] on icon "button" at bounding box center [653, 9] width 7 height 7
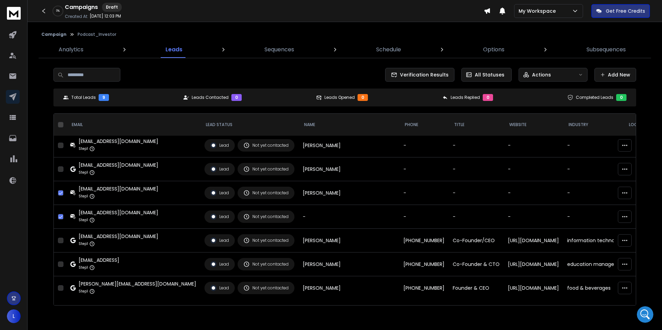
click at [59, 169] on button "button" at bounding box center [61, 170] width 6 height 6
click at [61, 146] on button "button" at bounding box center [61, 146] width 6 height 6
click at [625, 143] on icon "button" at bounding box center [625, 145] width 6 height 6
click at [618, 158] on p "Delete Lead" at bounding box center [613, 160] width 29 height 7
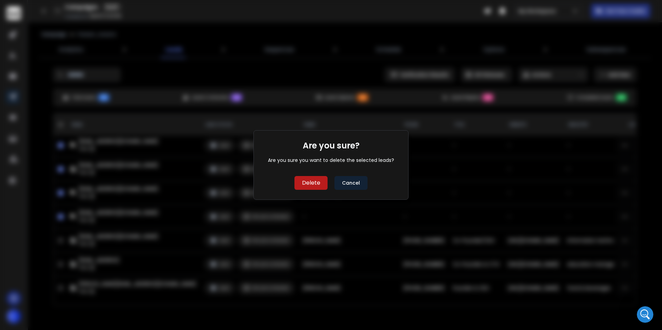
click at [307, 185] on button "Delete" at bounding box center [311, 183] width 33 height 14
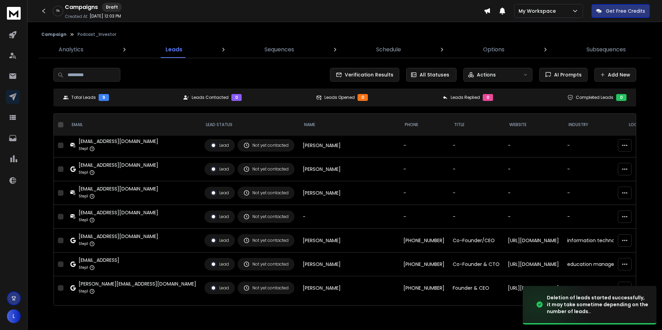
click at [623, 143] on icon "button" at bounding box center [625, 145] width 6 height 6
click at [602, 161] on p "Delete Lead" at bounding box center [613, 160] width 29 height 7
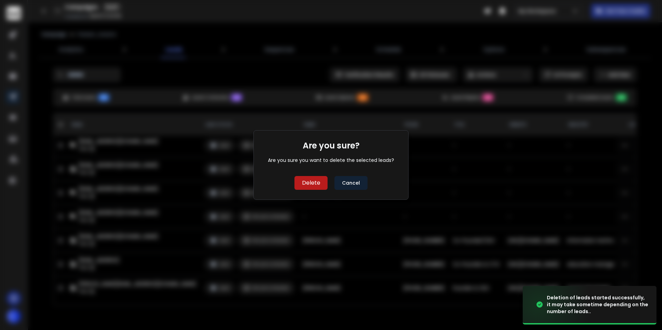
click at [300, 188] on button "Delete" at bounding box center [311, 183] width 33 height 14
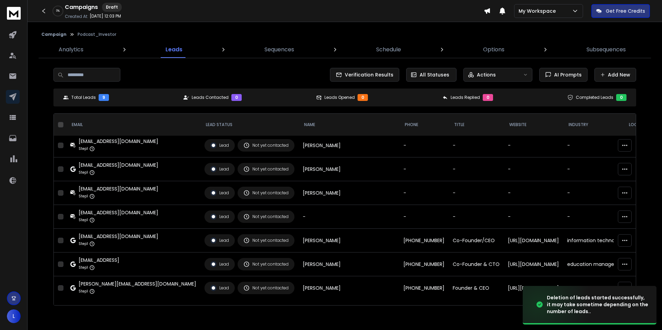
scroll to position [0, 0]
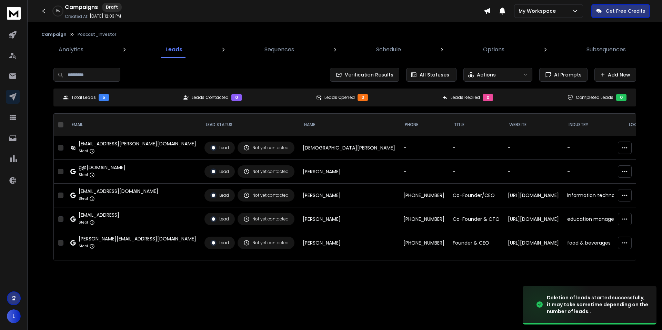
click at [622, 146] on icon "button" at bounding box center [625, 148] width 6 height 6
click at [614, 161] on p "Delete Lead" at bounding box center [613, 162] width 29 height 7
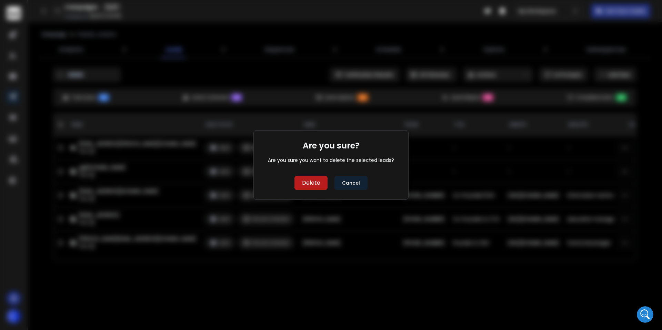
click at [311, 182] on button "Delete" at bounding box center [311, 183] width 33 height 14
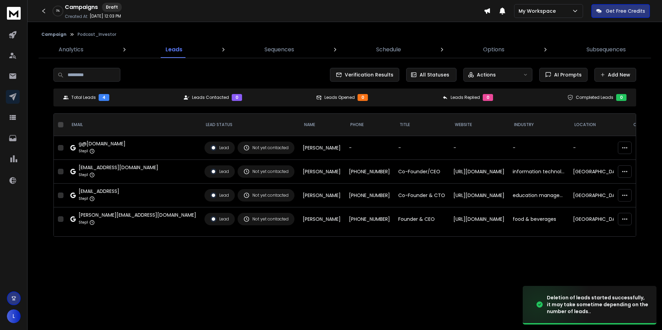
click at [620, 142] on button "button" at bounding box center [625, 148] width 14 height 12
click at [600, 162] on p "Delete Lead" at bounding box center [613, 162] width 29 height 7
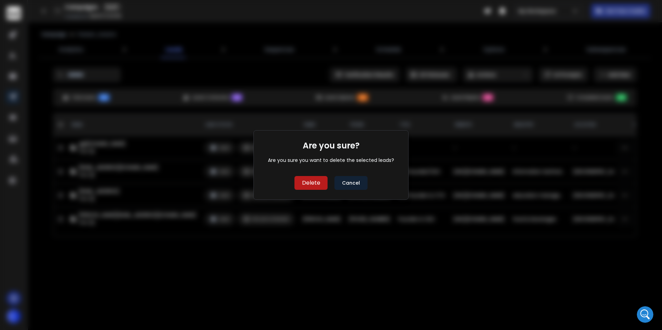
click at [321, 179] on button "Delete" at bounding box center [311, 183] width 33 height 14
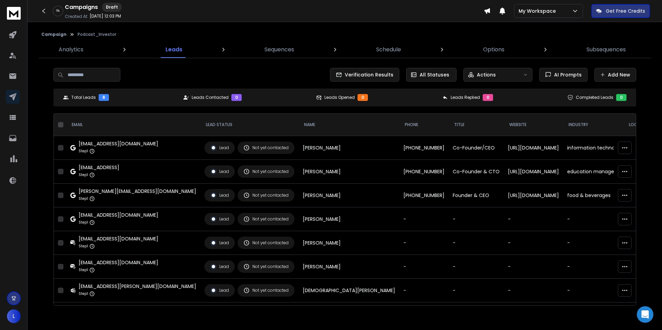
scroll to position [3, 0]
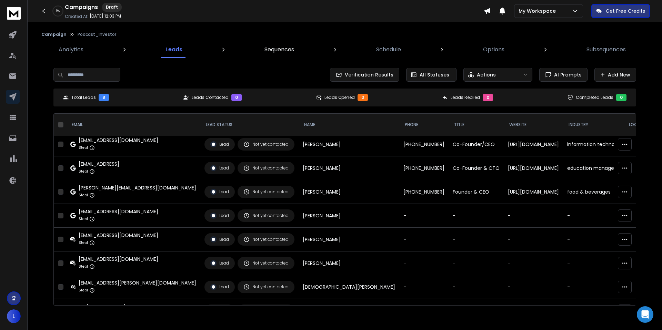
click at [266, 48] on p "Sequences" at bounding box center [280, 50] width 30 height 8
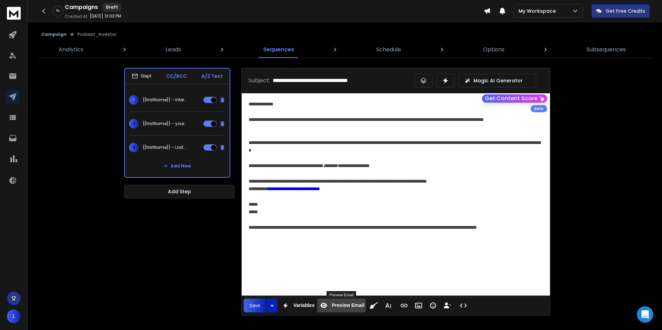
click at [337, 305] on span "Preview Email" at bounding box center [347, 306] width 35 height 6
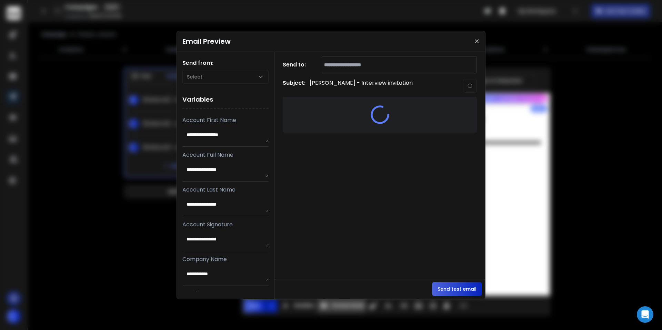
type textarea "**********"
type textarea "*****"
type textarea "******"
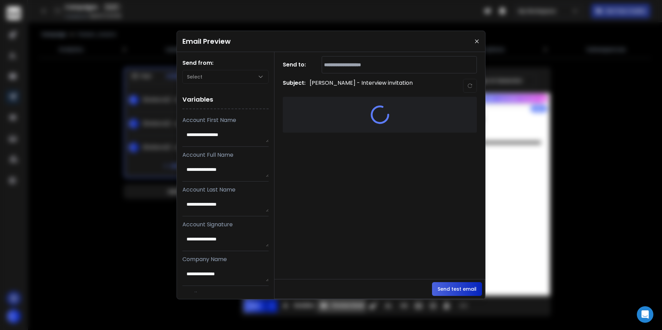
type textarea "**********"
type textarea "*******"
type textarea "******"
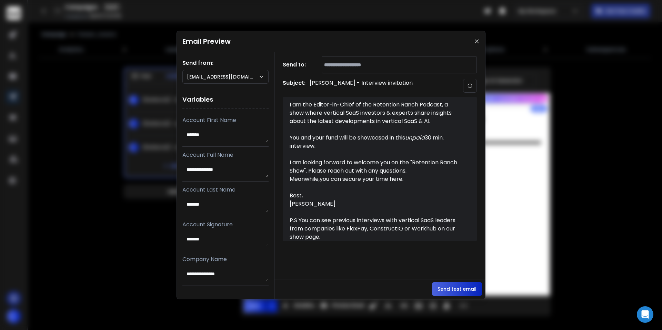
click at [478, 41] on icon at bounding box center [477, 42] width 6 height 6
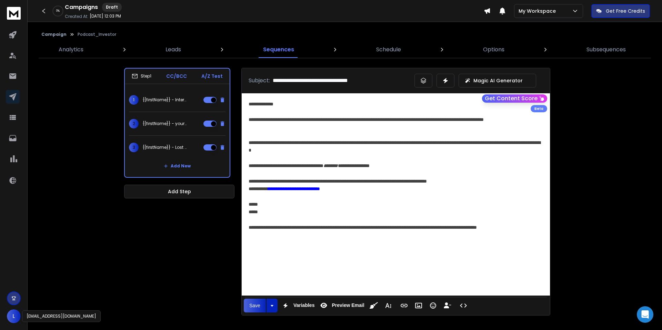
click at [14, 318] on span "L" at bounding box center [14, 317] width 14 height 14
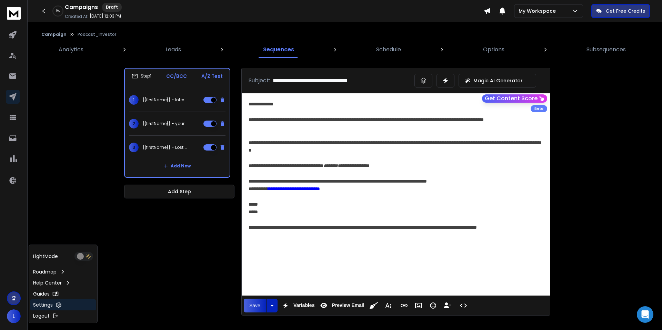
click at [43, 306] on p "Settings" at bounding box center [43, 305] width 20 height 7
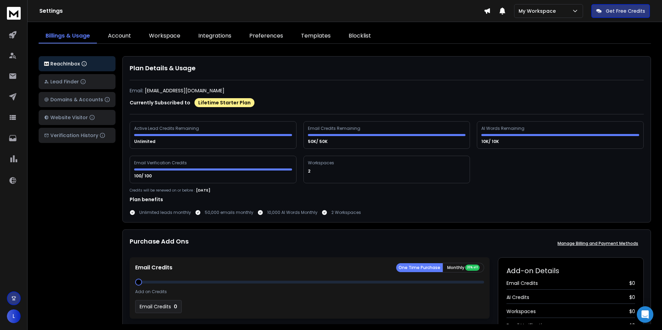
click at [123, 36] on link "Account" at bounding box center [119, 36] width 37 height 14
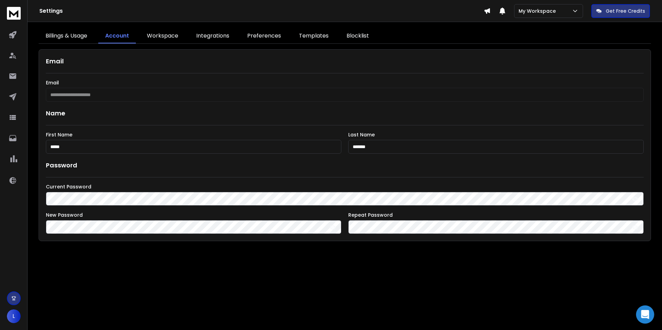
click at [648, 316] on icon "Open Intercom Messenger" at bounding box center [645, 314] width 8 height 9
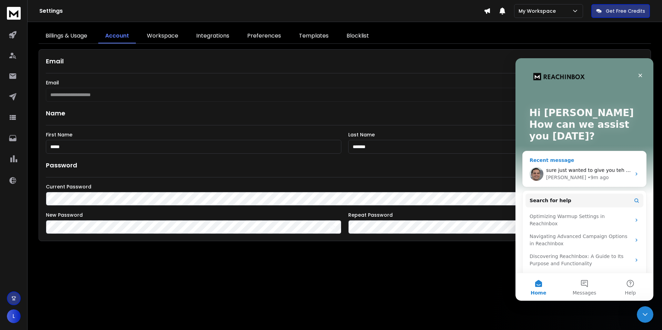
click at [589, 173] on span "sure just wanted to give you teh full picture" at bounding box center [599, 171] width 106 height 6
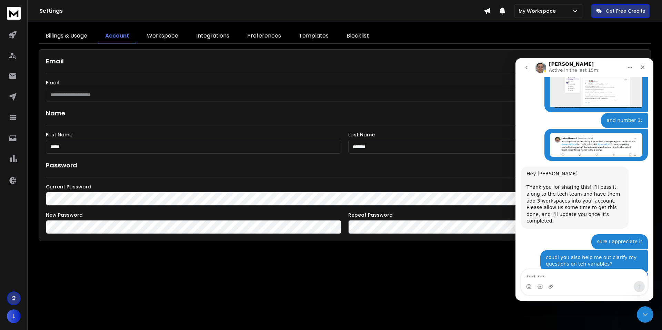
scroll to position [4059, 0]
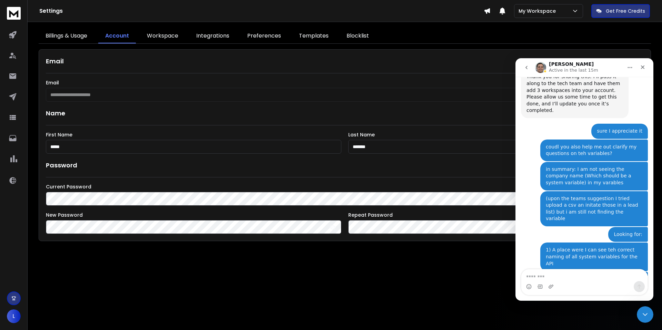
click at [543, 273] on textarea "Message…" at bounding box center [584, 276] width 126 height 12
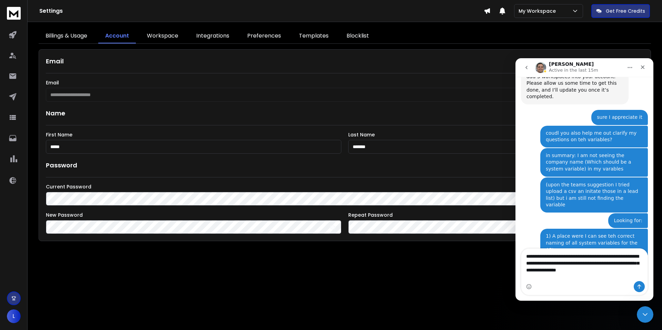
scroll to position [4080, 0]
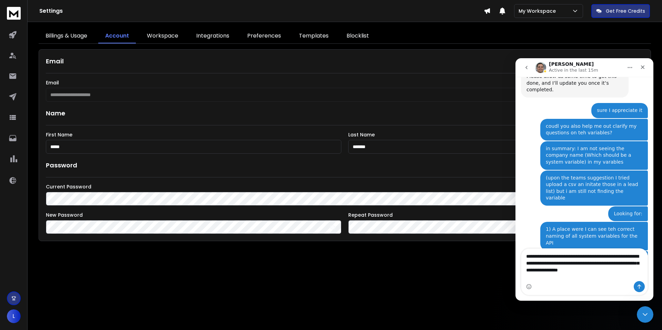
click at [603, 272] on textarea "**********" at bounding box center [584, 265] width 126 height 32
click at [576, 276] on textarea "**********" at bounding box center [584, 265] width 126 height 32
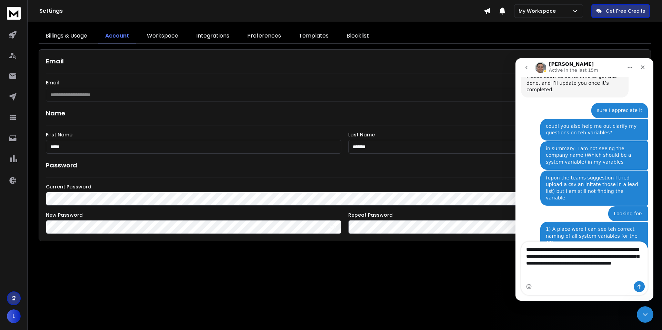
type textarea "**********"
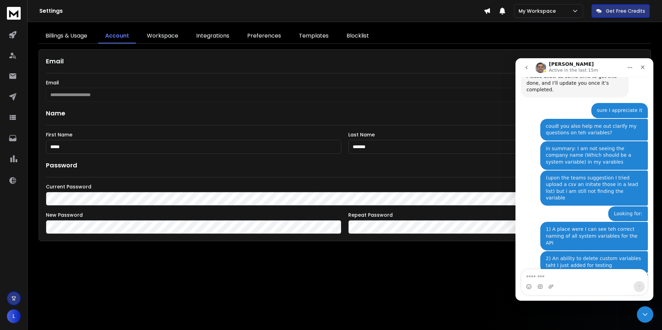
scroll to position [4102, 0]
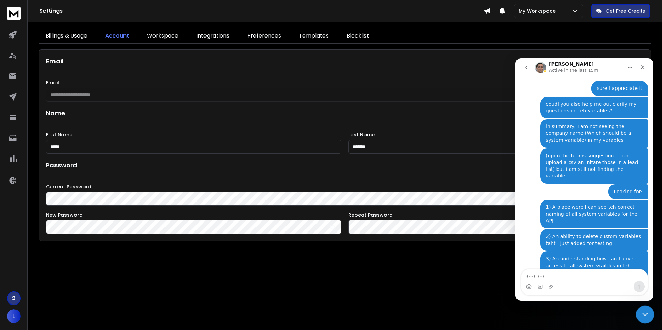
click at [645, 319] on div "Close Intercom Messenger" at bounding box center [644, 314] width 17 height 17
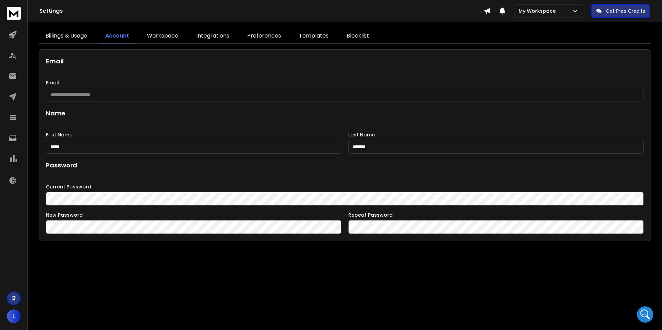
scroll to position [0, 0]
click at [169, 30] on link "Workspace" at bounding box center [162, 36] width 45 height 14
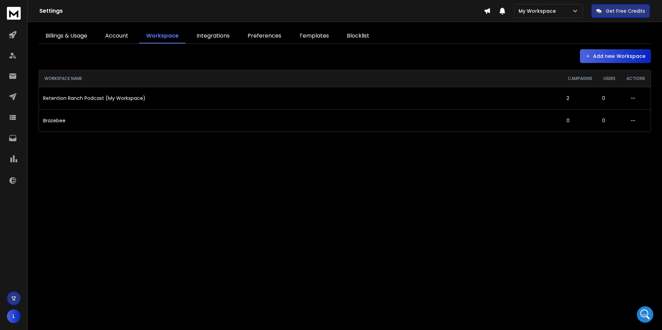
click at [211, 38] on link "Integrations" at bounding box center [213, 36] width 47 height 14
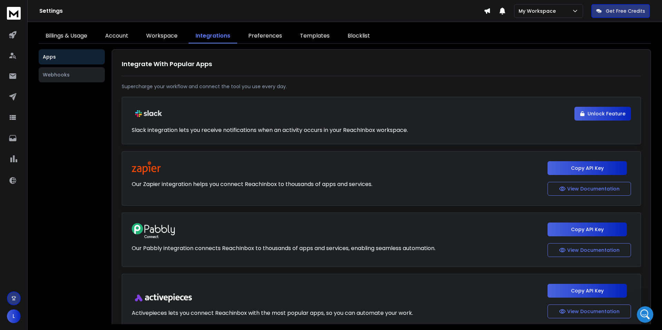
click at [269, 41] on link "Preferences" at bounding box center [265, 36] width 48 height 14
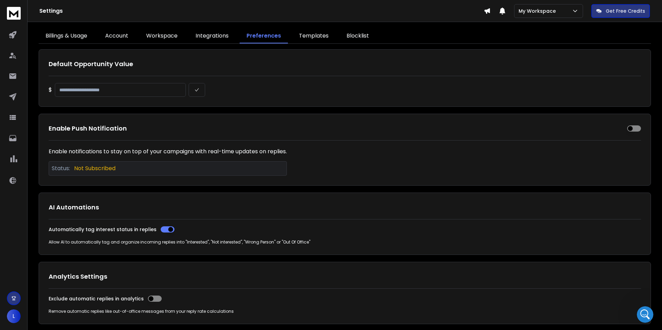
click at [322, 32] on link "Templates" at bounding box center [313, 36] width 43 height 14
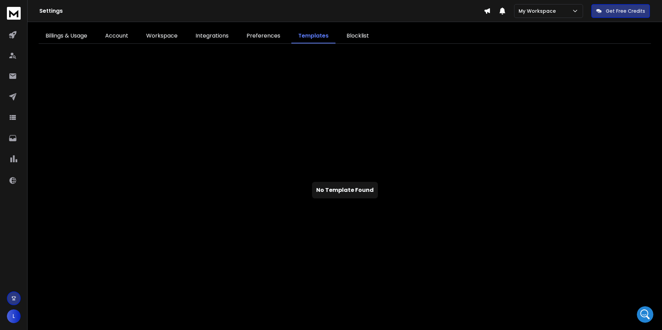
click at [352, 35] on link "Blocklist" at bounding box center [358, 36] width 36 height 14
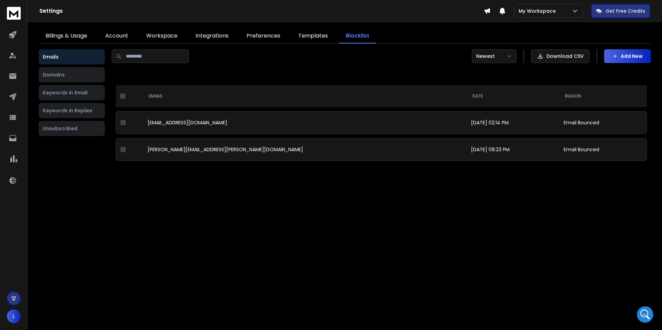
click at [125, 37] on link "Account" at bounding box center [116, 36] width 37 height 14
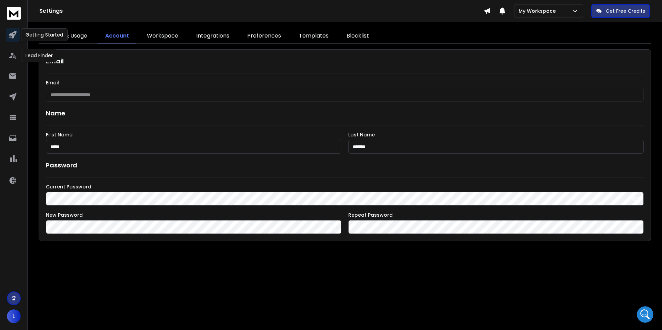
click at [11, 36] on icon at bounding box center [13, 35] width 8 height 8
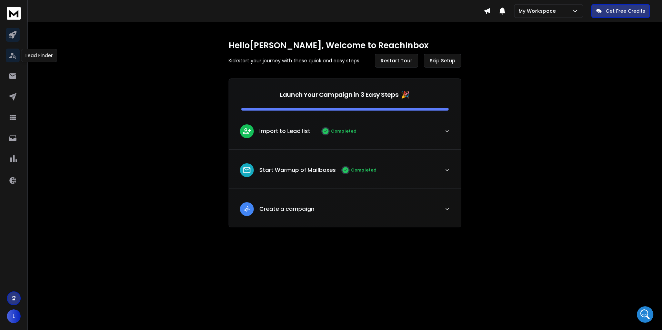
click at [12, 57] on icon at bounding box center [12, 57] width 7 height 3
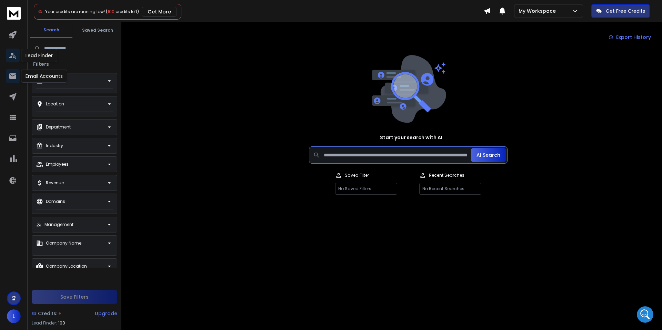
click at [12, 78] on icon at bounding box center [12, 76] width 7 height 6
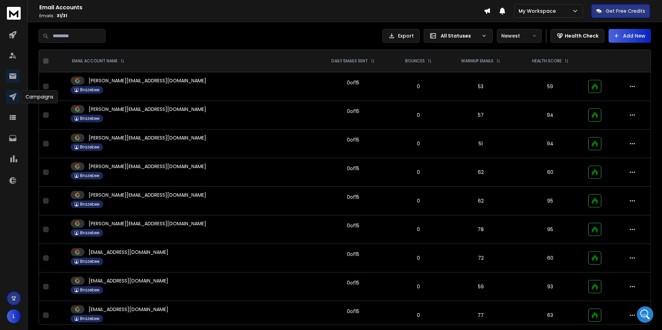
click at [12, 93] on icon at bounding box center [13, 97] width 8 height 8
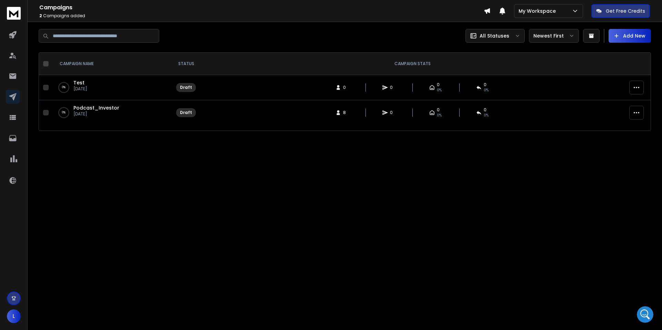
click at [109, 110] on span "Podcast_Investor" at bounding box center [96, 107] width 46 height 7
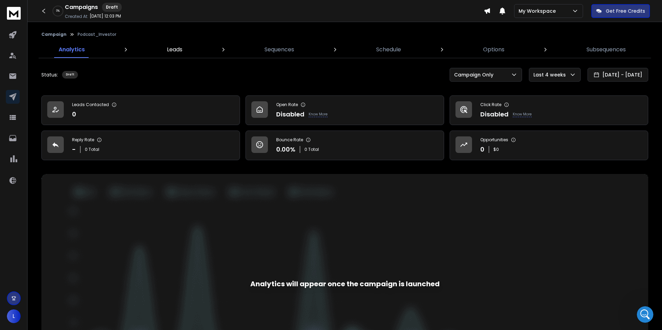
click at [171, 48] on p "Leads" at bounding box center [175, 50] width 16 height 8
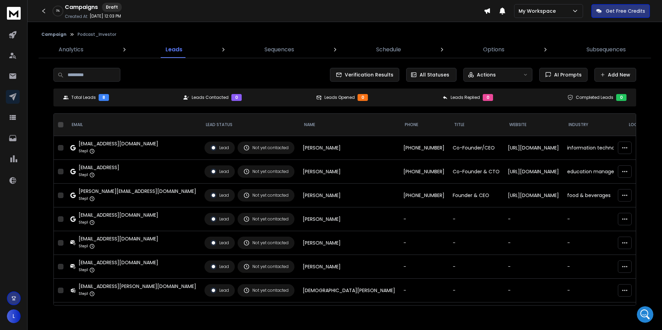
click at [60, 291] on button "button" at bounding box center [61, 291] width 6 height 6
click at [60, 267] on button "button" at bounding box center [61, 267] width 6 height 6
click at [61, 241] on button "button" at bounding box center [61, 243] width 6 height 6
click at [61, 222] on button "button" at bounding box center [61, 220] width 6 height 6
click at [580, 73] on icon "button" at bounding box center [580, 75] width 5 height 6
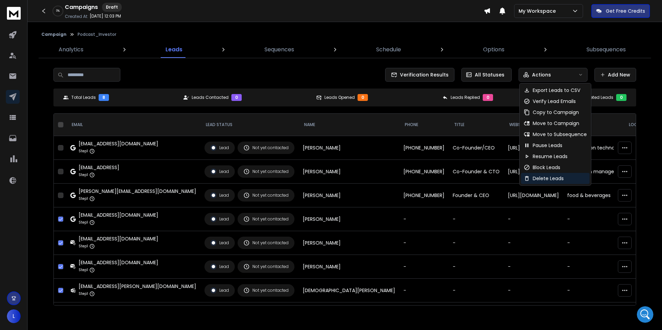
click at [549, 176] on p "Delete Leads" at bounding box center [548, 178] width 31 height 7
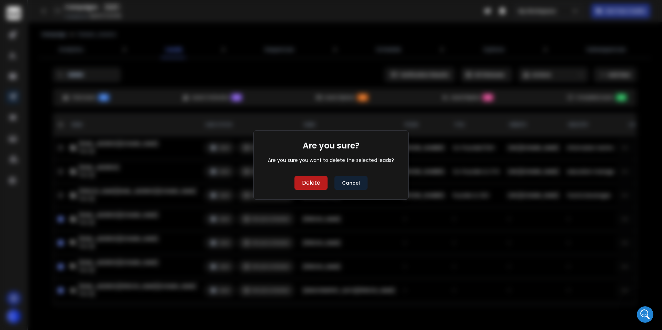
click at [312, 183] on button "Delete" at bounding box center [311, 183] width 33 height 14
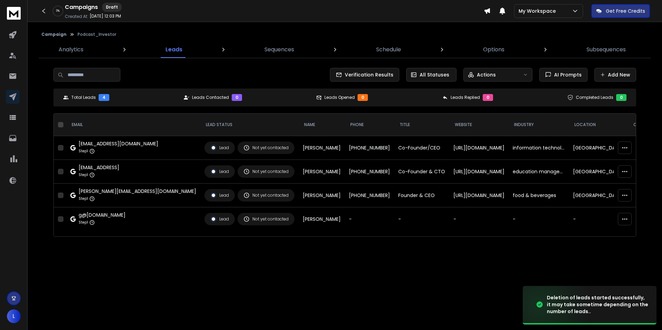
click at [61, 218] on button "button" at bounding box center [61, 220] width 6 height 6
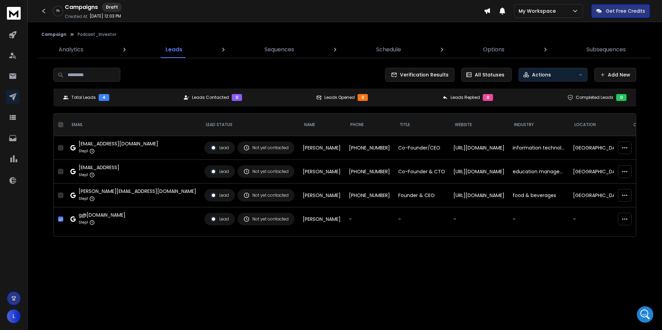
click at [568, 76] on div "Actions" at bounding box center [549, 74] width 52 height 7
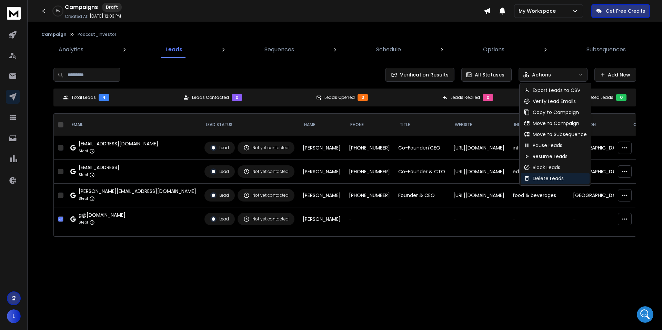
click at [547, 177] on p "Delete Leads" at bounding box center [548, 178] width 31 height 7
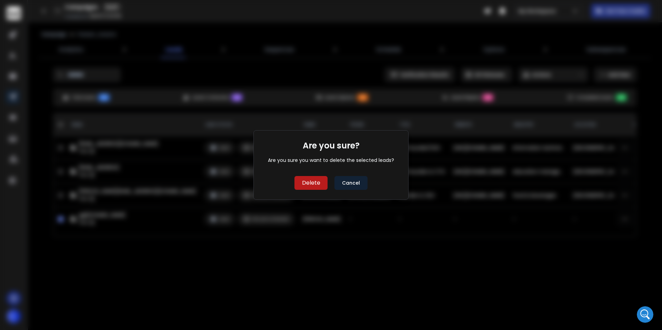
click at [303, 181] on button "Delete" at bounding box center [311, 183] width 33 height 14
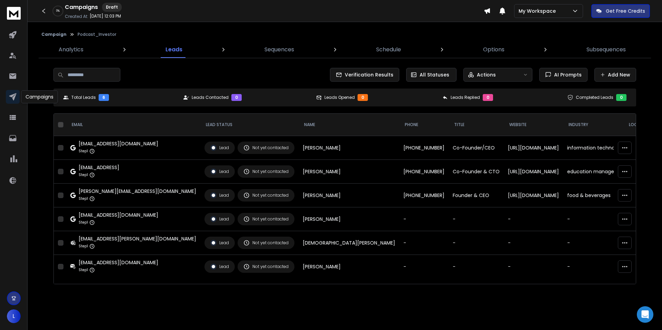
click at [9, 93] on icon at bounding box center [13, 97] width 8 height 8
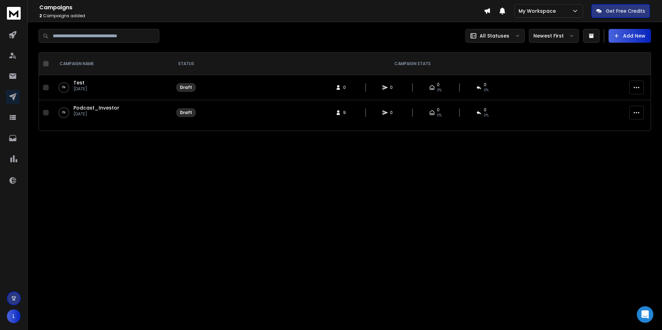
click at [96, 108] on span "Podcast_Investor" at bounding box center [96, 107] width 46 height 7
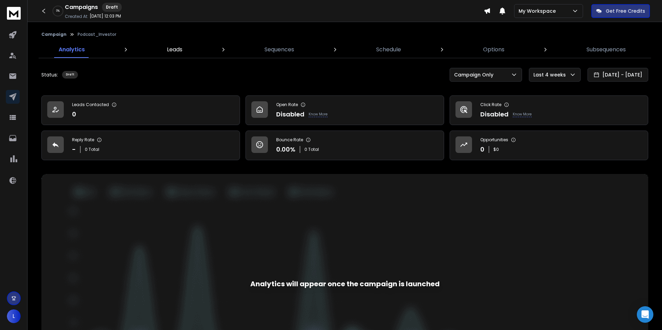
click at [177, 50] on p "Leads" at bounding box center [175, 50] width 16 height 8
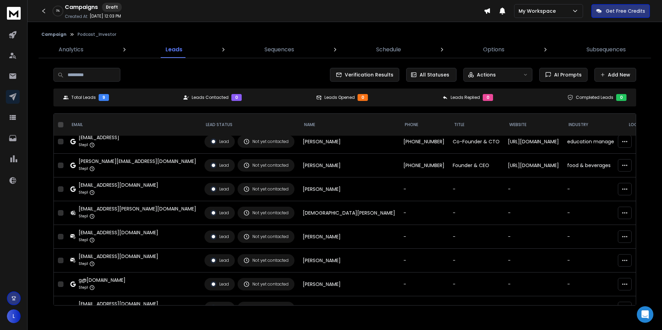
scroll to position [50, 0]
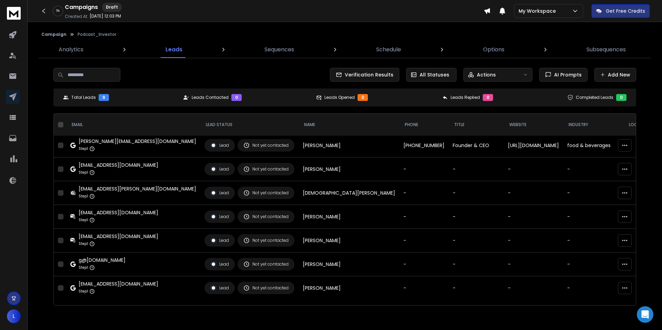
click at [61, 265] on button "button" at bounding box center [61, 265] width 6 height 6
click at [58, 241] on button "button" at bounding box center [61, 241] width 6 height 6
click at [60, 213] on td at bounding box center [60, 217] width 12 height 24
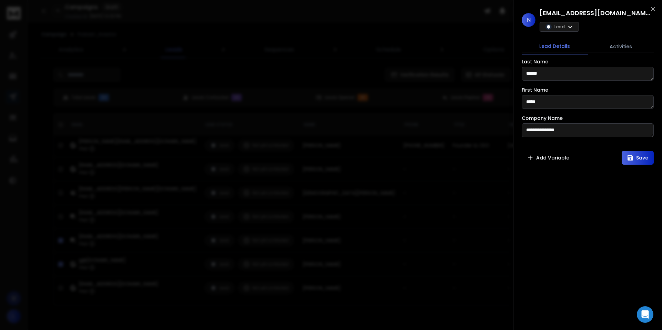
click at [60, 187] on div at bounding box center [331, 165] width 662 height 330
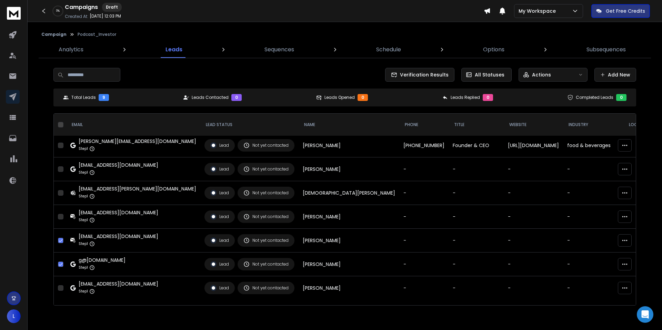
click at [59, 216] on button "button" at bounding box center [61, 217] width 6 height 6
click at [59, 189] on td at bounding box center [60, 193] width 12 height 24
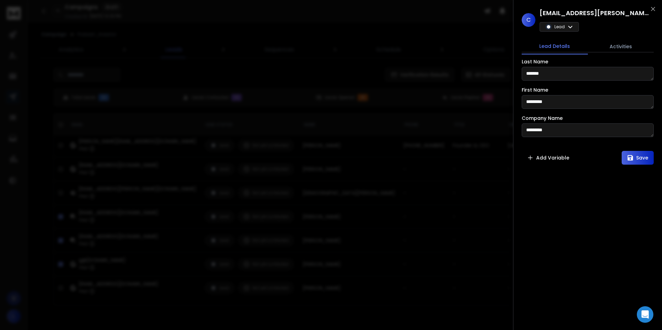
click at [46, 193] on div at bounding box center [331, 165] width 662 height 330
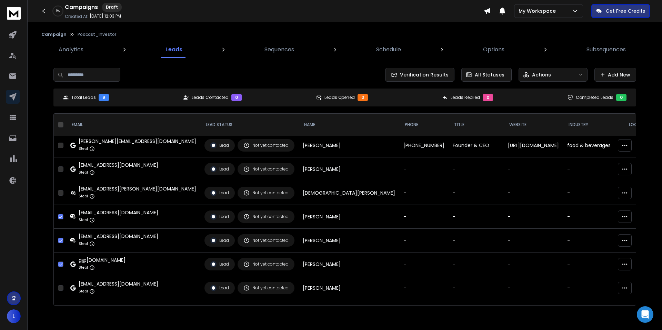
click at [60, 192] on button "button" at bounding box center [61, 193] width 6 height 6
click at [61, 165] on td at bounding box center [60, 170] width 12 height 24
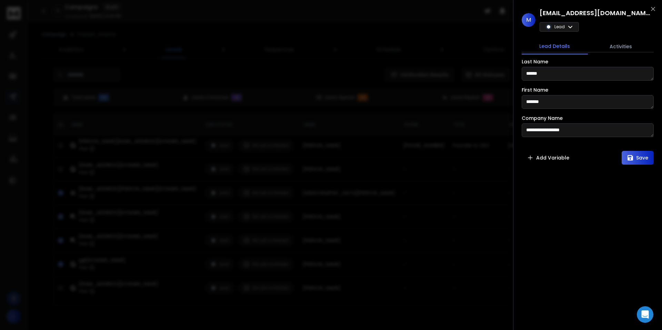
click at [52, 174] on div at bounding box center [331, 165] width 662 height 330
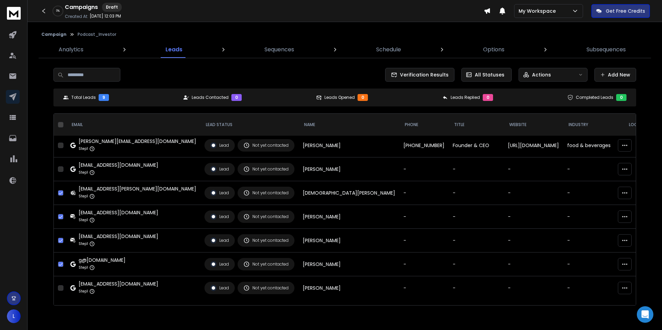
click at [62, 169] on button "button" at bounding box center [61, 170] width 6 height 6
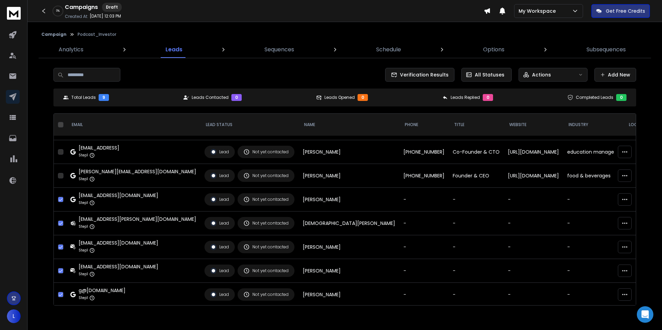
scroll to position [0, 0]
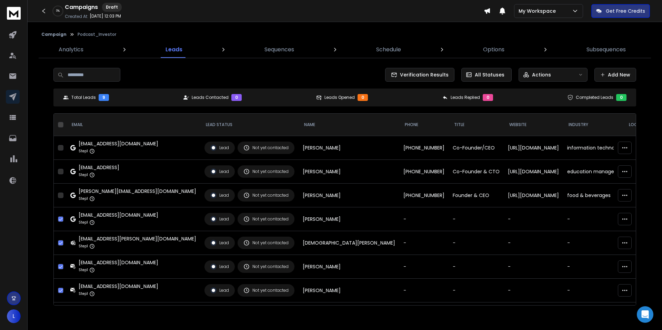
click at [59, 196] on button "button" at bounding box center [61, 196] width 6 height 6
click at [62, 171] on button "button" at bounding box center [61, 172] width 6 height 6
click at [61, 147] on button "button" at bounding box center [61, 148] width 6 height 6
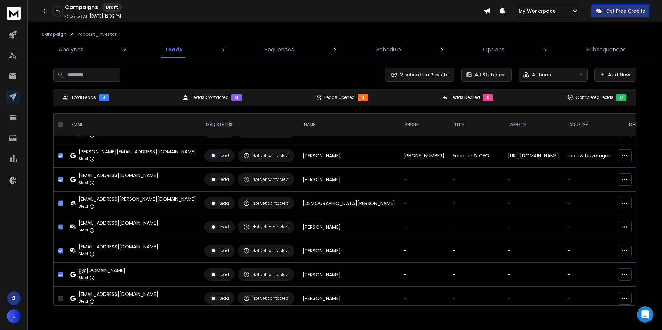
scroll to position [50, 0]
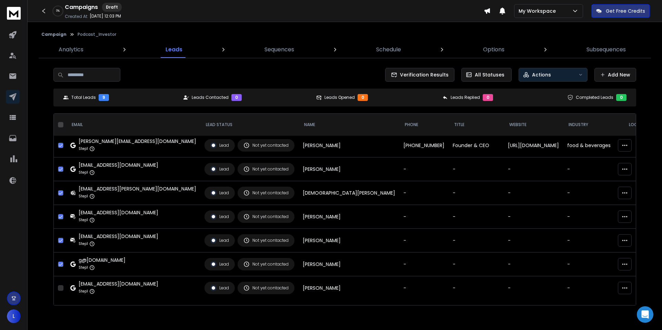
click at [580, 73] on icon "button" at bounding box center [580, 75] width 5 height 6
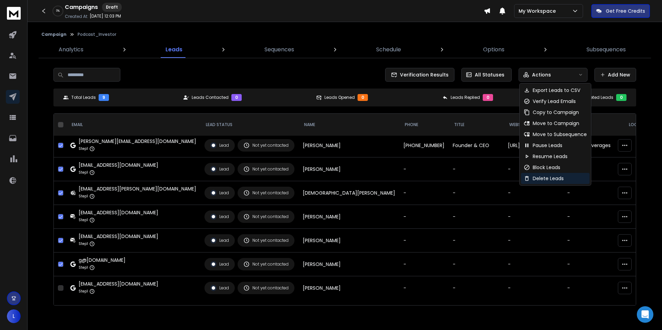
click at [547, 179] on p "Delete Leads" at bounding box center [548, 178] width 31 height 7
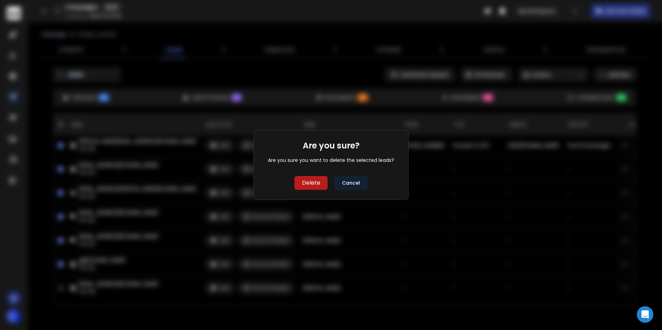
click at [307, 184] on button "Delete" at bounding box center [311, 183] width 33 height 14
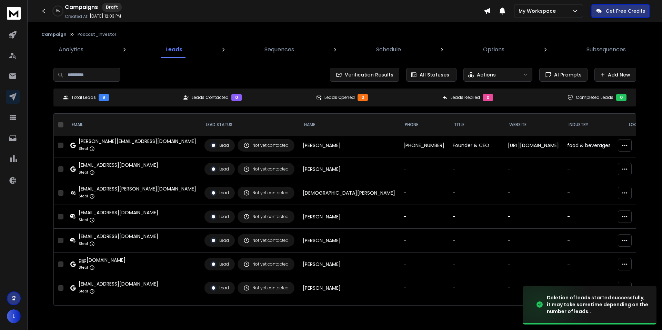
scroll to position [0, 0]
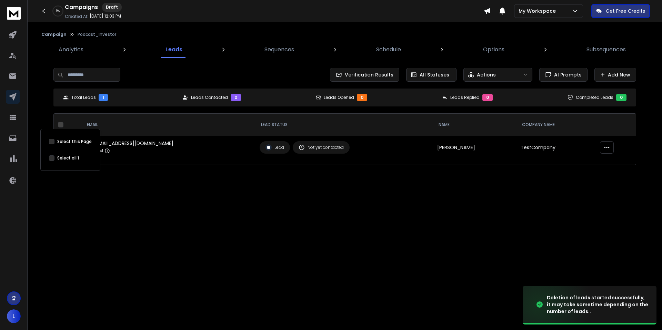
click at [61, 127] on button "Select this Page" at bounding box center [61, 125] width 6 height 6
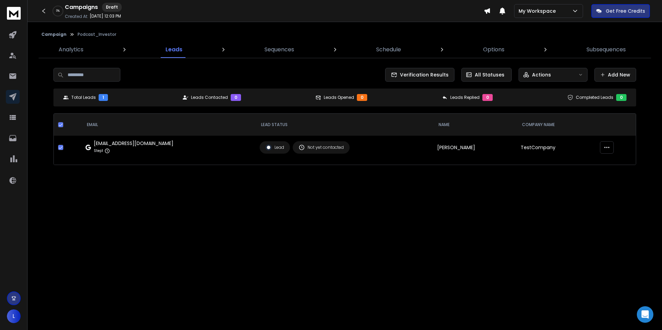
click at [605, 148] on icon "button" at bounding box center [607, 147] width 5 height 1
click at [585, 160] on p "Delete Lead" at bounding box center [593, 162] width 29 height 7
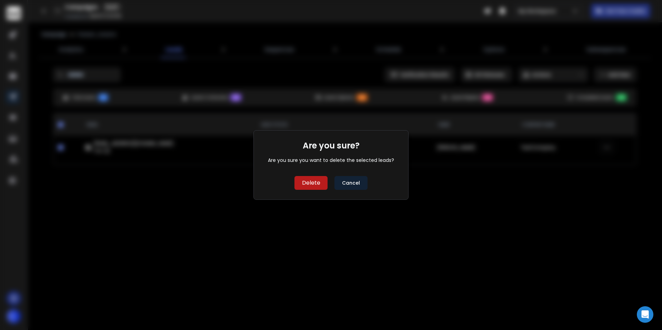
click at [304, 183] on button "Delete" at bounding box center [311, 183] width 33 height 14
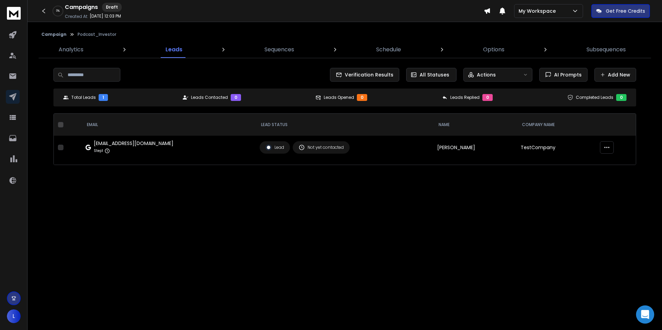
click at [641, 311] on icon "Open Intercom Messenger" at bounding box center [645, 314] width 8 height 9
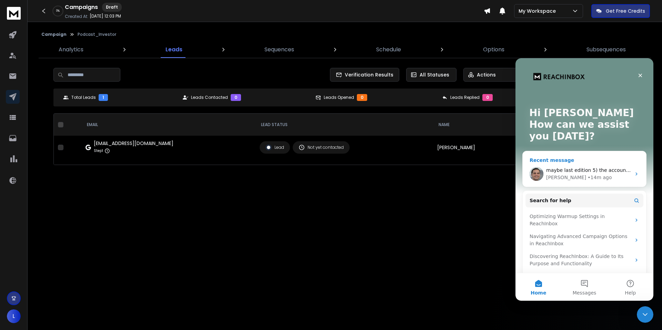
click at [592, 174] on div "Raj • 14m ago" at bounding box center [588, 177] width 85 height 7
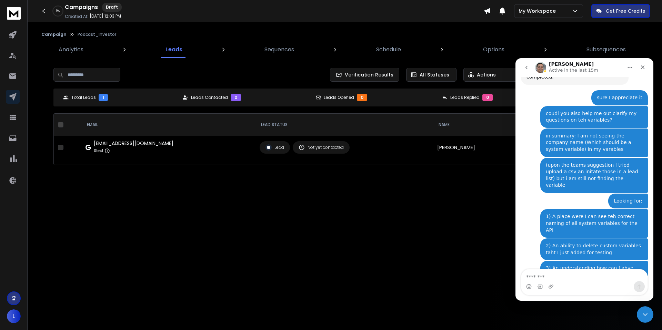
scroll to position [4102, 0]
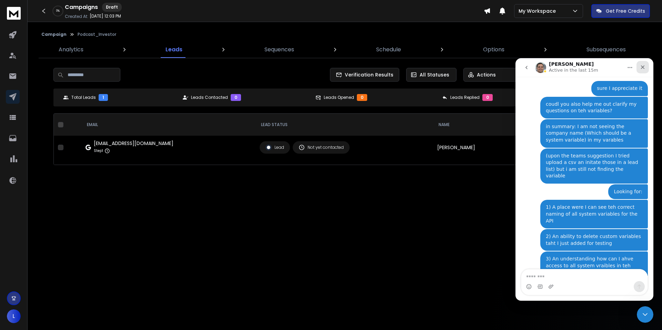
click at [643, 67] on icon "Close" at bounding box center [643, 67] width 6 height 6
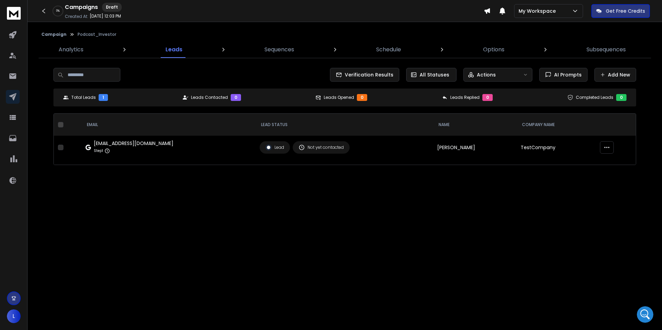
click at [148, 145] on div "[EMAIL_ADDRESS][DOMAIN_NAME]" at bounding box center [134, 143] width 80 height 7
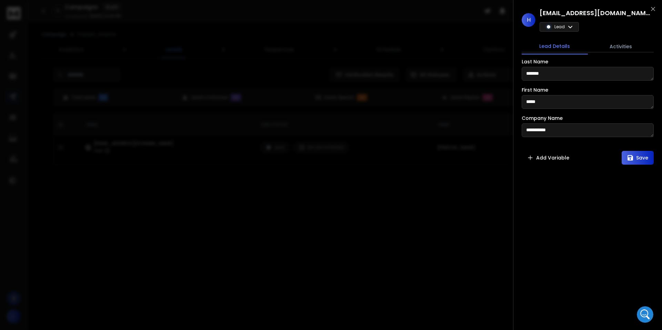
click at [355, 163] on div at bounding box center [331, 165] width 662 height 330
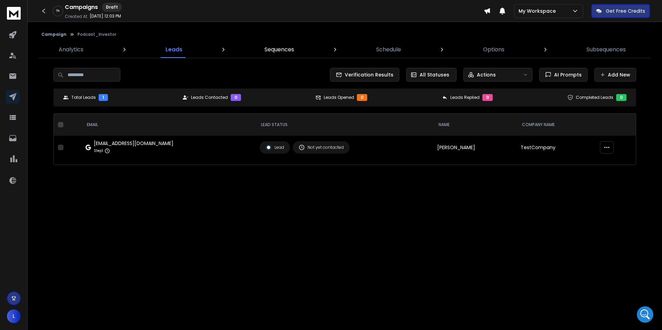
click at [272, 49] on p "Sequences" at bounding box center [280, 50] width 30 height 8
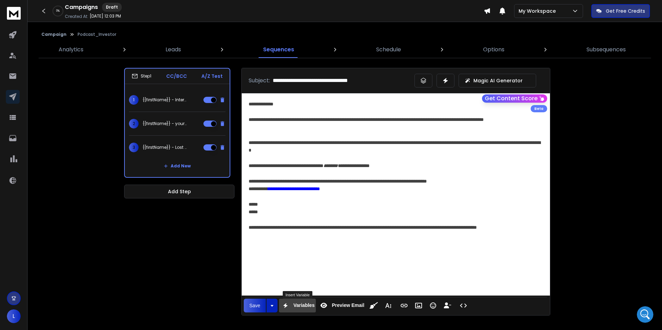
click at [303, 311] on button "Variables Insert Variable" at bounding box center [297, 306] width 37 height 14
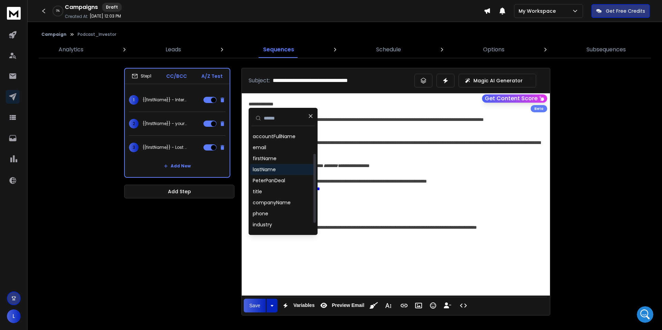
scroll to position [51, 0]
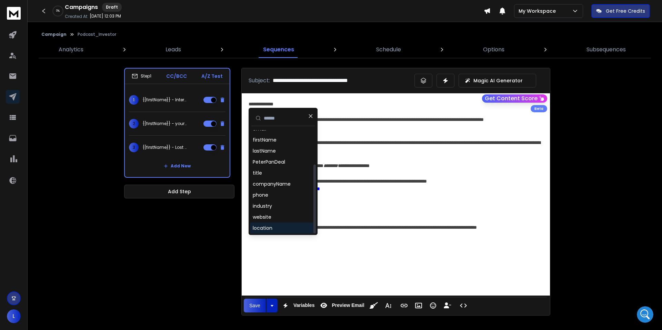
click at [300, 275] on div "**********" at bounding box center [396, 192] width 308 height 198
click at [331, 262] on div "**********" at bounding box center [396, 192] width 308 height 198
click at [309, 118] on icon at bounding box center [311, 116] width 6 height 6
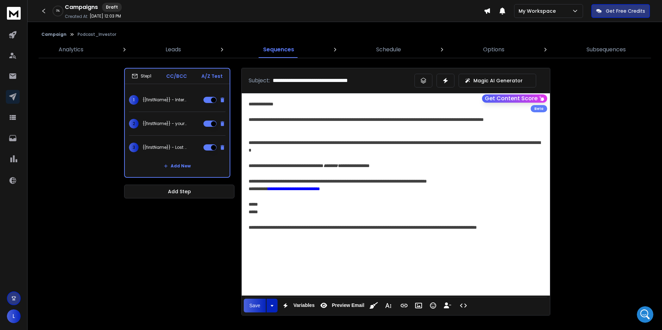
click at [162, 124] on p "{{firstName}} - your interview" at bounding box center [165, 124] width 44 height 6
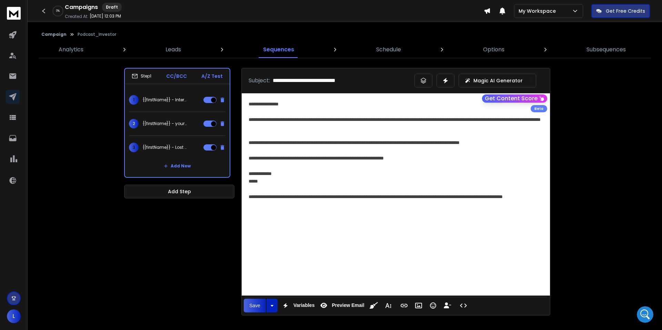
click at [164, 150] on p "{{firstName}} - Lost your interview invite" at bounding box center [165, 148] width 44 height 6
type input "**********"
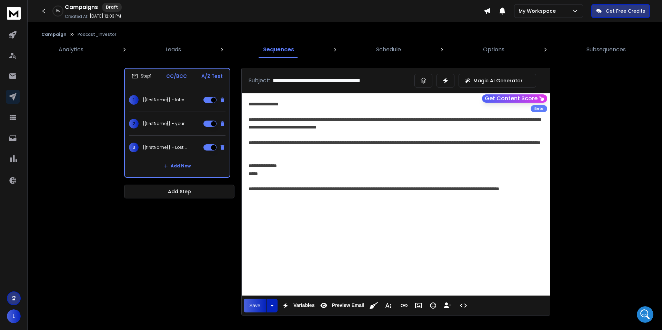
click at [182, 244] on div "Step 1 CC/BCC A/Z Test 1 {{firstName}} - Interview invitation 2 {{firstName}} -…" at bounding box center [179, 192] width 110 height 248
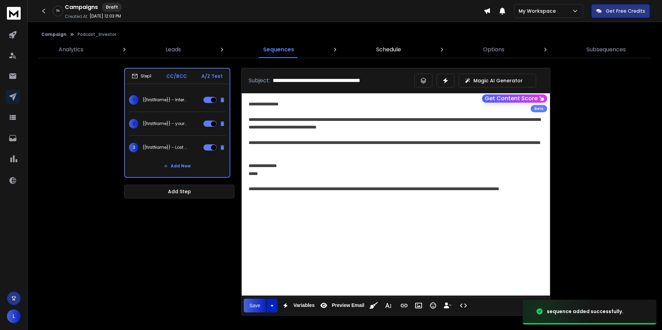
click at [385, 43] on link "Schedule" at bounding box center [388, 49] width 33 height 17
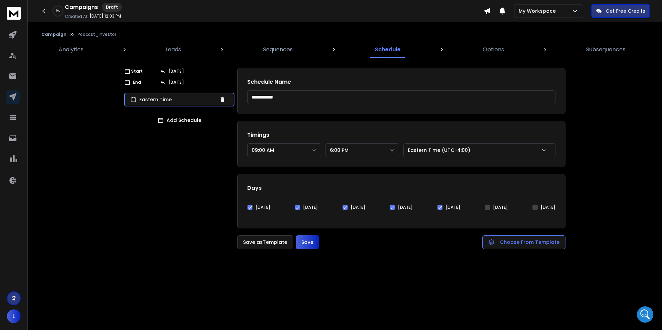
click at [184, 70] on p "Thu Aug 07 2025" at bounding box center [176, 72] width 16 height 6
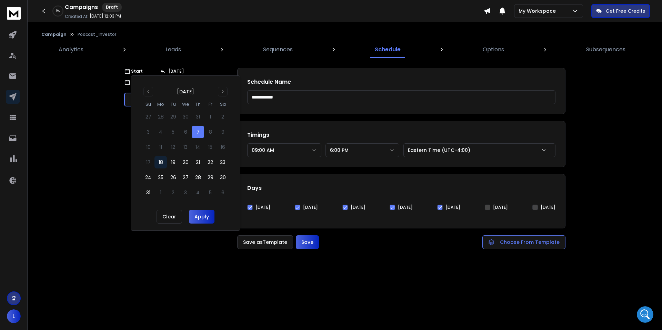
click at [116, 177] on div "**********" at bounding box center [345, 158] width 612 height 187
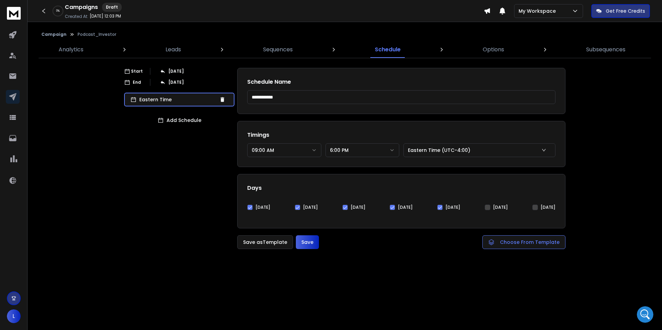
click at [116, 177] on div "**********" at bounding box center [345, 158] width 612 height 187
click at [168, 80] on p "Fri Aug 07 2026" at bounding box center [176, 83] width 16 height 6
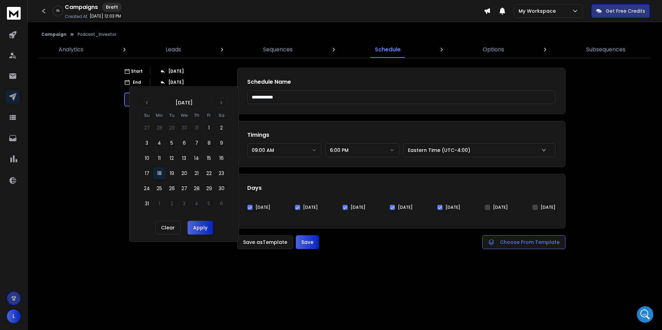
click at [133, 82] on p "End" at bounding box center [137, 83] width 8 height 6
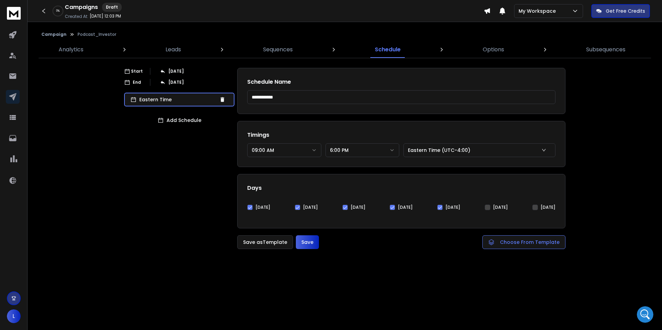
click at [126, 82] on icon at bounding box center [127, 82] width 5 height 5
click at [184, 82] on p "Fri Aug 07 2026" at bounding box center [176, 83] width 16 height 6
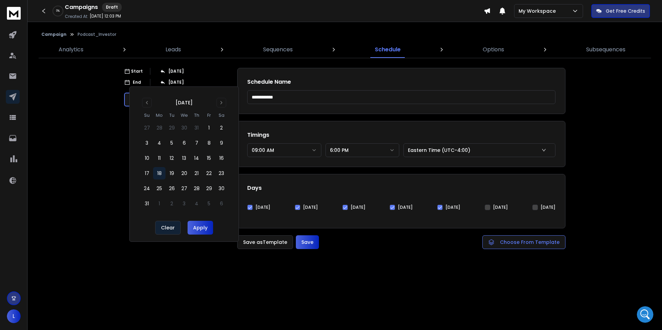
click at [167, 227] on button "Clear" at bounding box center [168, 228] width 26 height 14
click at [222, 101] on icon "Go to next month" at bounding box center [222, 103] width 6 height 6
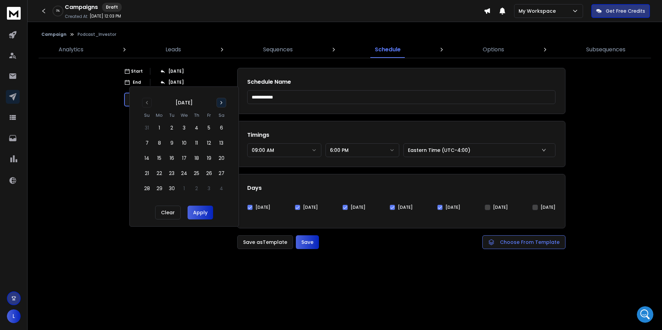
click at [222, 101] on icon "Go to next month" at bounding box center [222, 103] width 6 height 6
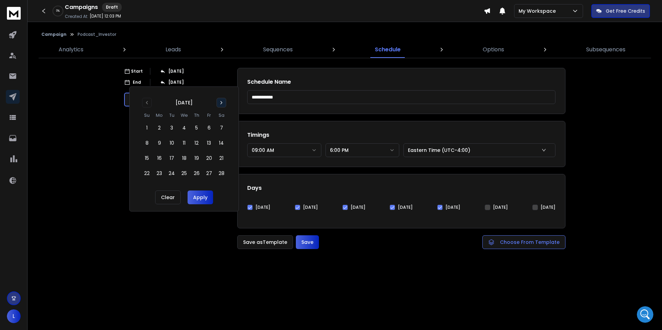
click at [222, 101] on icon "Go to next month" at bounding box center [222, 103] width 6 height 6
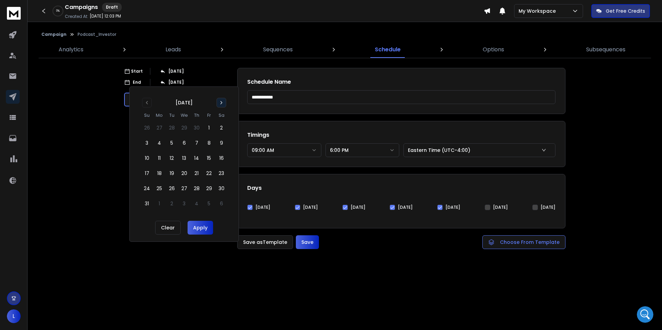
click at [222, 101] on icon "Go to next month" at bounding box center [222, 103] width 6 height 6
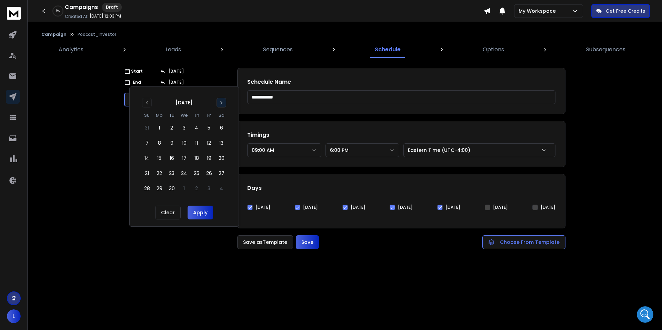
click at [222, 101] on icon "Go to next month" at bounding box center [222, 103] width 6 height 6
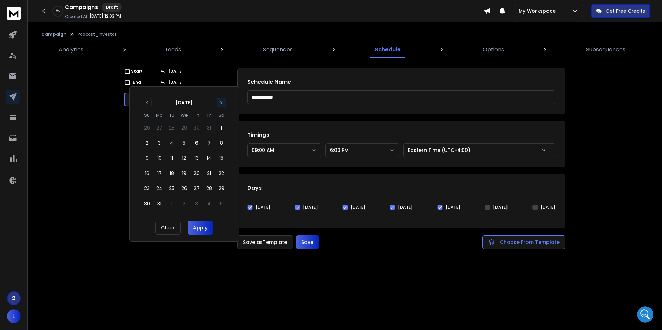
click at [222, 101] on icon "Go to next month" at bounding box center [222, 103] width 6 height 6
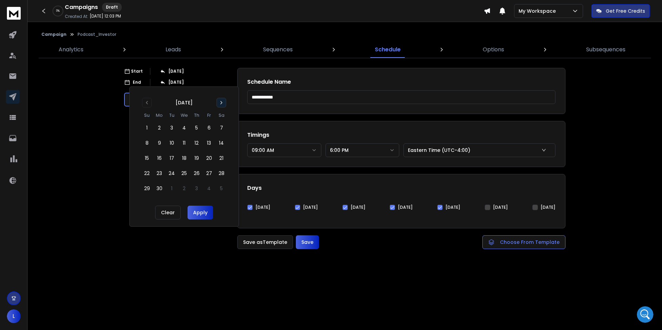
click at [222, 101] on icon "Go to next month" at bounding box center [222, 103] width 6 height 6
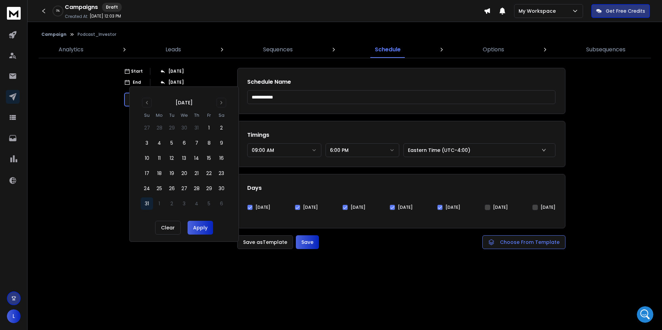
click at [148, 203] on button "31" at bounding box center [147, 204] width 12 height 12
click at [194, 228] on button "Apply" at bounding box center [201, 228] width 26 height 14
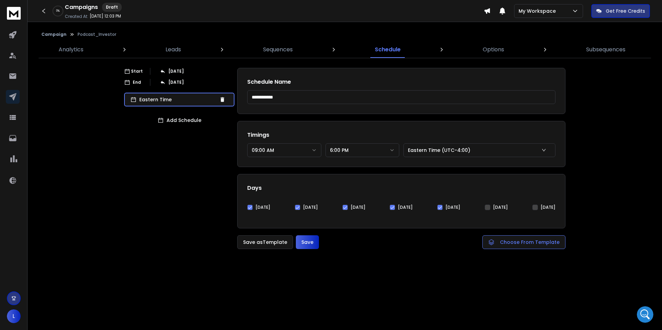
click at [306, 239] on button "Save" at bounding box center [307, 243] width 23 height 14
click at [486, 50] on p "Options" at bounding box center [493, 50] width 21 height 8
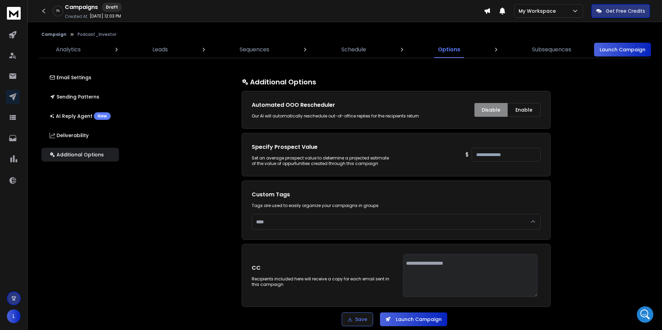
scroll to position [1209, 0]
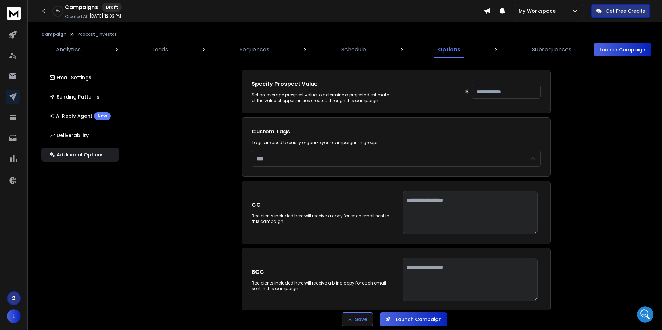
click at [618, 53] on button "Launch Campaign" at bounding box center [622, 50] width 57 height 14
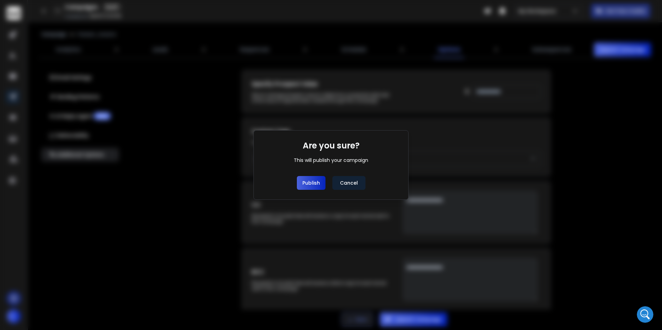
click at [310, 184] on button "Publish" at bounding box center [311, 183] width 29 height 14
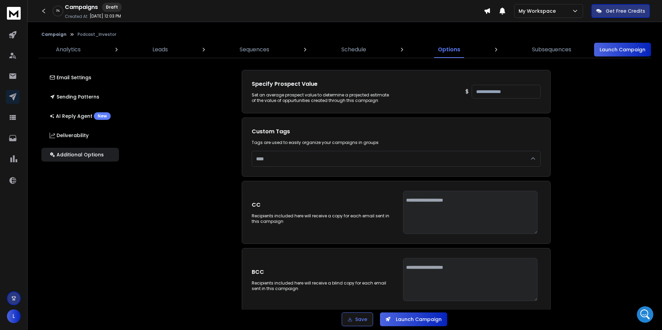
click at [622, 48] on button "Launch Campaign" at bounding box center [622, 50] width 57 height 14
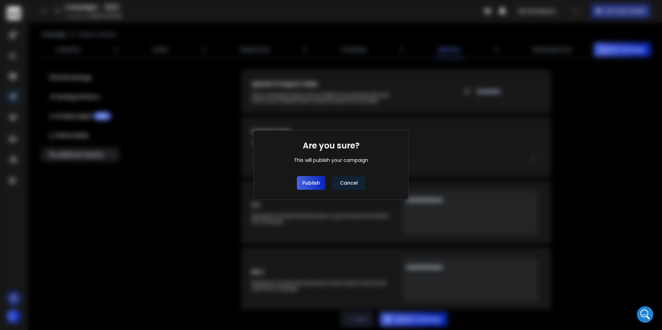
click at [316, 182] on button "Publish" at bounding box center [311, 183] width 29 height 14
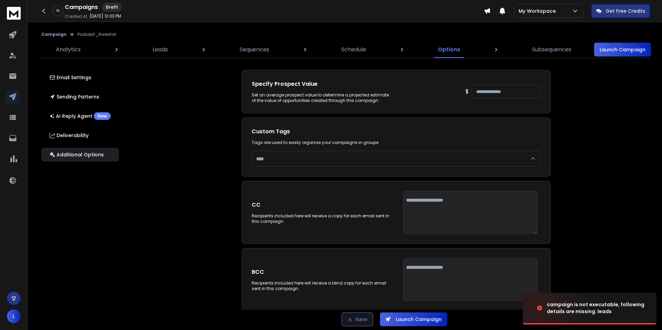
click at [558, 176] on div "Email Accounts Accounts to Use Select one or more accounts to send emails from …" at bounding box center [400, 189] width 540 height 242
click at [173, 55] on div "Analytics Leads Sequences Schedule Options Subsequences" at bounding box center [314, 49] width 550 height 17
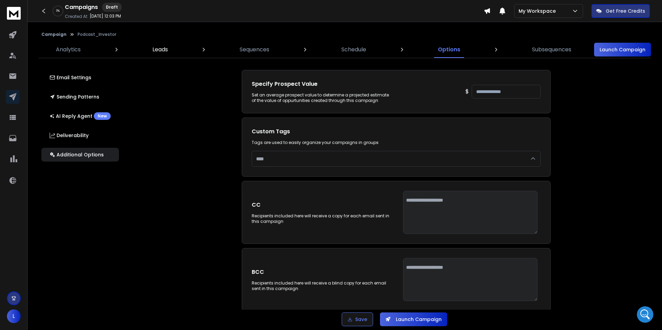
click at [157, 53] on p "Leads" at bounding box center [160, 50] width 16 height 8
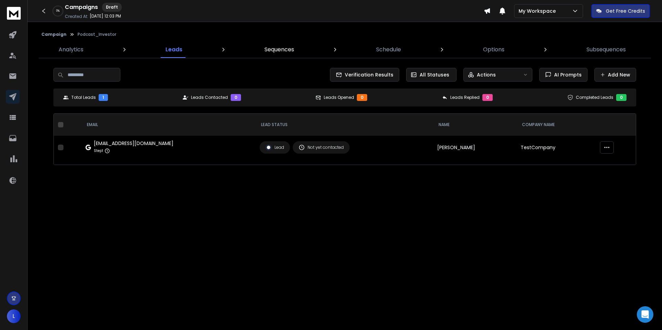
click at [282, 45] on link "Sequences" at bounding box center [279, 49] width 38 height 17
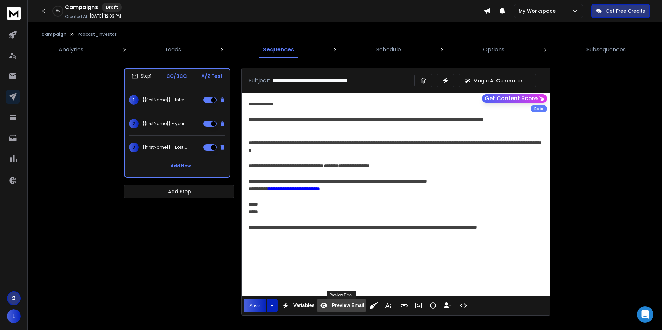
click at [340, 308] on span "Preview Email" at bounding box center [347, 306] width 35 height 6
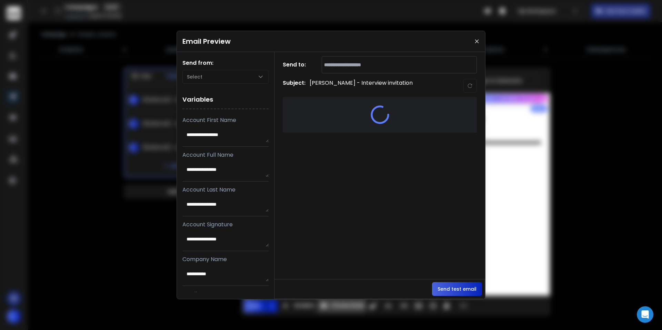
type textarea "******"
type textarea "**********"
type textarea "*******"
type textarea "******"
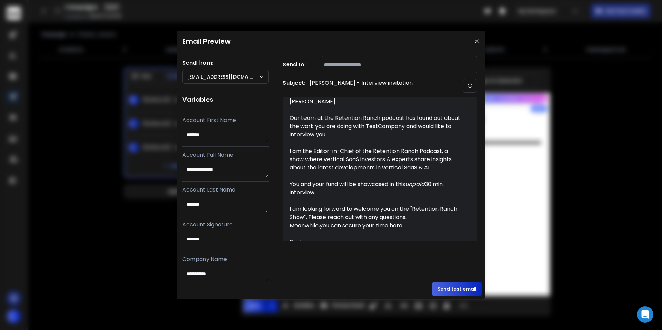
scroll to position [53, 0]
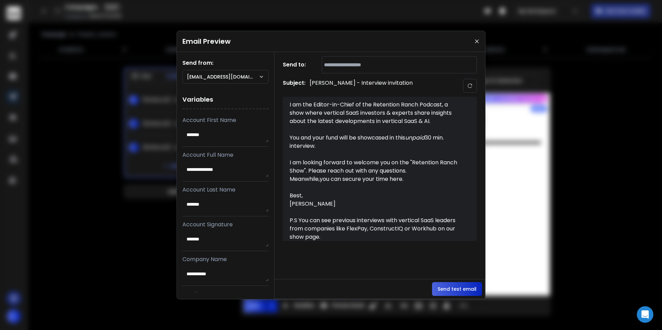
click at [480, 40] on div "Email Preview" at bounding box center [331, 41] width 308 height 21
click at [476, 41] on icon at bounding box center [477, 42] width 6 height 6
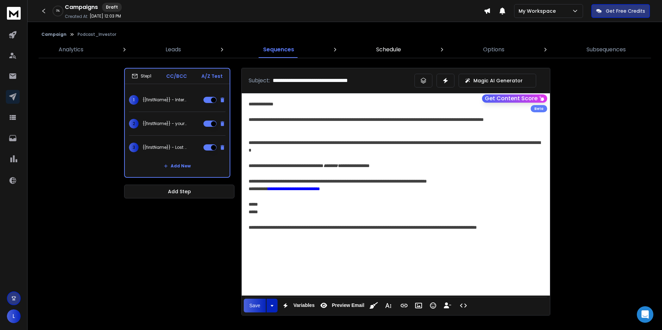
click at [390, 56] on link "Schedule" at bounding box center [388, 49] width 33 height 17
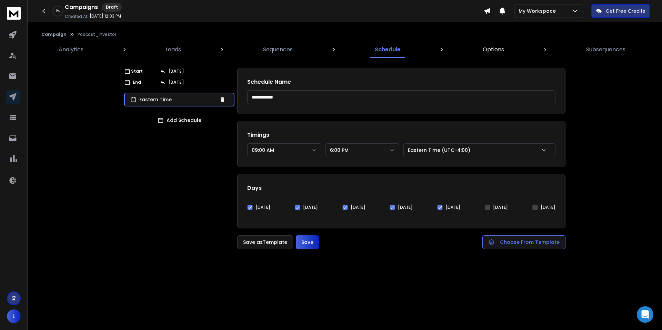
click at [492, 52] on p "Options" at bounding box center [493, 50] width 21 height 8
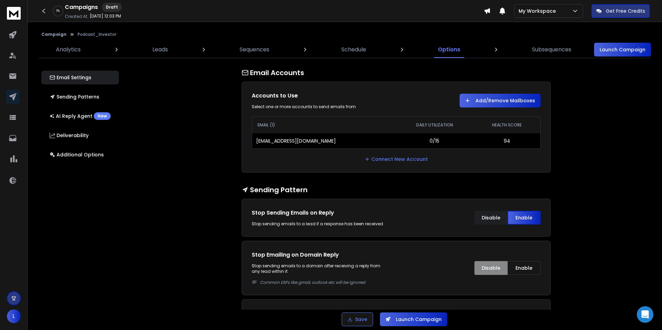
click at [604, 49] on button "Launch Campaign" at bounding box center [622, 50] width 57 height 14
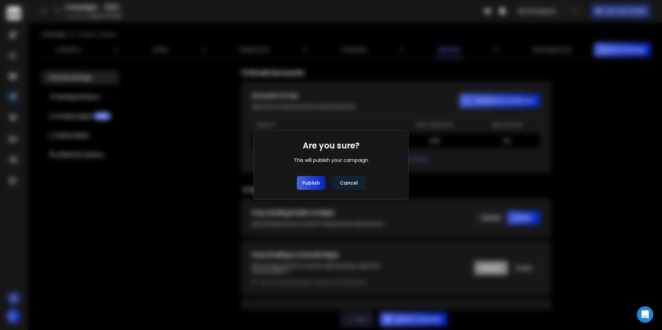
click at [309, 184] on button "Publish" at bounding box center [311, 183] width 29 height 14
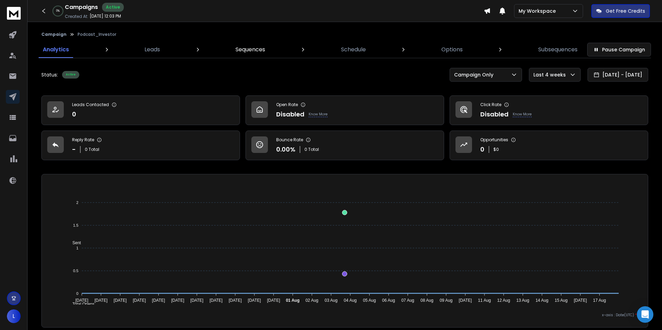
click at [255, 51] on p "Sequences" at bounding box center [251, 50] width 30 height 8
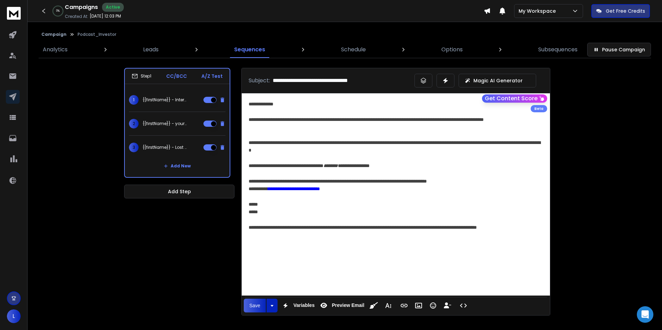
click at [169, 124] on p "{{firstName}} - your interview" at bounding box center [165, 124] width 44 height 6
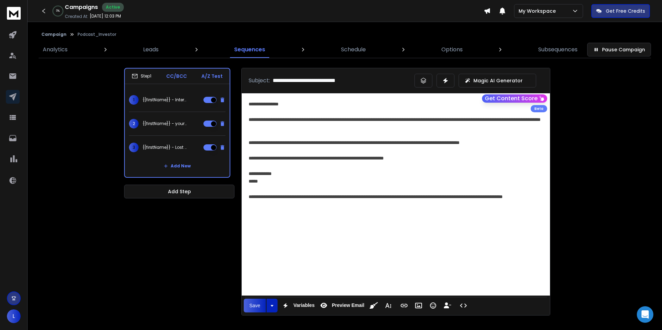
click at [163, 147] on p "{{firstName}} - Lost your interview invite" at bounding box center [165, 148] width 44 height 6
type input "**********"
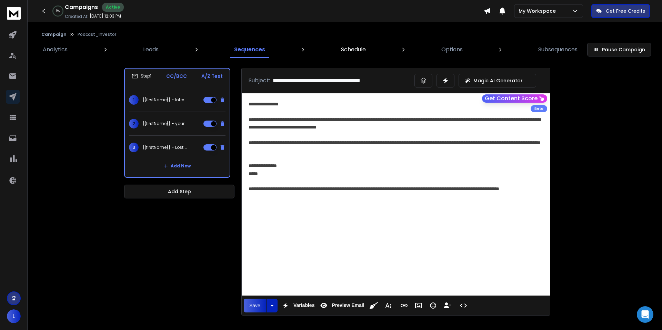
click at [348, 48] on p "Schedule" at bounding box center [353, 50] width 25 height 8
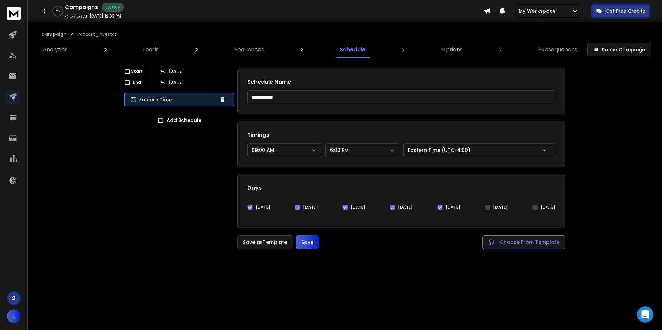
click at [223, 98] on icon at bounding box center [223, 99] width 4 height 5
select select "********"
type input "**********"
click at [161, 71] on icon at bounding box center [163, 71] width 4 height 3
click at [163, 82] on icon at bounding box center [163, 83] width 6 height 6
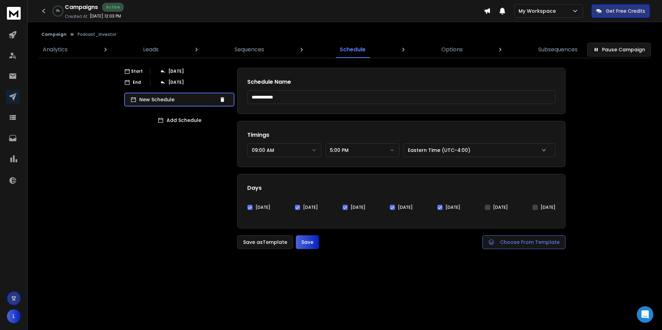
click at [163, 82] on icon at bounding box center [163, 83] width 6 height 6
click at [184, 81] on p "[DATE]" at bounding box center [176, 83] width 16 height 6
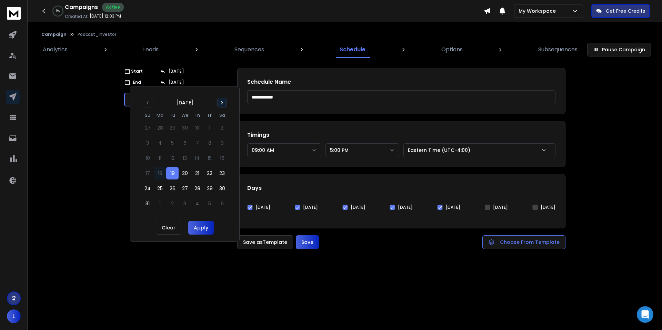
click at [223, 101] on icon "Go to next month" at bounding box center [222, 103] width 6 height 6
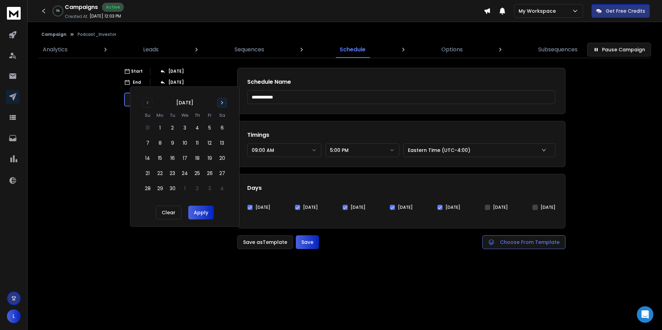
click at [223, 101] on icon "Go to next month" at bounding box center [222, 103] width 6 height 6
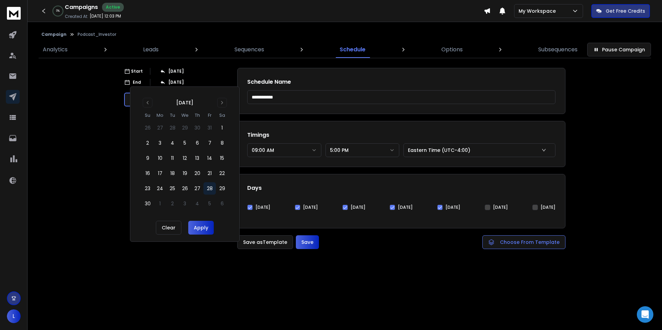
click at [207, 186] on button "28" at bounding box center [209, 188] width 12 height 12
click at [202, 228] on button "Apply" at bounding box center [201, 228] width 26 height 14
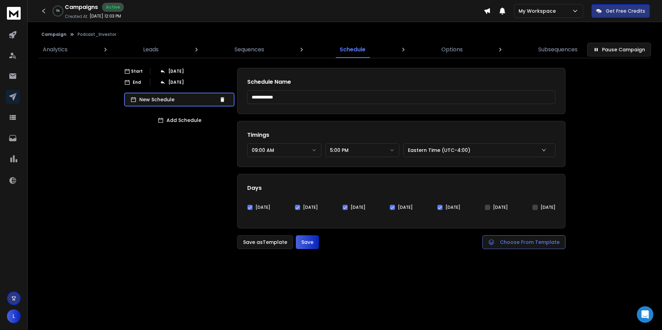
click at [310, 244] on button "Save" at bounding box center [307, 243] width 23 height 14
click at [368, 278] on div "**********" at bounding box center [331, 165] width 662 height 330
click at [163, 71] on icon at bounding box center [163, 71] width 4 height 3
click at [134, 72] on p "Start" at bounding box center [137, 72] width 12 height 6
click at [179, 72] on p "[DATE]" at bounding box center [176, 72] width 16 height 6
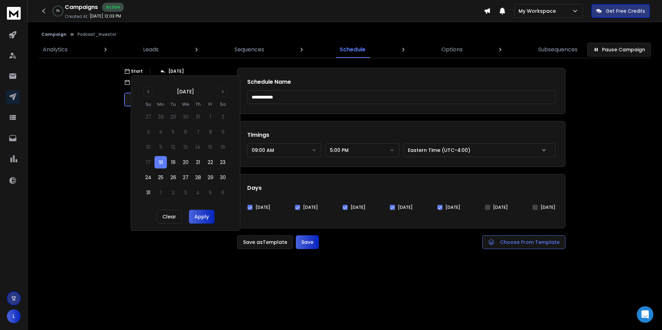
click at [161, 160] on button "18" at bounding box center [160, 162] width 12 height 12
click at [200, 219] on button "Apply" at bounding box center [202, 217] width 26 height 14
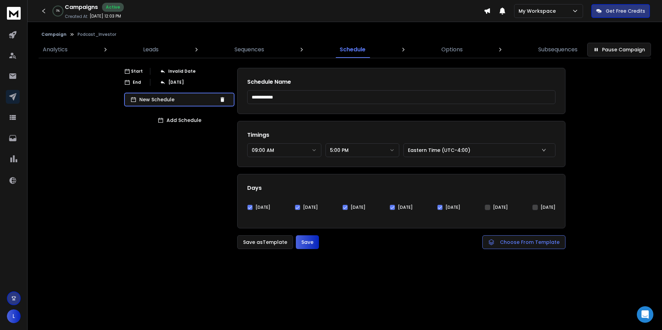
click at [315, 149] on icon "button" at bounding box center [314, 151] width 6 height 6
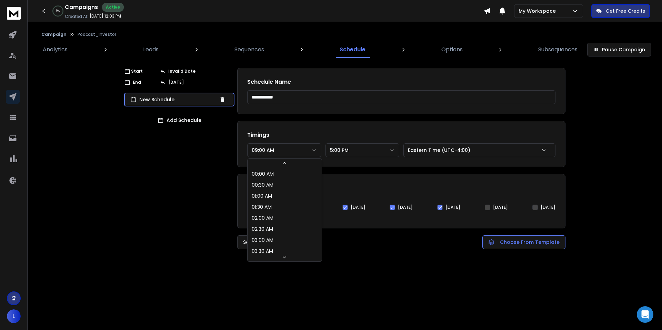
scroll to position [125, 0]
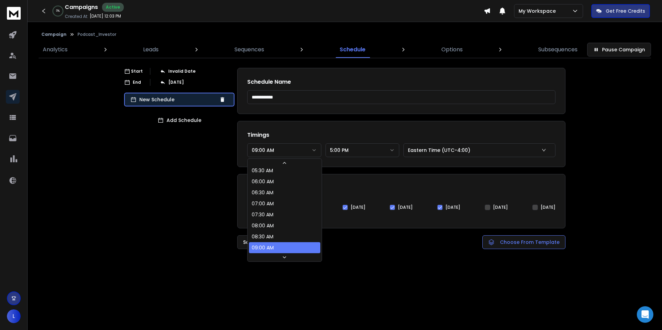
click at [223, 98] on icon at bounding box center [223, 99] width 4 height 5
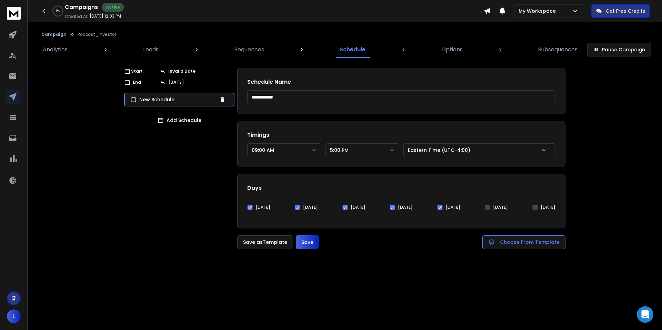
click at [132, 81] on div "End" at bounding box center [140, 82] width 33 height 7
click at [127, 82] on icon at bounding box center [127, 82] width 6 height 6
click at [168, 82] on p "[DATE]" at bounding box center [176, 83] width 16 height 6
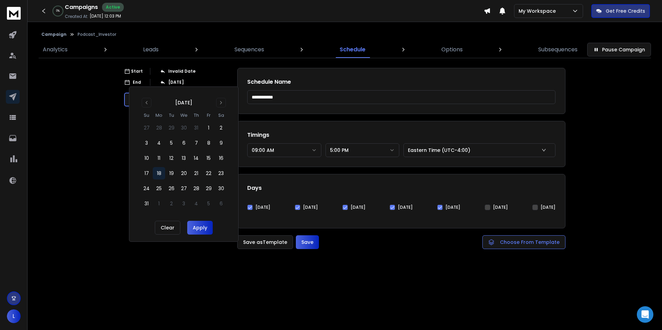
click at [317, 146] on button "09:00 AM" at bounding box center [284, 150] width 74 height 14
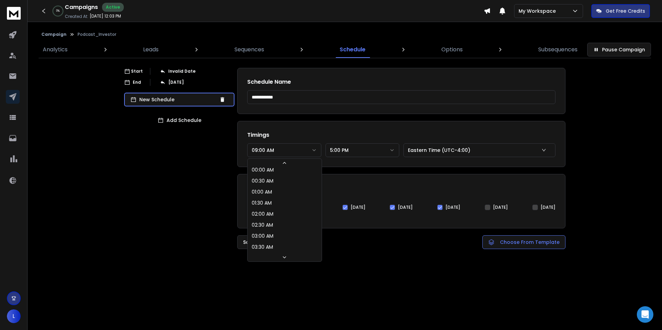
scroll to position [0, 0]
select select "********"
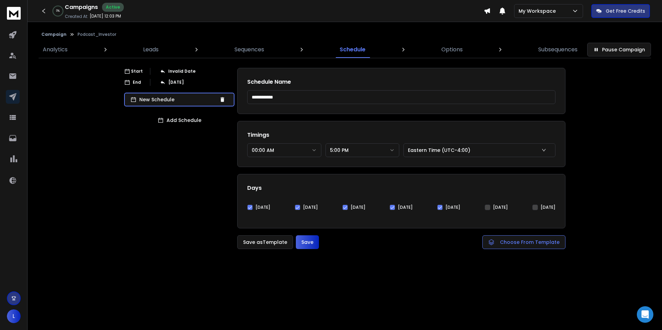
click at [393, 150] on icon "button" at bounding box center [392, 150] width 3 height 1
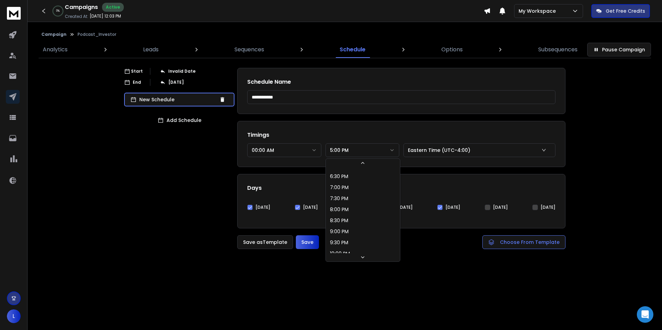
scroll to position [438, 0]
select select "********"
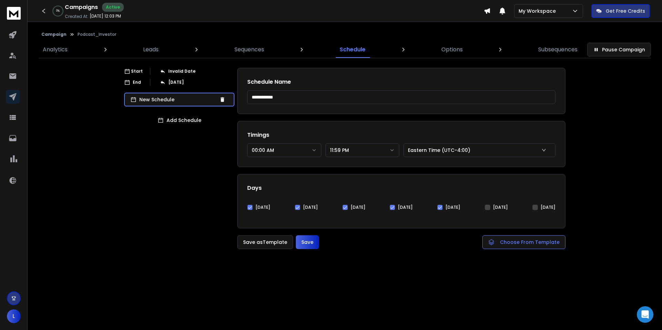
click at [308, 244] on button "Save" at bounding box center [307, 243] width 23 height 14
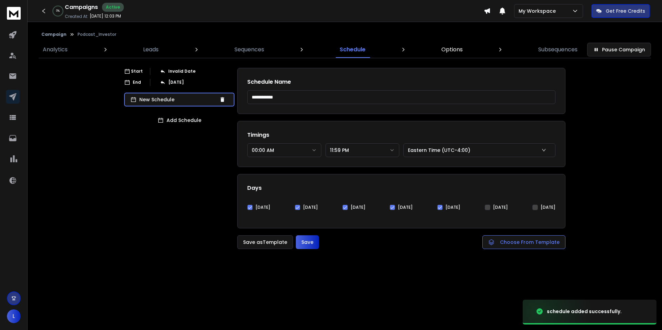
click at [453, 50] on p "Options" at bounding box center [451, 50] width 21 height 8
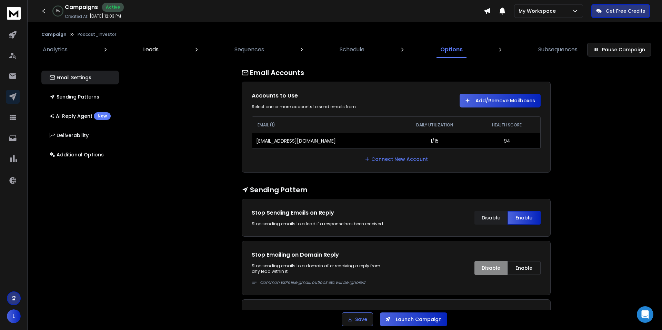
click at [154, 53] on p "Leads" at bounding box center [151, 50] width 16 height 8
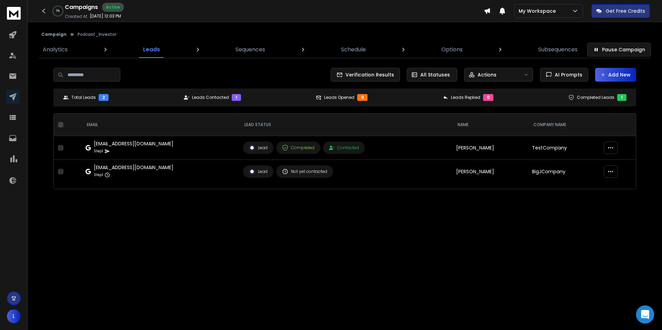
click at [641, 313] on icon "Open Intercom Messenger" at bounding box center [645, 314] width 8 height 9
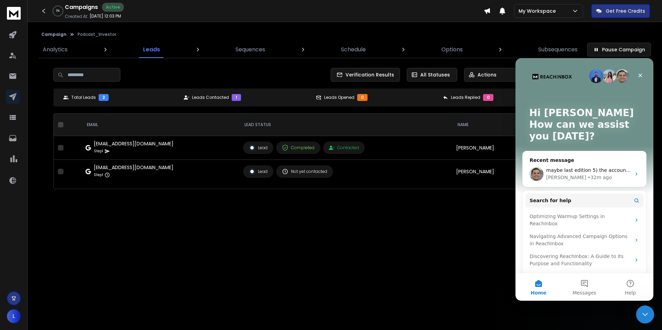
click at [647, 313] on icon "Close Intercom Messenger" at bounding box center [644, 314] width 8 height 8
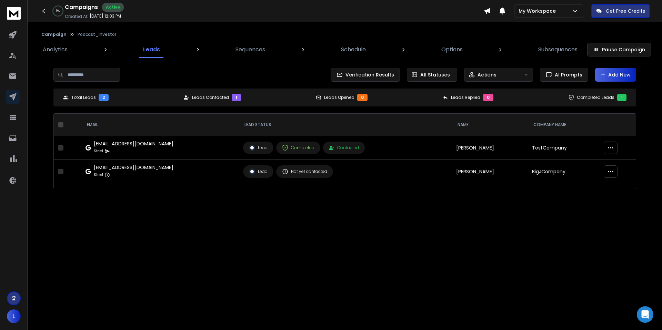
click at [309, 171] on div "Not yet contacted" at bounding box center [304, 172] width 45 height 6
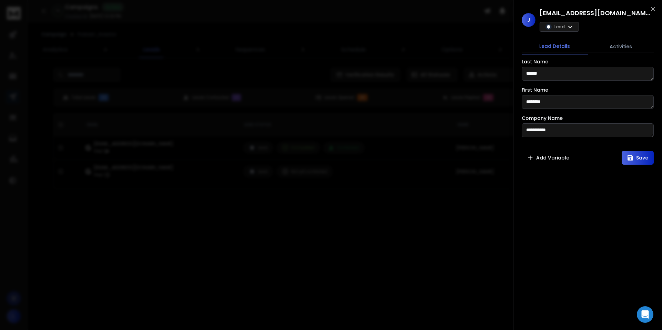
click at [341, 185] on div at bounding box center [331, 165] width 662 height 330
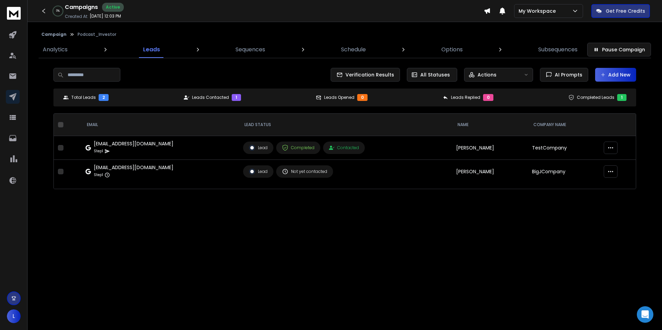
click at [143, 168] on div "[EMAIL_ADDRESS][DOMAIN_NAME]" at bounding box center [134, 167] width 80 height 7
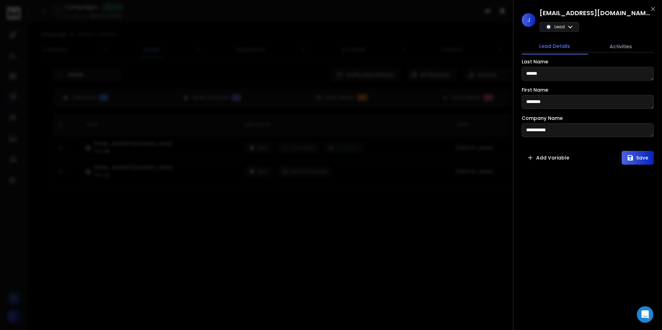
click at [312, 188] on div at bounding box center [331, 165] width 662 height 330
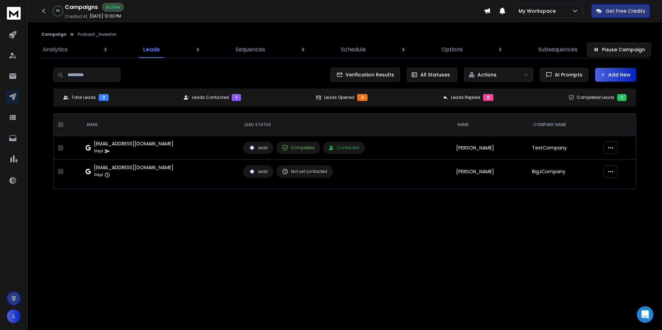
click at [615, 172] on button "button" at bounding box center [611, 172] width 14 height 12
click at [418, 218] on div "Get only verified leads with our AI-powered Lead Finder, starting at $22/mo Try…" at bounding box center [331, 165] width 662 height 330
click at [60, 168] on td at bounding box center [68, 172] width 28 height 24
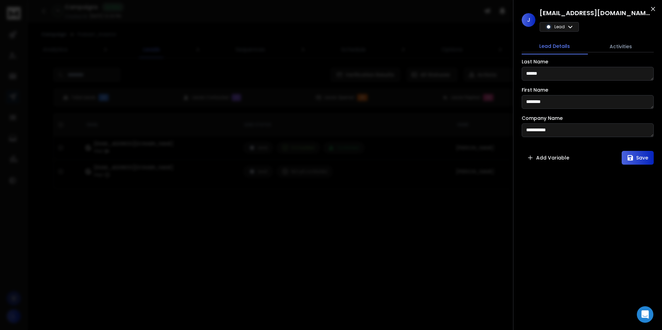
click at [651, 8] on icon "button" at bounding box center [652, 8] width 3 height 3
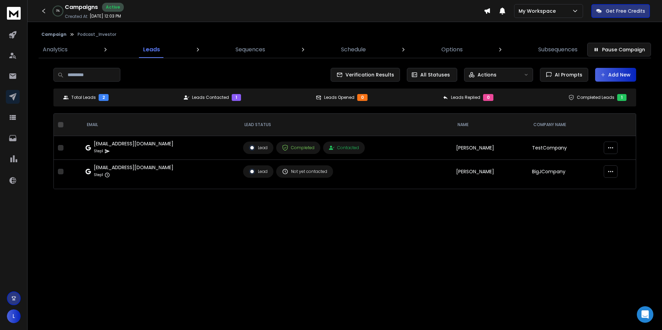
click at [613, 171] on icon "button" at bounding box center [611, 172] width 6 height 6
click at [600, 187] on p "Delete Lead" at bounding box center [600, 186] width 29 height 7
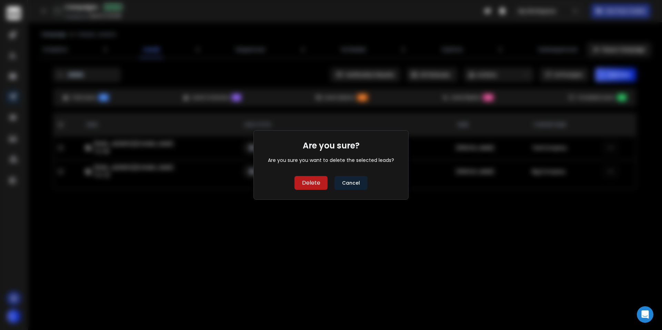
click at [313, 181] on button "Delete" at bounding box center [311, 183] width 33 height 14
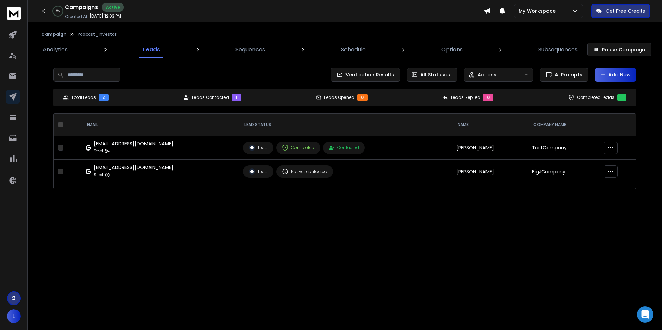
click at [136, 155] on div "[EMAIL_ADDRESS][DOMAIN_NAME] Step 1" at bounding box center [134, 147] width 80 height 15
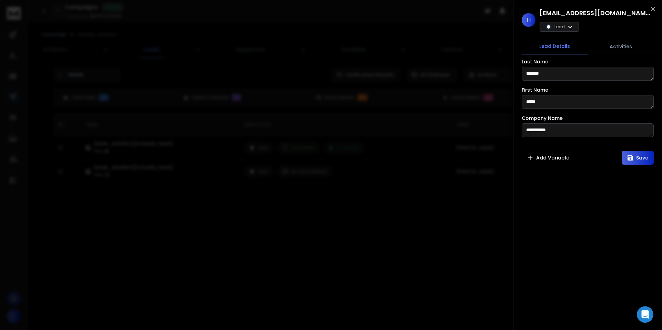
click at [251, 197] on div at bounding box center [331, 165] width 662 height 330
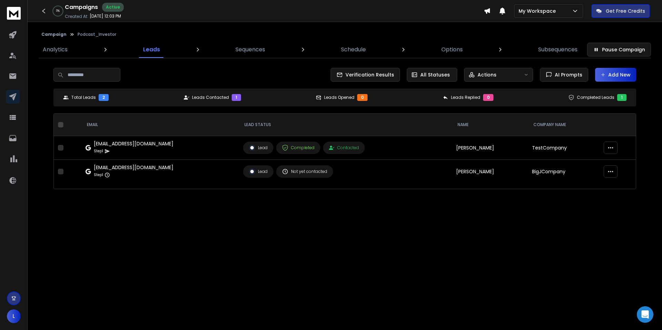
click at [319, 172] on div "Not yet contacted" at bounding box center [304, 172] width 45 height 6
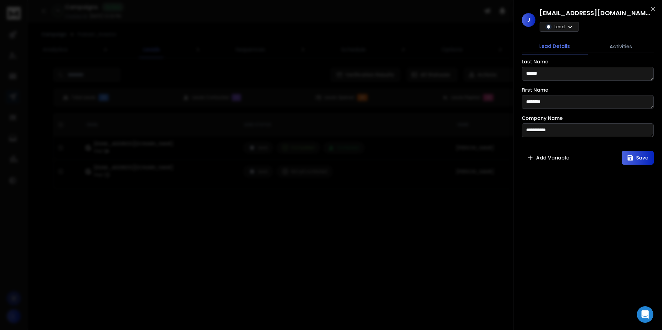
click at [359, 204] on div at bounding box center [331, 165] width 662 height 330
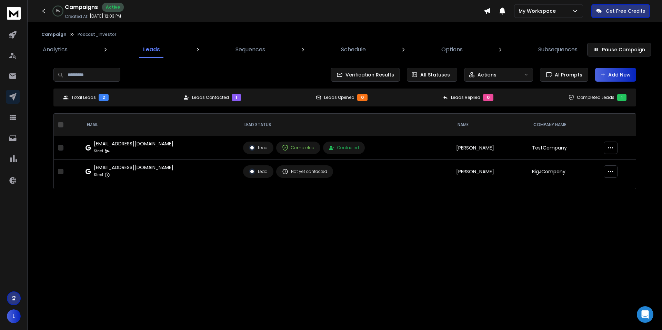
click at [330, 179] on td "Lead Not yet contacted" at bounding box center [345, 172] width 213 height 24
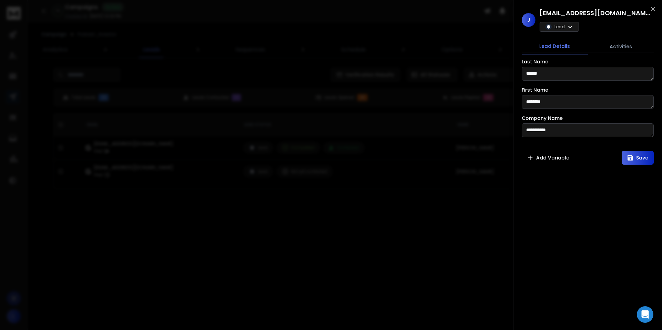
click at [619, 49] on button "Activities" at bounding box center [621, 46] width 66 height 15
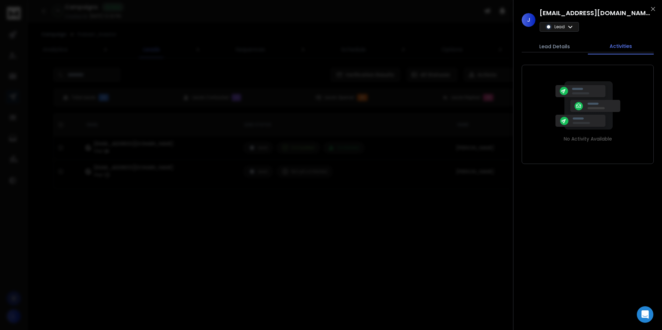
click at [619, 49] on button "Activities" at bounding box center [621, 47] width 66 height 16
click at [570, 25] on icon at bounding box center [571, 27] width 6 height 6
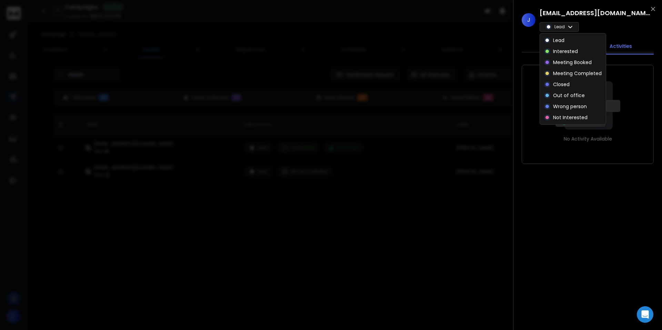
click at [388, 233] on div at bounding box center [331, 165] width 662 height 330
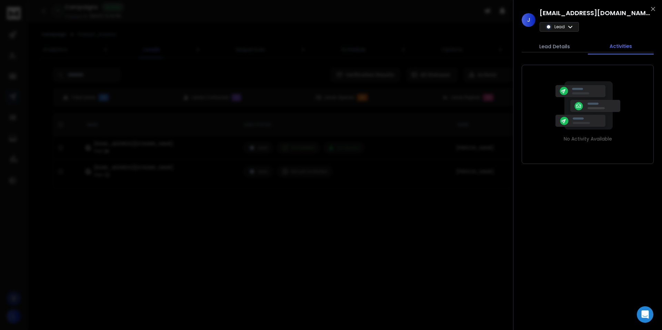
click at [388, 231] on div at bounding box center [331, 165] width 662 height 330
